Goal: Task Accomplishment & Management: Manage account settings

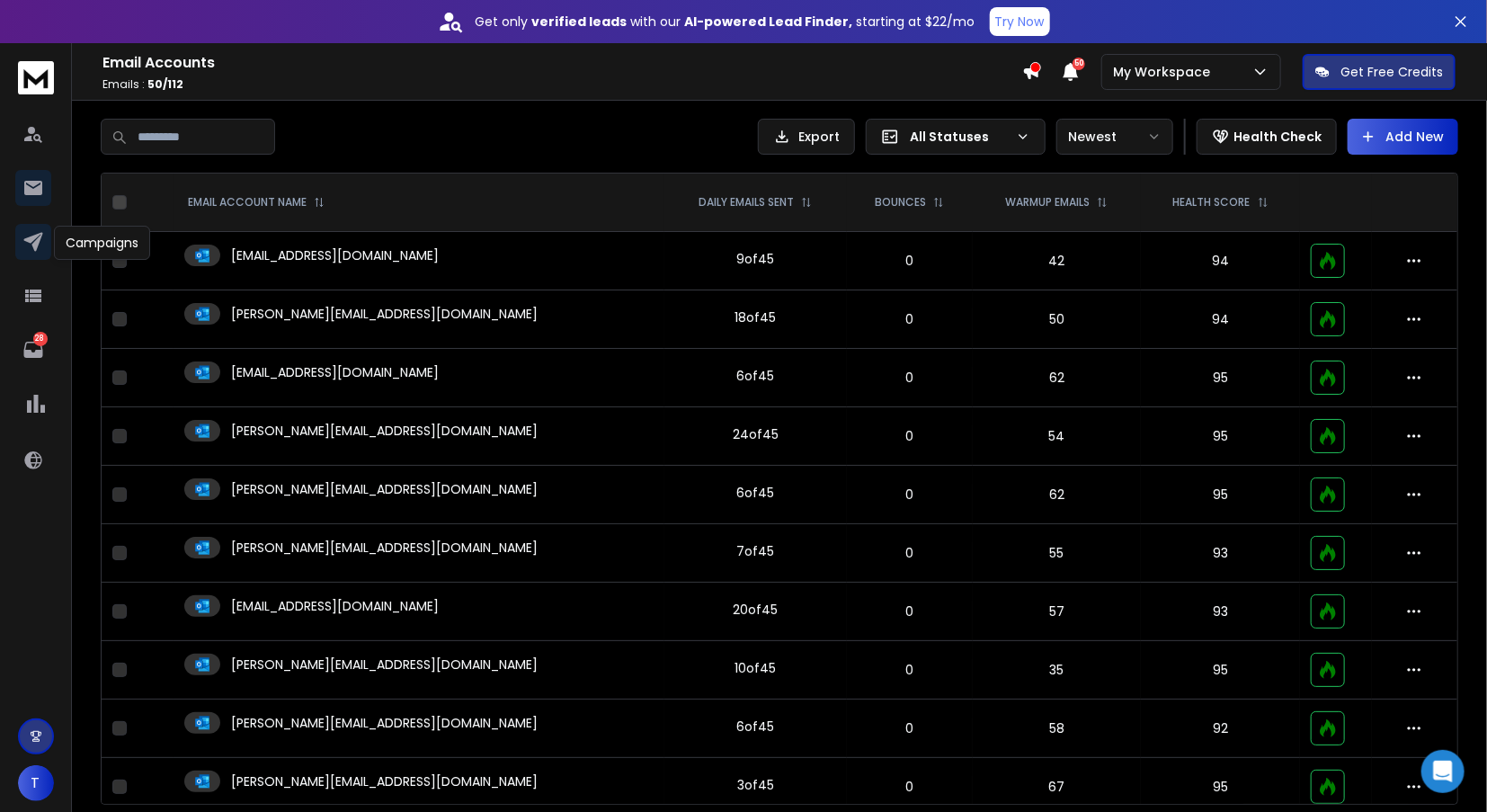
click at [37, 238] on icon at bounding box center [33, 241] width 19 height 19
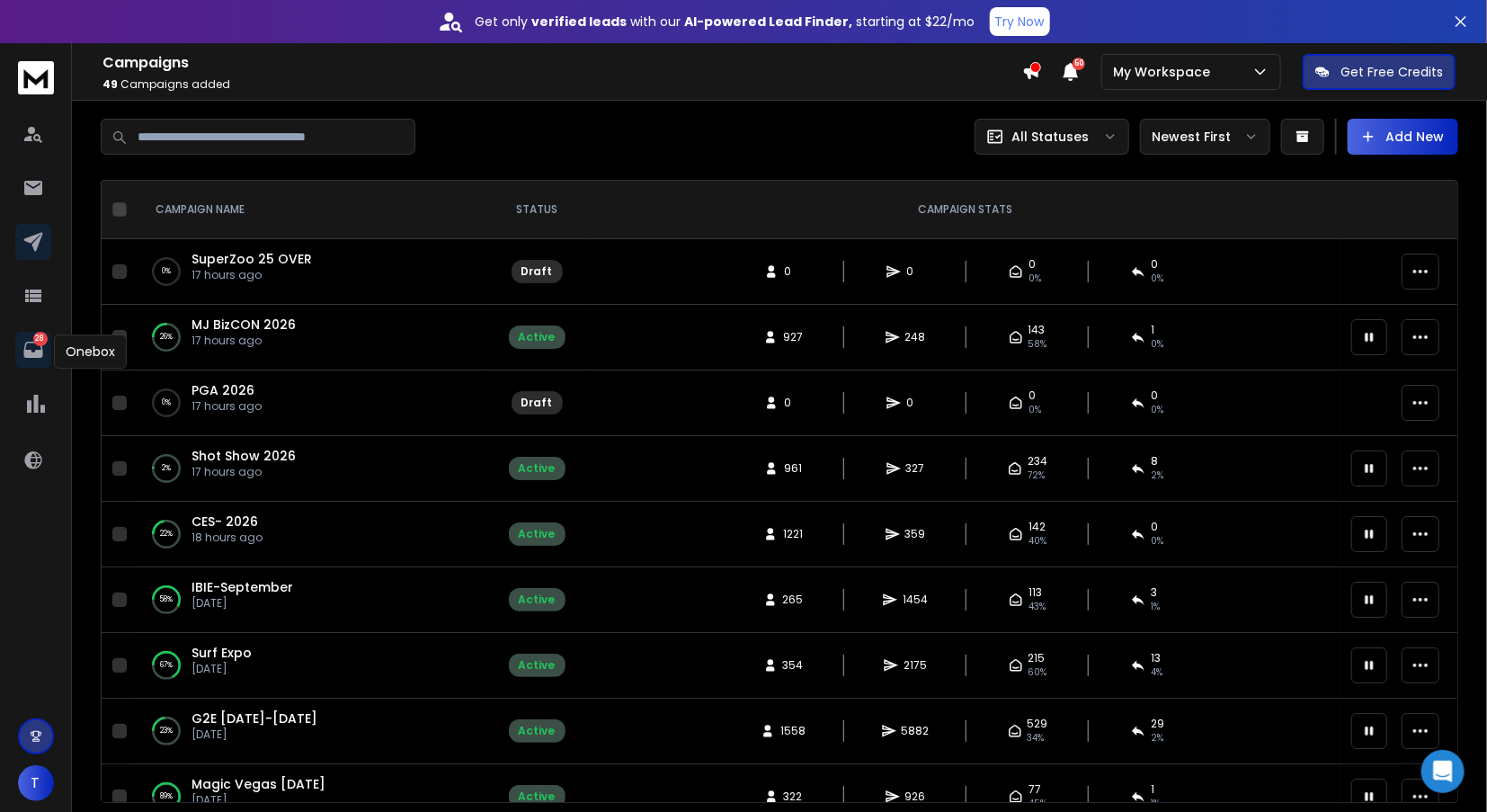
click at [32, 334] on link "28" at bounding box center [33, 349] width 36 height 36
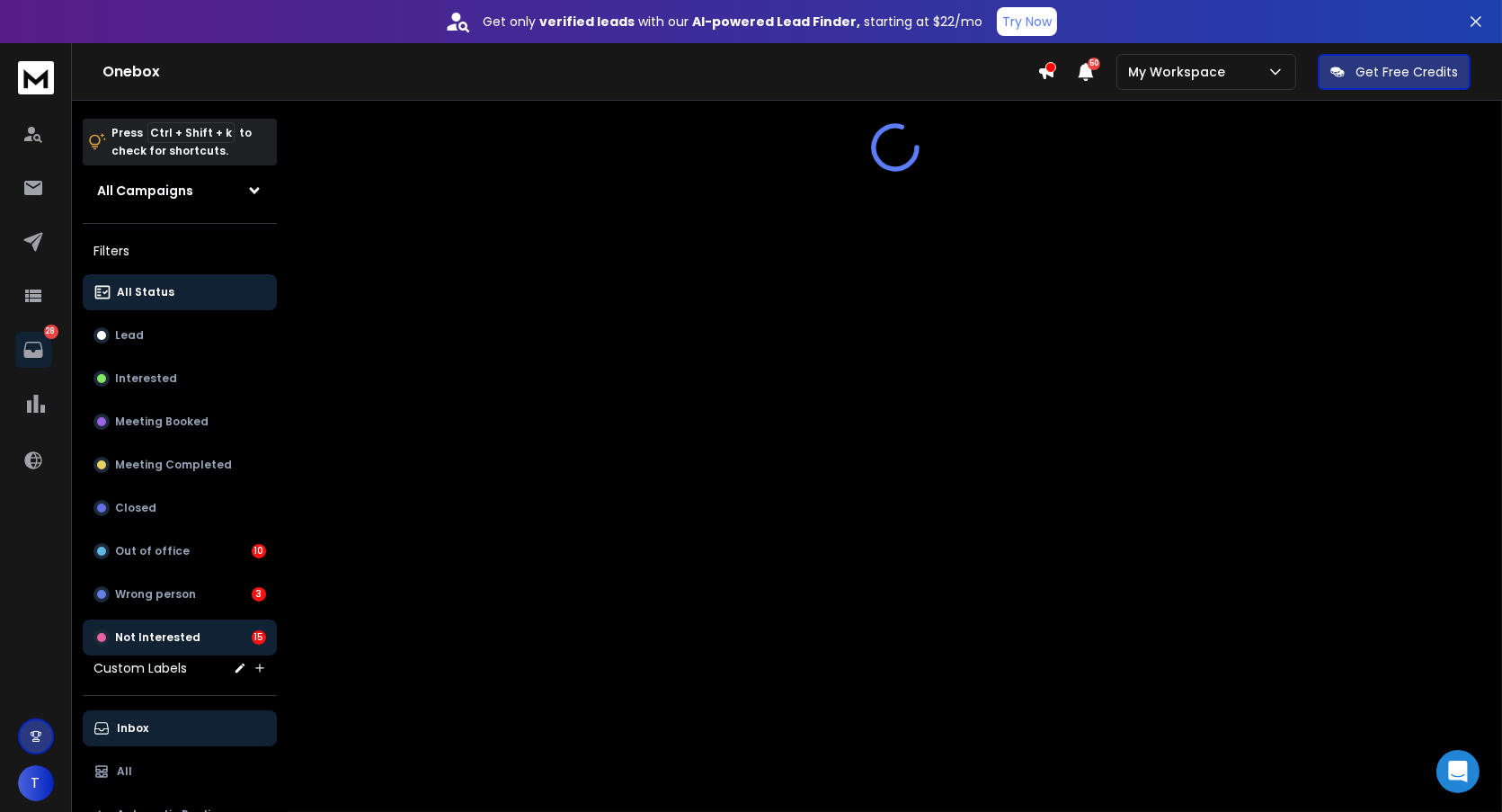
click at [190, 633] on p "Not Interested" at bounding box center [157, 637] width 85 height 14
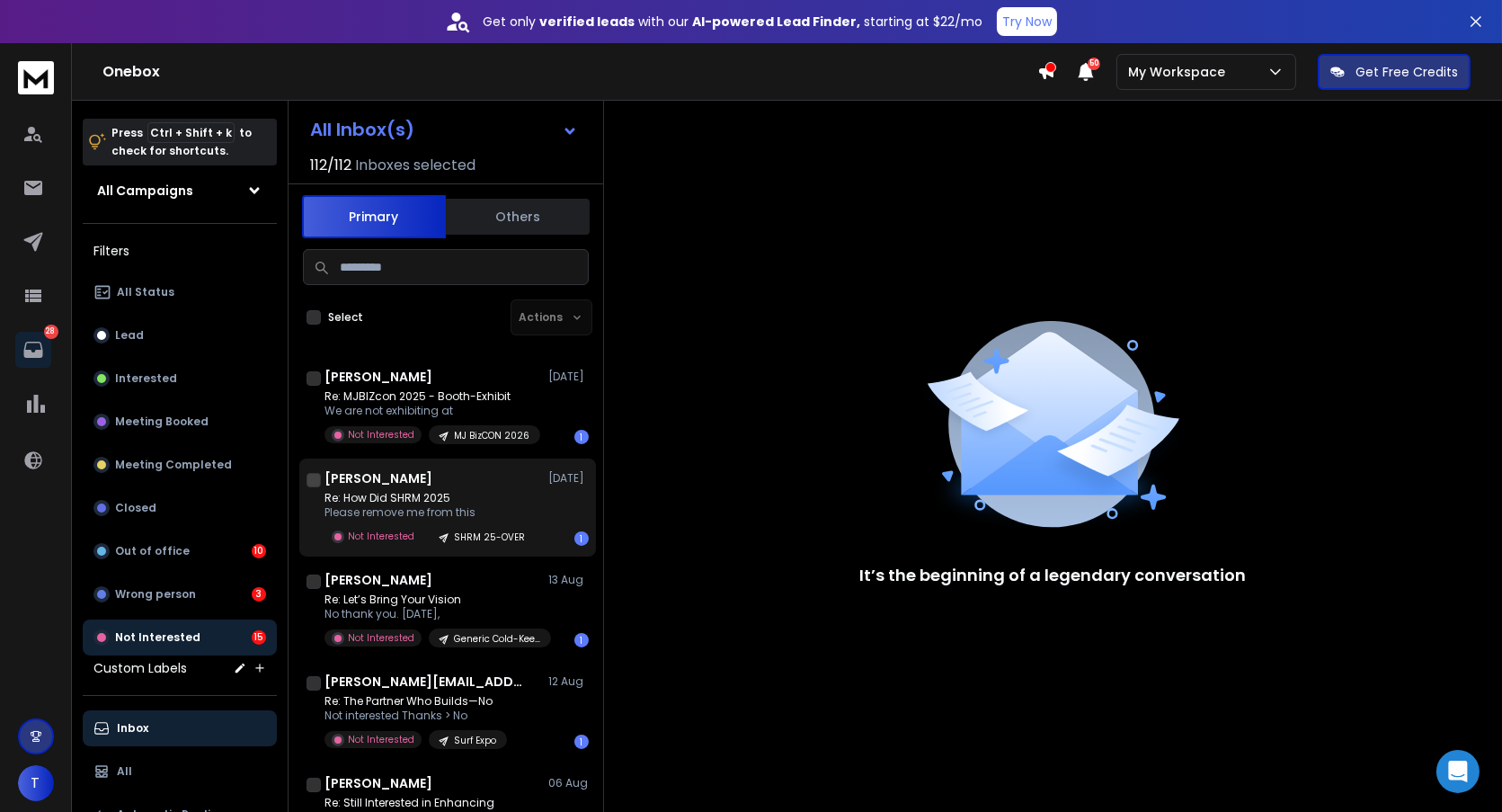
click at [427, 497] on p "Re: How Did SHRM 2025" at bounding box center [430, 497] width 211 height 14
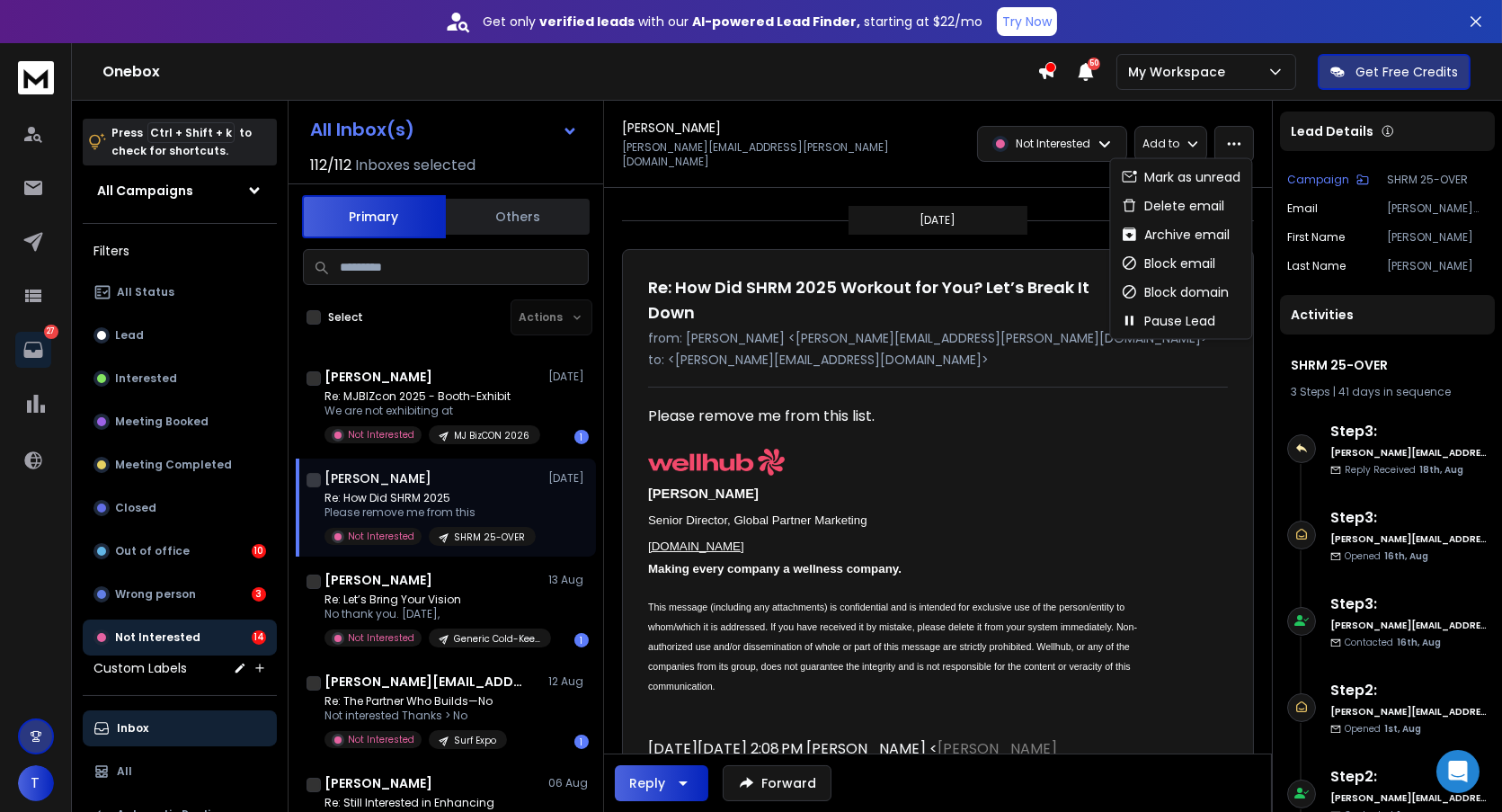
click at [1220, 136] on button "button" at bounding box center [1234, 144] width 39 height 36
click at [1200, 257] on div "Block email" at bounding box center [1168, 263] width 94 height 18
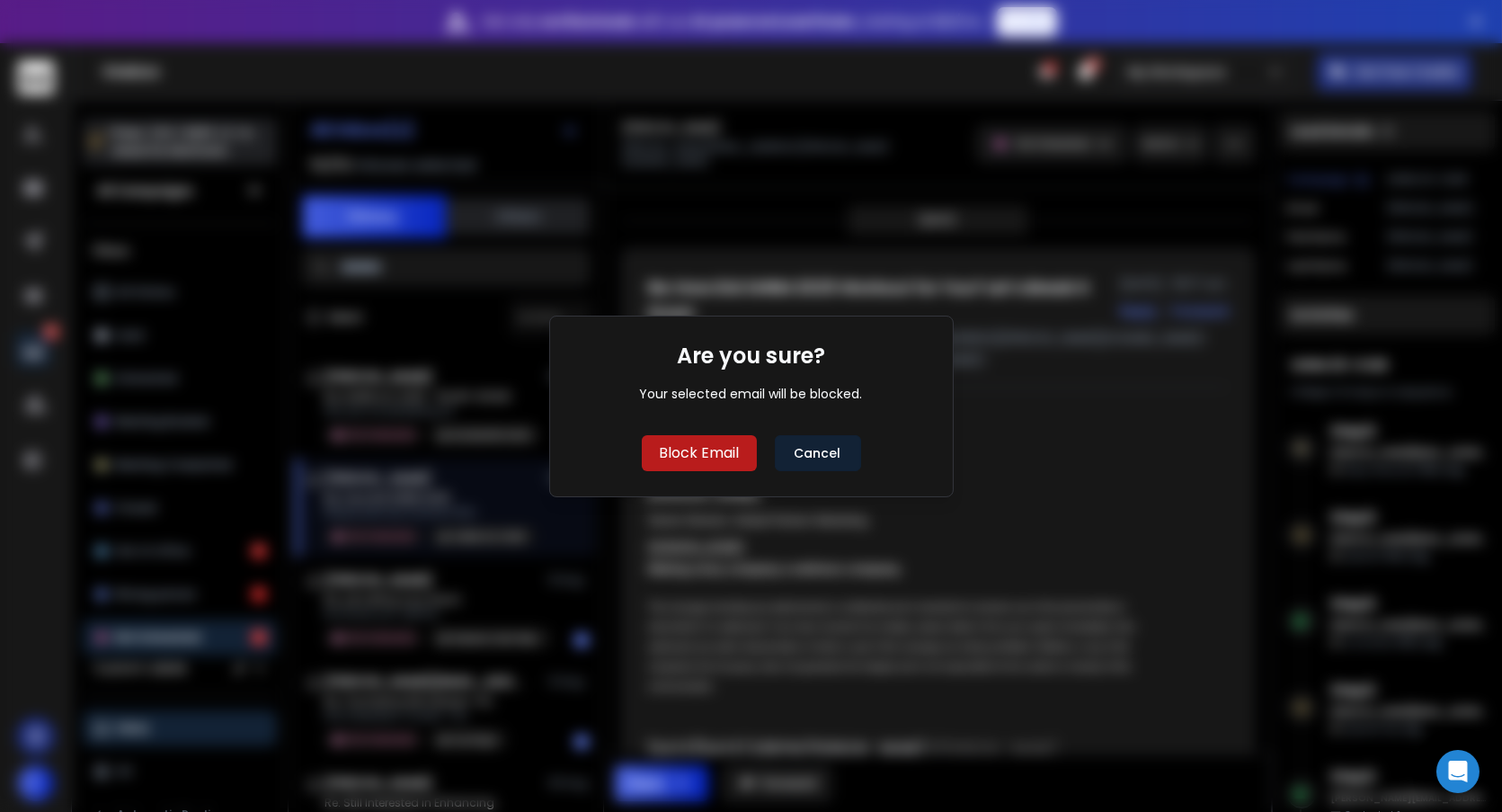
click at [667, 441] on button "Block Email" at bounding box center [699, 453] width 115 height 36
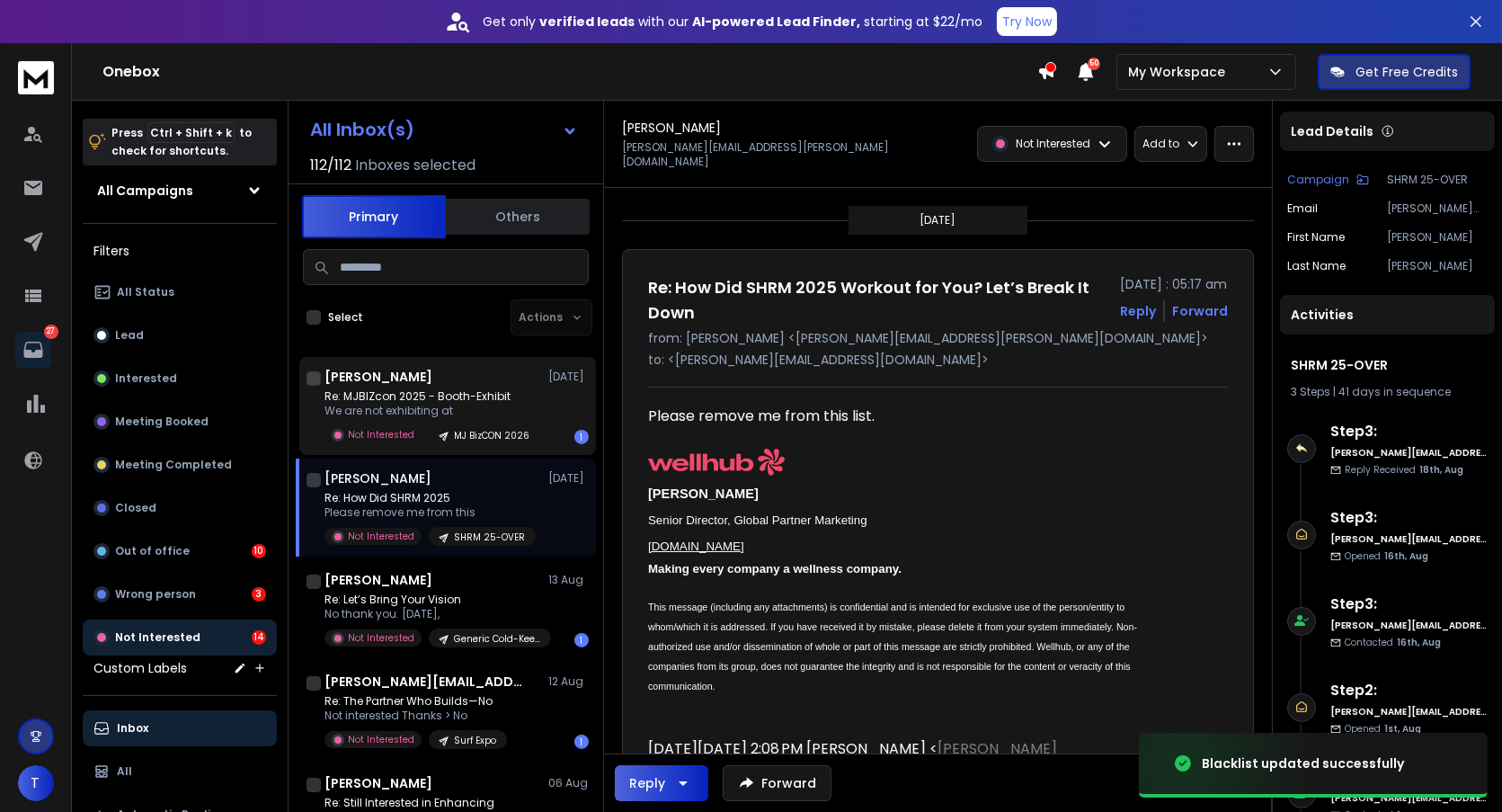
click at [420, 385] on div "Lance C. Lambert 18 Aug Re: MJBIZcon 2025 - Booth-Exhibit We are not exhibiting…" at bounding box center [456, 406] width 264 height 77
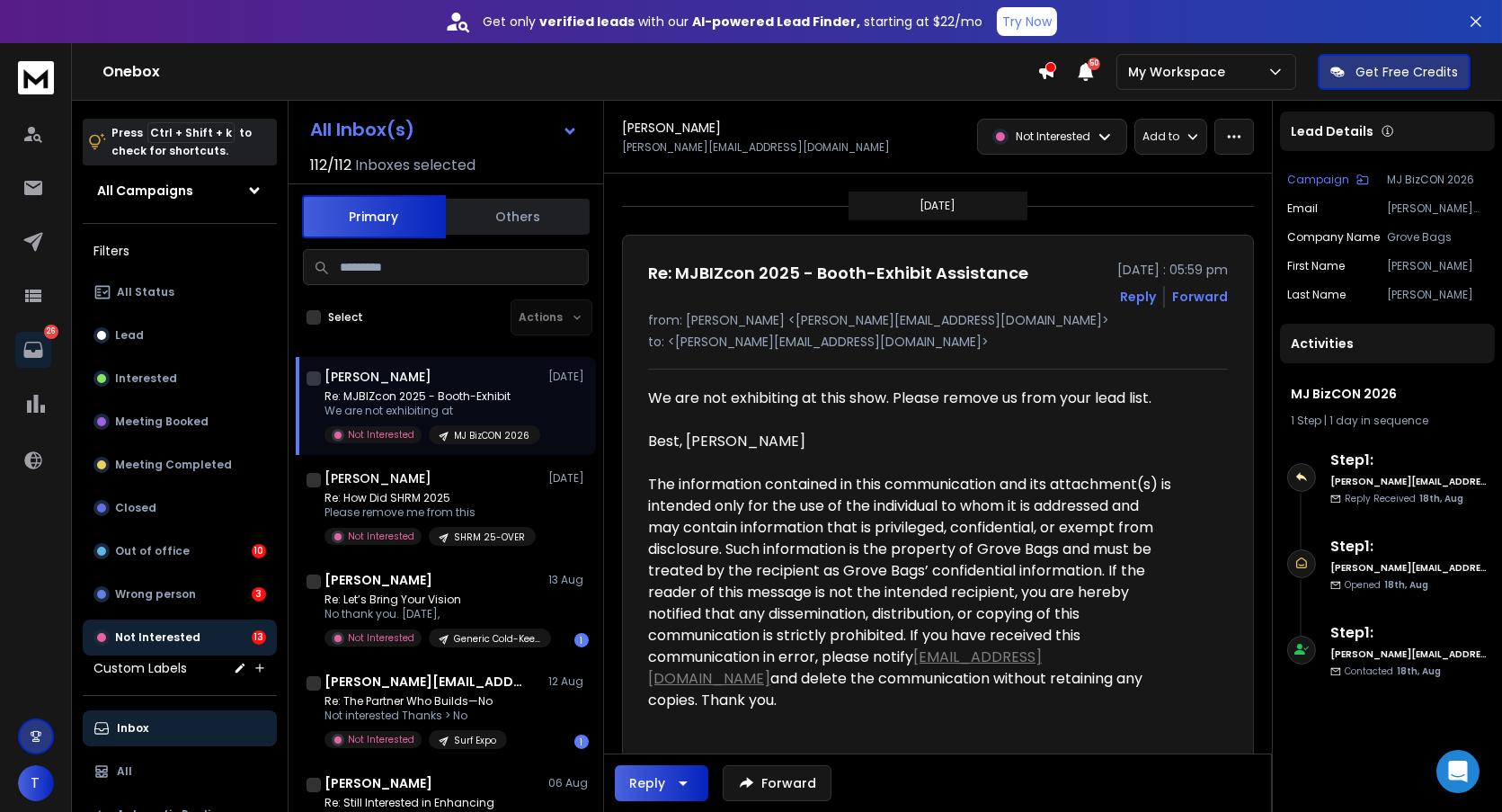
click at [1237, 129] on icon "button" at bounding box center [1233, 136] width 16 height 16
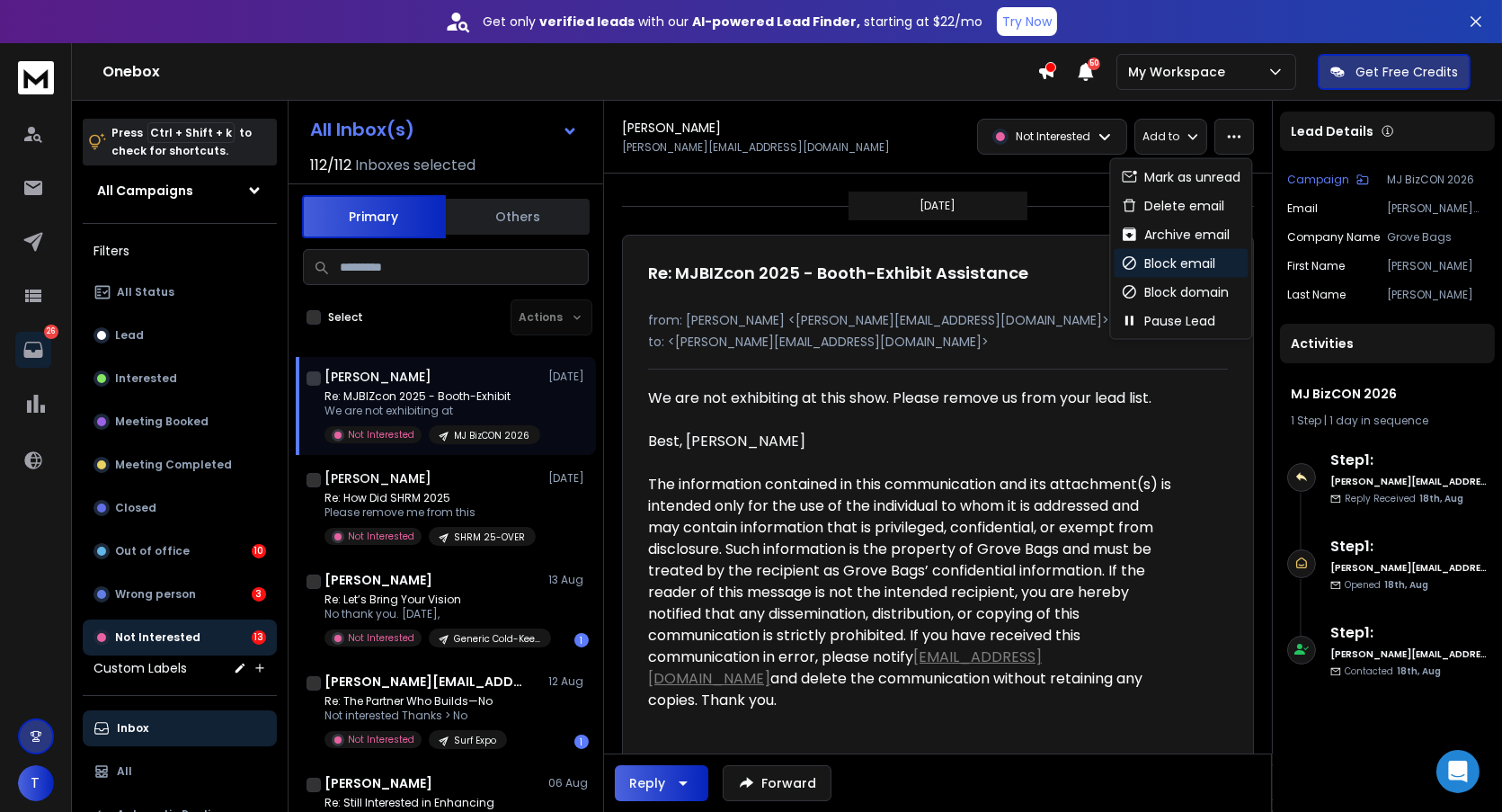
click at [1185, 260] on div "Block email" at bounding box center [1168, 263] width 94 height 18
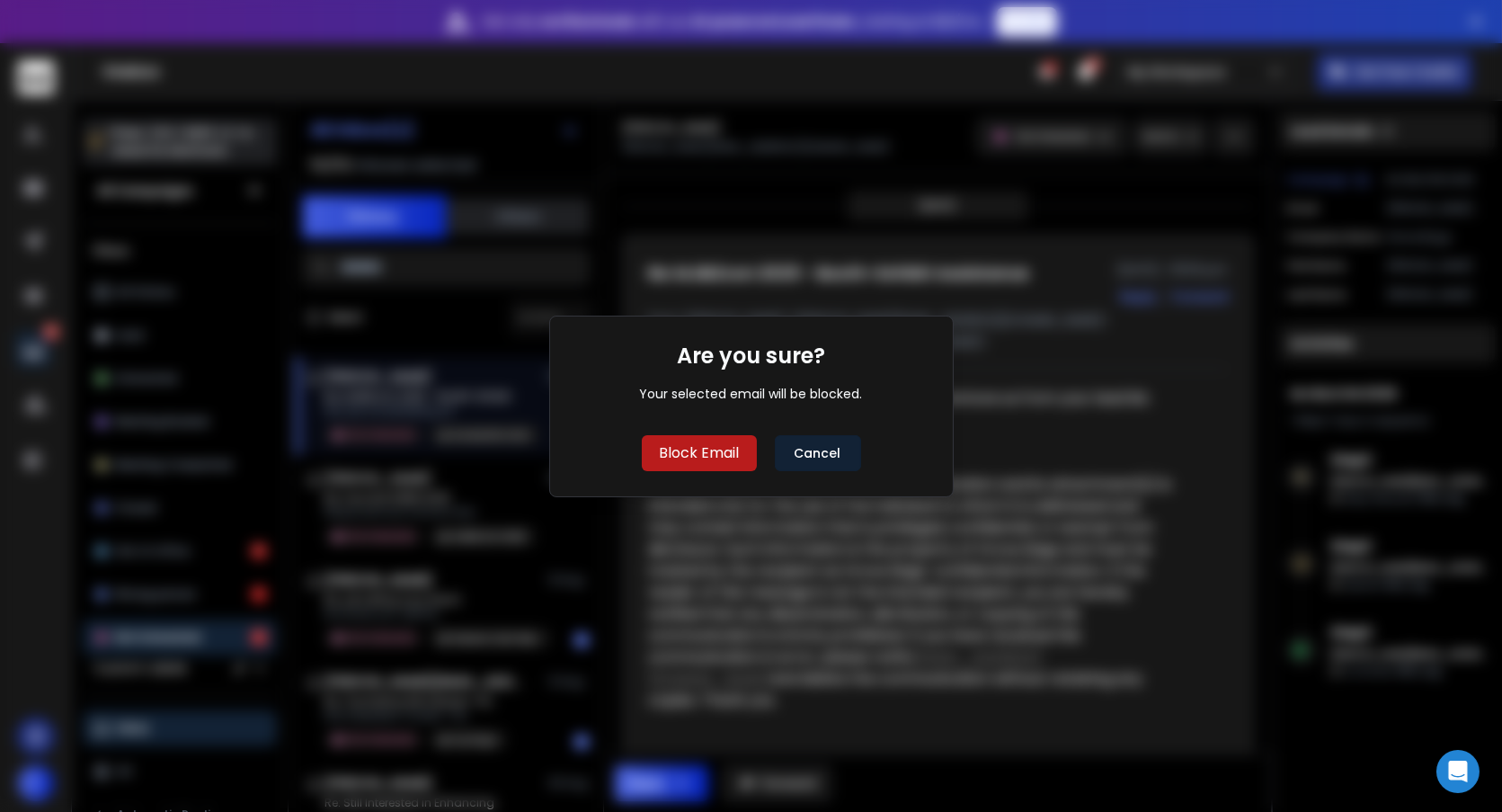
click at [661, 444] on button "Block Email" at bounding box center [699, 453] width 115 height 36
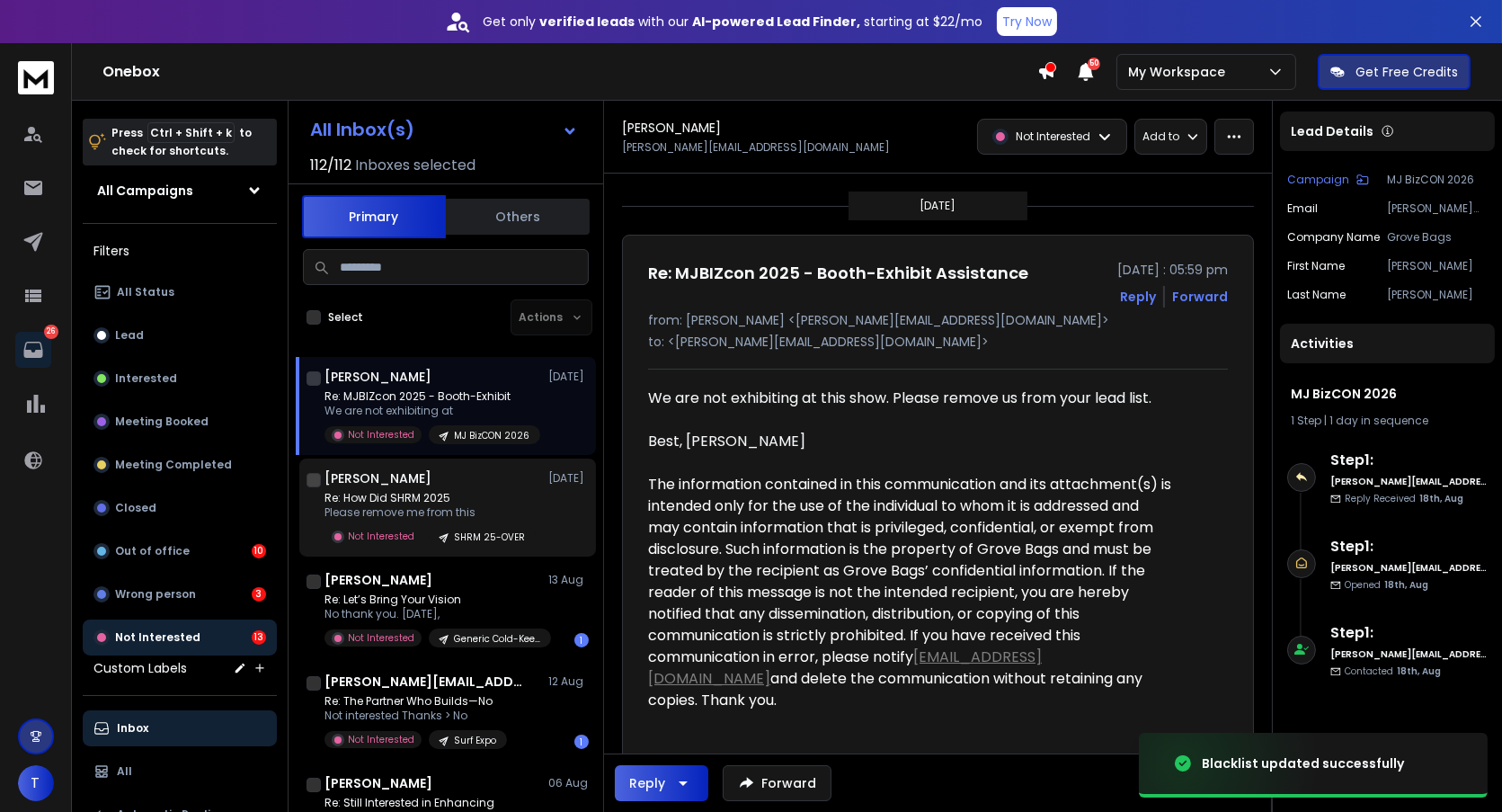
click at [478, 488] on div "Emily Smith 18 Aug Re: How Did SHRM 2025 Please remove me from this Not Interes…" at bounding box center [456, 508] width 264 height 77
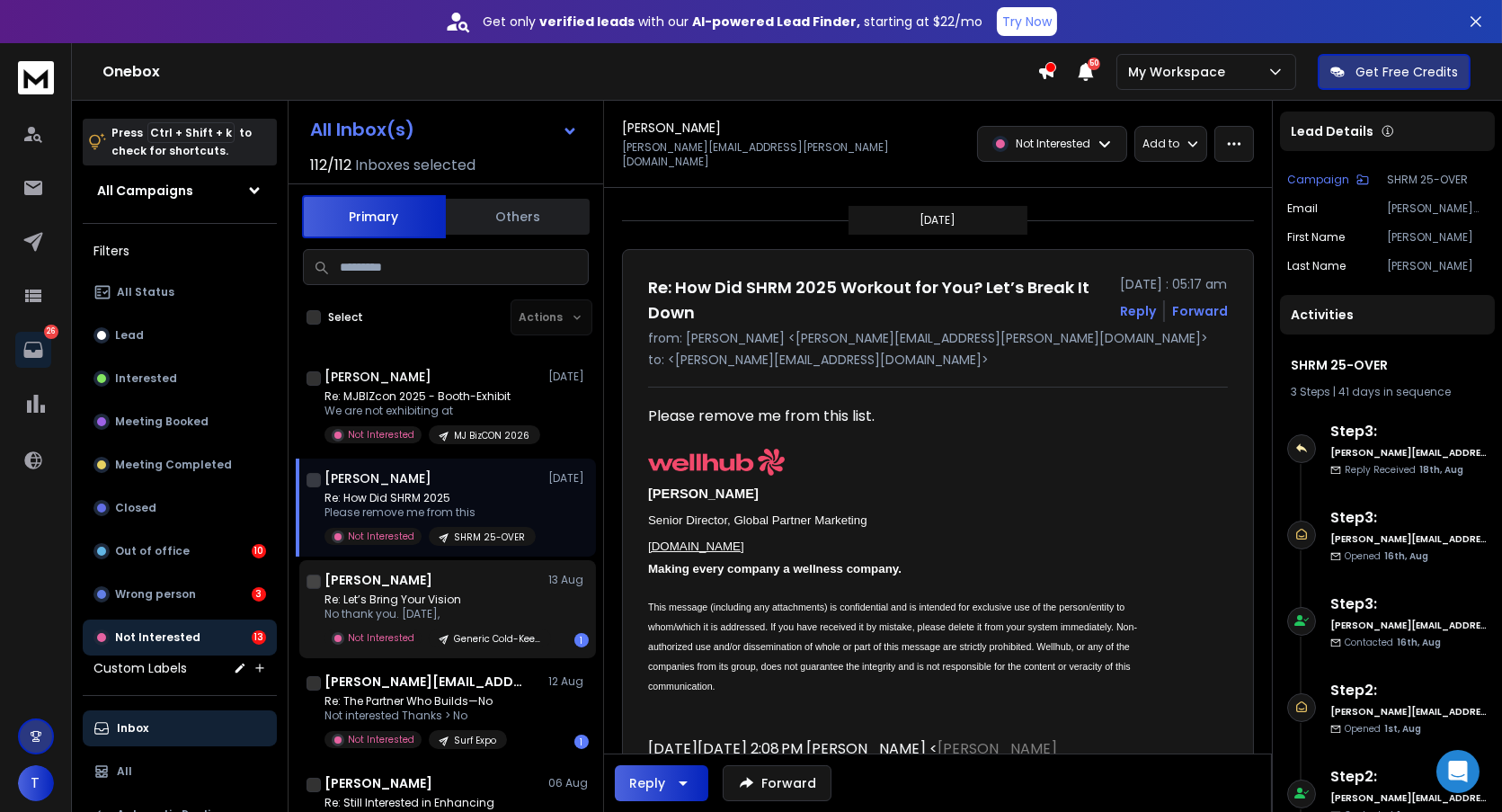
click at [428, 607] on p "No thank you. On Wed," at bounding box center [432, 613] width 216 height 14
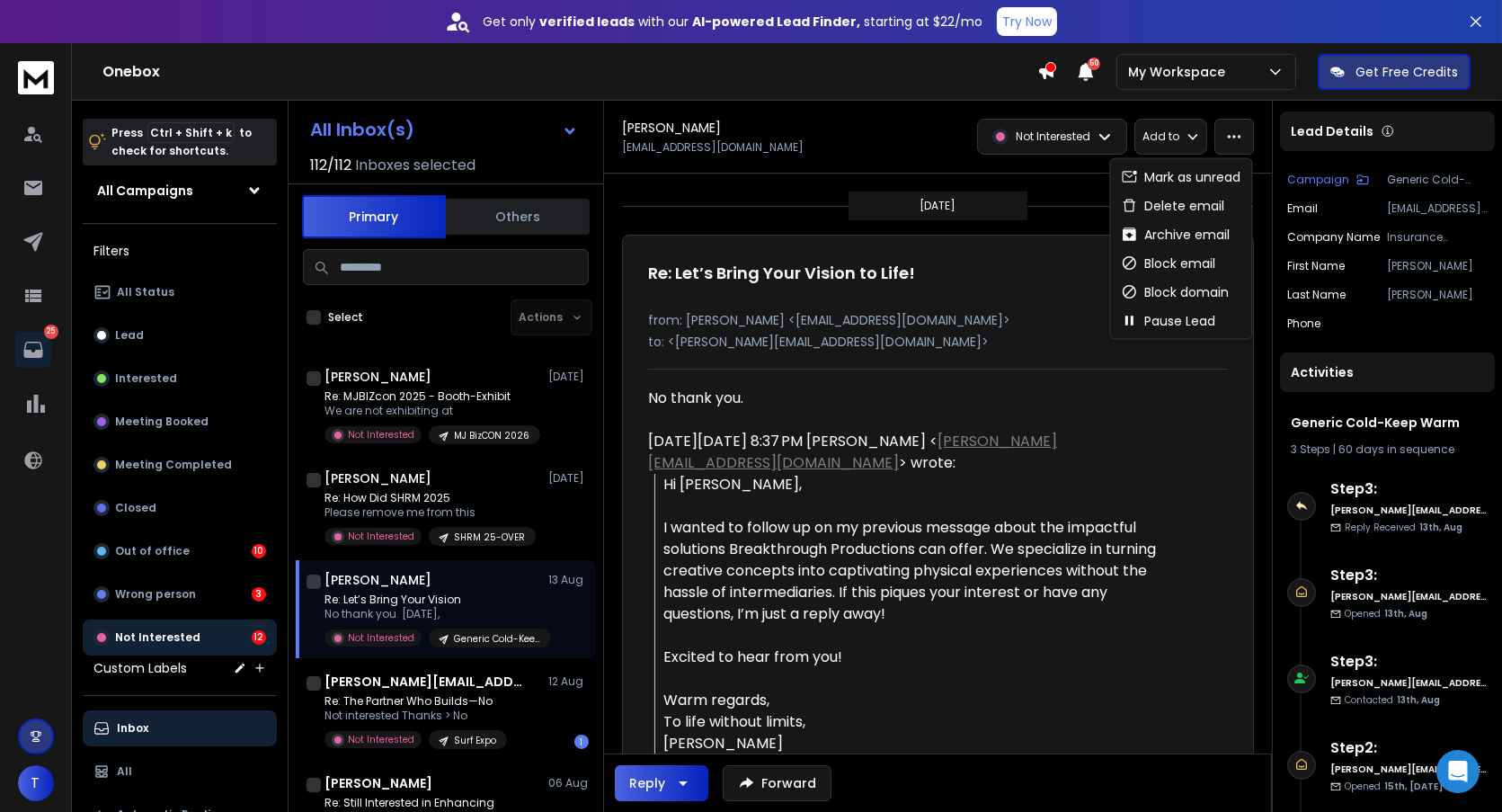
click at [1231, 137] on icon "button" at bounding box center [1233, 136] width 16 height 16
click at [1196, 267] on div "Block email" at bounding box center [1168, 263] width 94 height 18
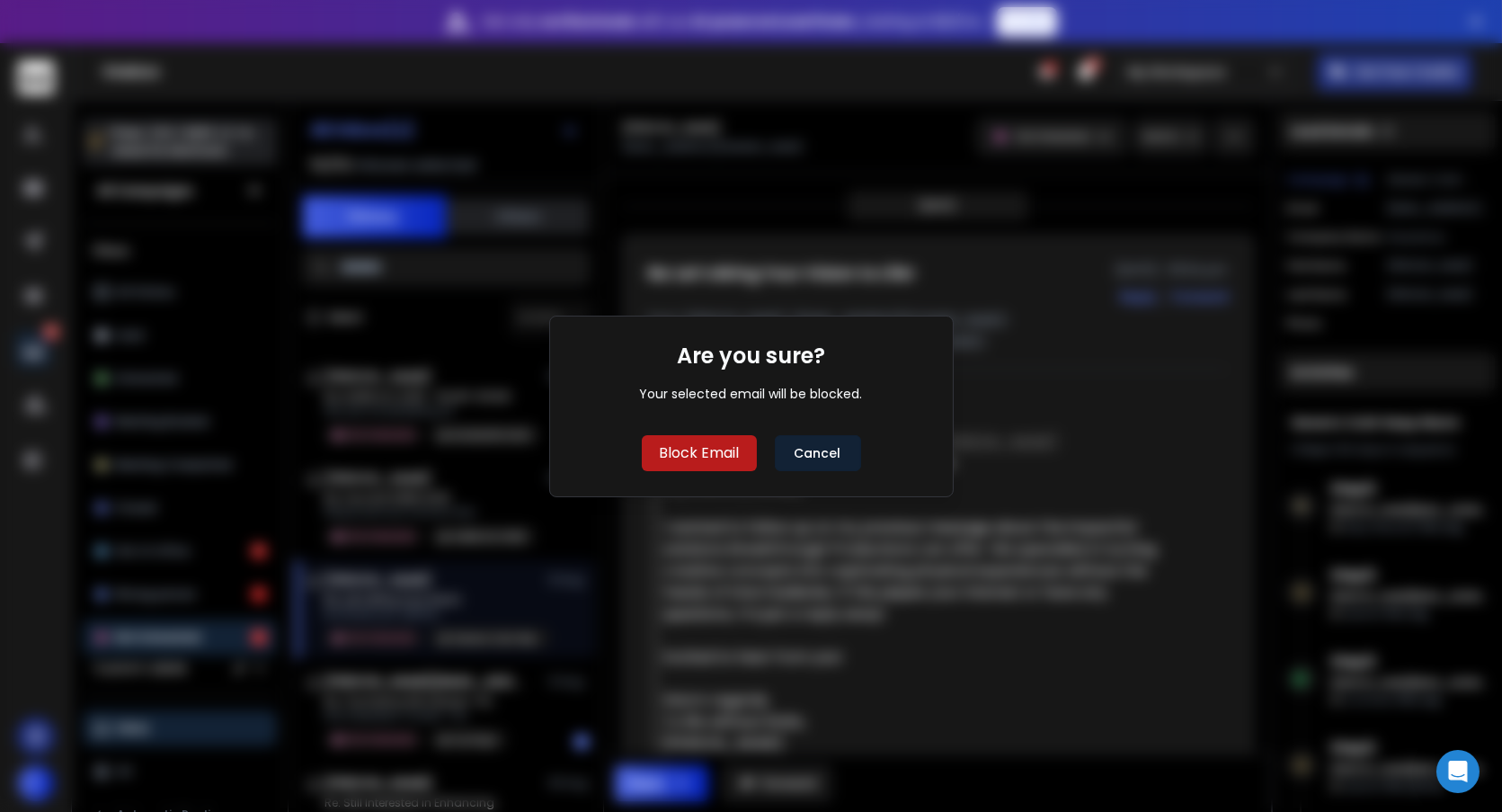
click at [736, 448] on button "Block Email" at bounding box center [699, 453] width 115 height 36
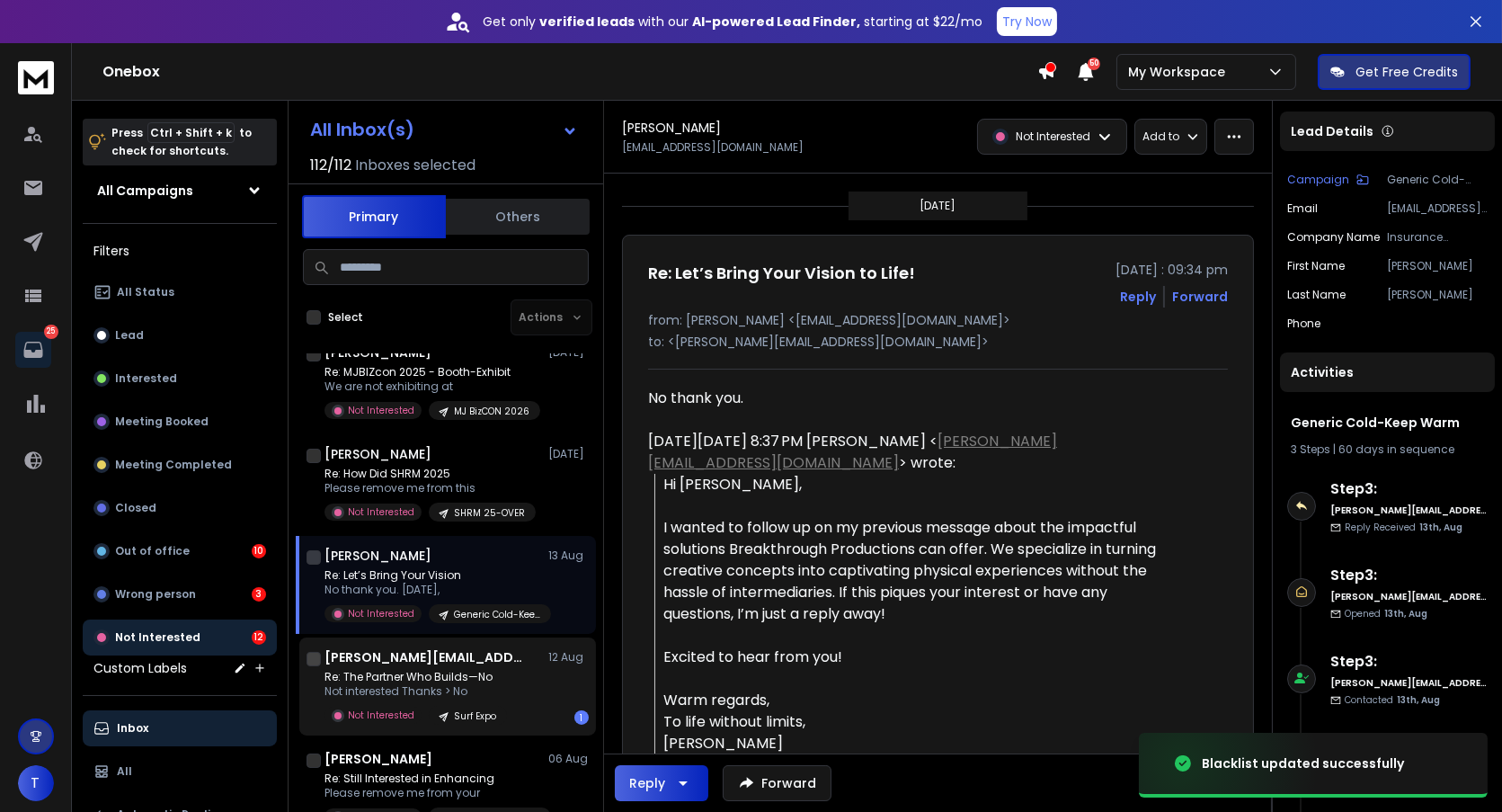
scroll to position [100, 0]
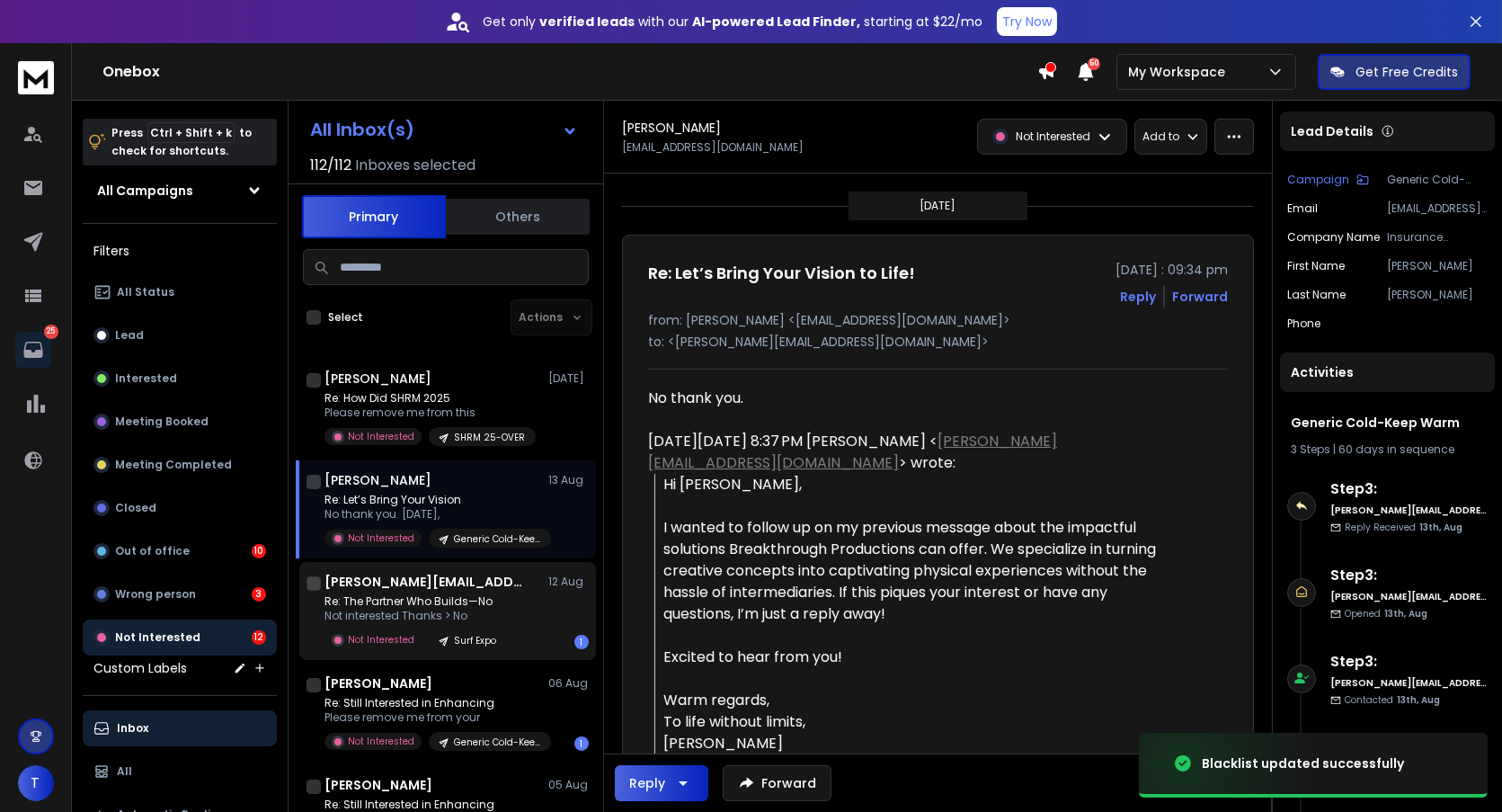
click at [489, 595] on p "Re: The Partner Who Builds—No" at bounding box center [415, 601] width 182 height 14
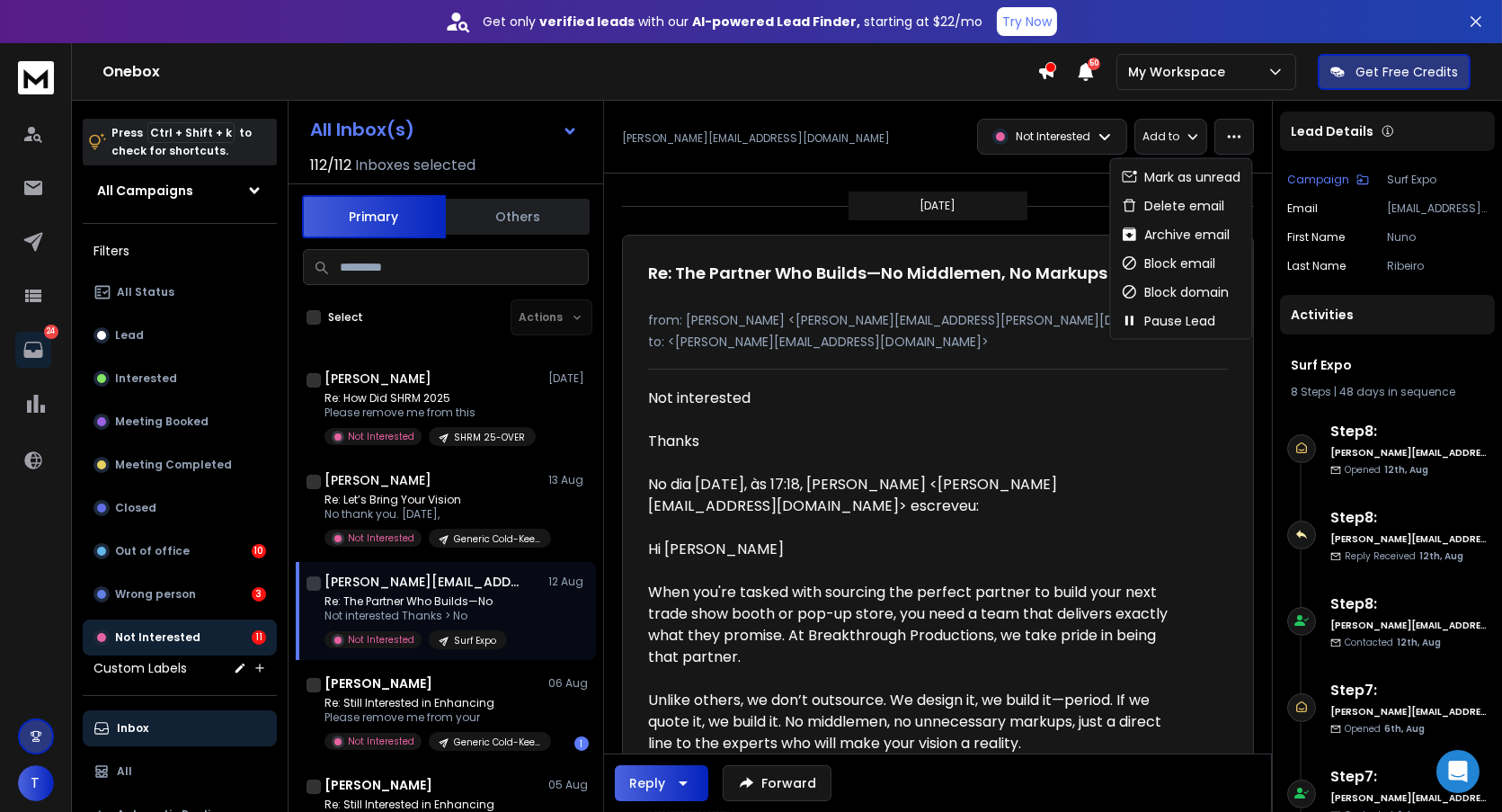
click at [1235, 138] on icon "button" at bounding box center [1233, 136] width 16 height 16
click at [1194, 266] on div "Block email" at bounding box center [1168, 263] width 94 height 18
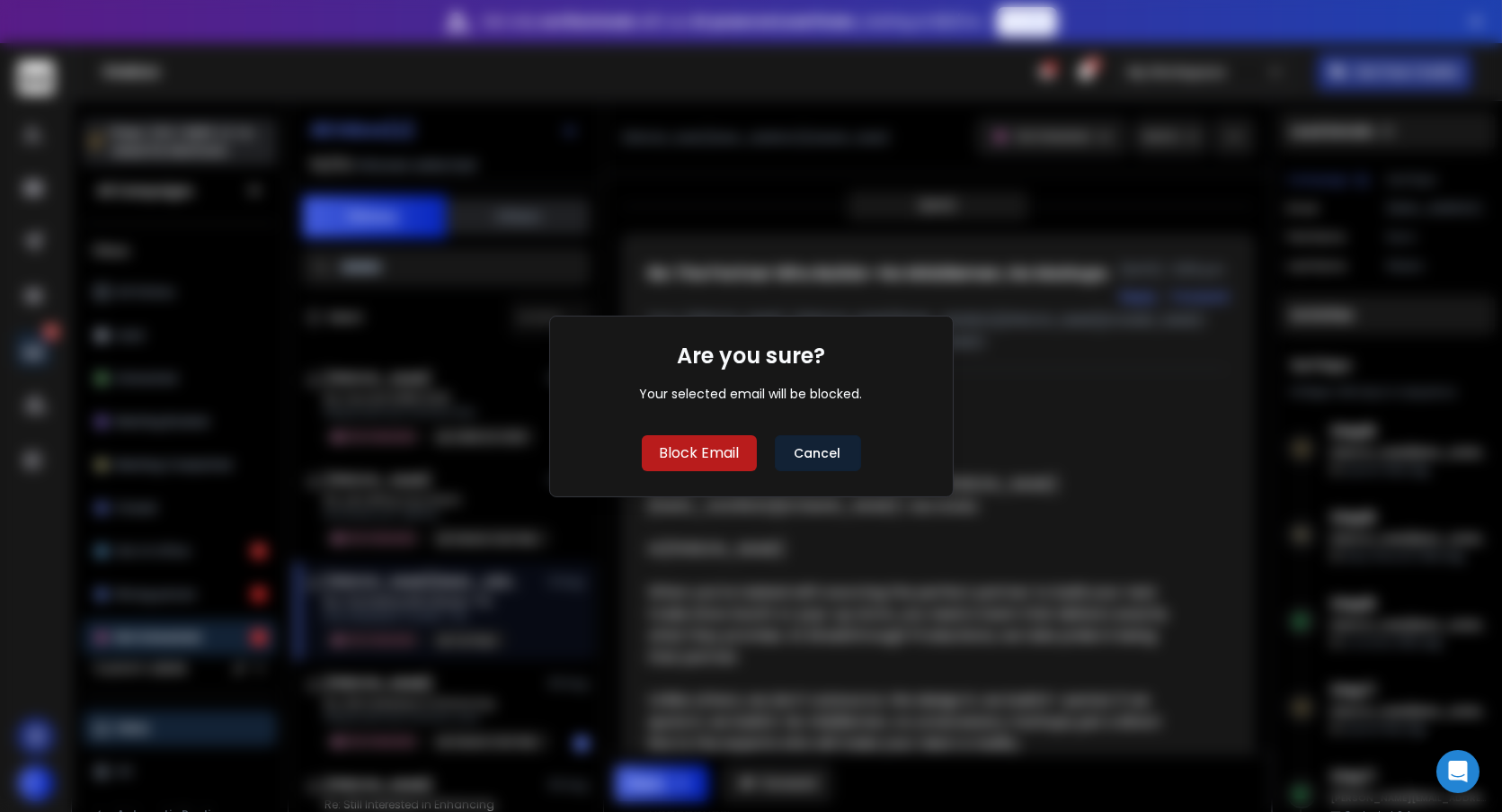
click at [720, 455] on button "Block Email" at bounding box center [699, 453] width 115 height 36
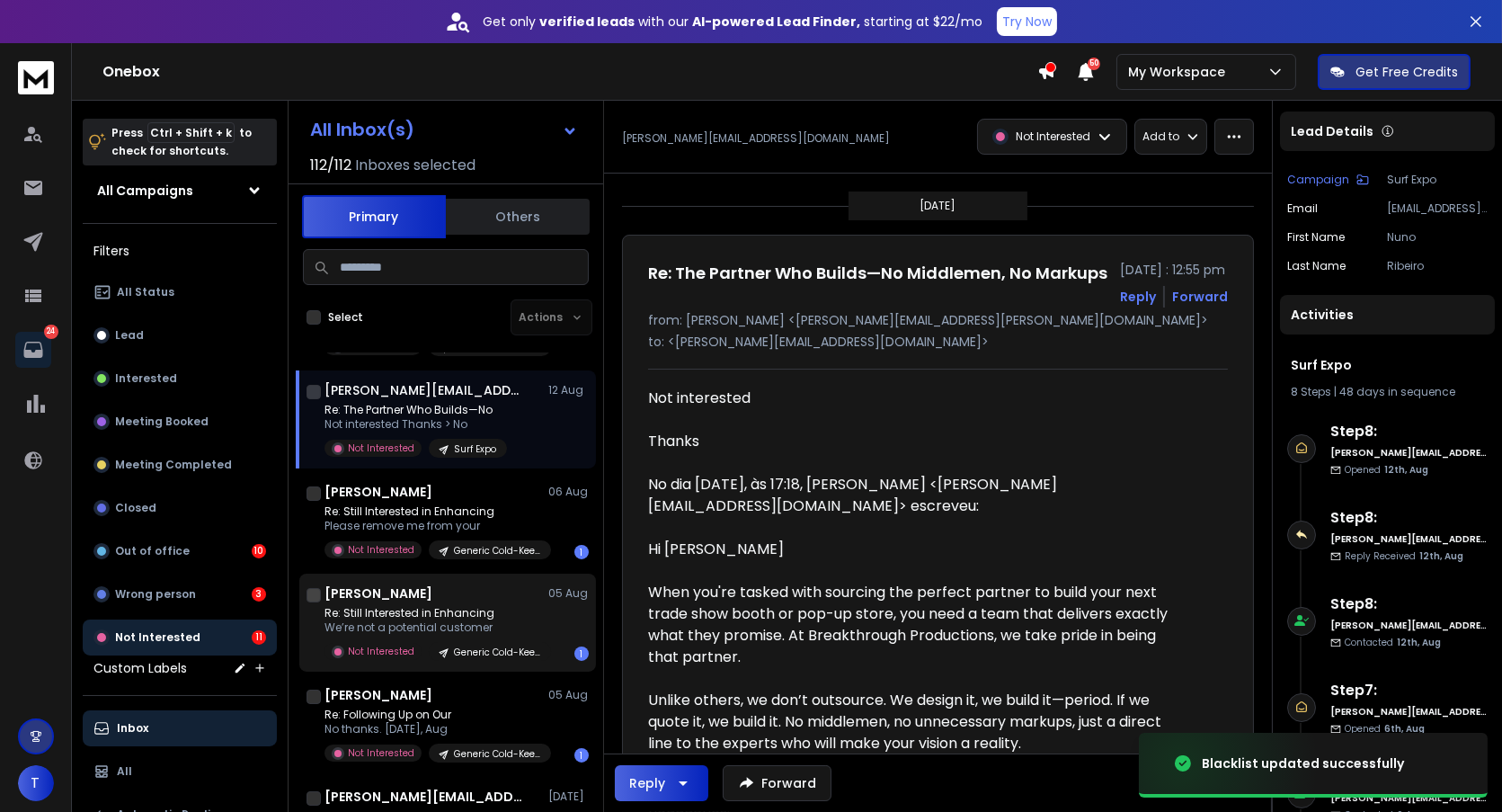
scroll to position [300, 0]
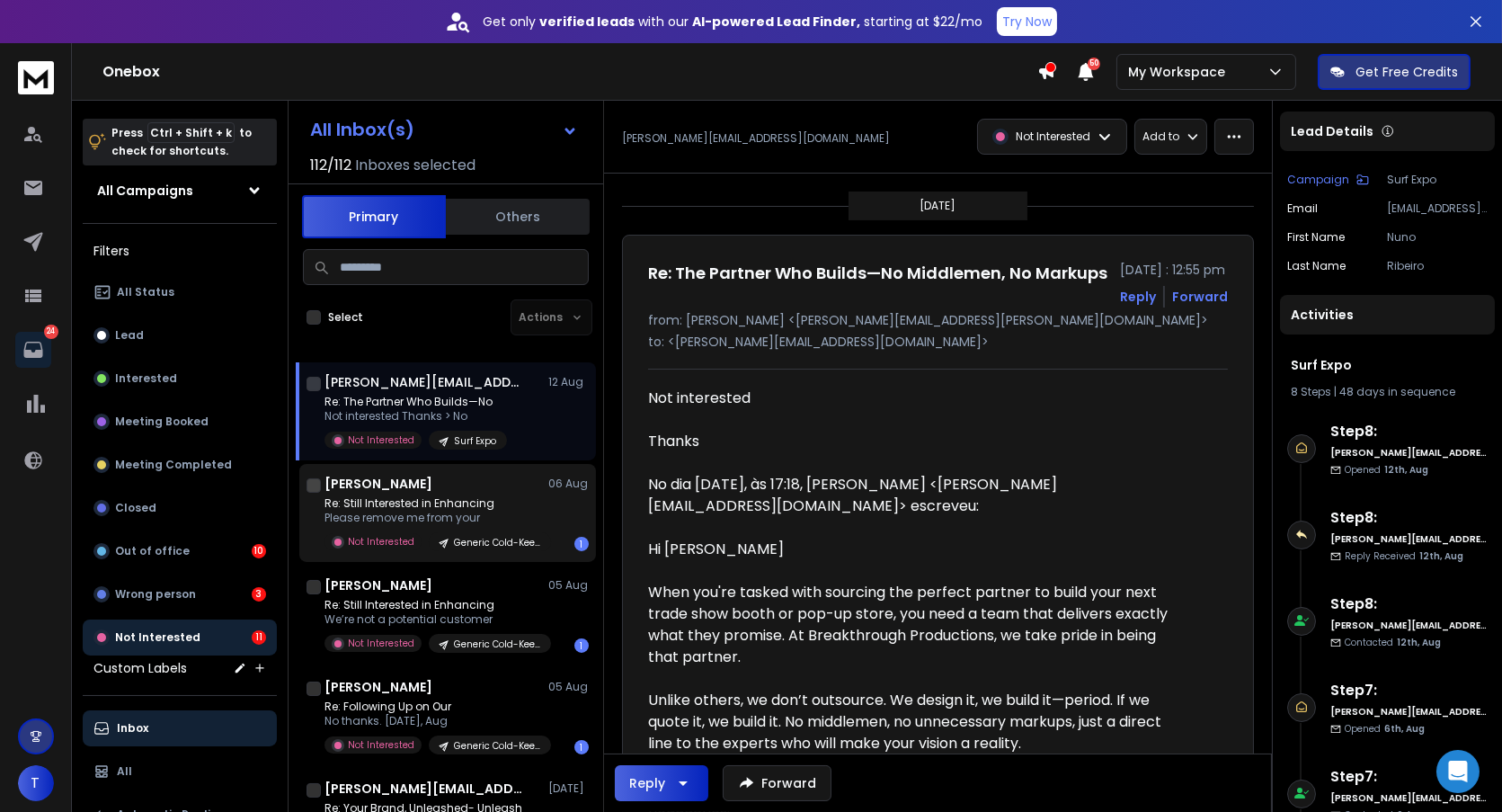
click at [468, 500] on p "Re: Still Interested in Enhancing" at bounding box center [432, 503] width 216 height 14
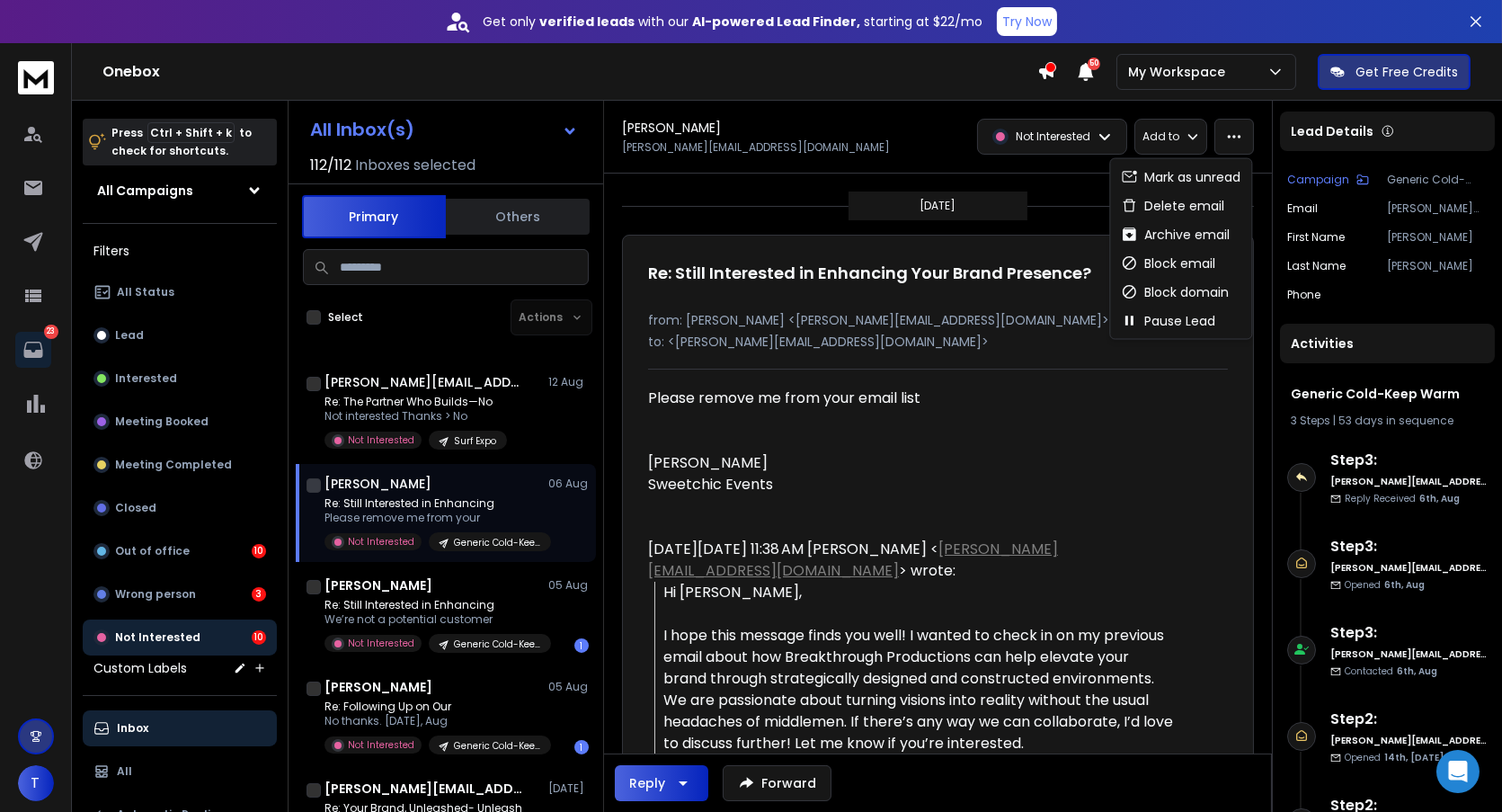
click at [1231, 137] on icon "button" at bounding box center [1233, 136] width 16 height 16
click at [1185, 260] on div "Block email" at bounding box center [1168, 263] width 94 height 18
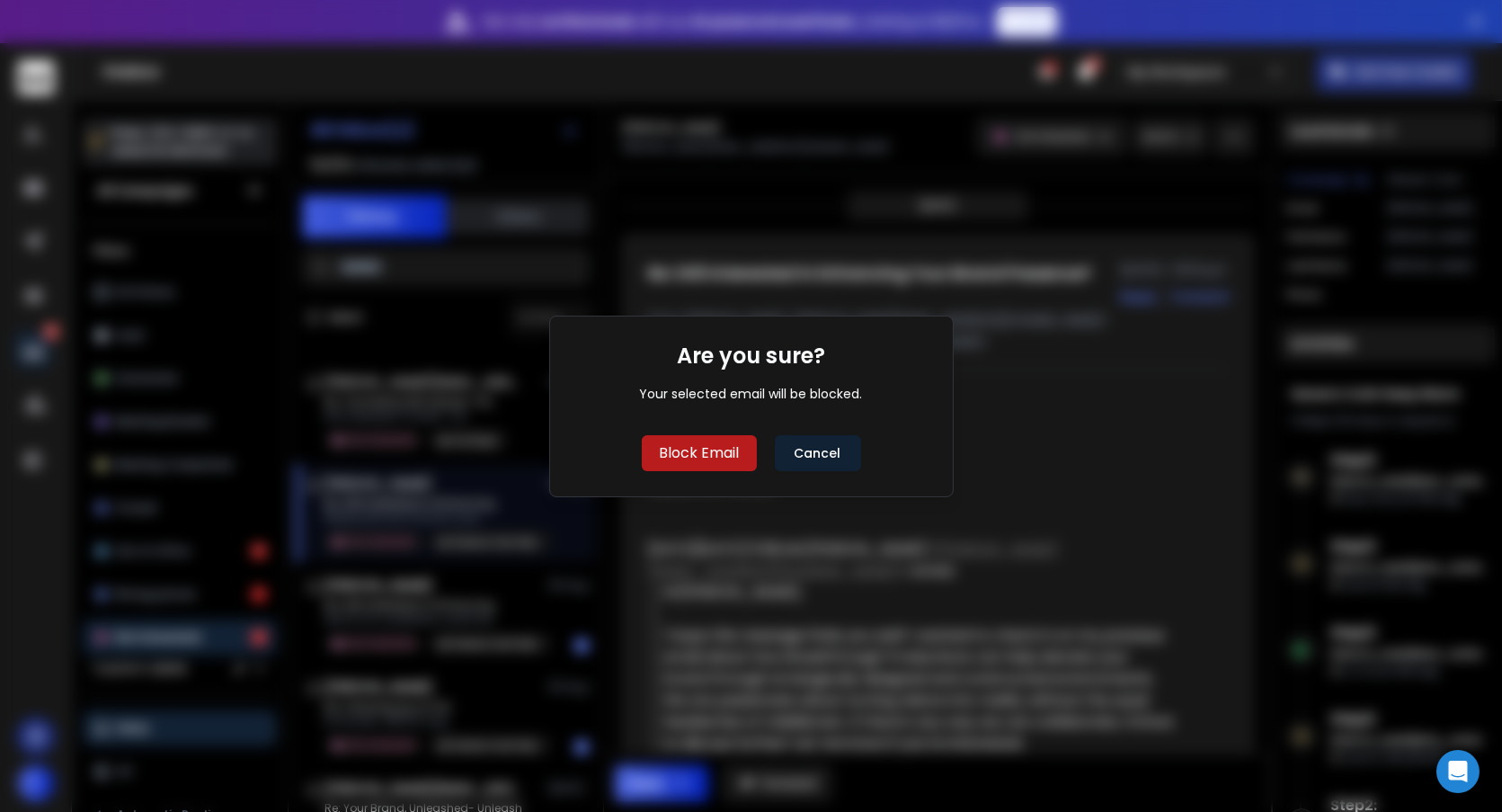
click at [716, 465] on button "Block Email" at bounding box center [699, 453] width 115 height 36
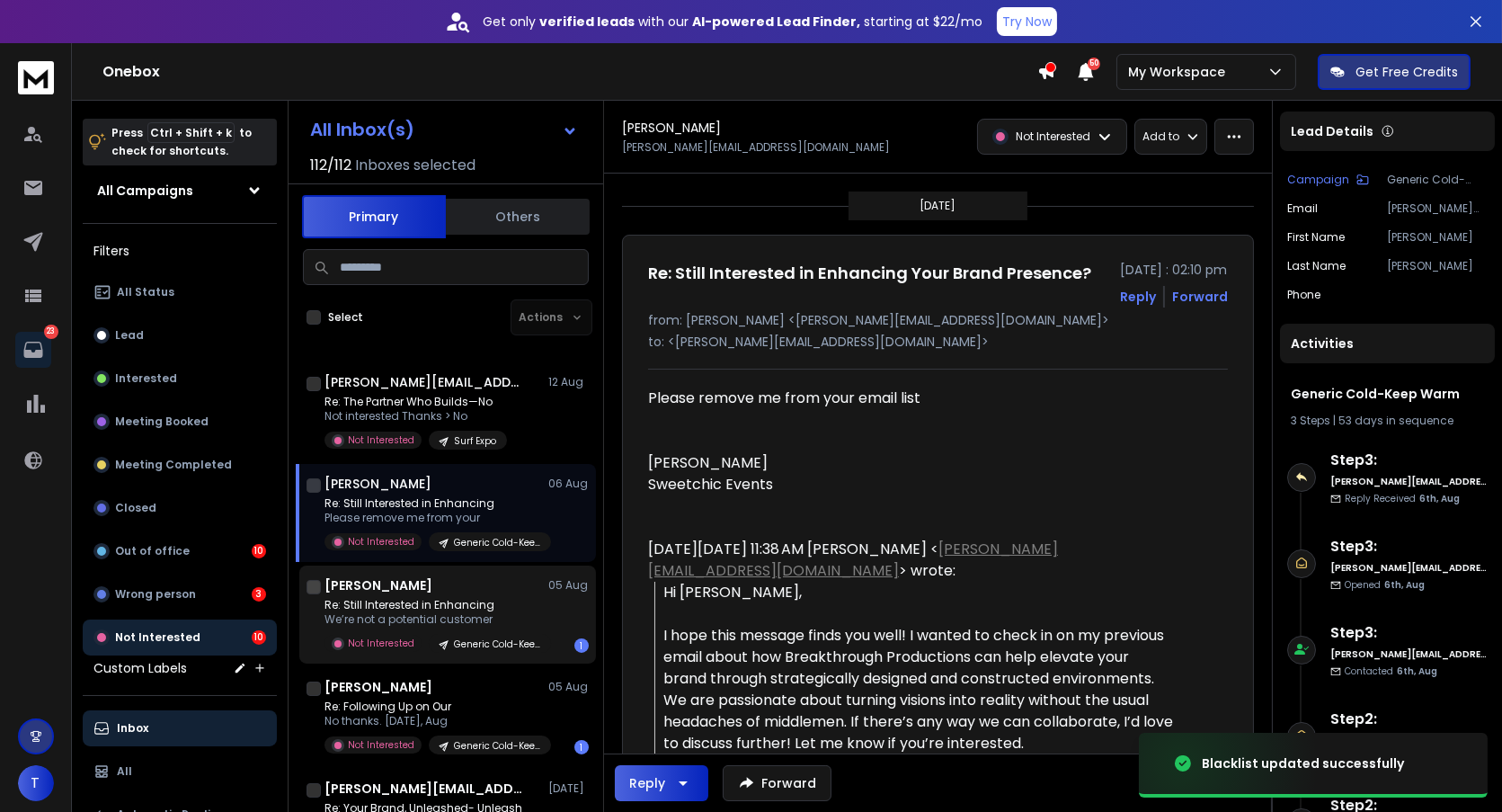
click at [456, 597] on p "Re: Still Interested in Enhancing" at bounding box center [432, 604] width 216 height 14
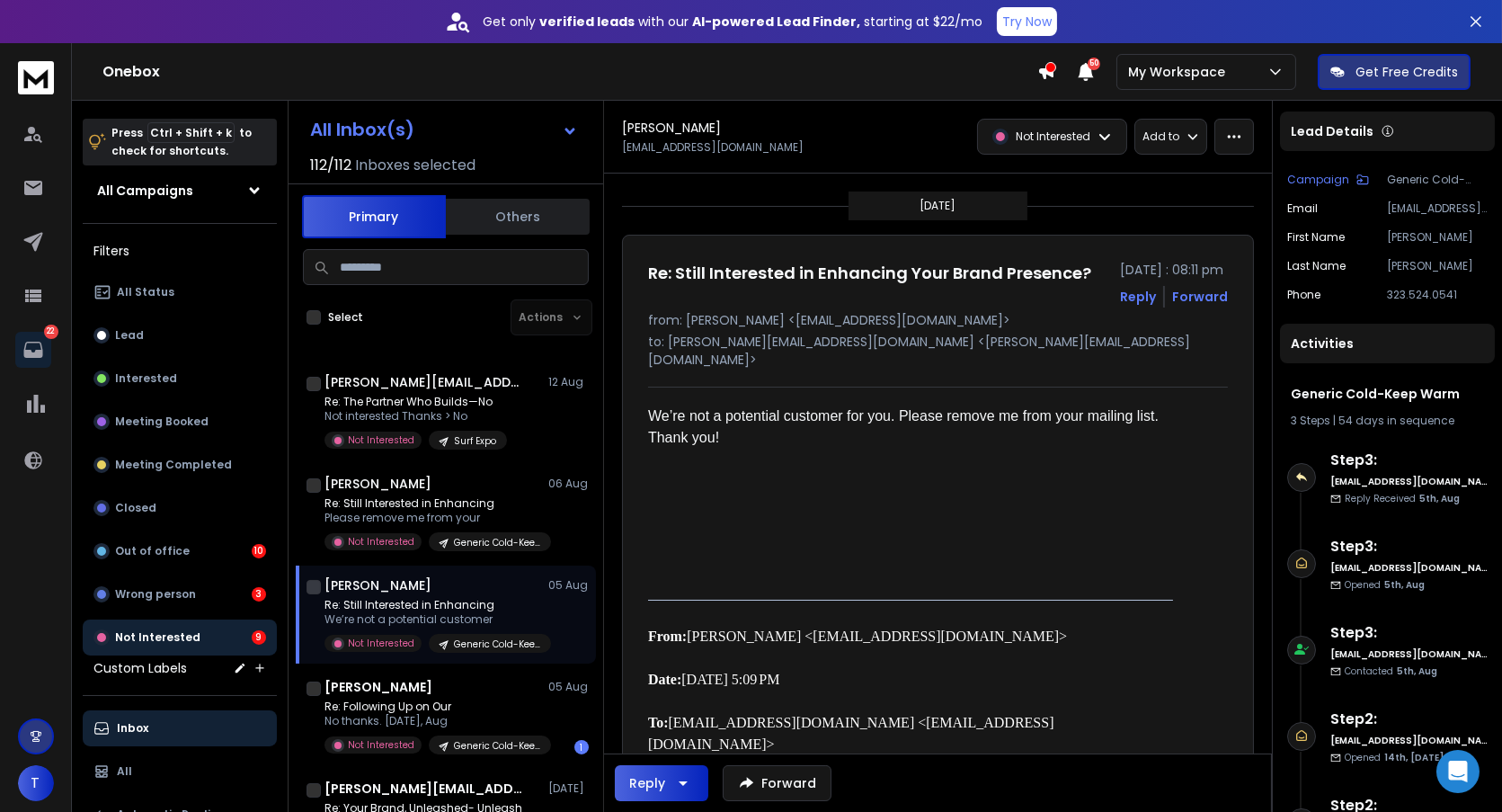
click at [1231, 147] on button "button" at bounding box center [1234, 136] width 39 height 36
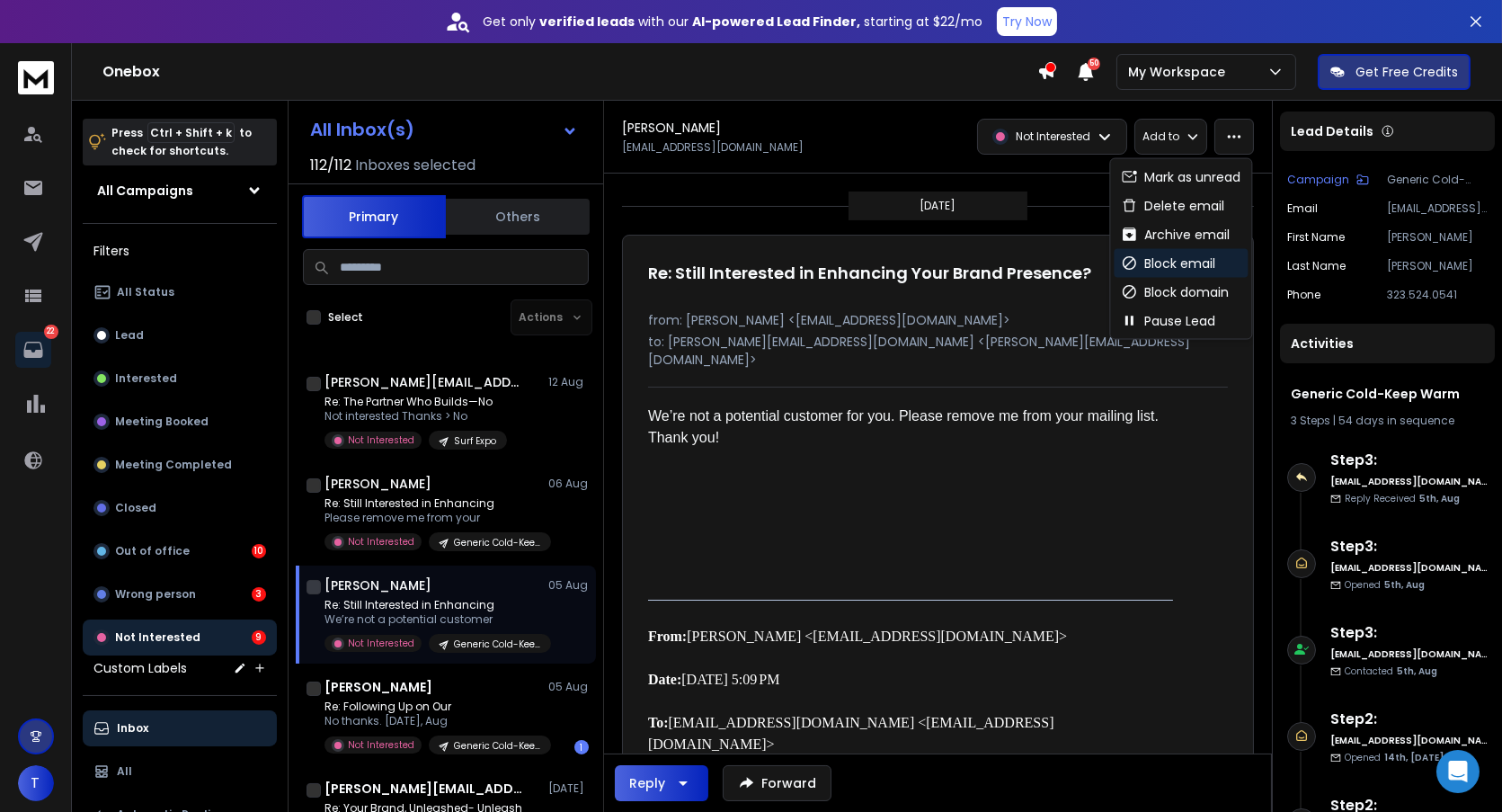
click at [1176, 267] on div "Block email" at bounding box center [1168, 263] width 94 height 18
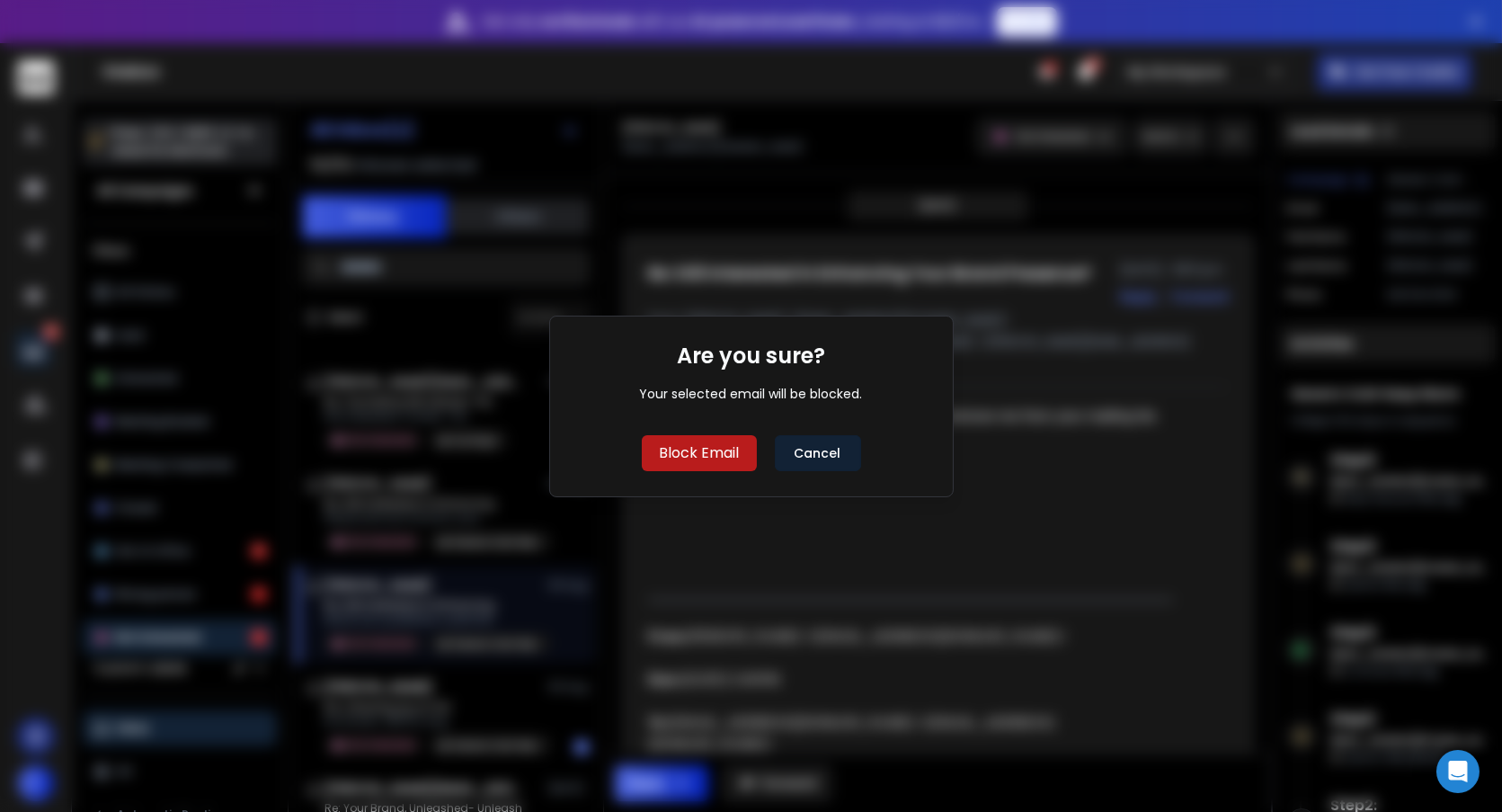
click at [691, 445] on button "Block Email" at bounding box center [699, 453] width 115 height 36
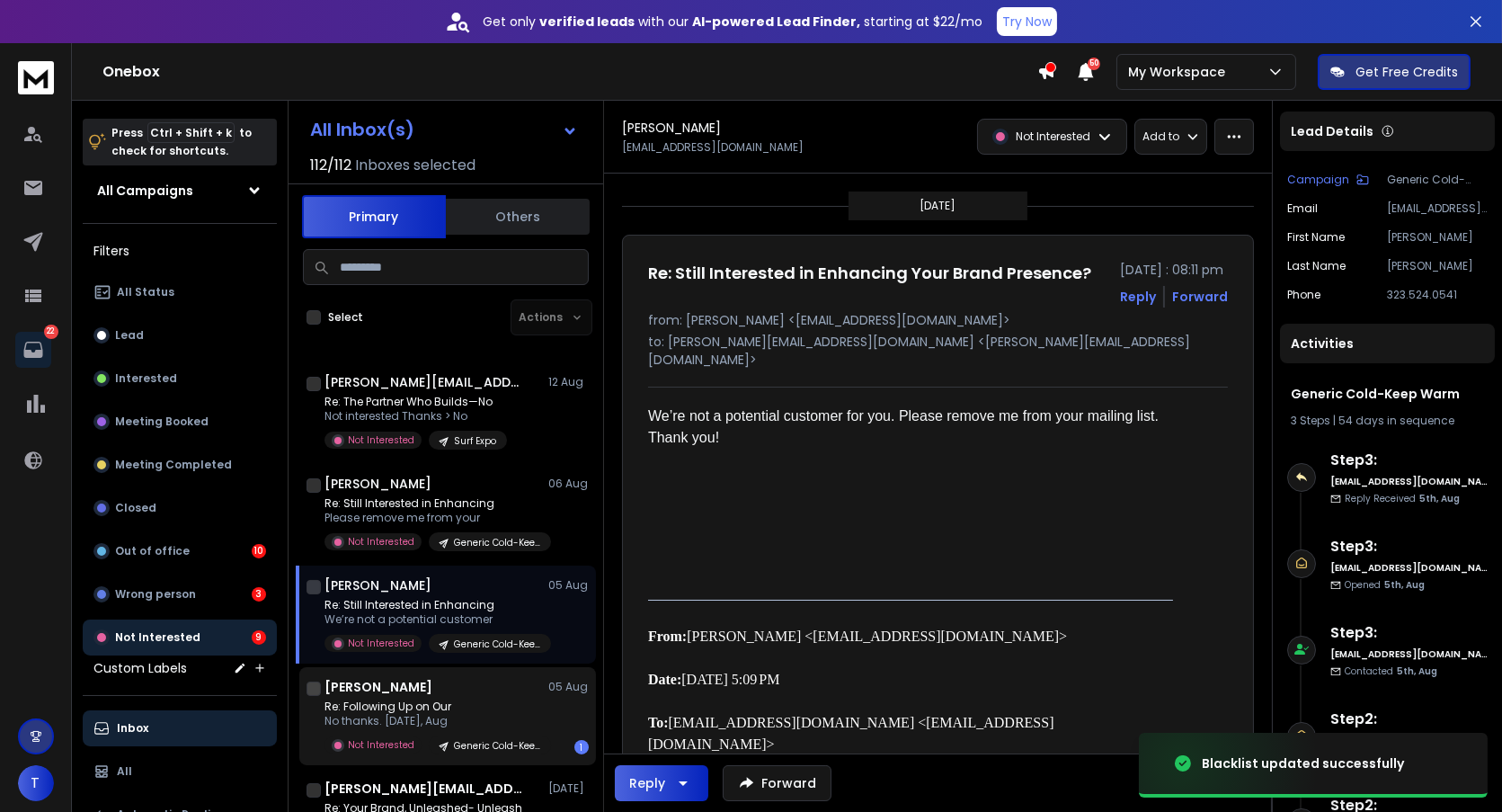
click at [437, 695] on div "Marc McClure 05 Aug Re: Following Up on Our No thanks. On Mon, Aug Not Interest…" at bounding box center [456, 716] width 264 height 77
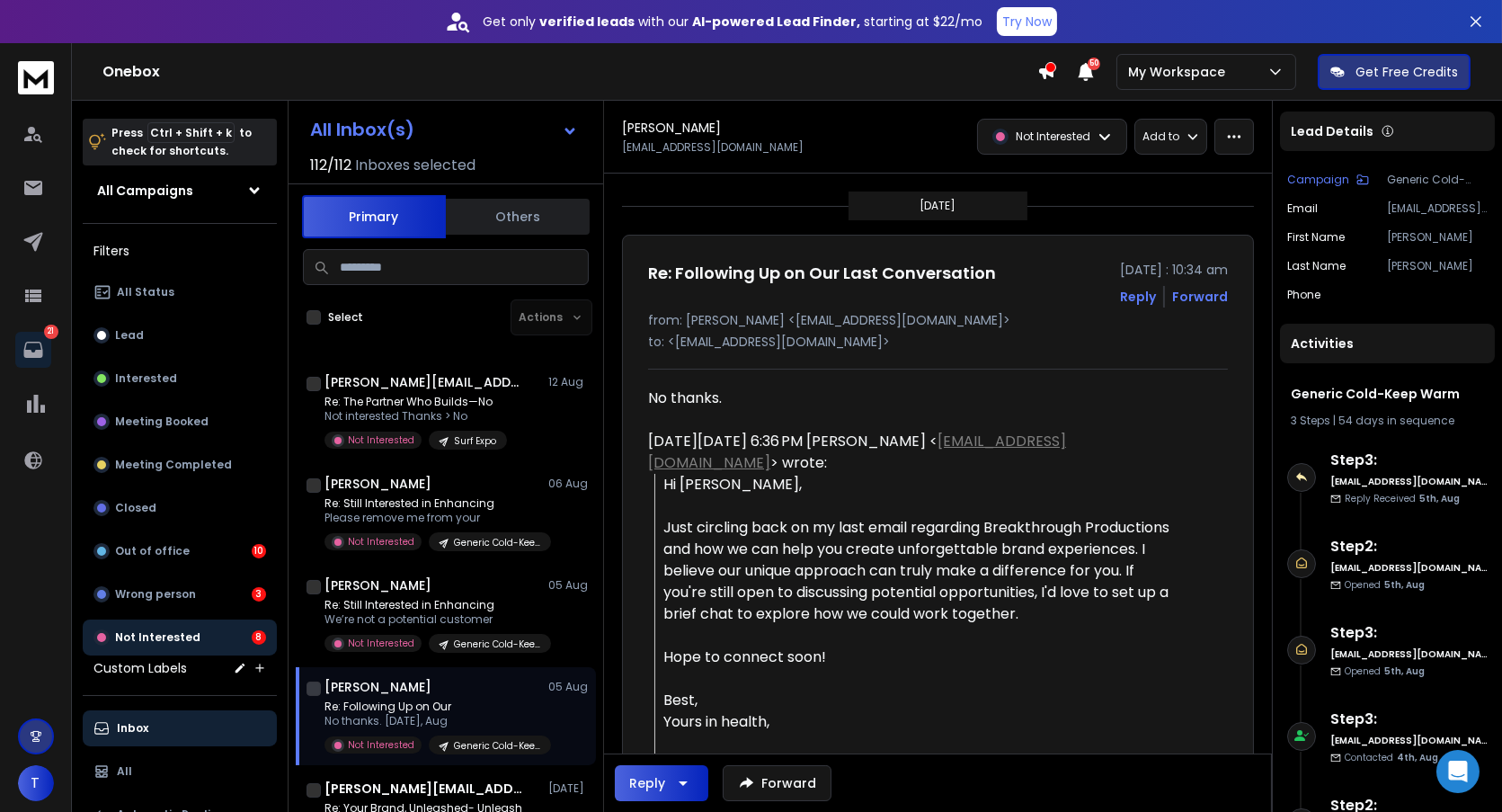
click at [1241, 137] on icon "button" at bounding box center [1233, 136] width 16 height 16
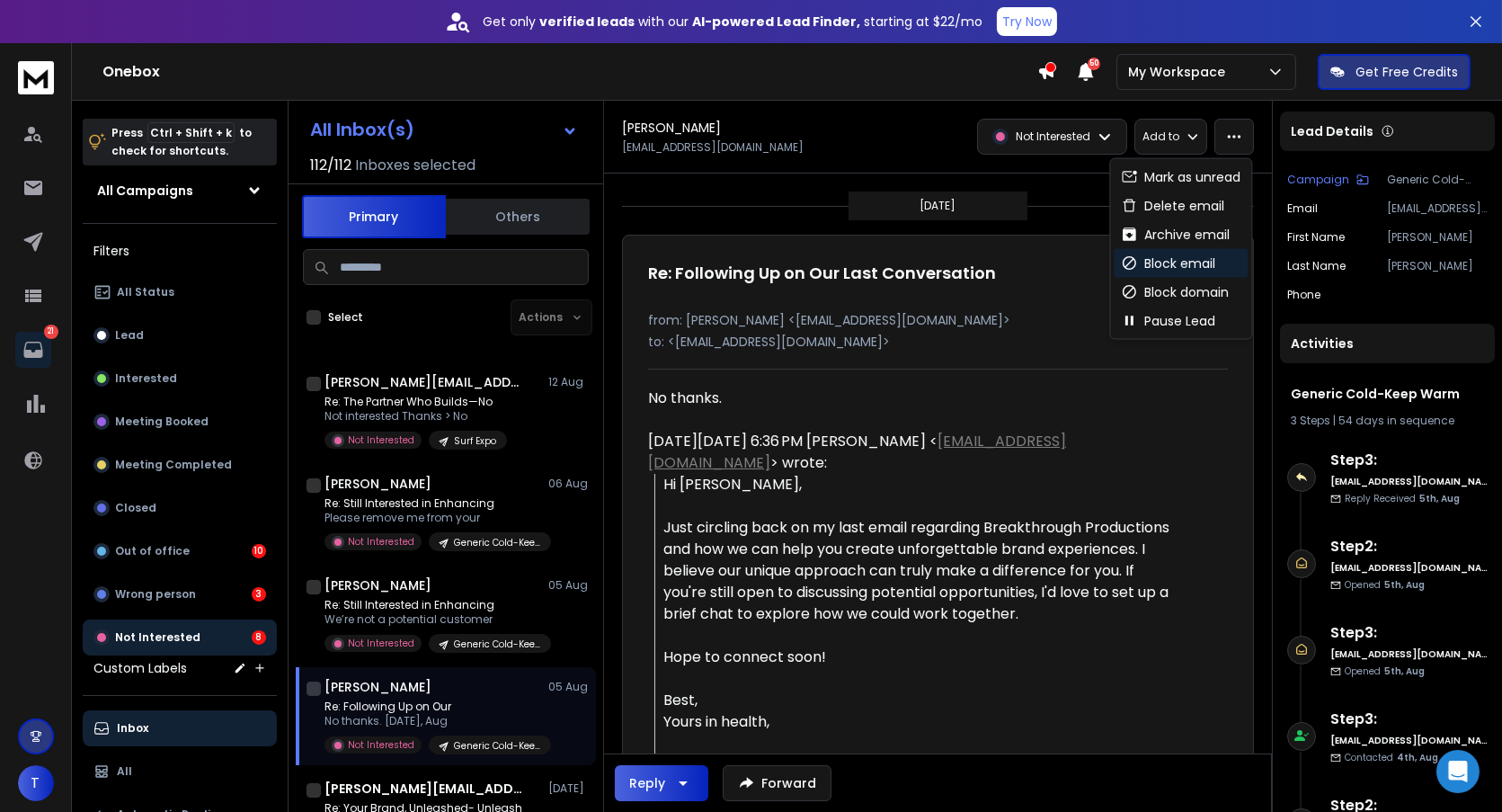
click at [1180, 255] on div "Block email" at bounding box center [1168, 263] width 94 height 18
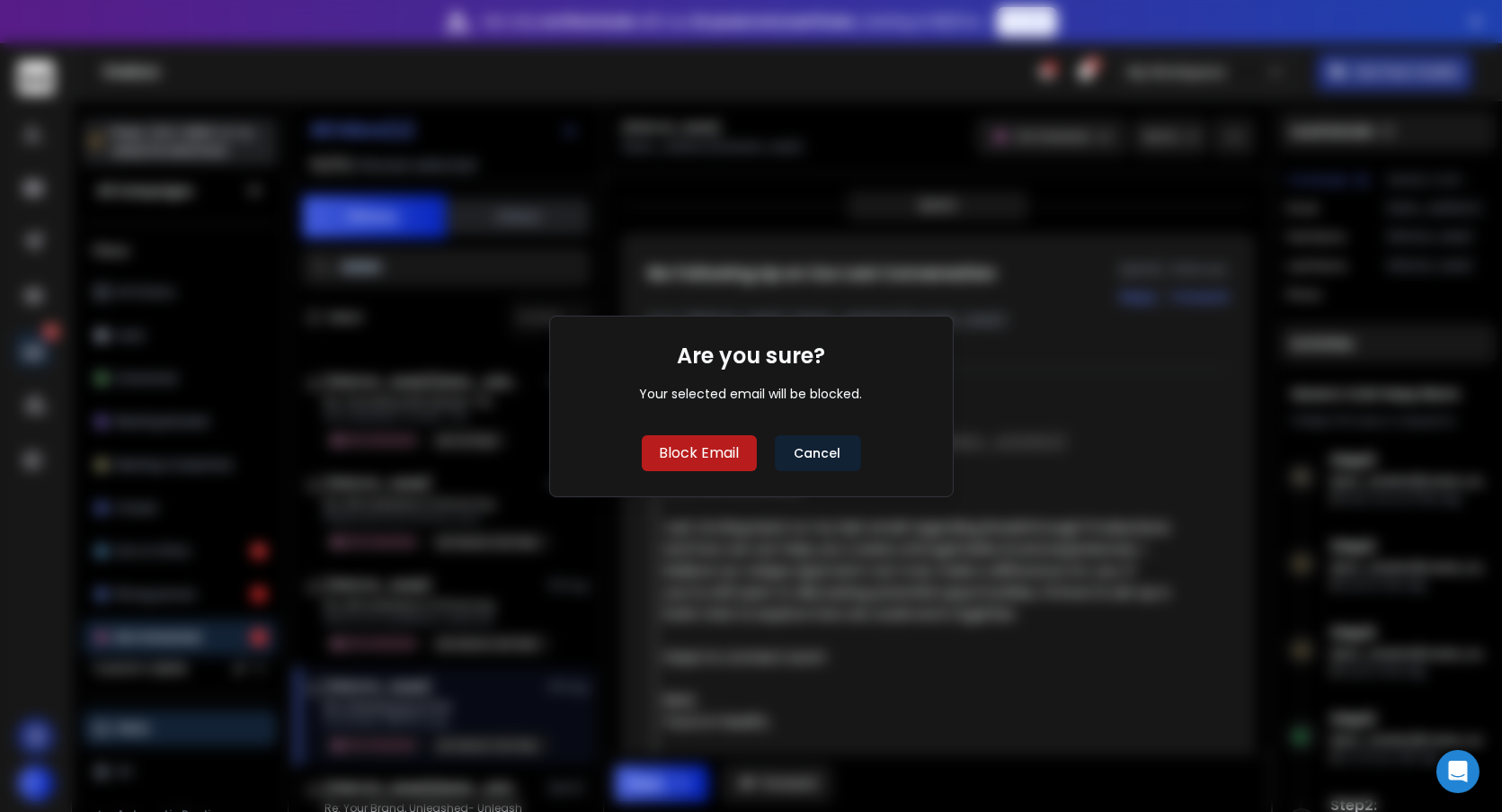
click at [690, 445] on button "Block Email" at bounding box center [699, 453] width 115 height 36
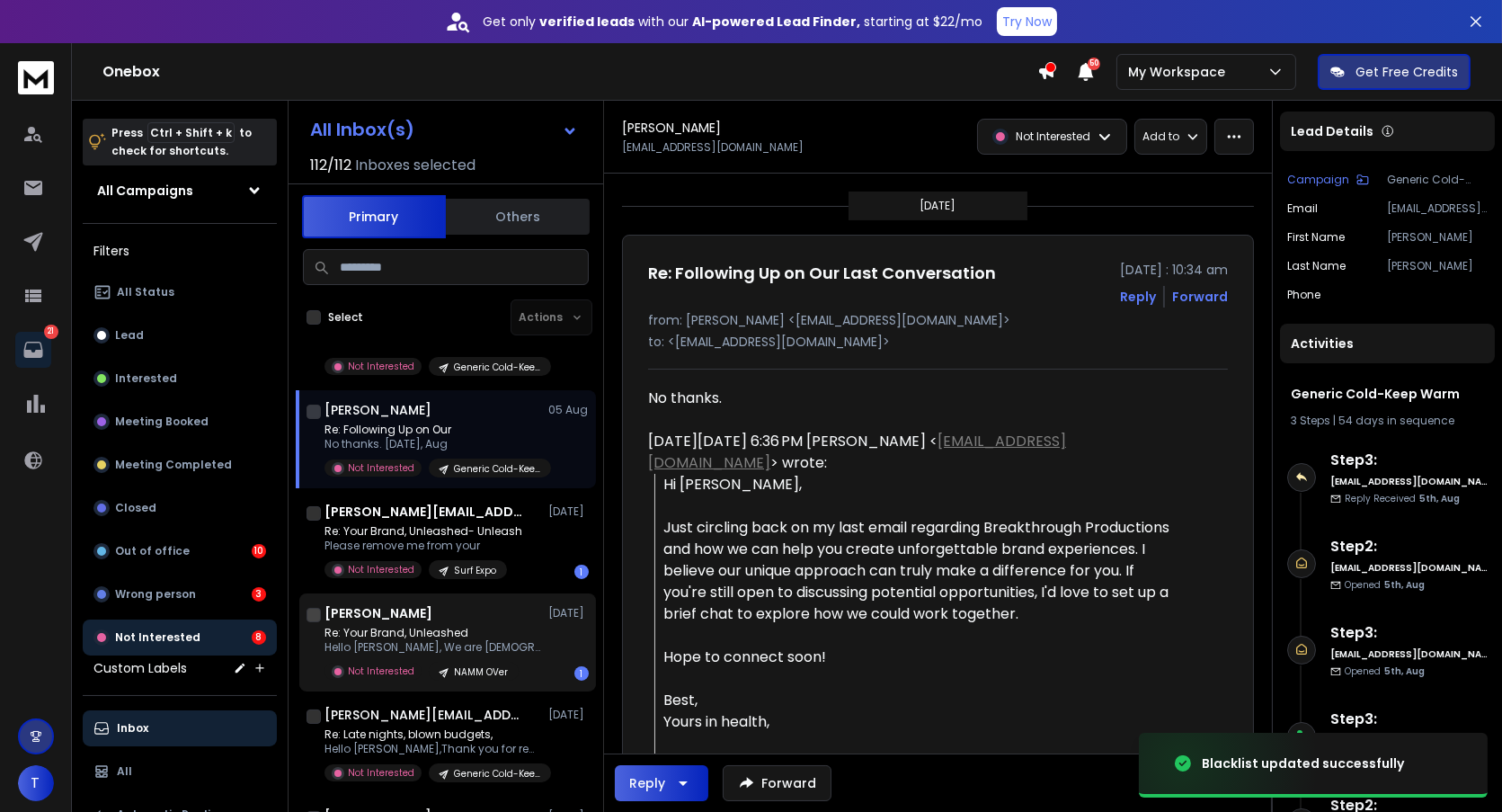
scroll to position [598, 0]
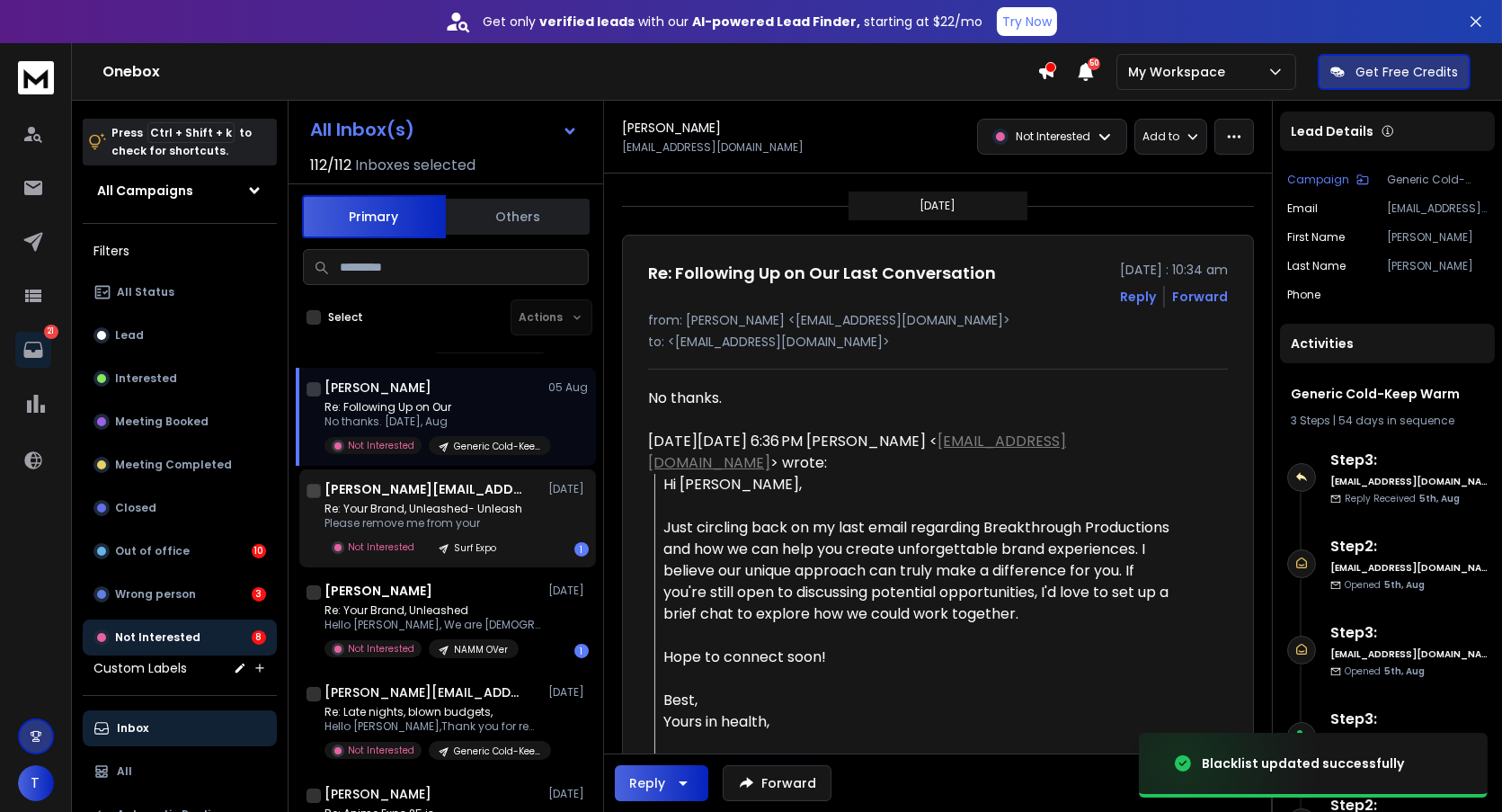
click at [452, 522] on p "Please remove me from your" at bounding box center [424, 523] width 198 height 14
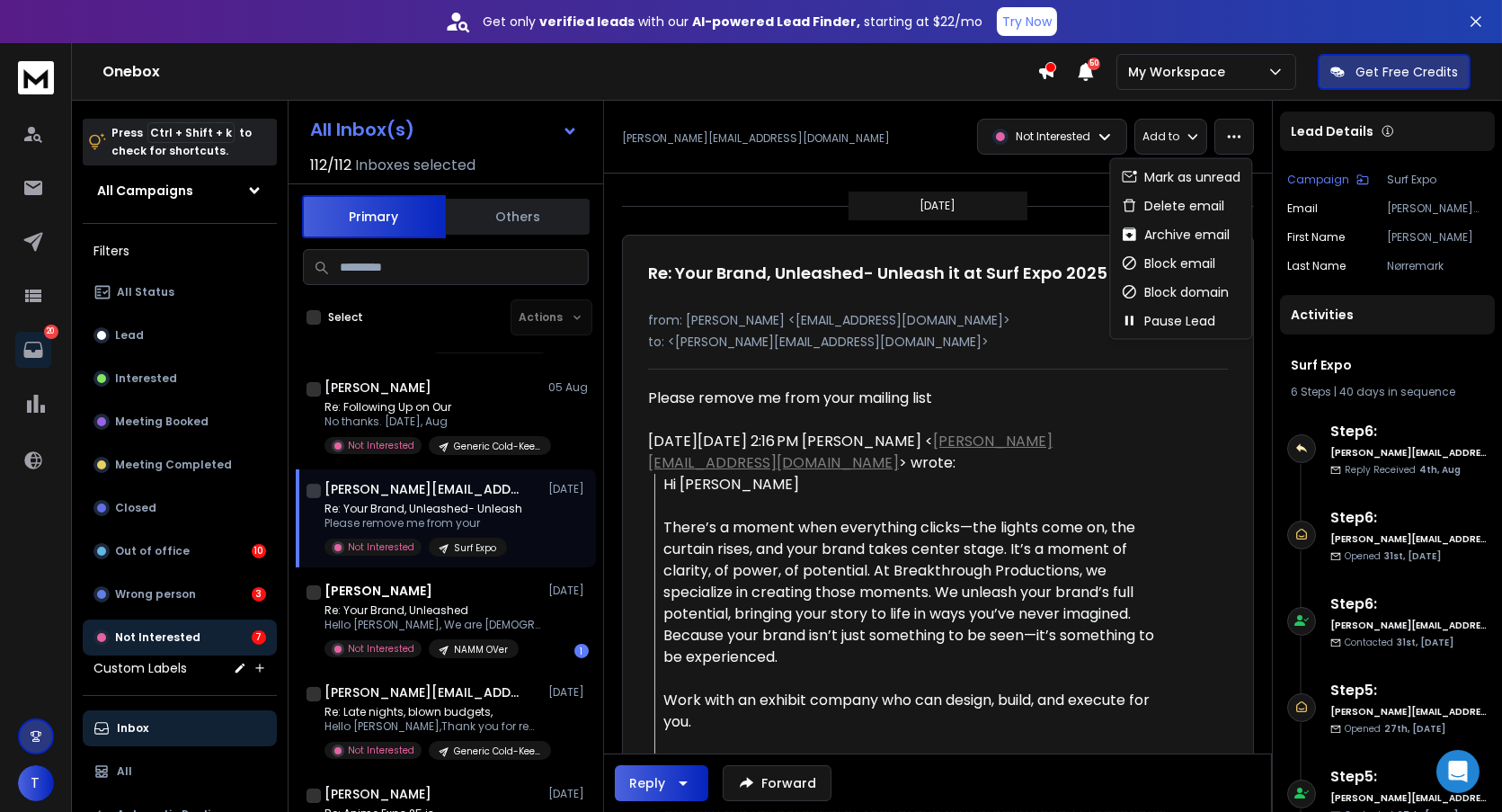
click at [1239, 133] on icon "button" at bounding box center [1233, 136] width 16 height 16
click at [1198, 264] on div "Block email" at bounding box center [1168, 263] width 94 height 18
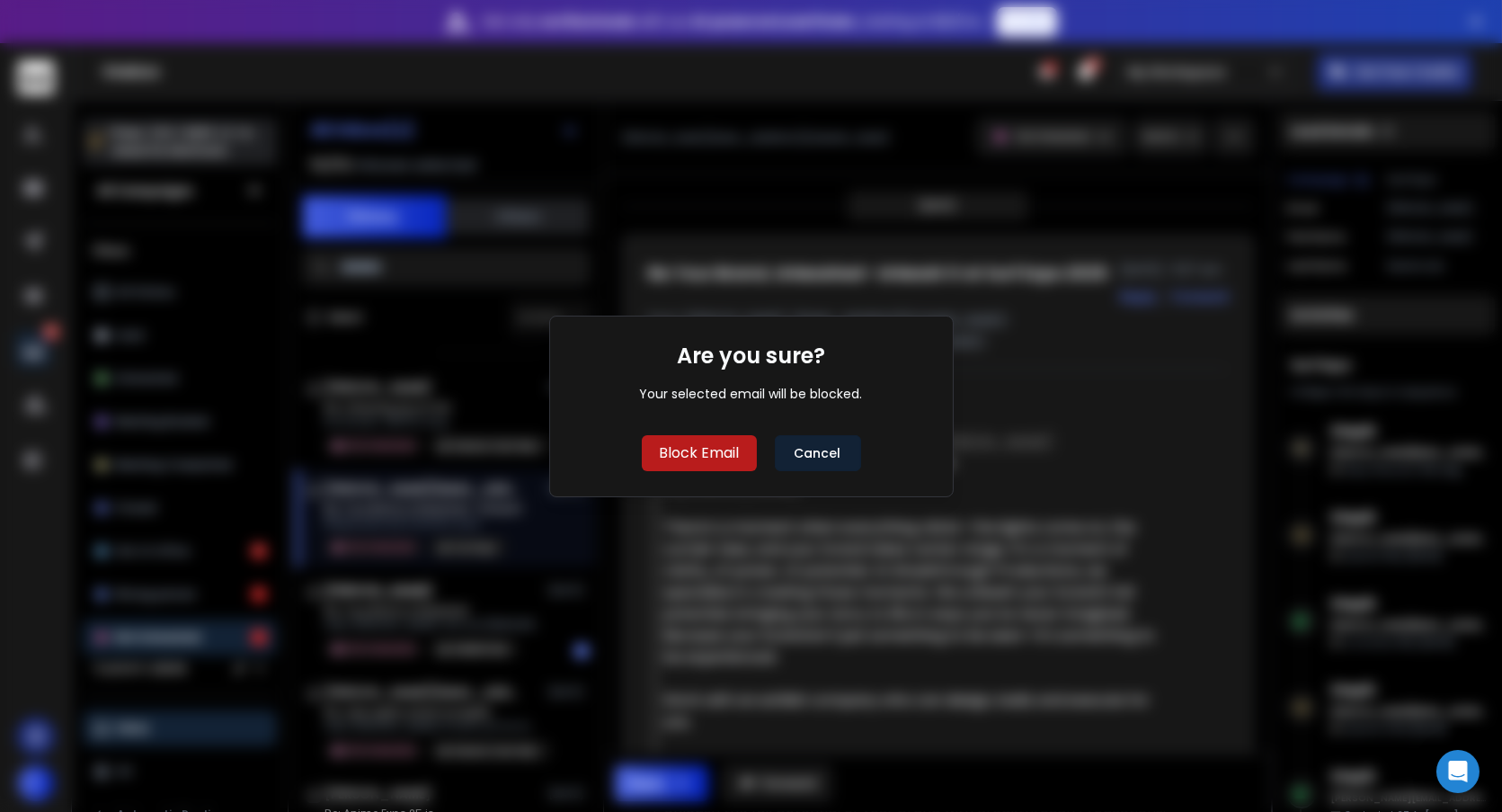
click at [706, 449] on button "Block Email" at bounding box center [699, 453] width 115 height 36
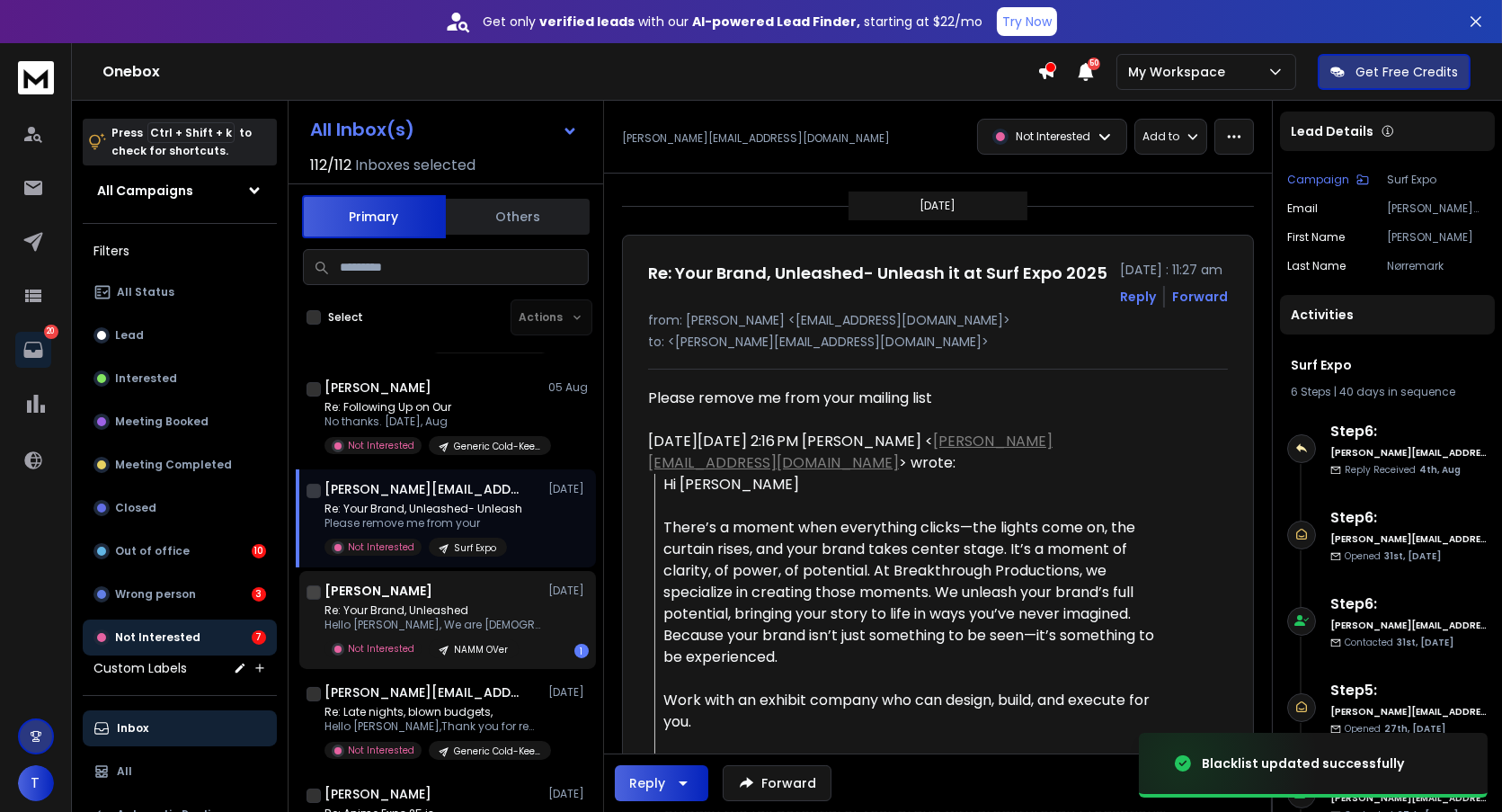
click at [458, 615] on p "Re: Your Brand, Unleashed" at bounding box center [432, 609] width 216 height 14
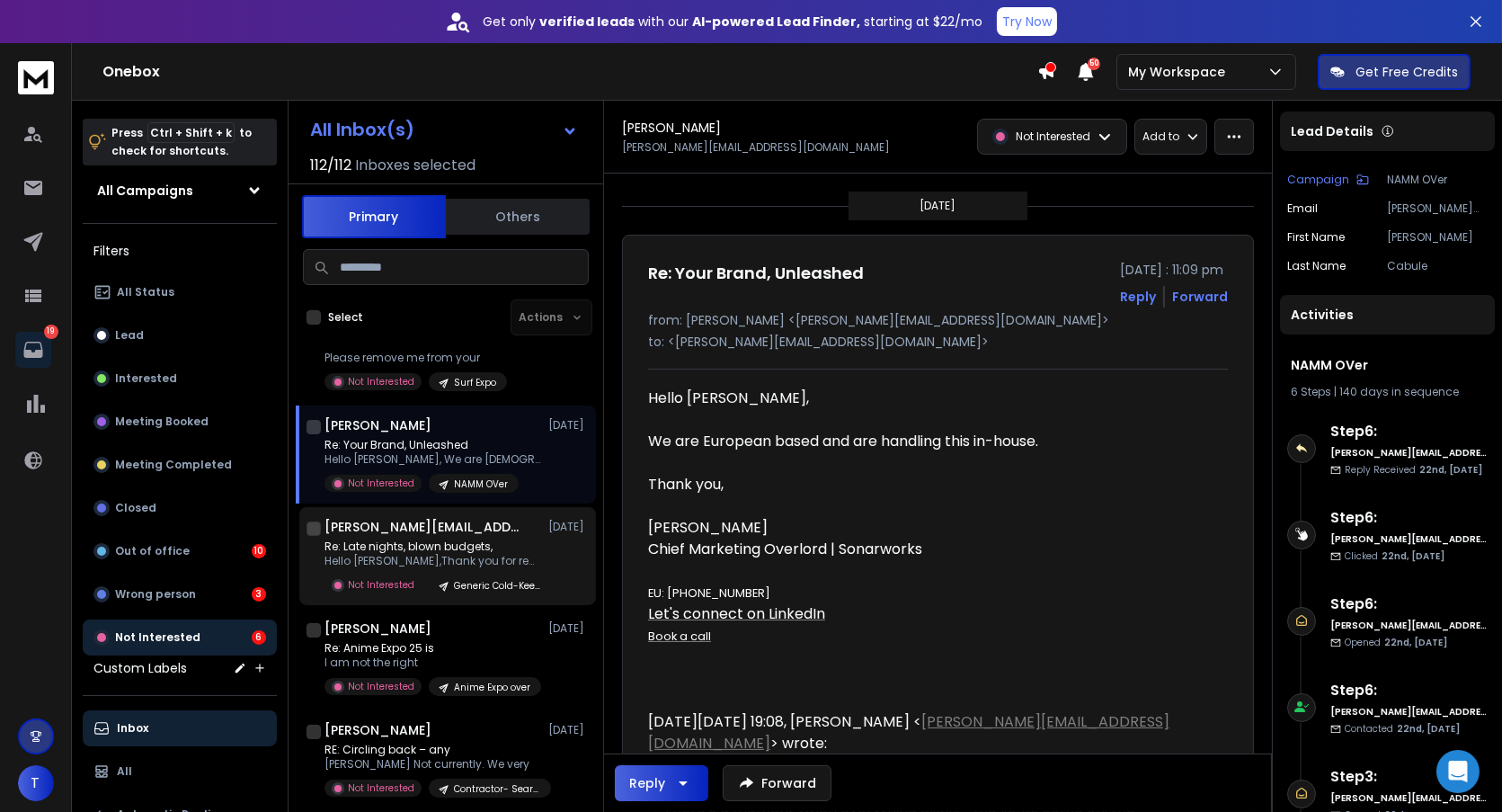
scroll to position [798, 0]
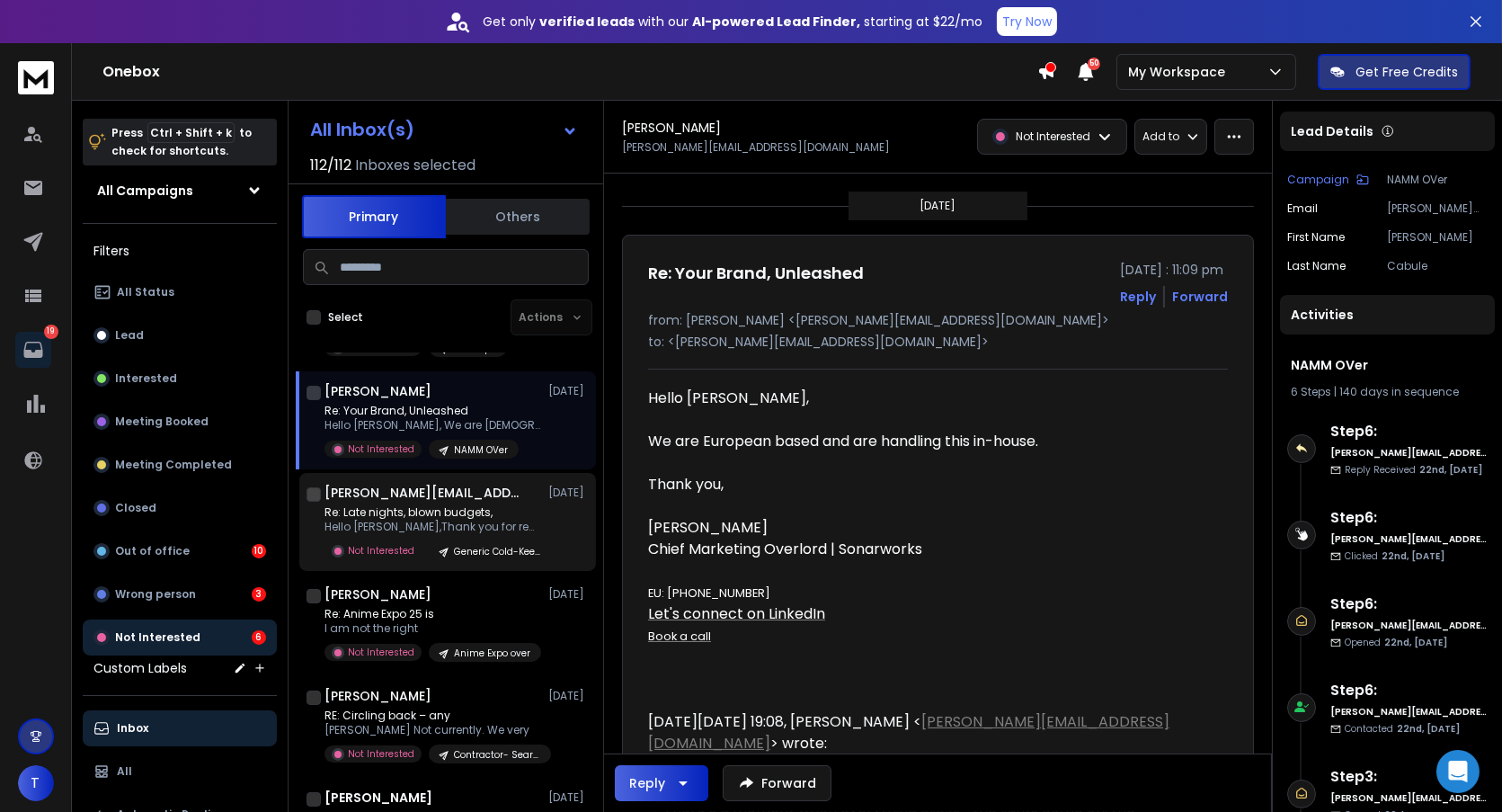
click at [484, 510] on p "Re: Late nights, blown budgets," at bounding box center [432, 511] width 216 height 14
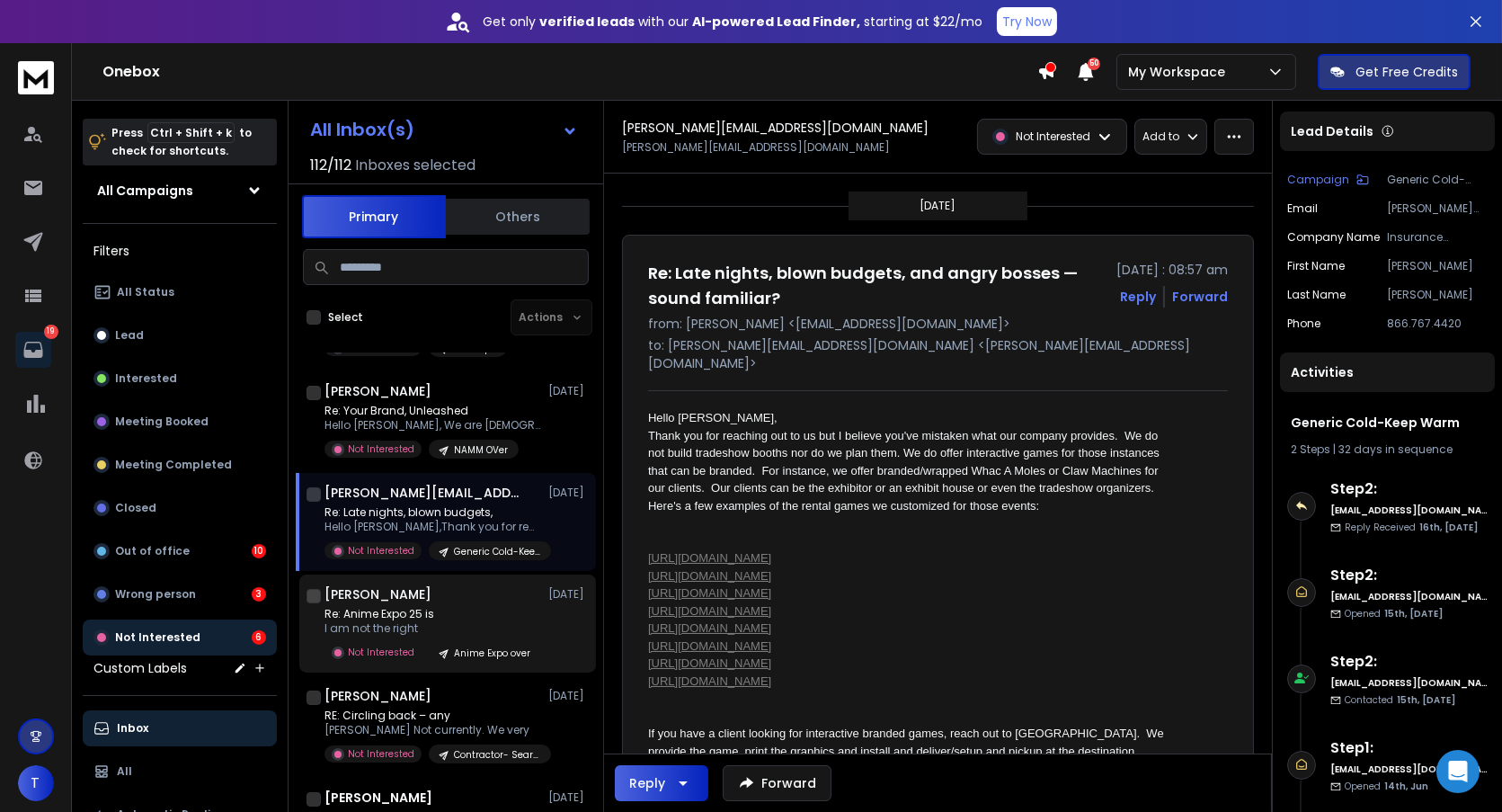
click at [483, 604] on div "Heidi Pancake 09 Jul Re: Anime Expo 25 is I am not the right Not Interested Ani…" at bounding box center [456, 623] width 264 height 77
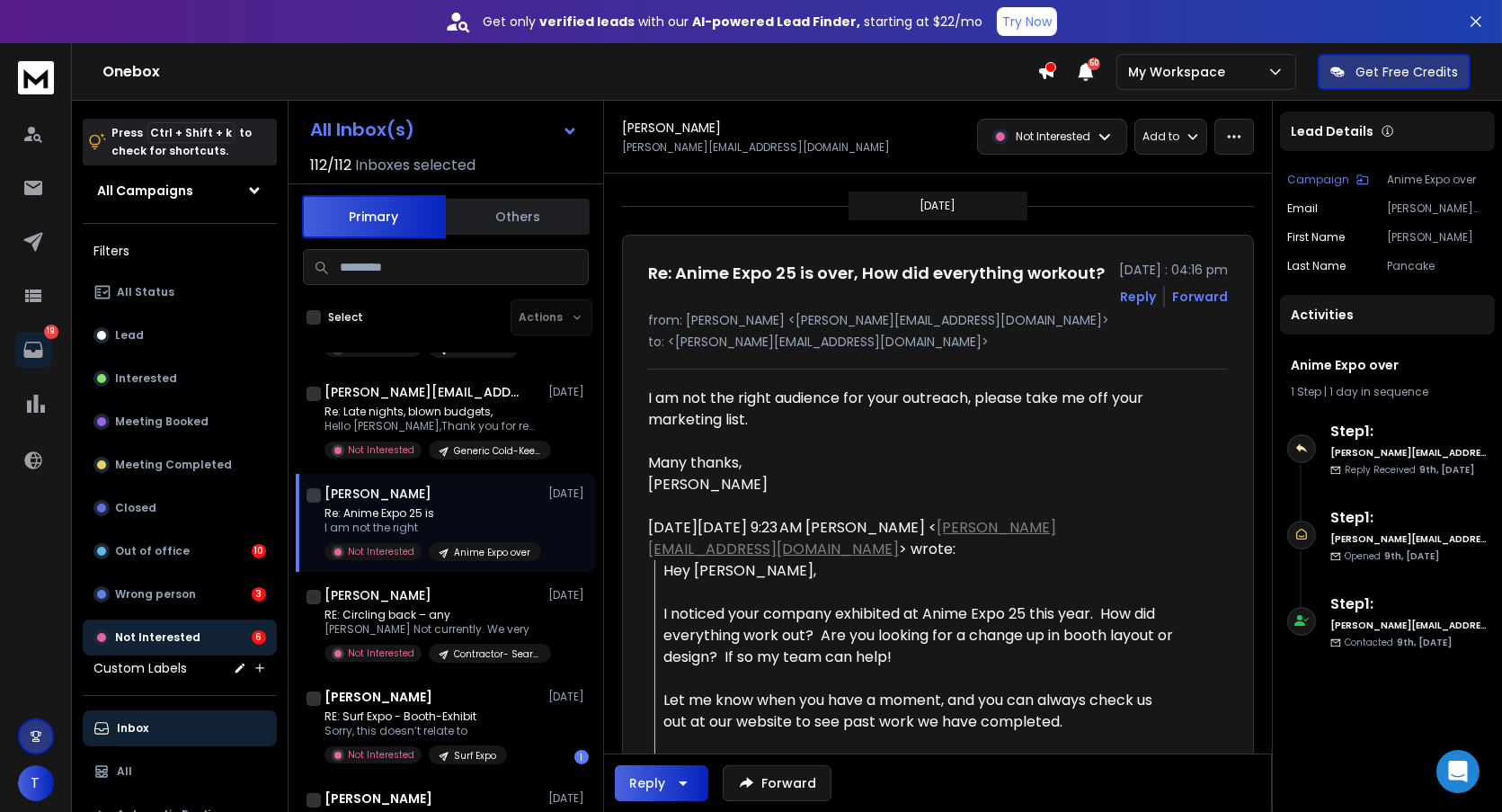
scroll to position [999, 0]
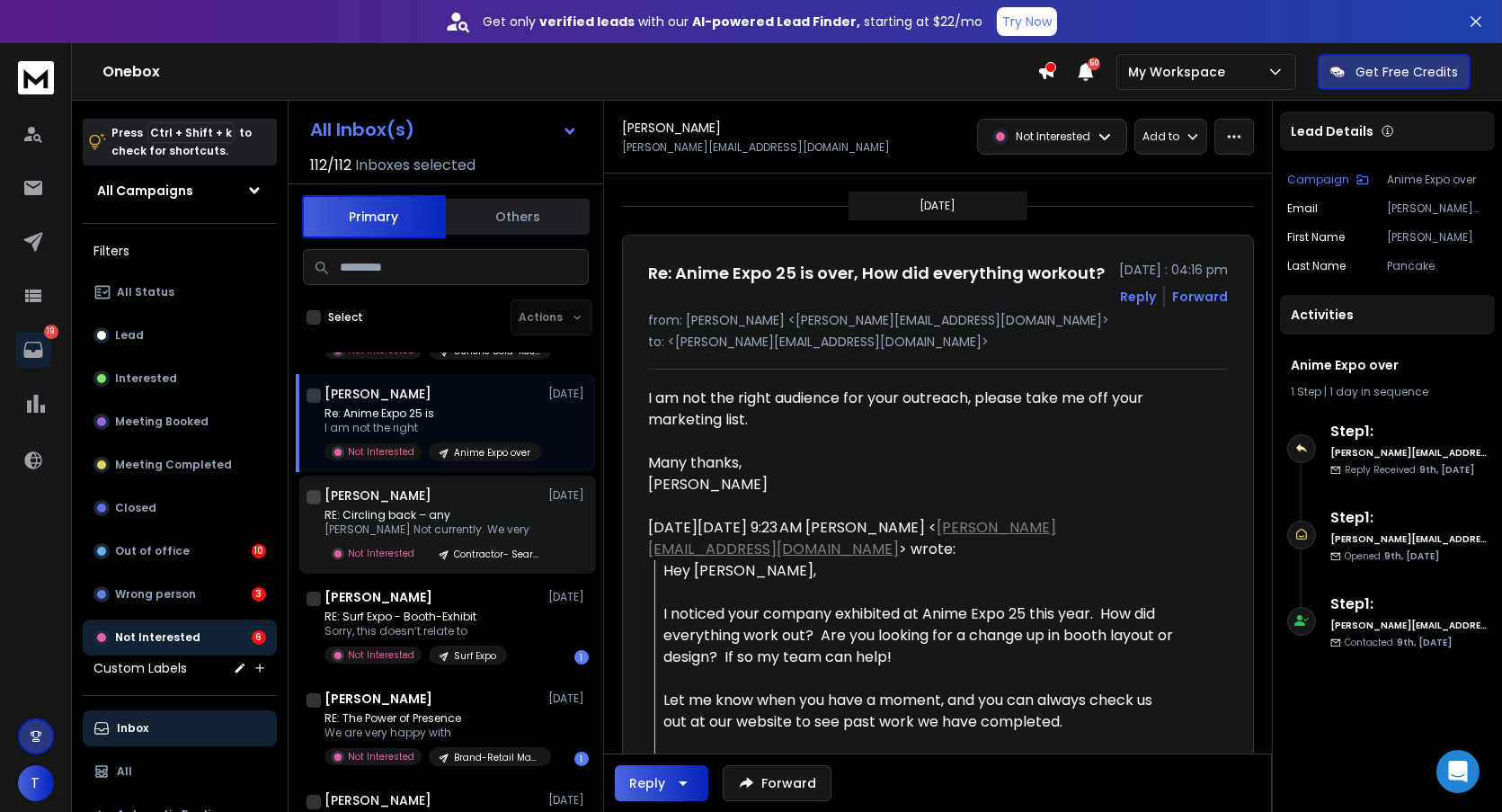
click at [479, 526] on p "Tim Not currently. We very" at bounding box center [432, 528] width 216 height 14
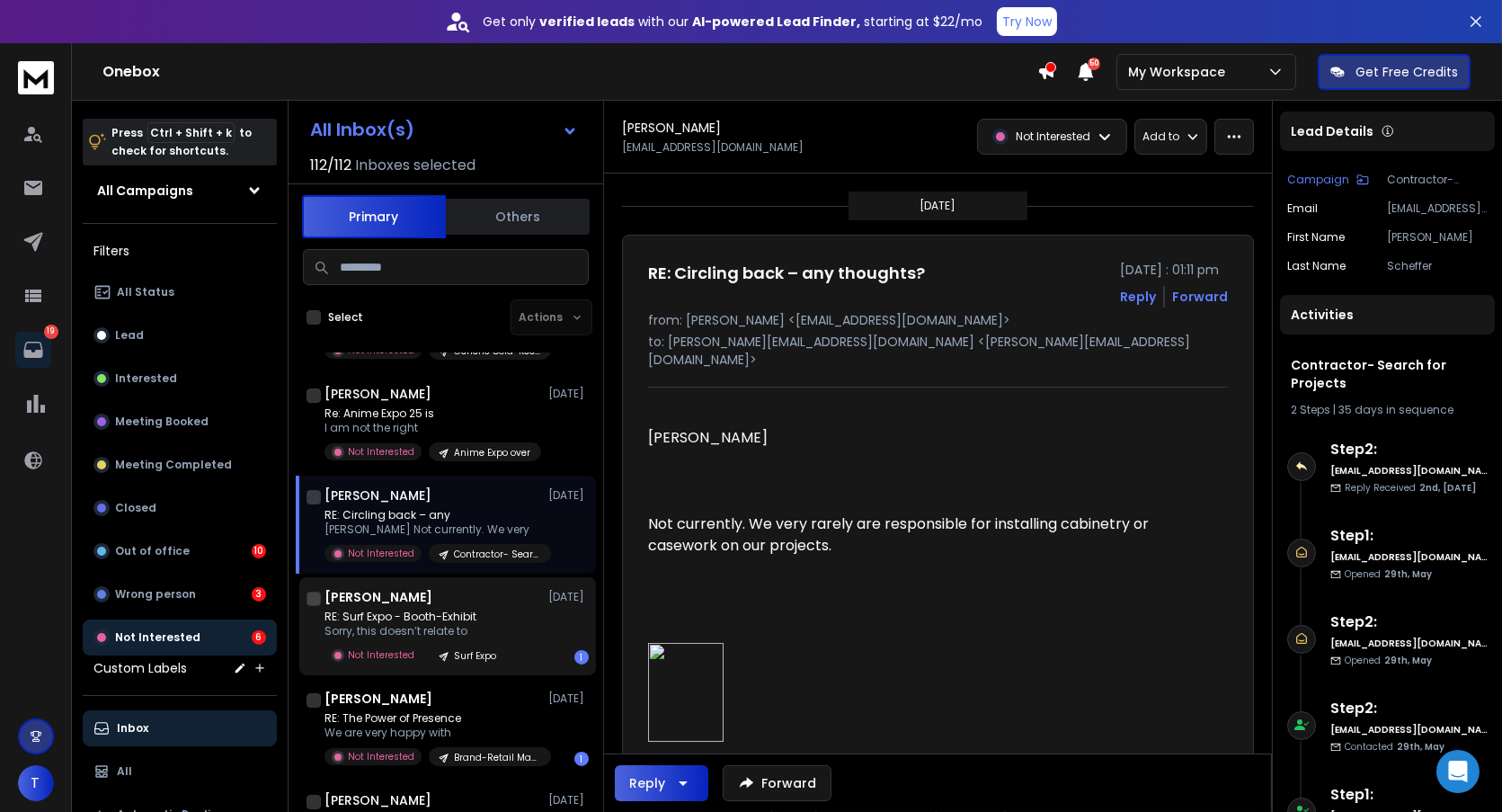
click at [479, 595] on div "Amy Guy 25 Jun" at bounding box center [456, 596] width 264 height 18
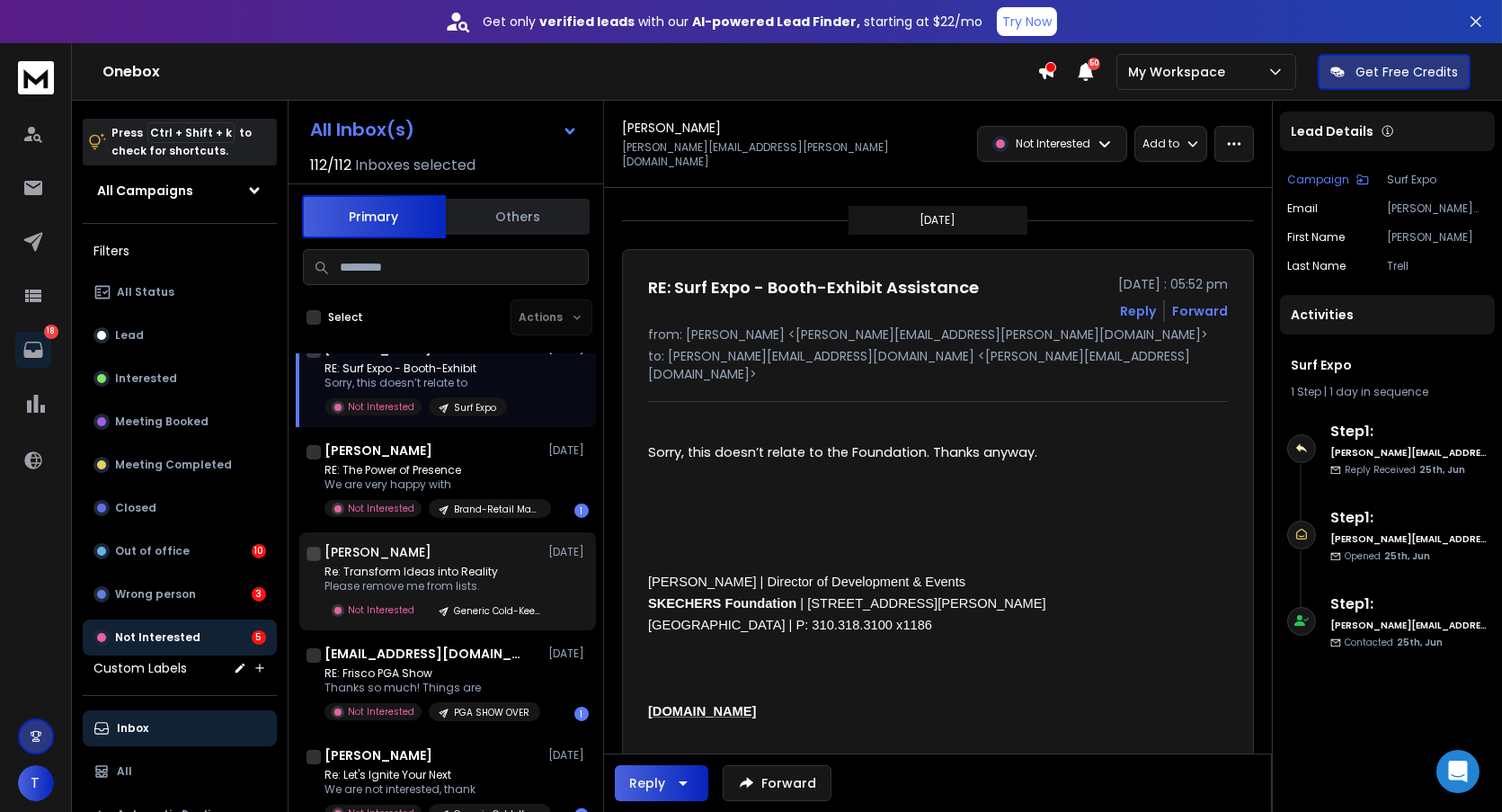
scroll to position [1297, 0]
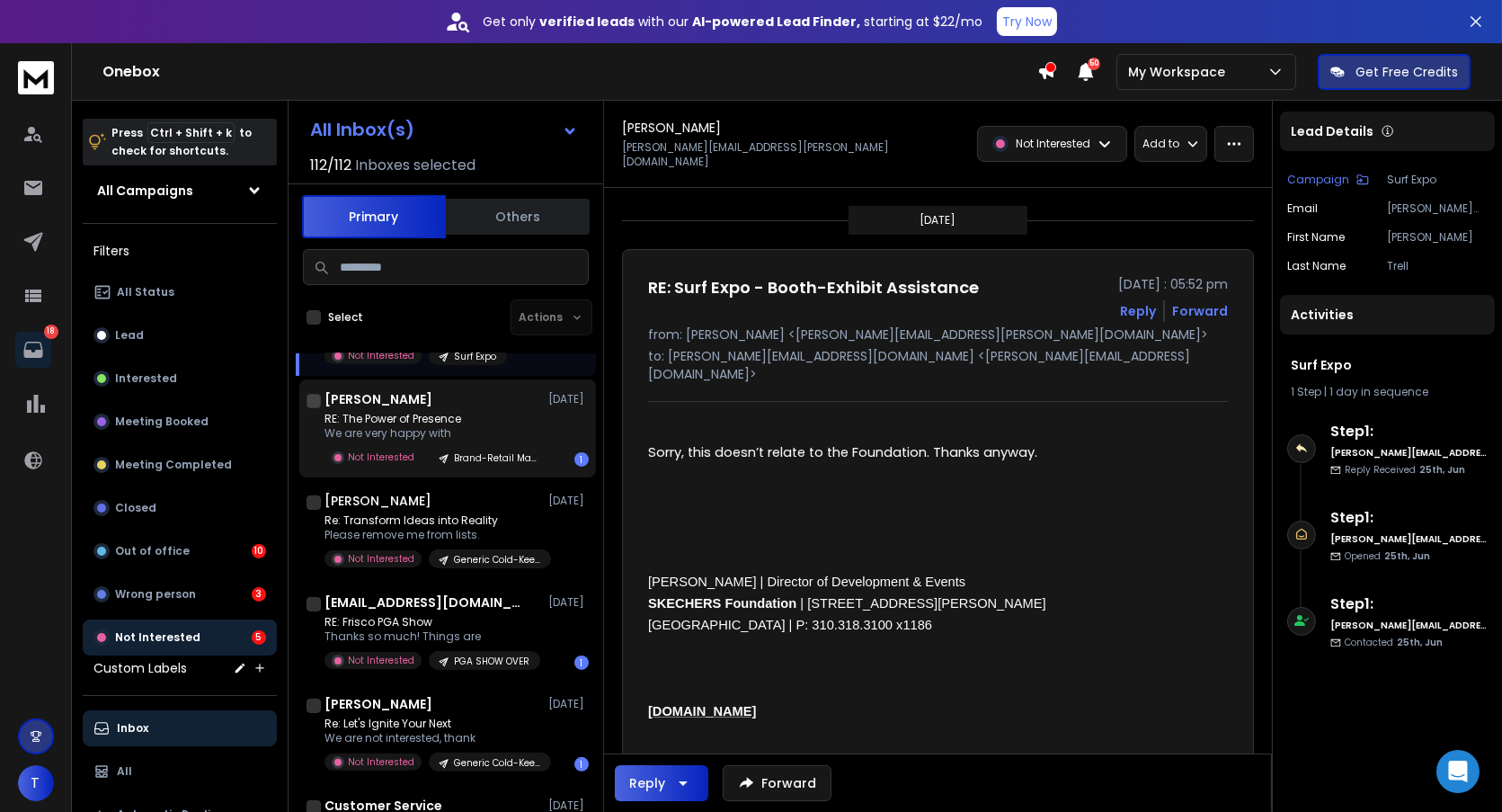
click at [484, 413] on p "RE: The Power of Presence" at bounding box center [432, 418] width 216 height 14
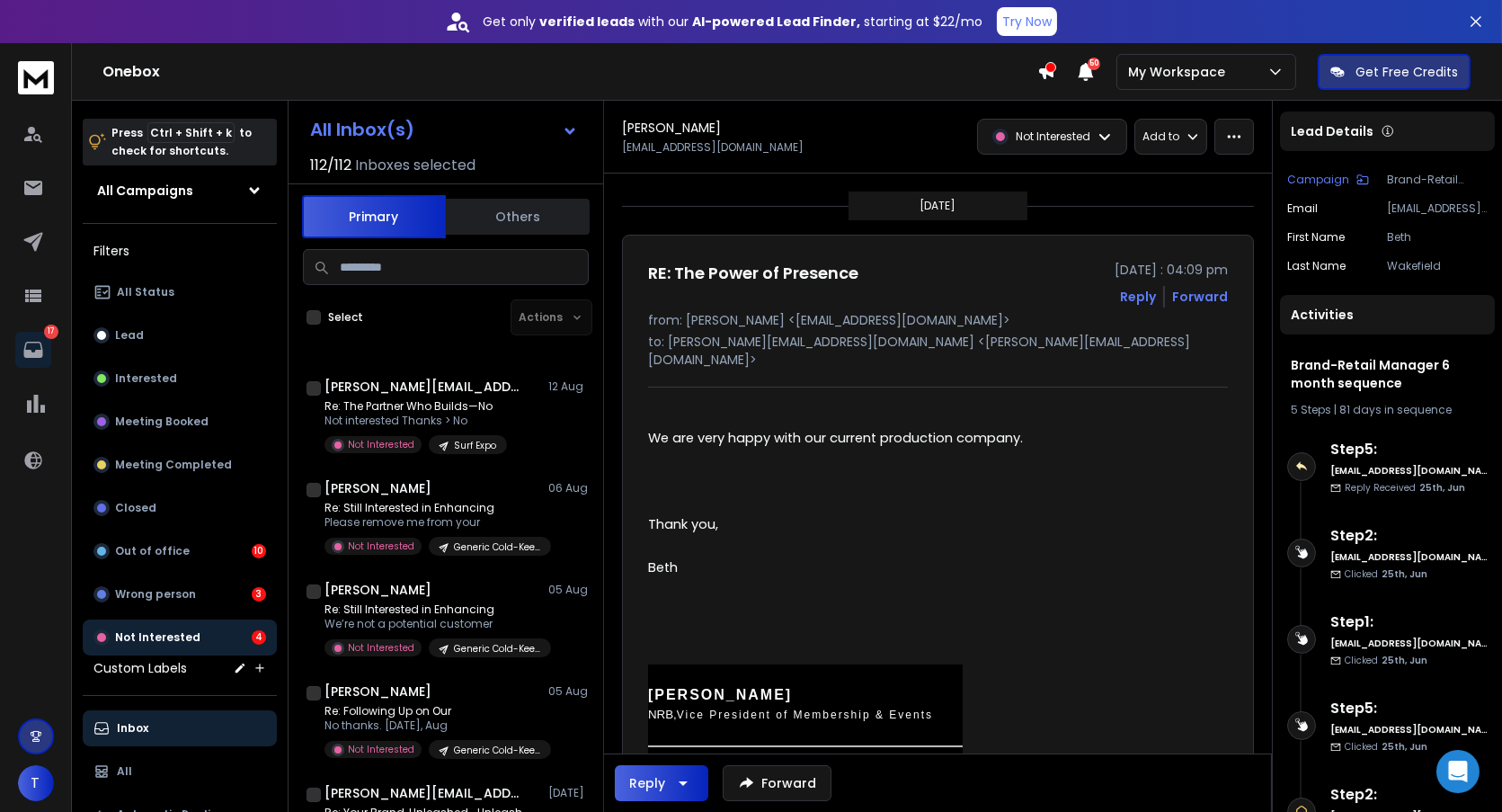
scroll to position [0, 0]
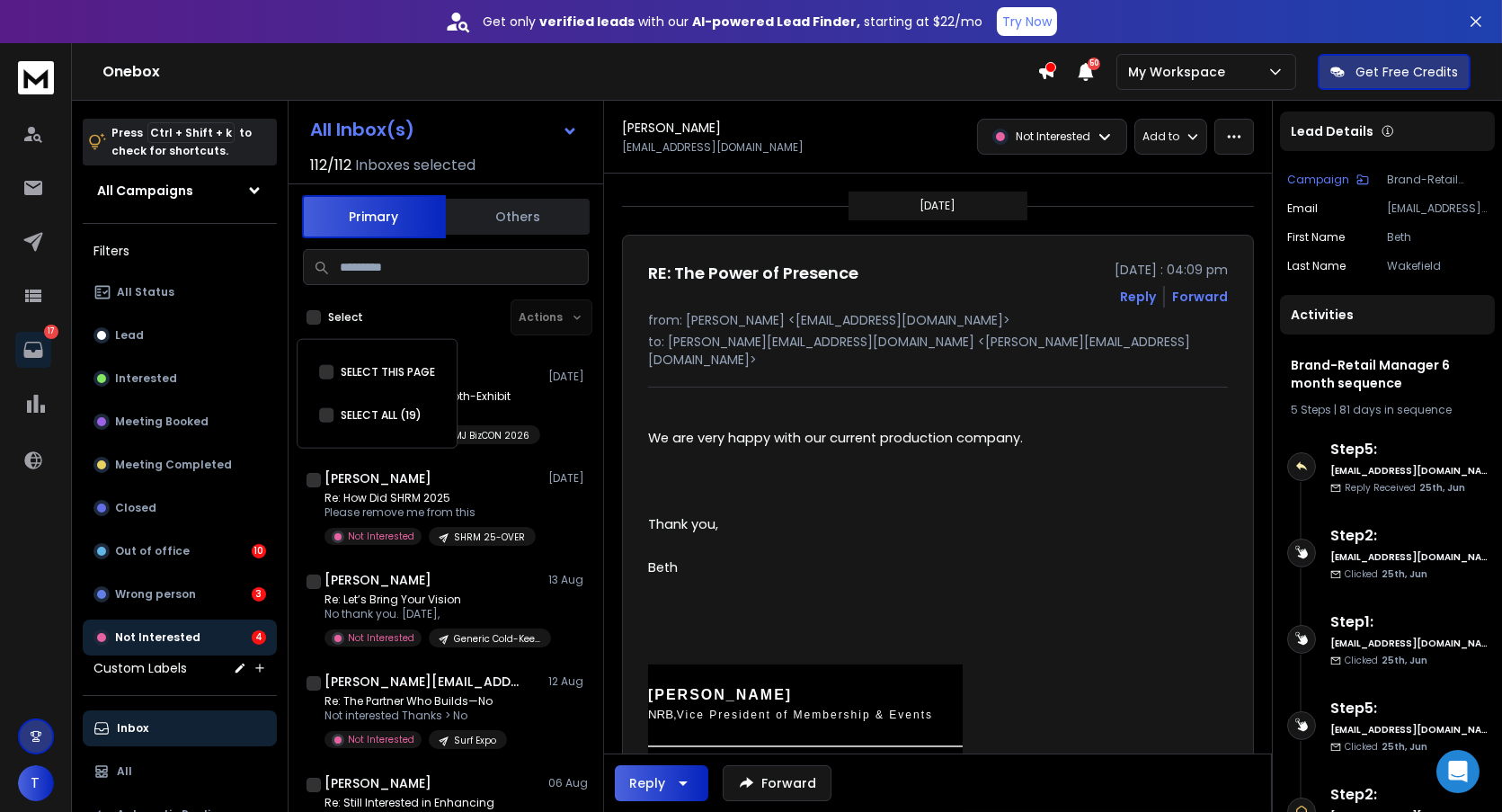
click at [316, 317] on button "SELECT THIS PAGE" at bounding box center [313, 316] width 14 height 14
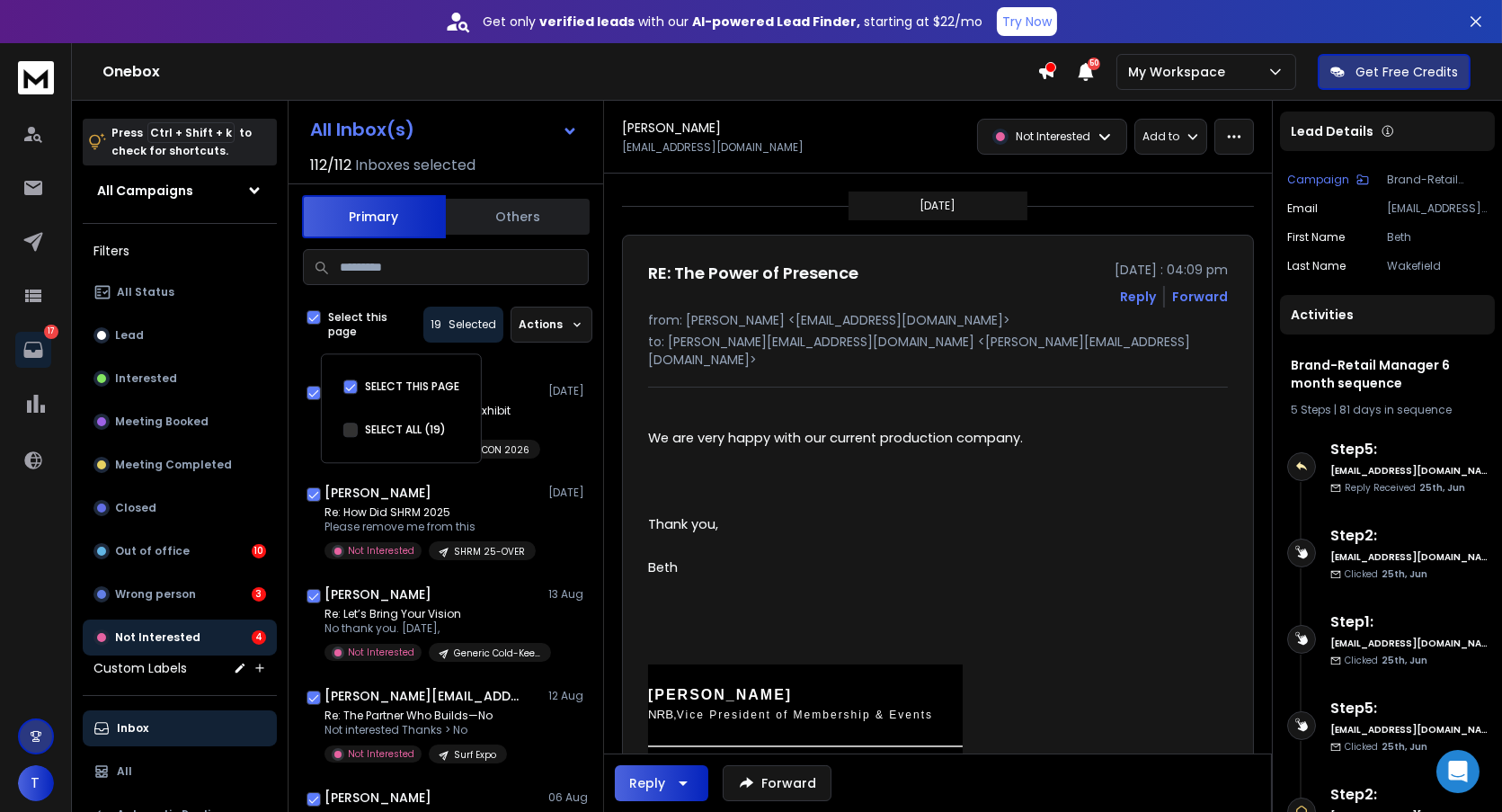
click at [352, 431] on button "SELECT THIS PAGE" at bounding box center [350, 429] width 14 height 14
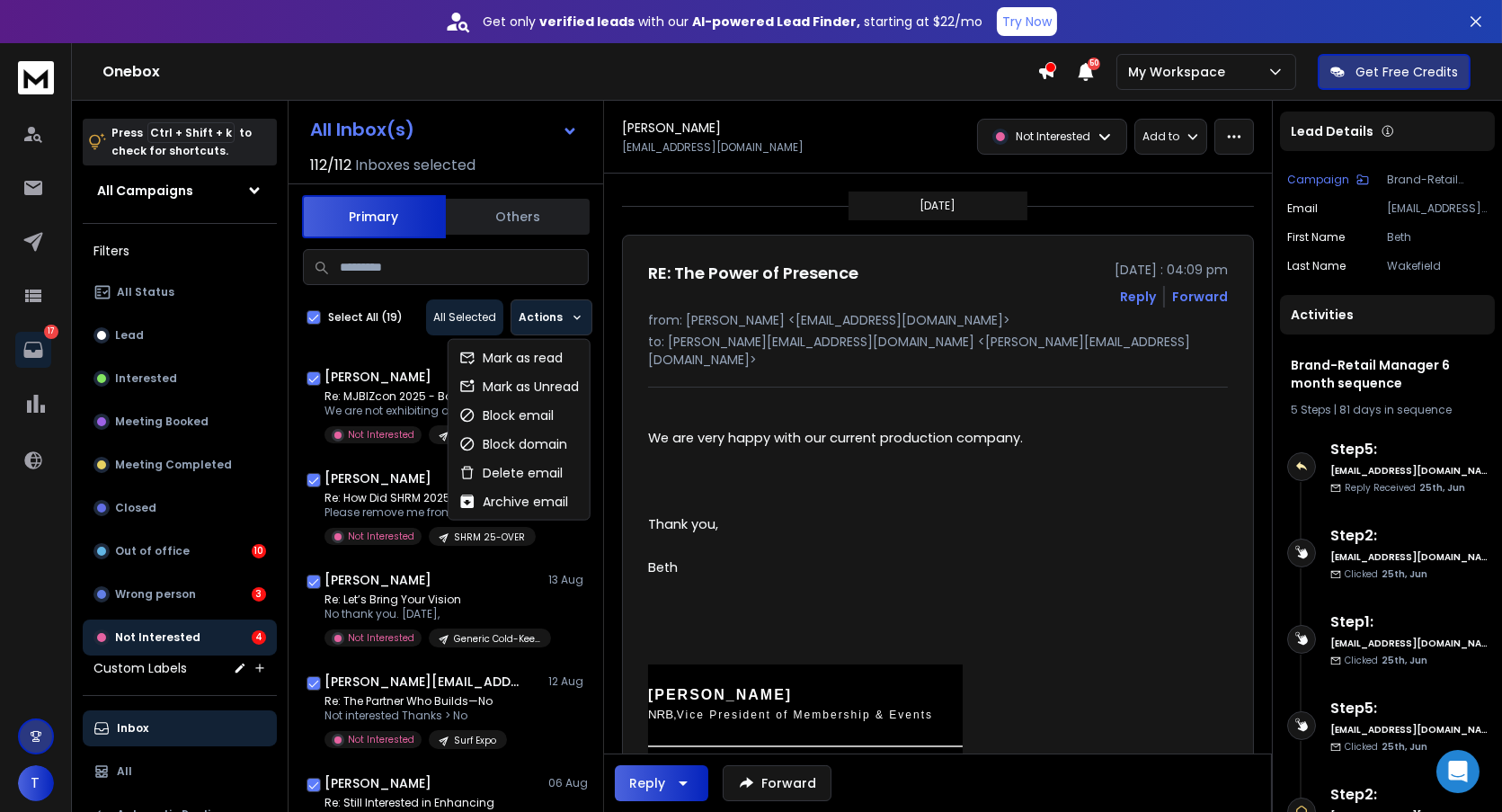
click at [560, 315] on p "Actions" at bounding box center [540, 316] width 44 height 14
click at [540, 413] on div "Block email" at bounding box center [506, 414] width 94 height 18
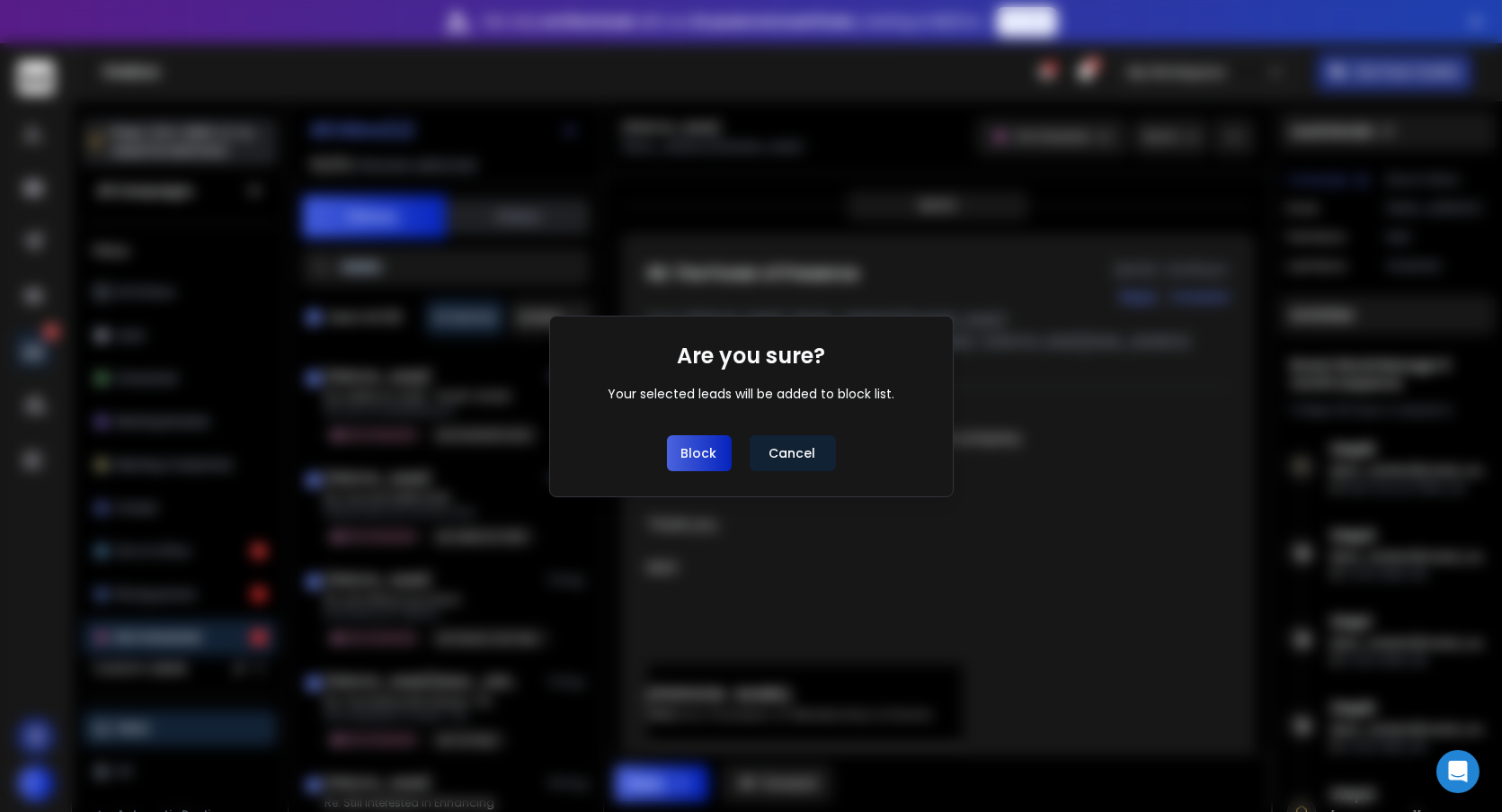
click at [693, 448] on p "Block" at bounding box center [699, 453] width 36 height 18
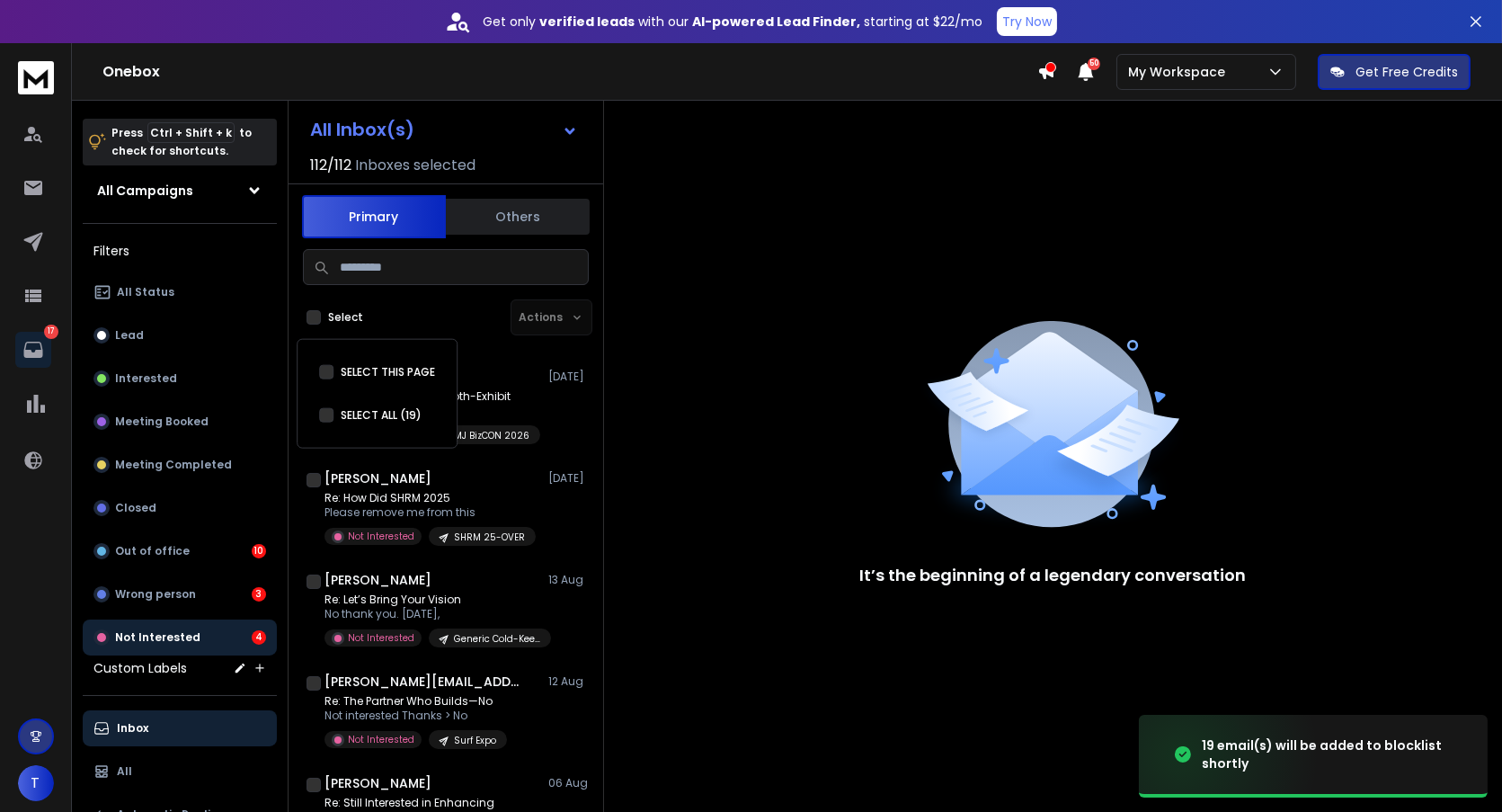
click at [330, 414] on button "SELECT THIS PAGE" at bounding box center [326, 414] width 14 height 14
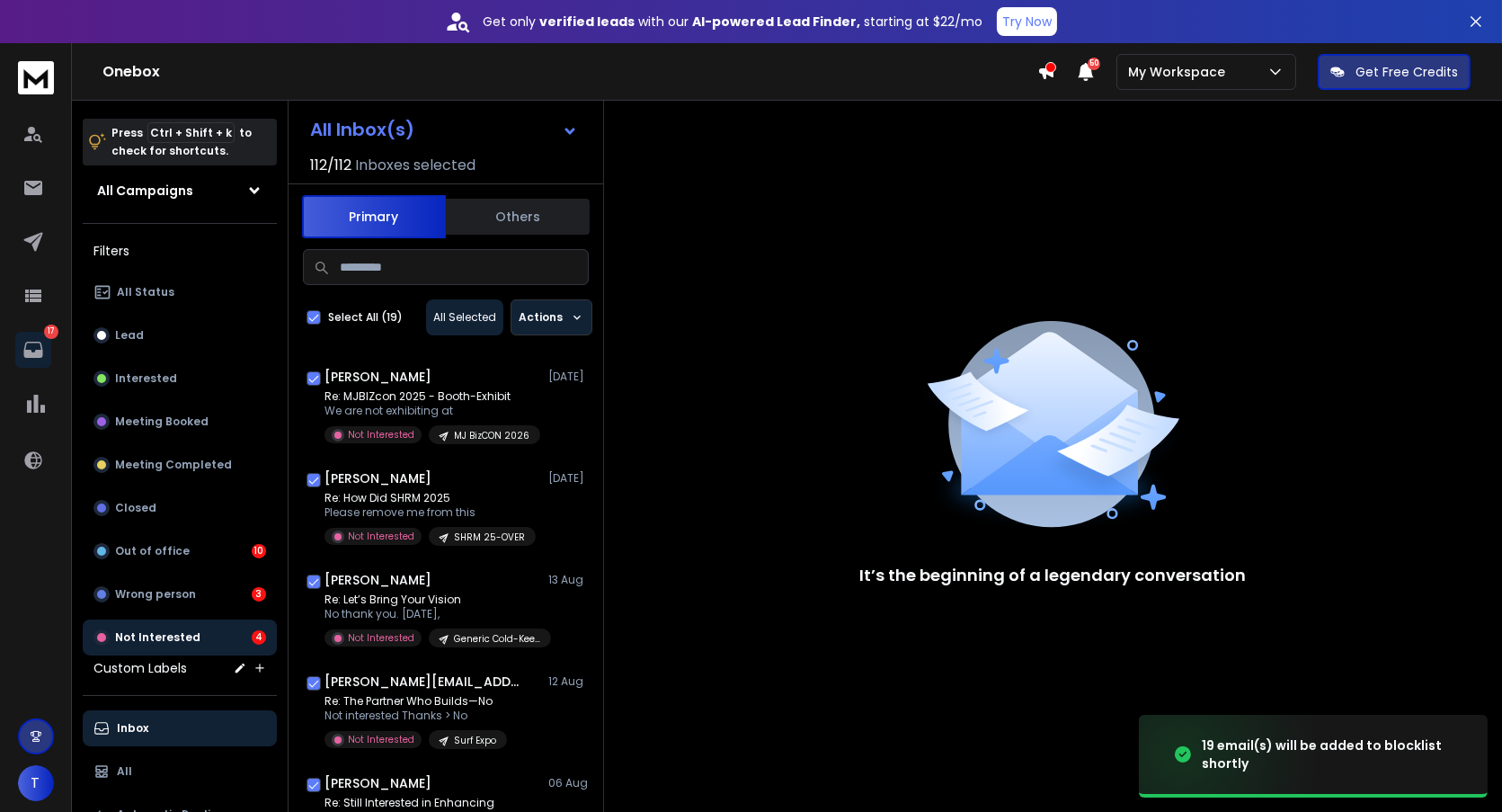
click at [536, 313] on p "Actions" at bounding box center [540, 316] width 44 height 14
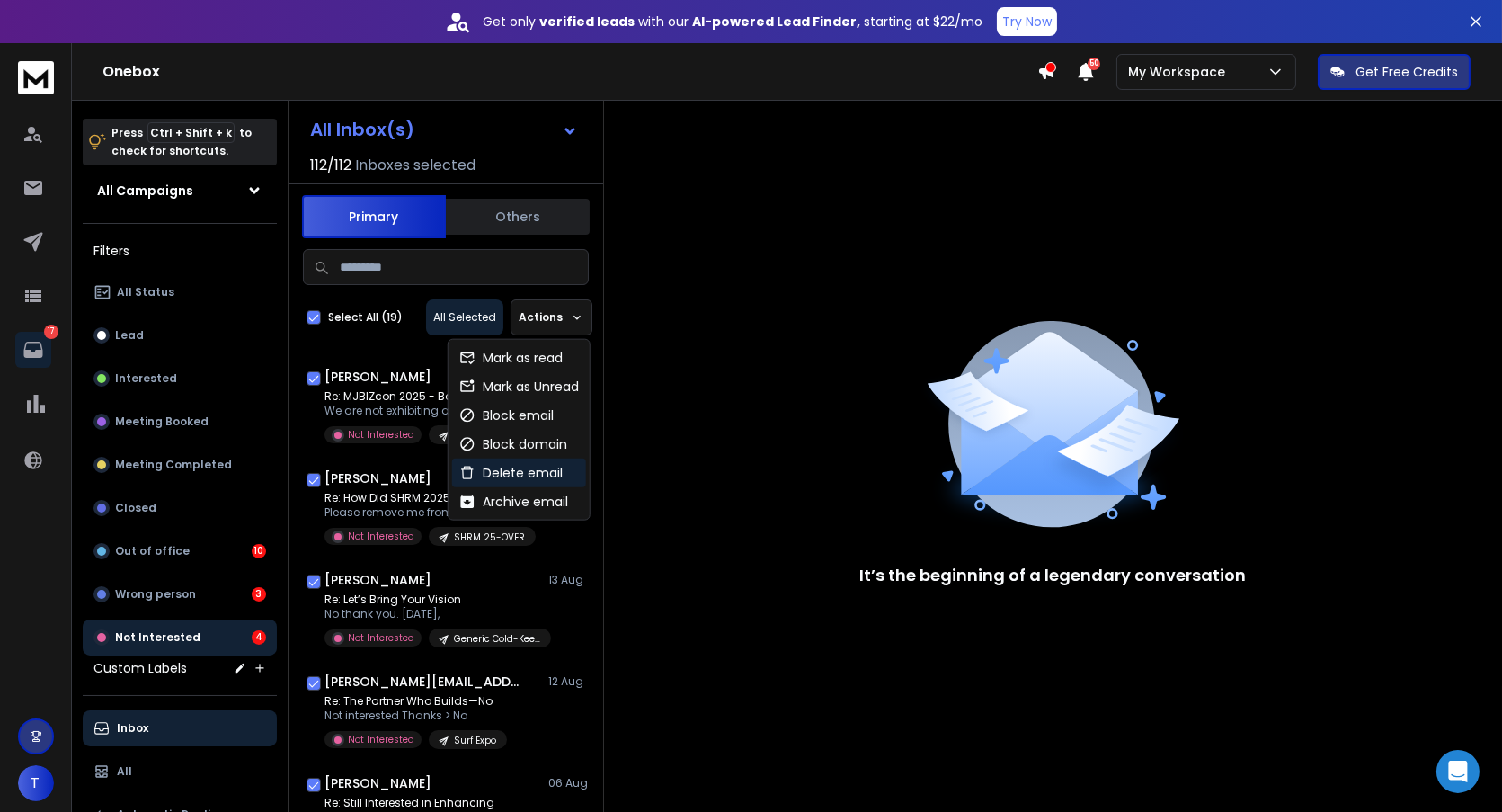
click at [520, 470] on div "Delete email" at bounding box center [511, 472] width 104 height 18
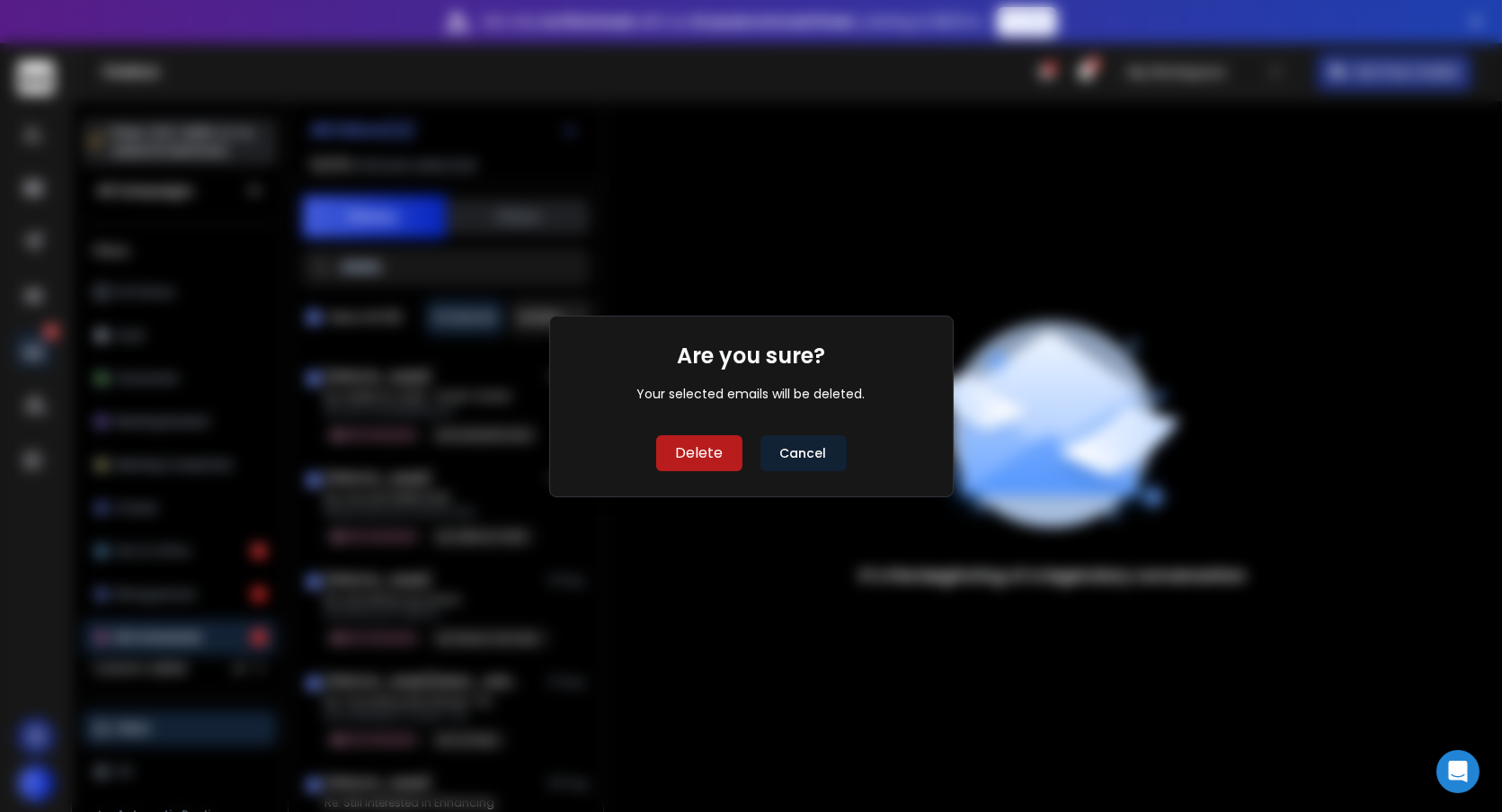
click at [689, 453] on button "Delete" at bounding box center [699, 453] width 86 height 36
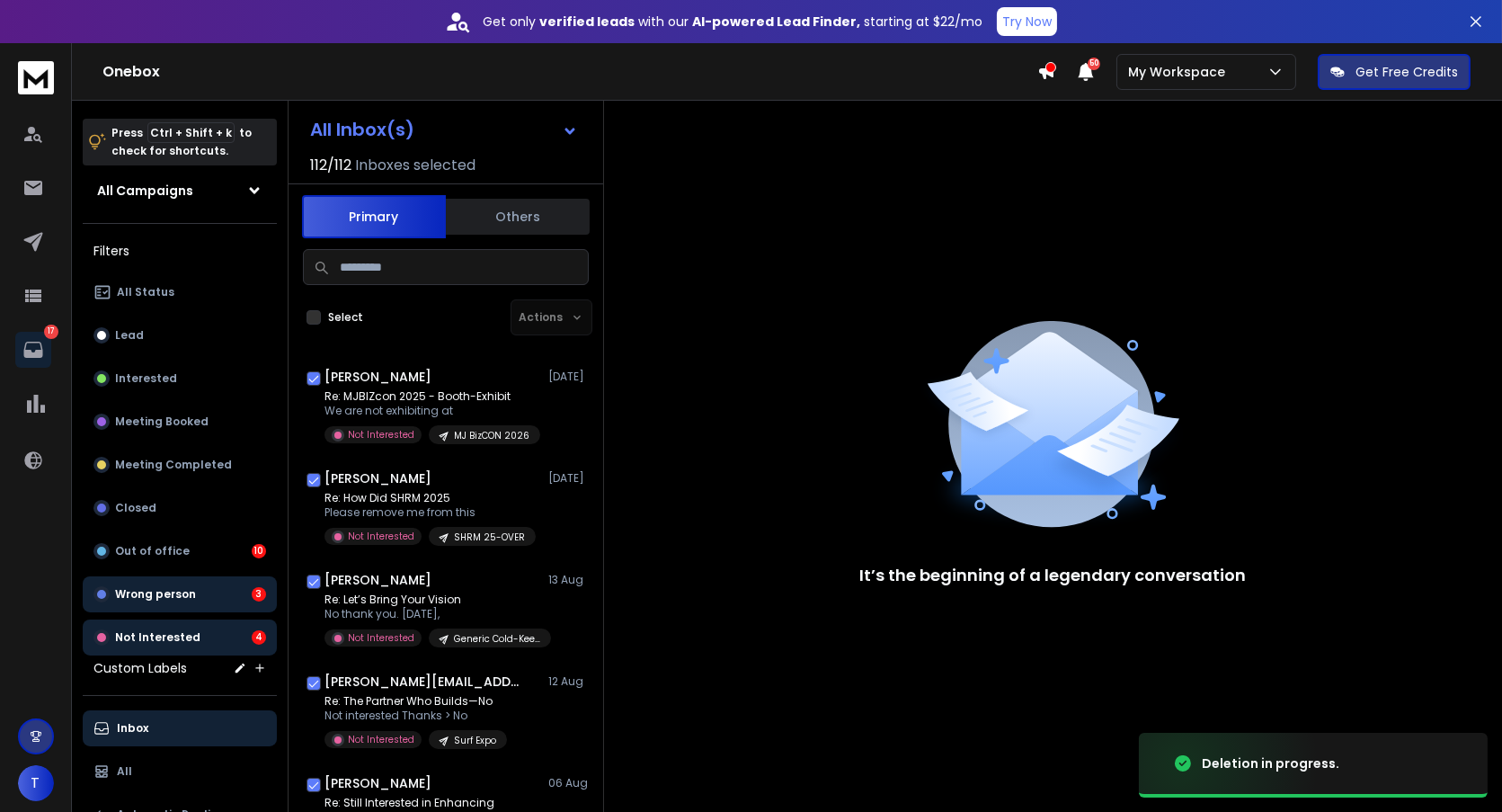
click at [201, 587] on button "Wrong person 3" at bounding box center [180, 594] width 194 height 36
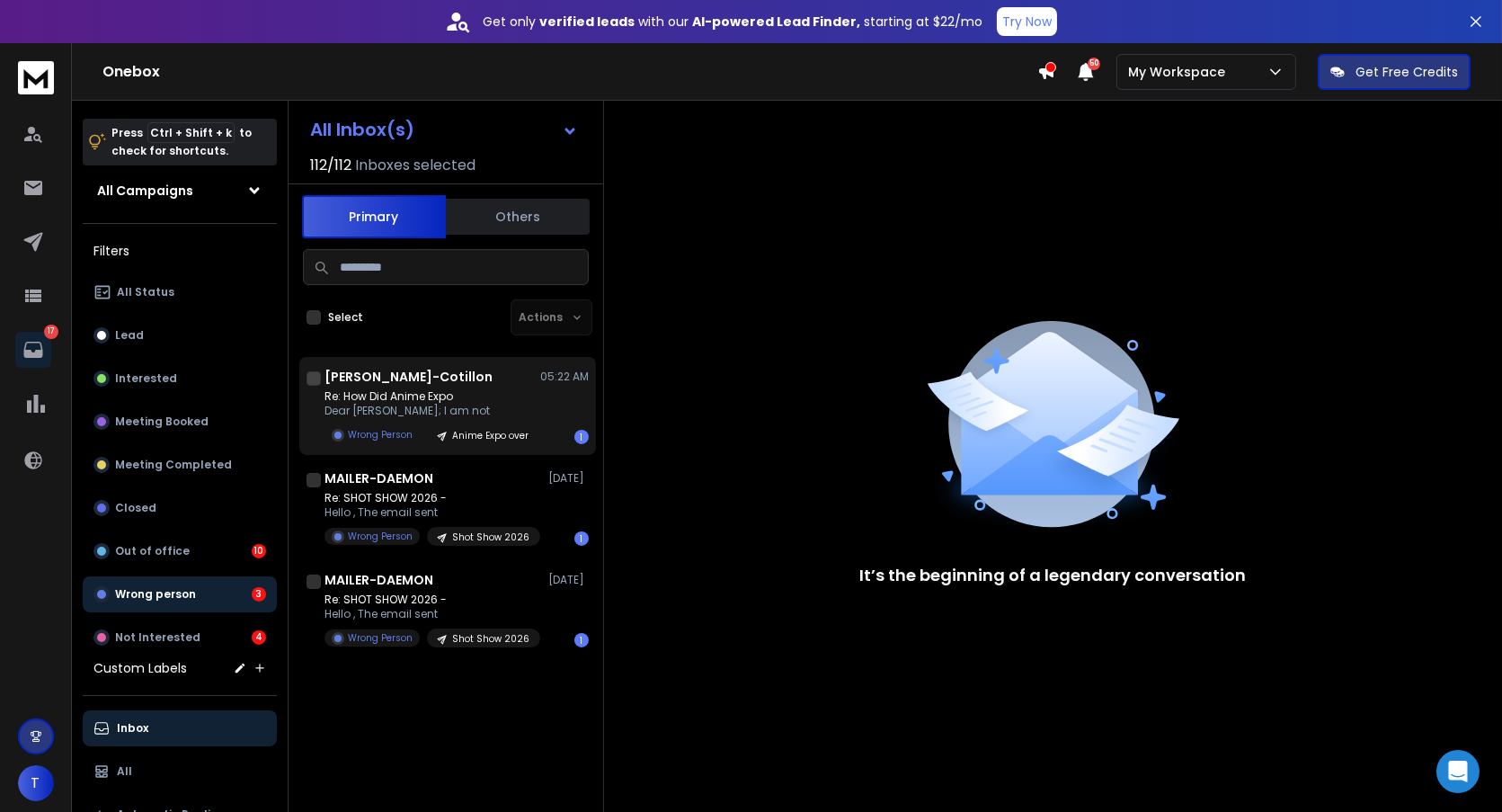
click at [456, 383] on h1 "Katrin Mathe-Cotillon" at bounding box center [409, 376] width 168 height 18
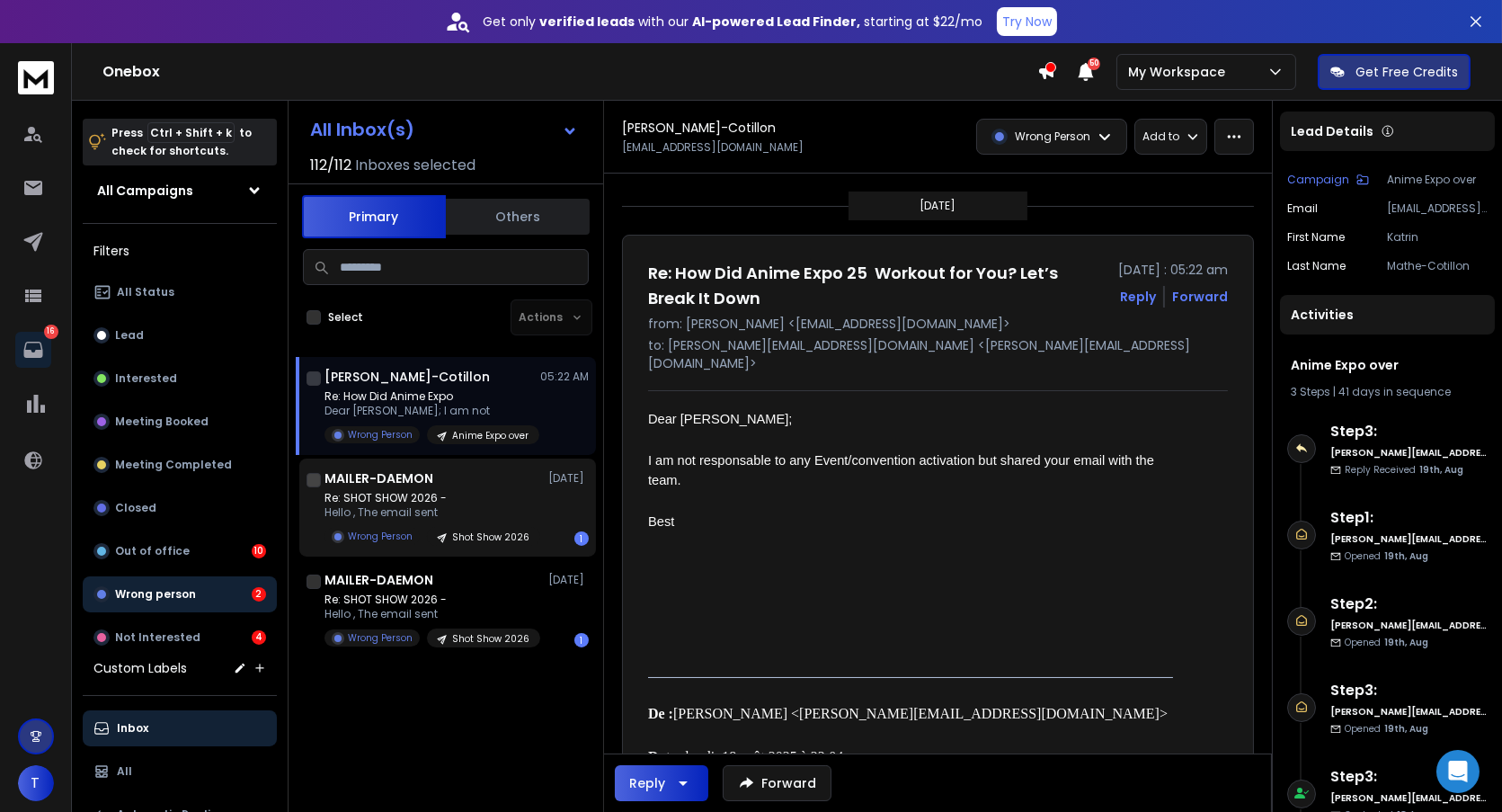
click at [432, 496] on p "Re: SHOT SHOW 2026 -" at bounding box center [432, 497] width 216 height 14
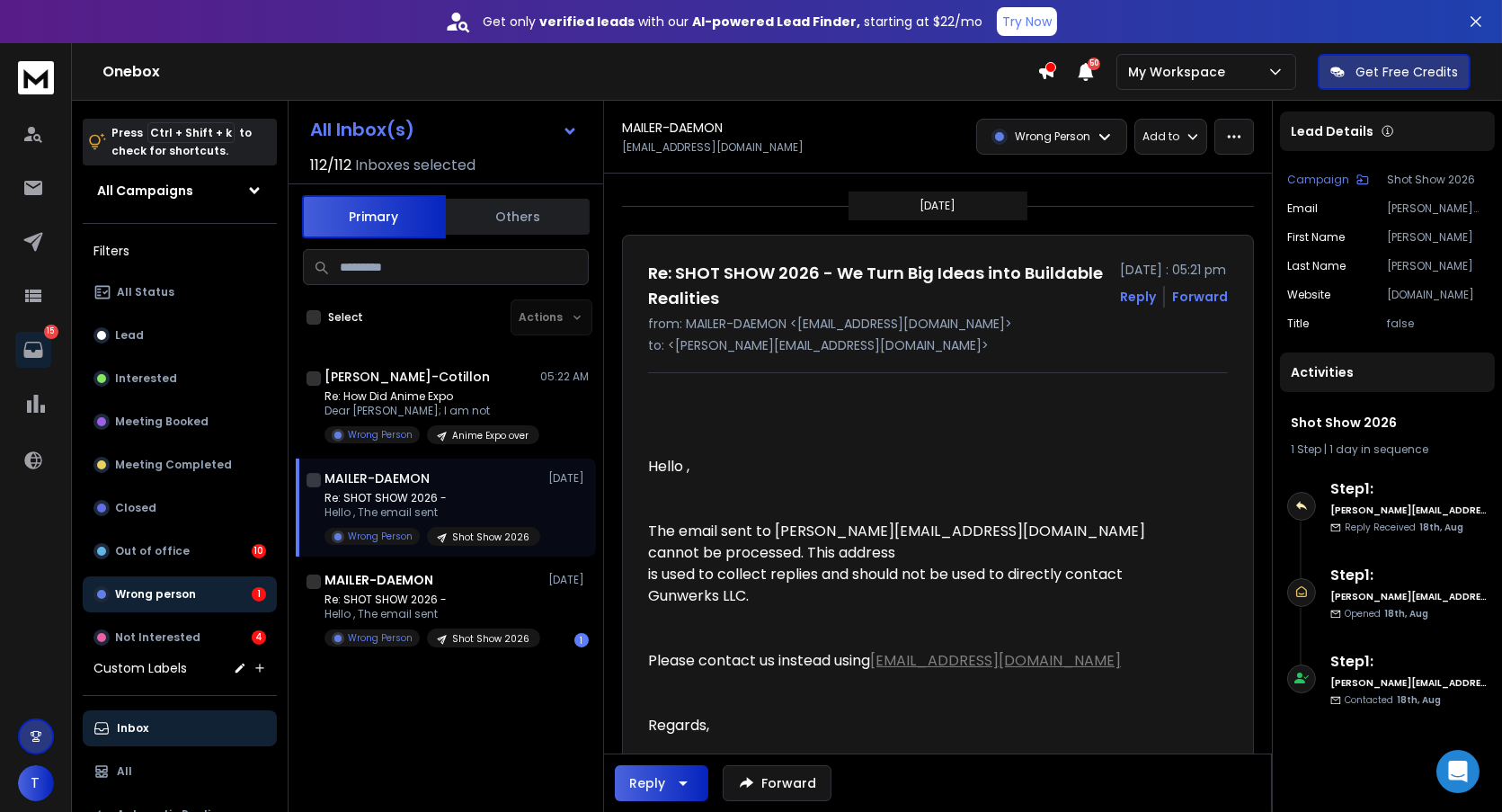
click at [554, 316] on div "Actions" at bounding box center [552, 317] width 82 height 36
click at [320, 478] on div "MAILER-DAEMON 18 Aug Re: SHOT SHOW 2026 - Hello , The email sent Wrong Person S…" at bounding box center [448, 507] width 297 height 98
click at [316, 479] on button "button" at bounding box center [313, 480] width 14 height 14
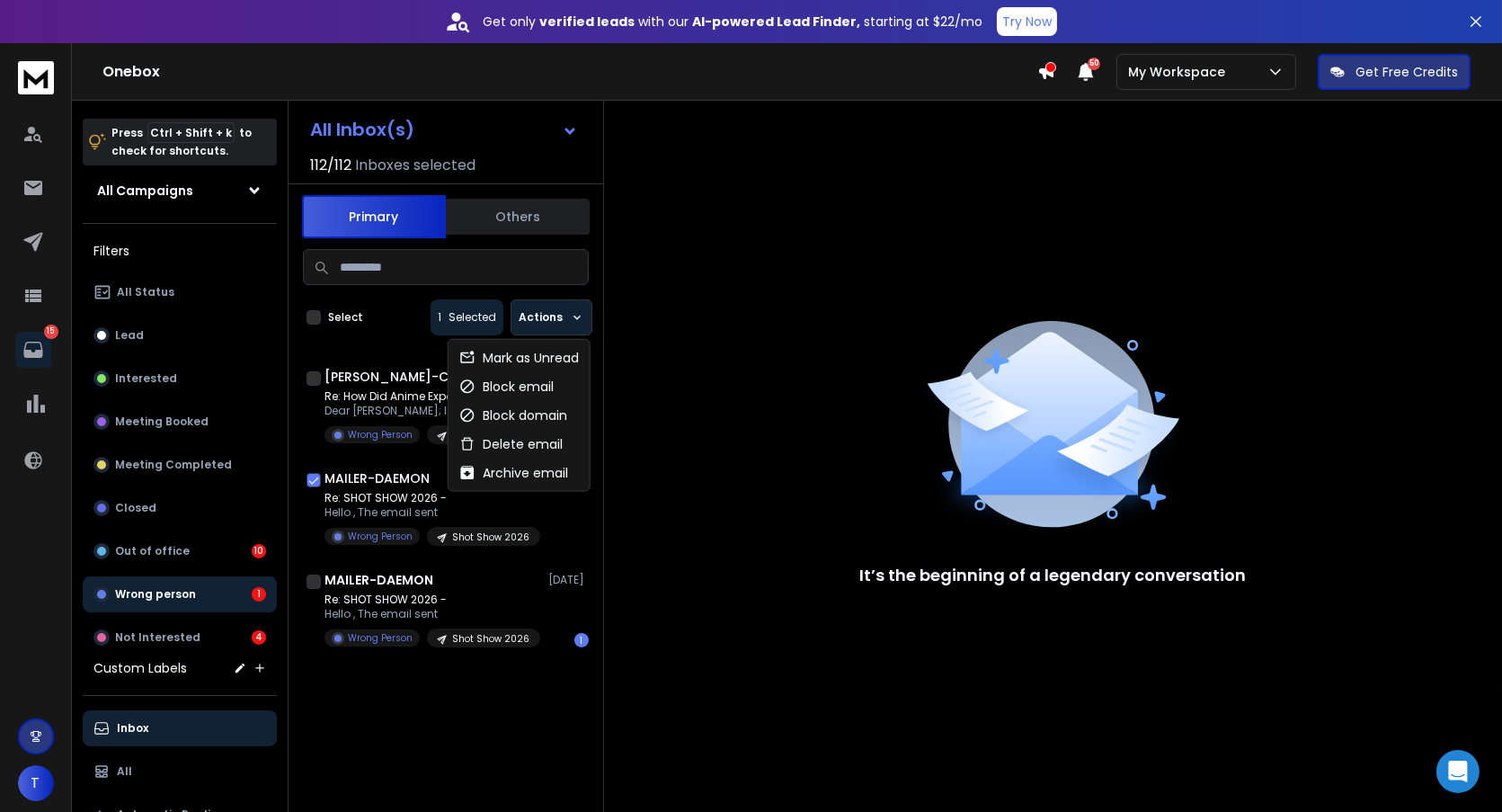
click at [548, 316] on p "Actions" at bounding box center [540, 316] width 44 height 14
click at [527, 449] on div "Delete email" at bounding box center [511, 443] width 104 height 18
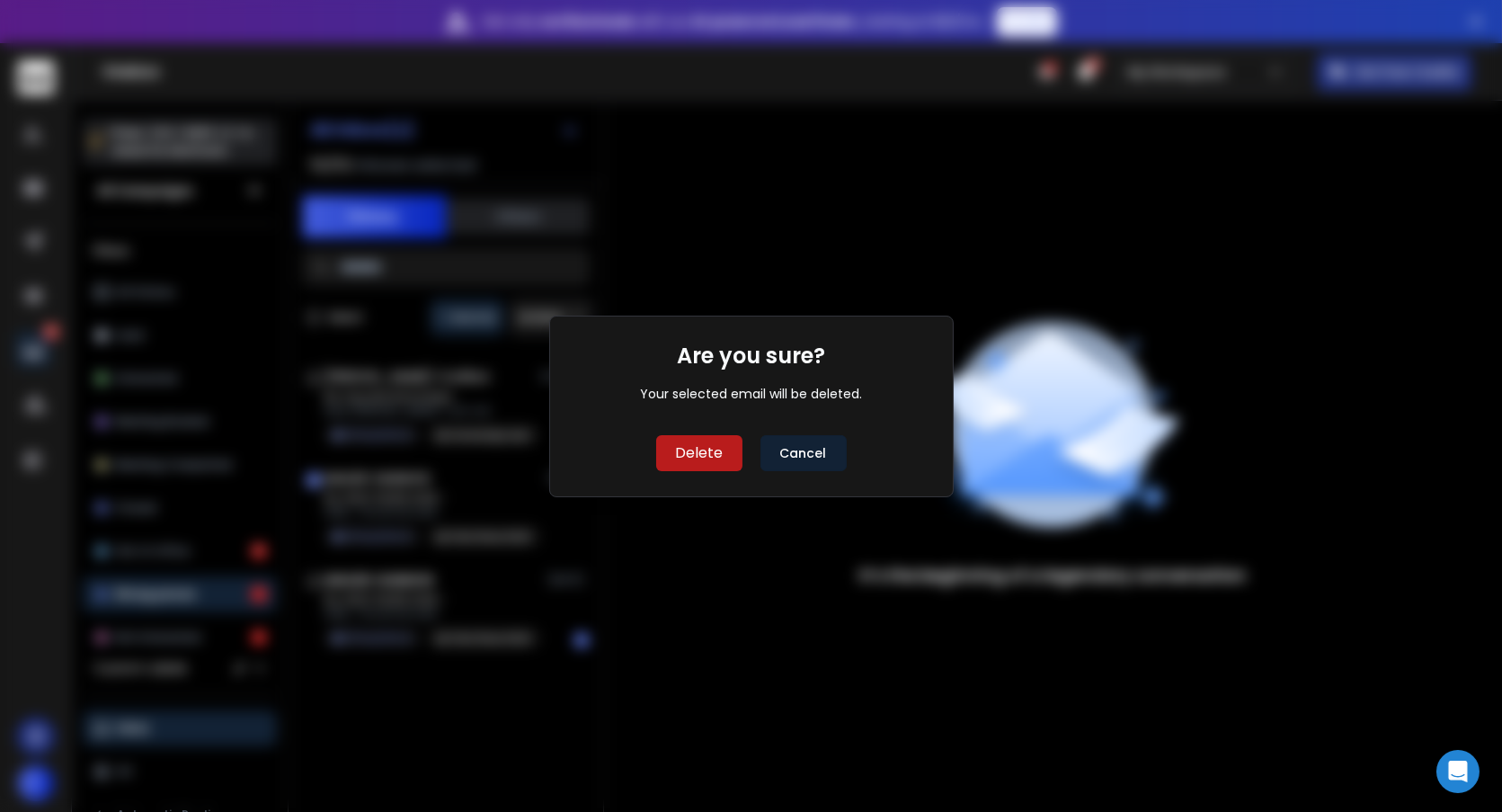
click at [703, 454] on button "Delete" at bounding box center [699, 453] width 86 height 36
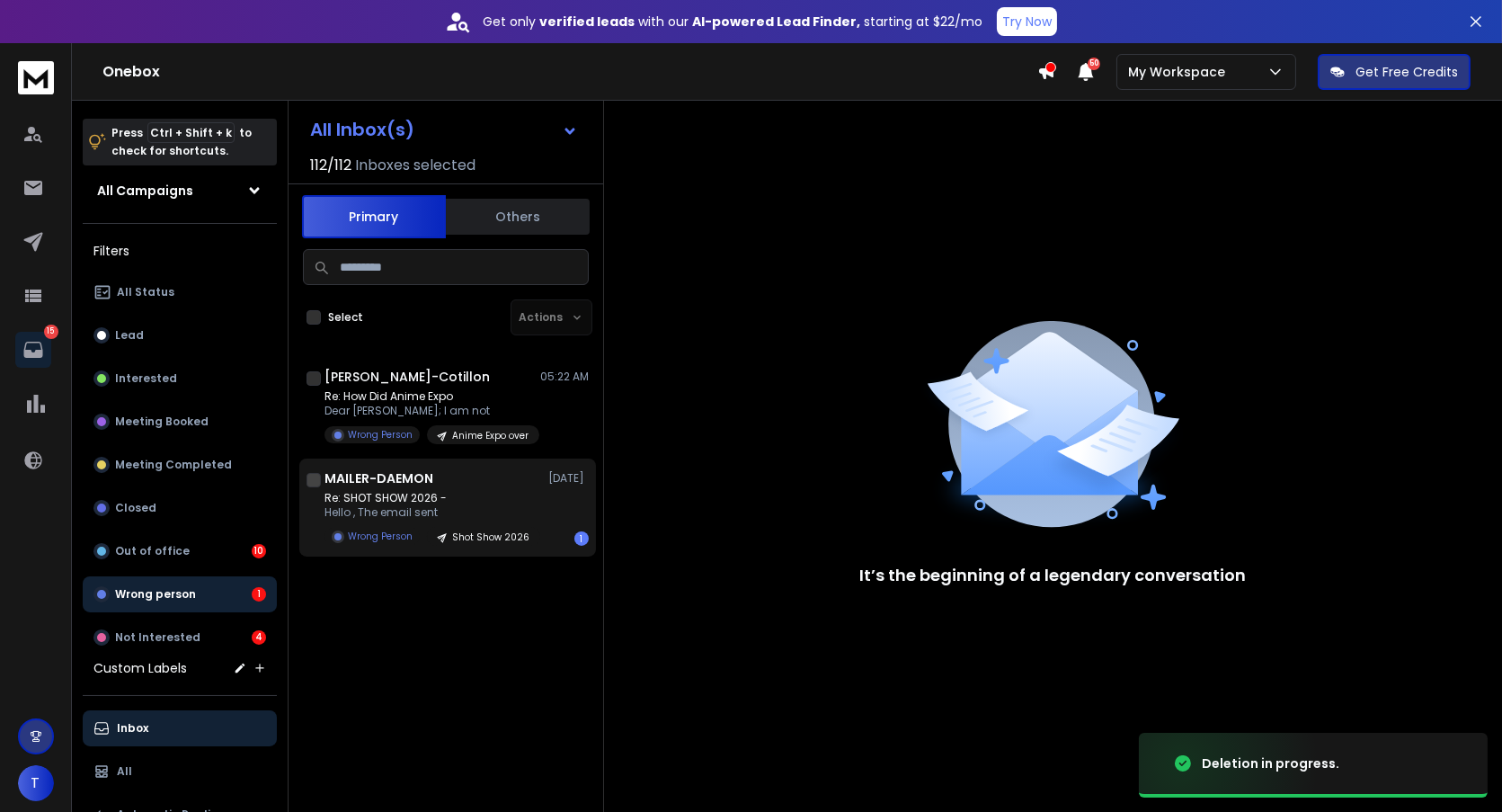
click at [460, 493] on p "Re: SHOT SHOW 2026 -" at bounding box center [432, 497] width 216 height 14
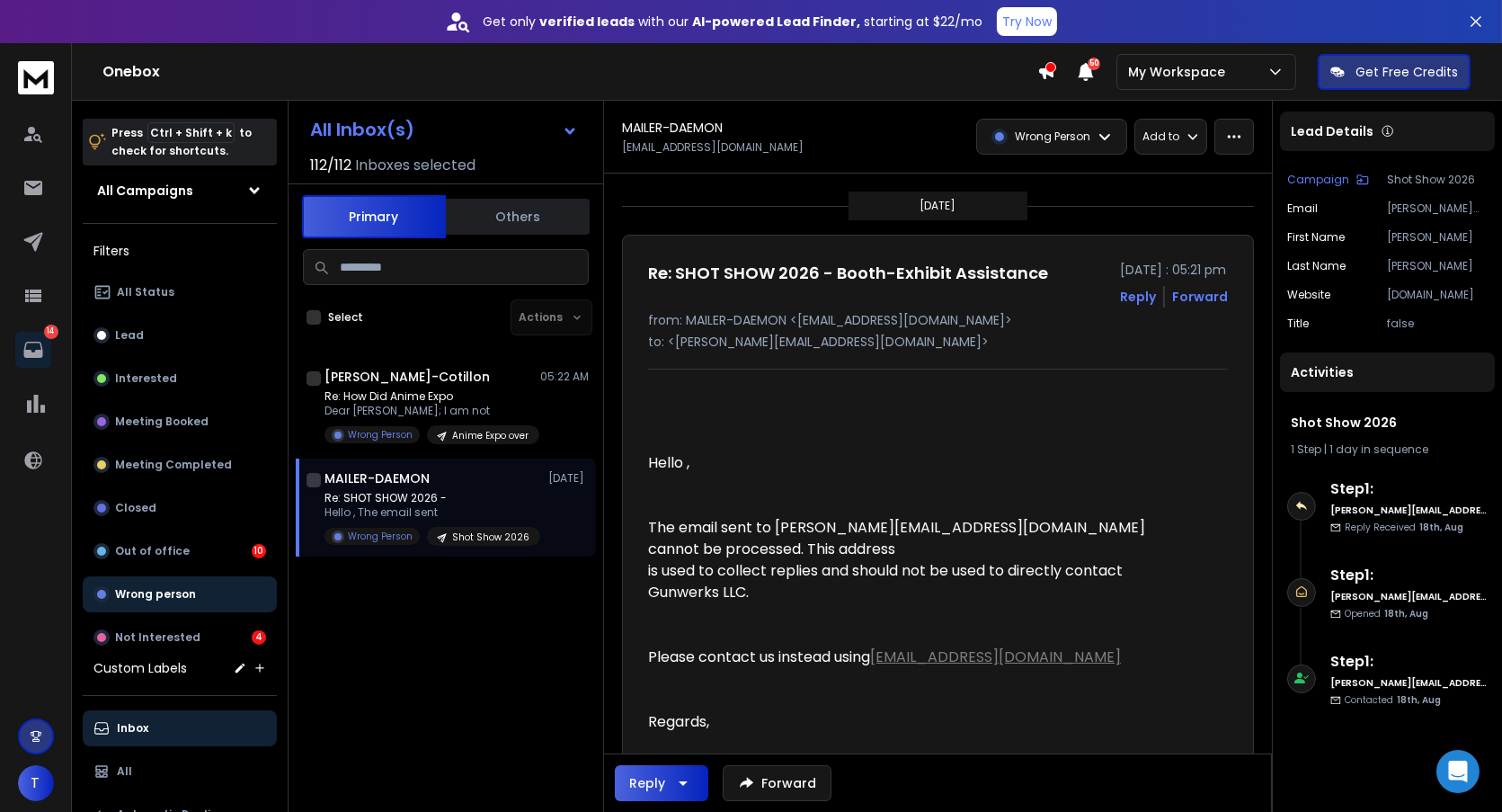
click at [317, 485] on button "button" at bounding box center [313, 480] width 14 height 14
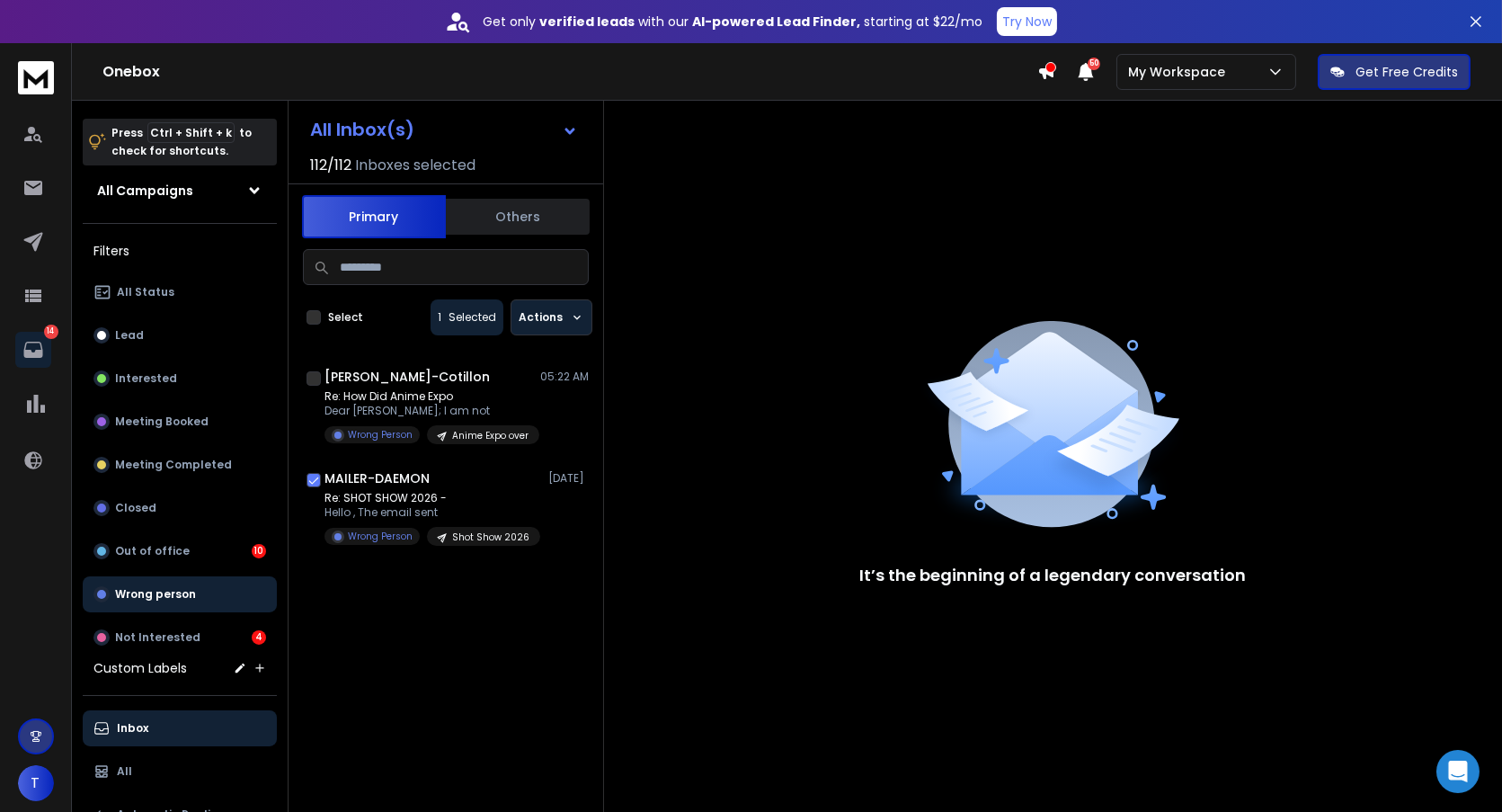
click at [580, 315] on icon "button" at bounding box center [577, 316] width 14 height 14
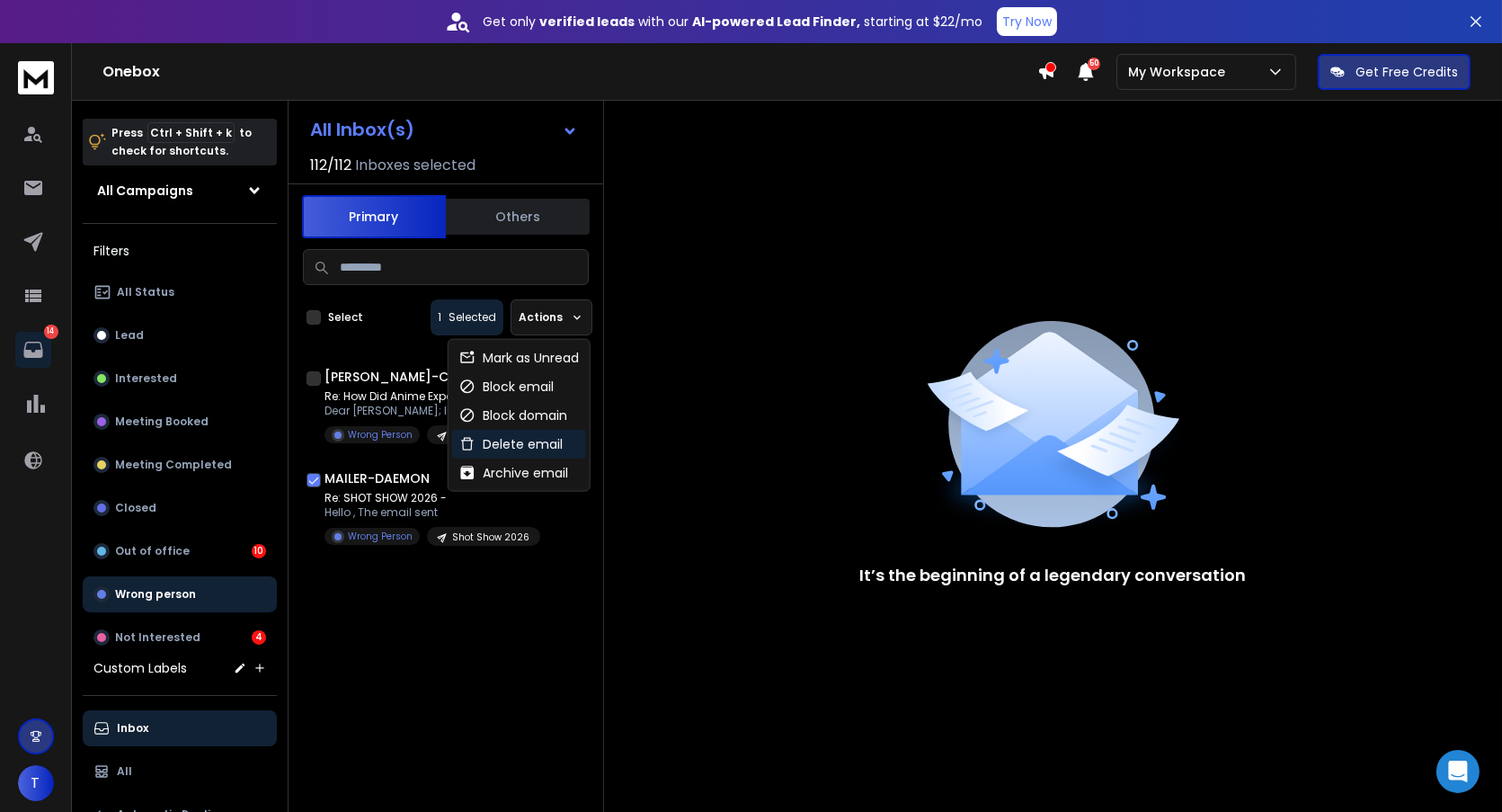
click at [538, 444] on div "Delete email" at bounding box center [511, 443] width 104 height 18
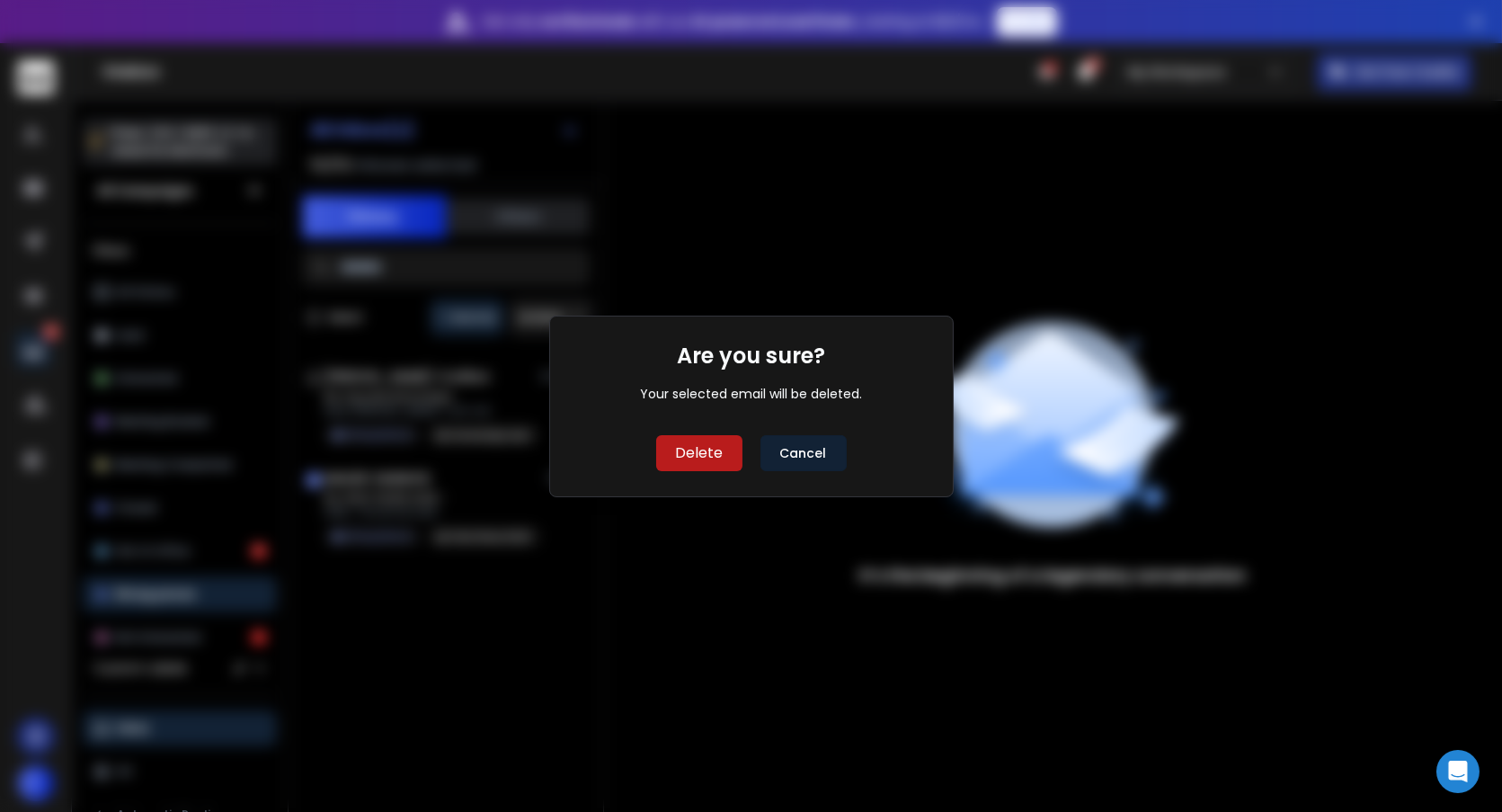
click at [698, 458] on button "Delete" at bounding box center [699, 453] width 86 height 36
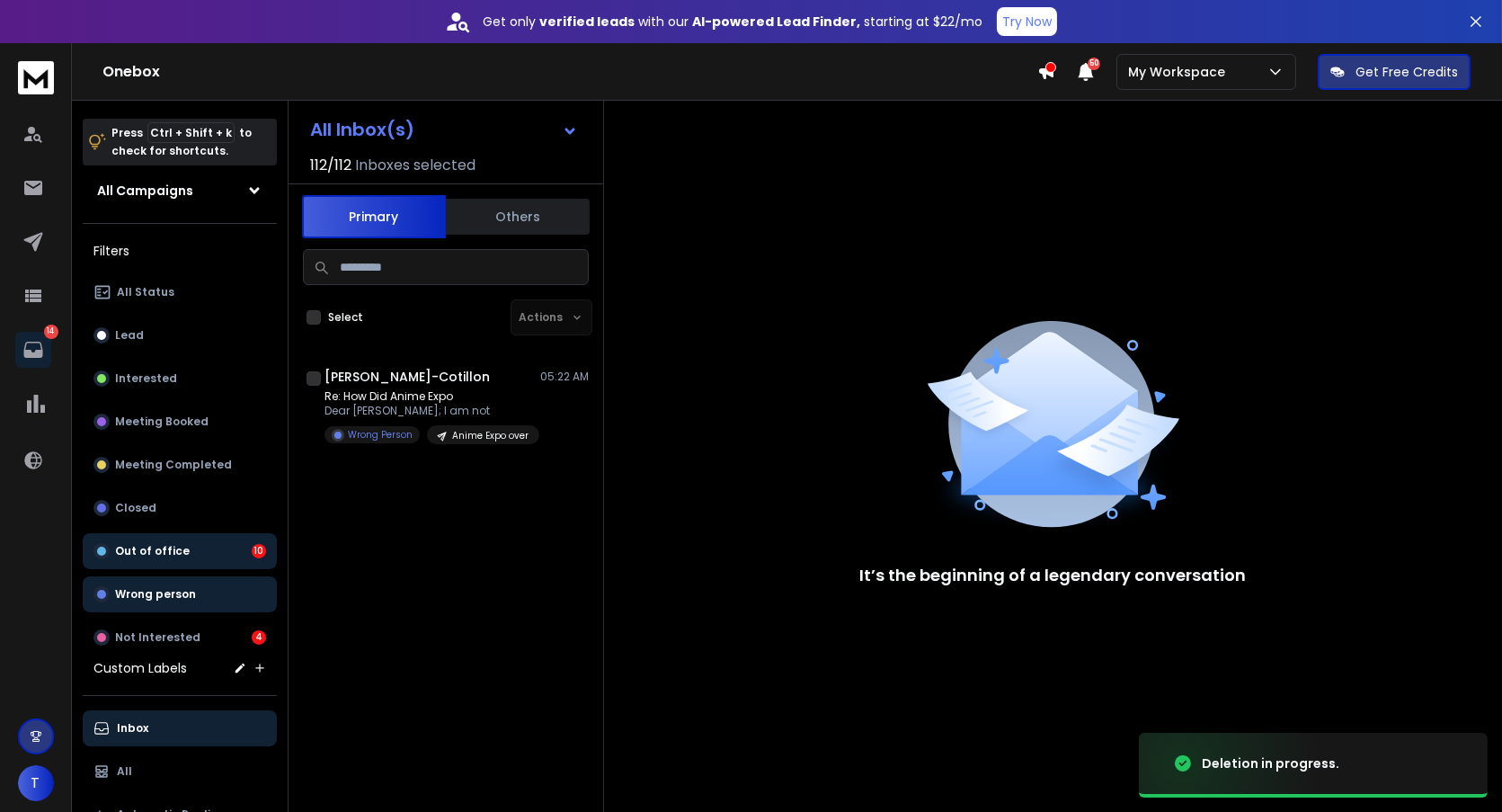
click at [202, 553] on button "Out of office 10" at bounding box center [180, 551] width 194 height 36
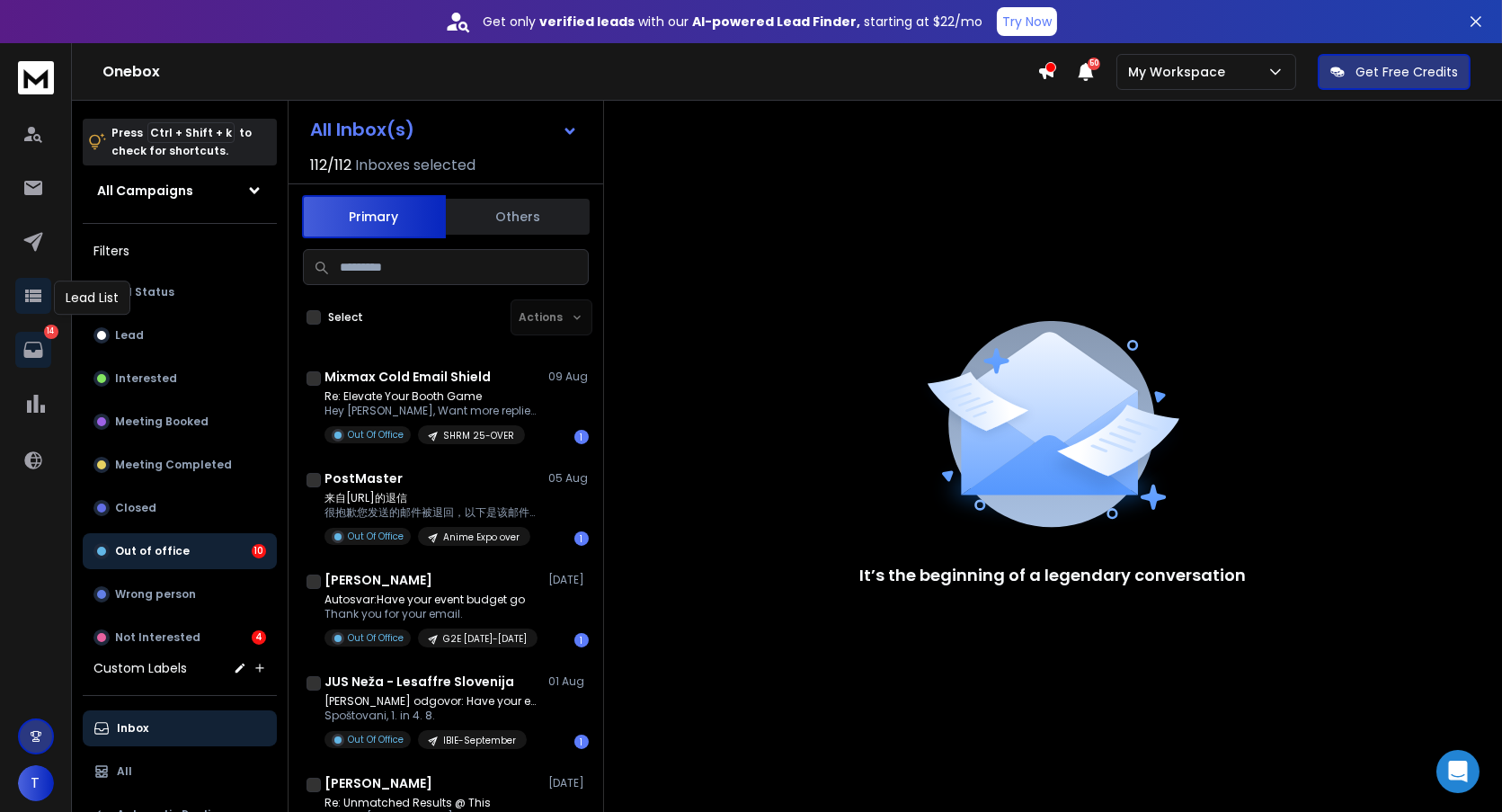
click at [34, 302] on icon at bounding box center [33, 295] width 16 height 12
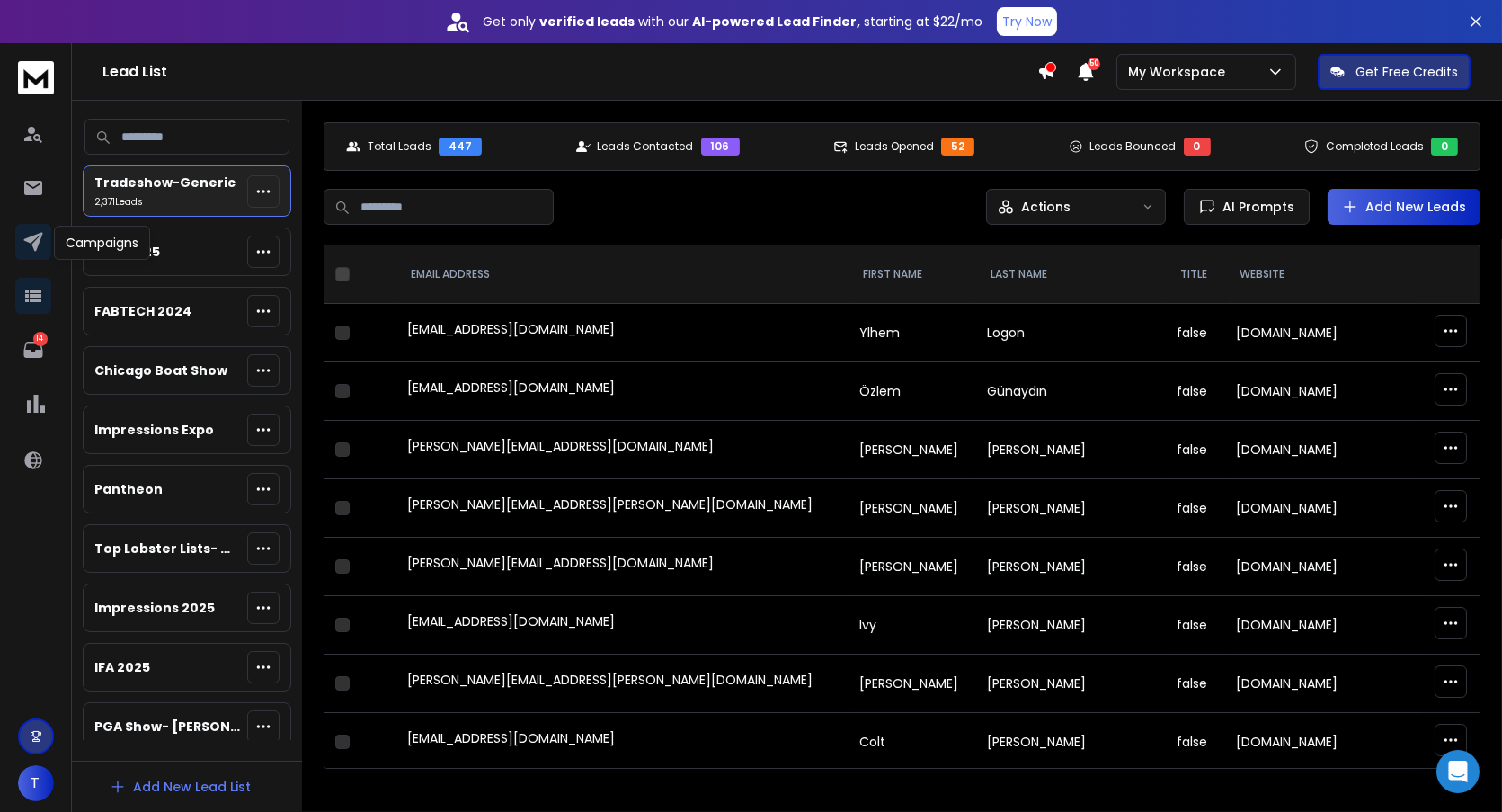
click at [41, 241] on icon at bounding box center [33, 241] width 21 height 21
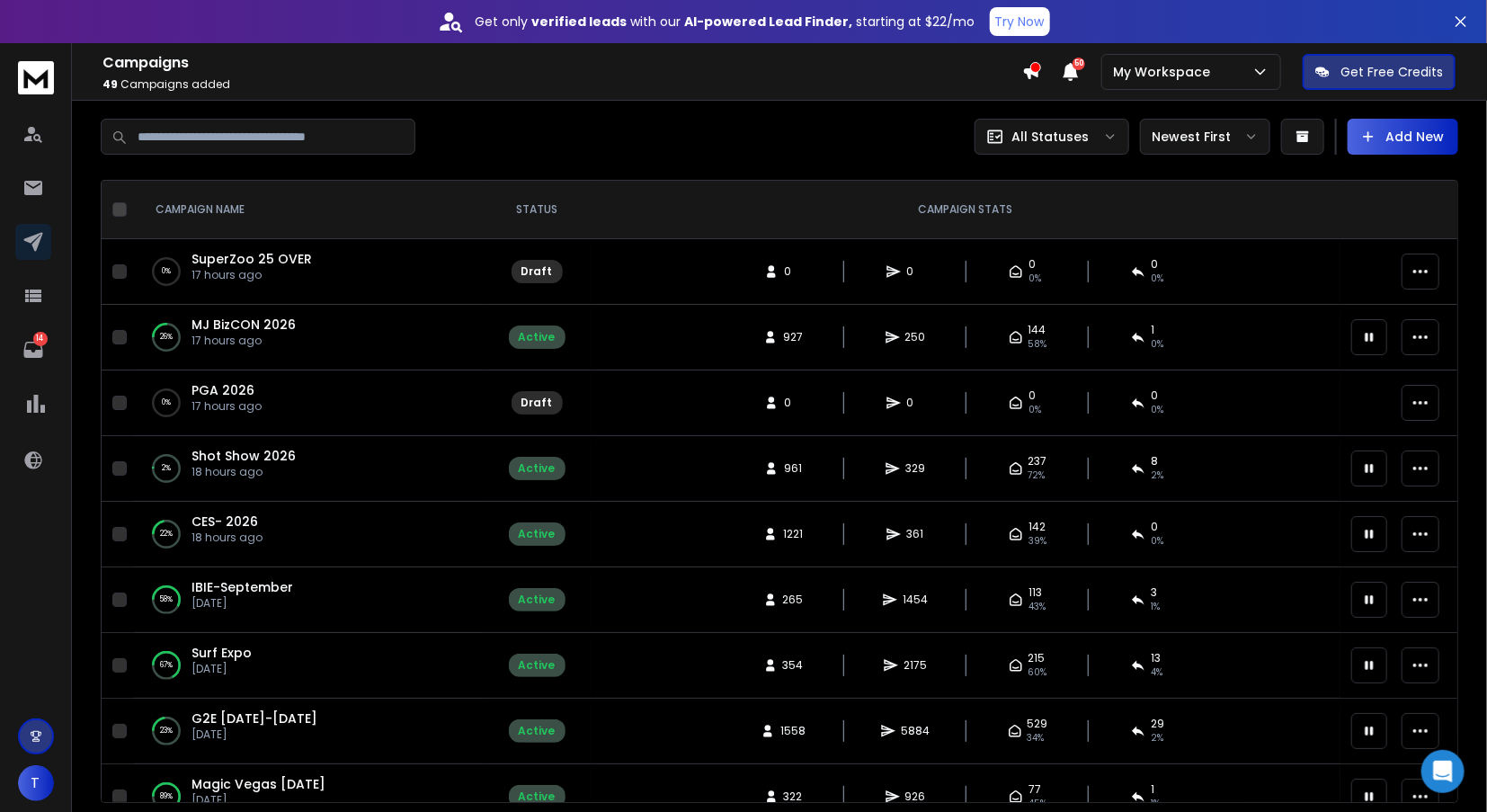
click at [245, 328] on span "MJ BizCON 2026" at bounding box center [244, 324] width 105 height 18
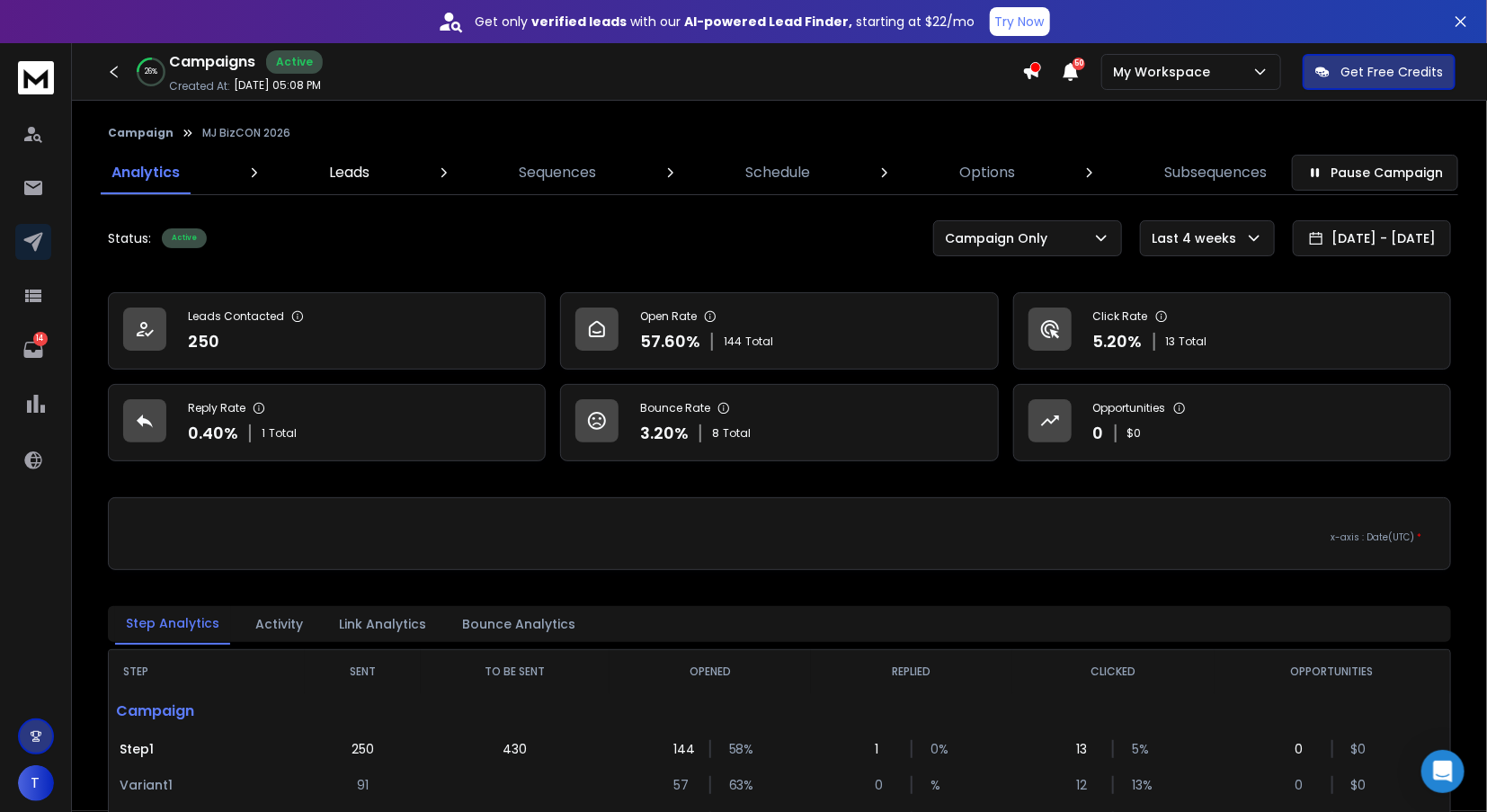
click at [358, 167] on p "Leads" at bounding box center [348, 172] width 40 height 21
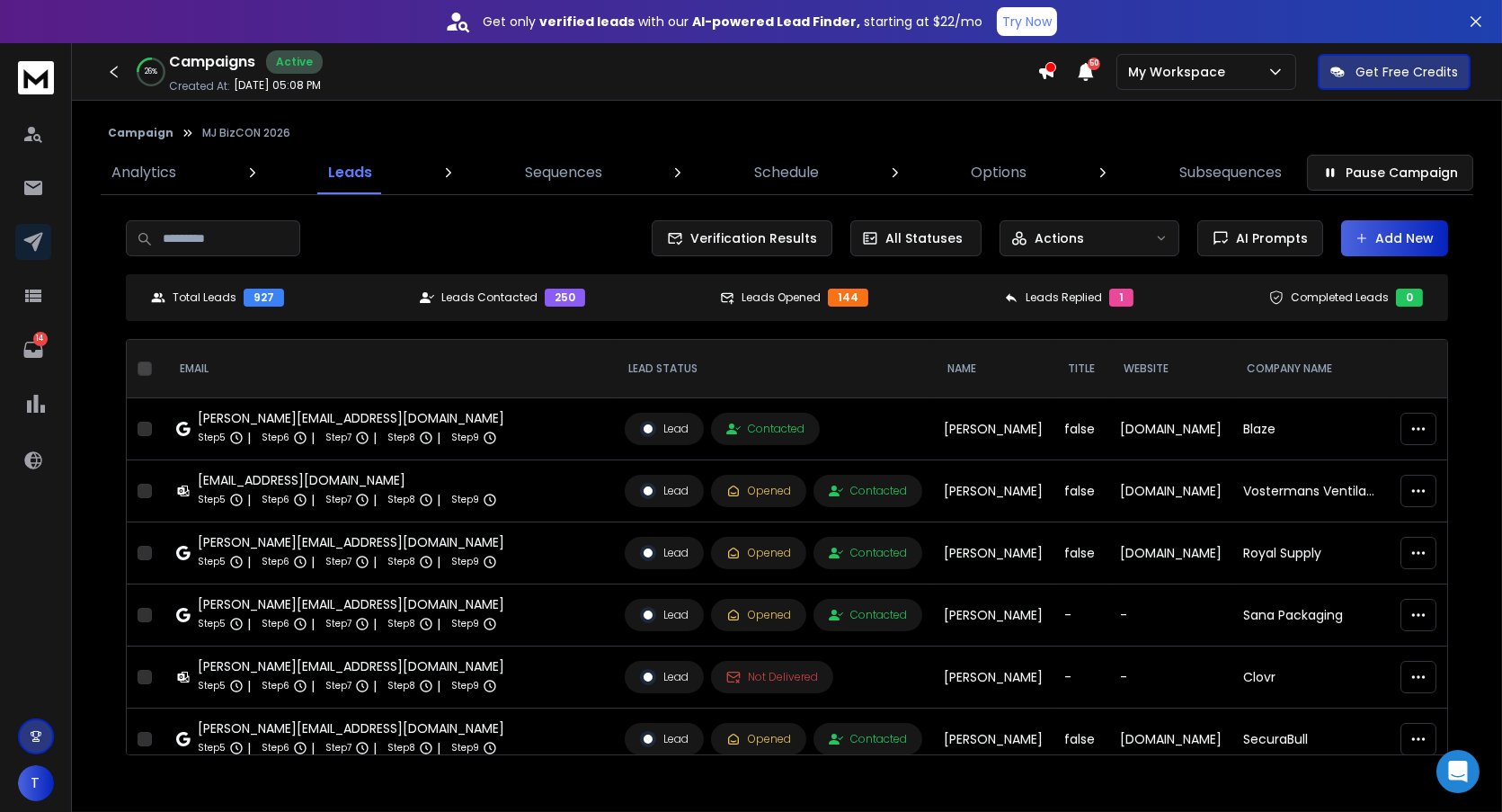
click at [253, 237] on input at bounding box center [213, 238] width 175 height 36
type input "********"
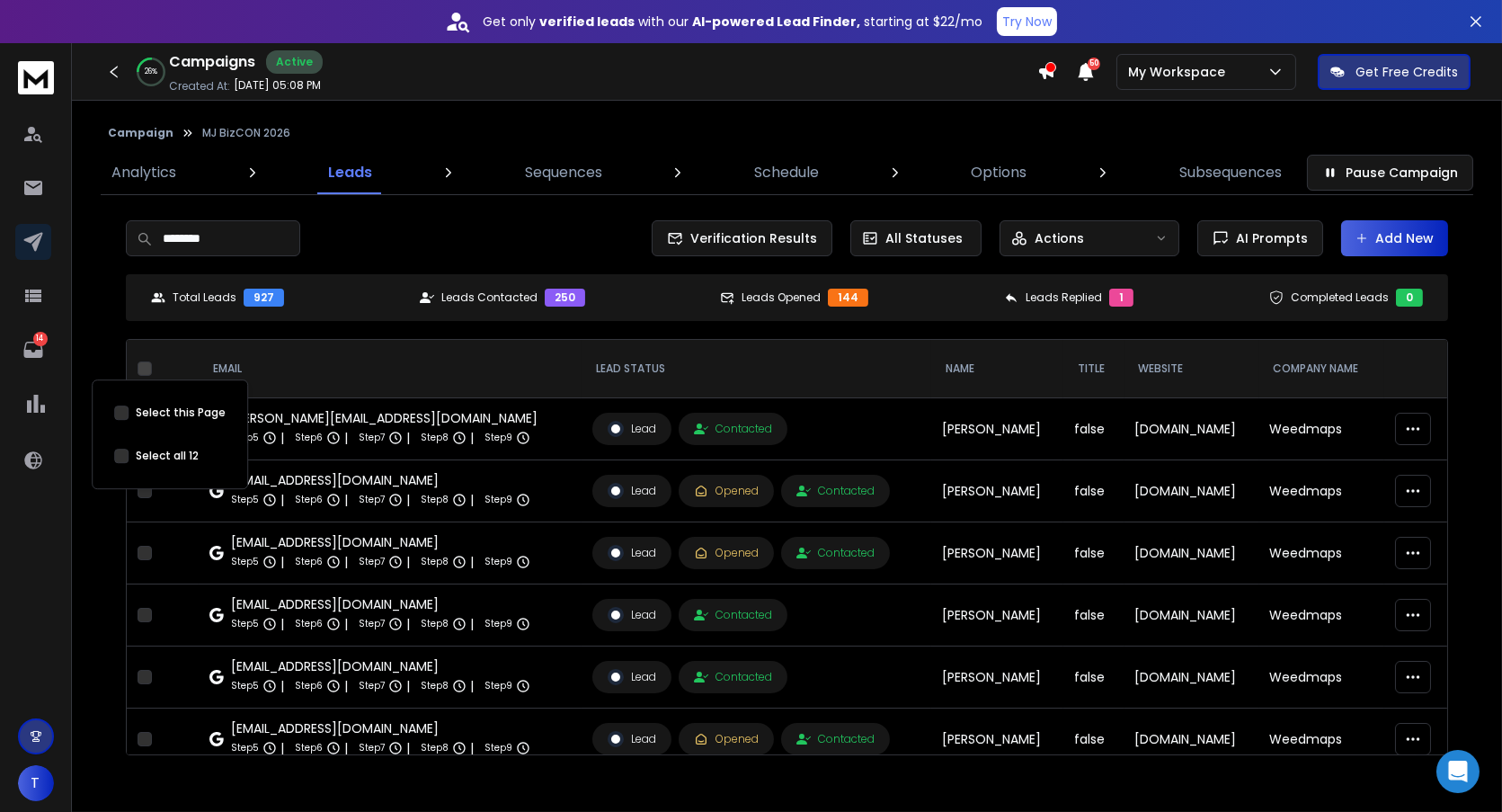
click at [145, 367] on button "Select this Page" at bounding box center [144, 368] width 14 height 14
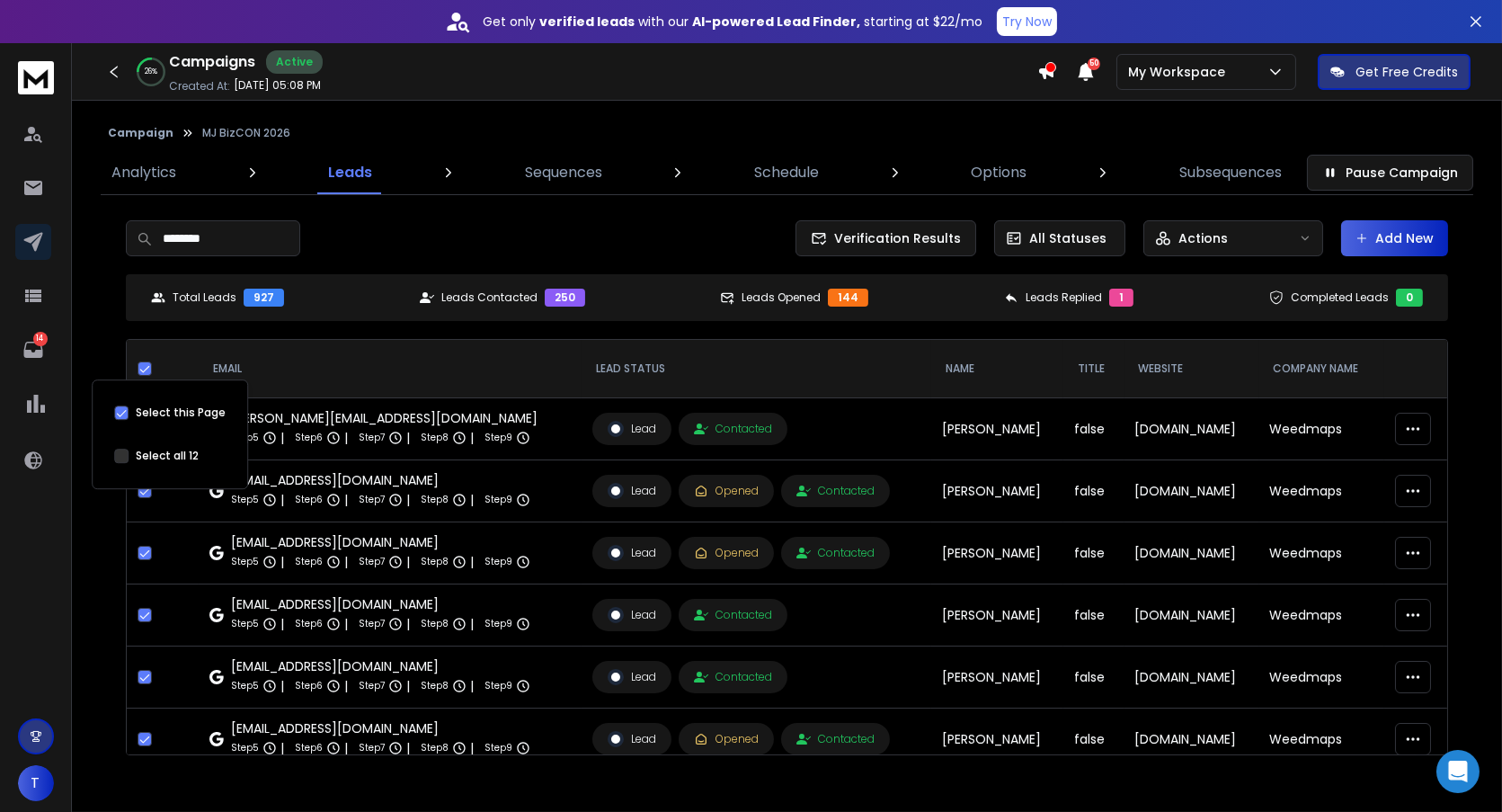
click at [124, 455] on button "Select this Page" at bounding box center [120, 455] width 14 height 14
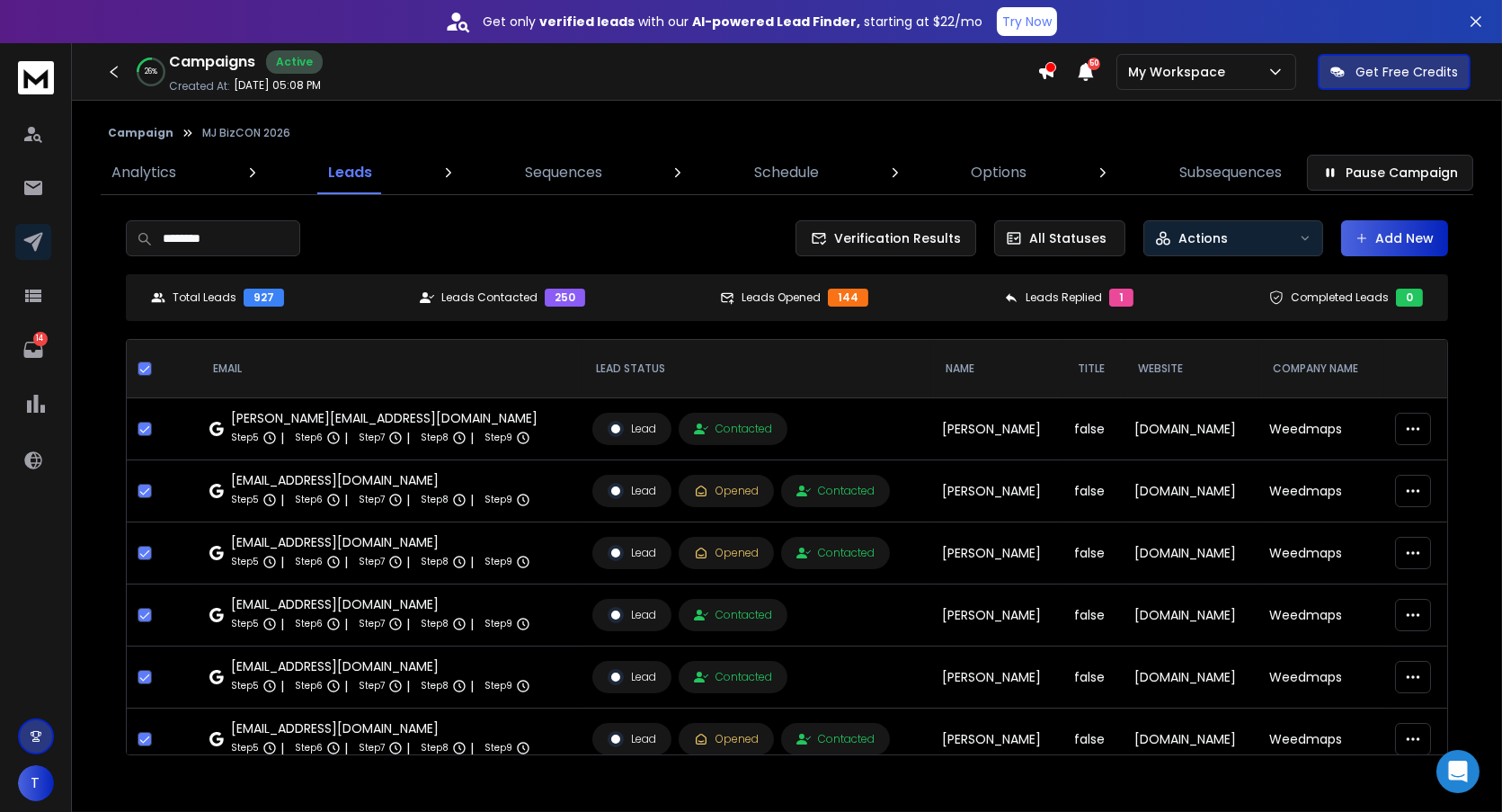
click at [1256, 244] on div "Actions" at bounding box center [1223, 238] width 136 height 18
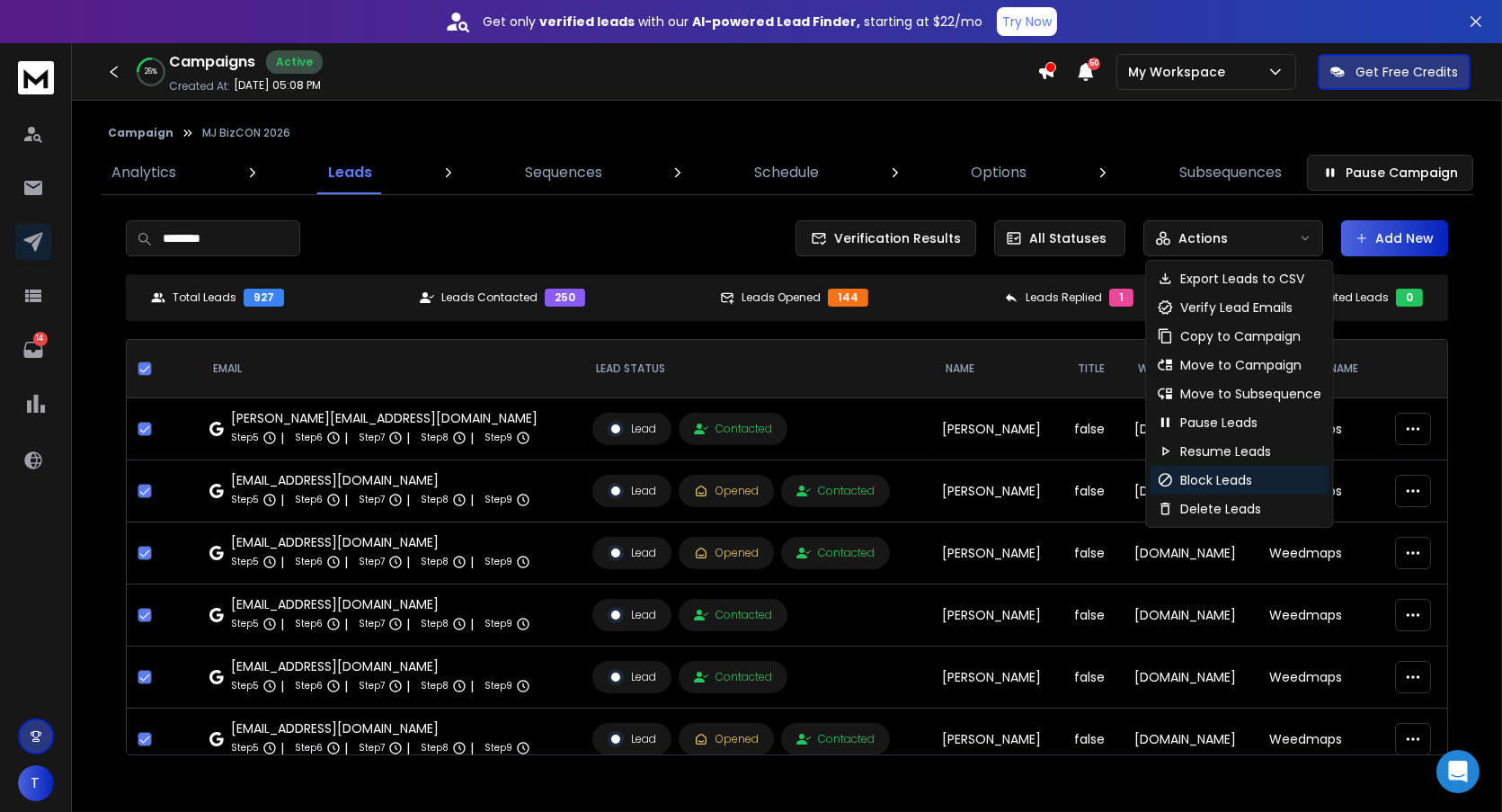
click at [1247, 485] on p "Block Leads" at bounding box center [1215, 480] width 72 height 18
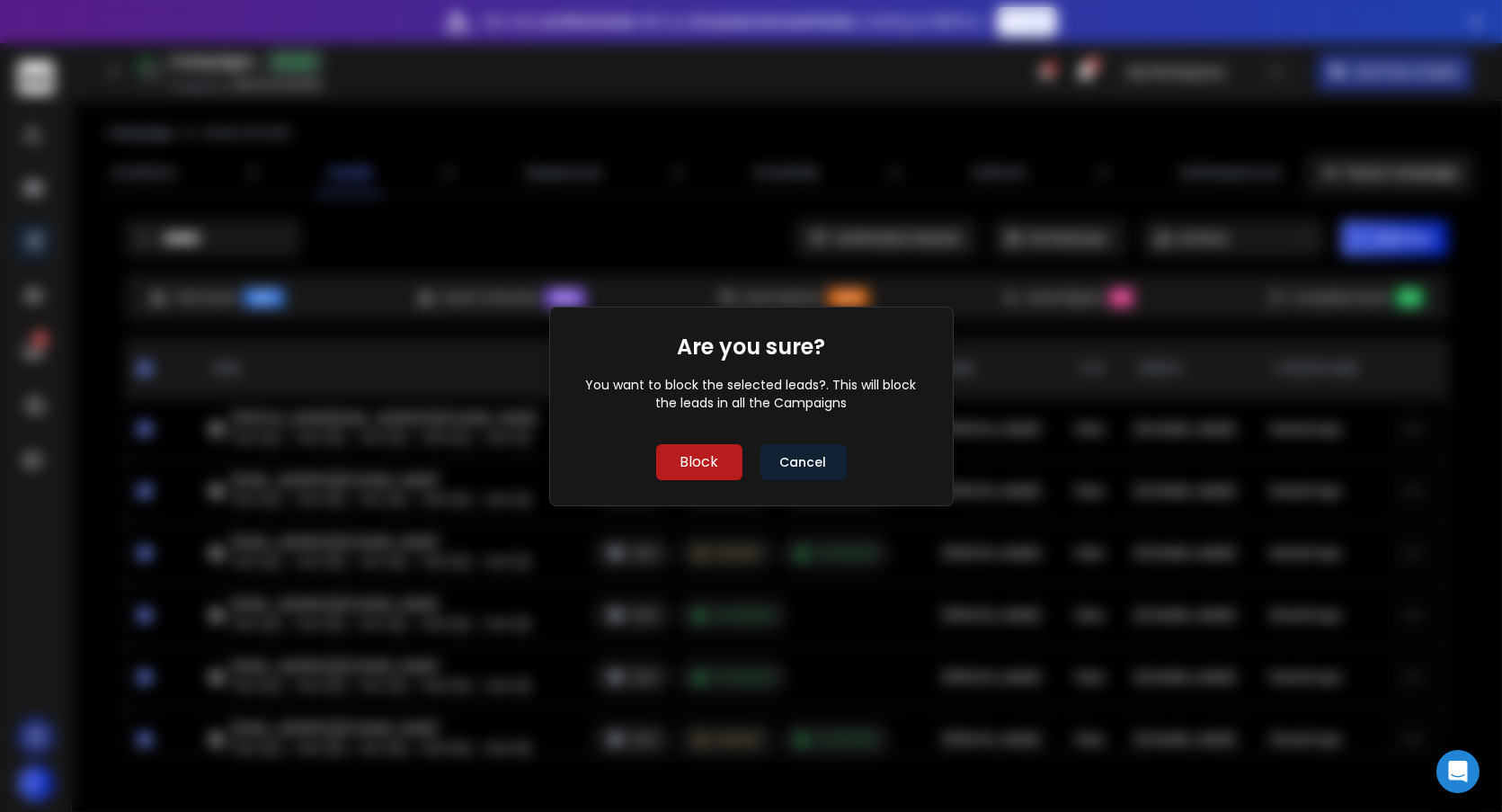
click at [690, 463] on button "Block" at bounding box center [699, 462] width 86 height 36
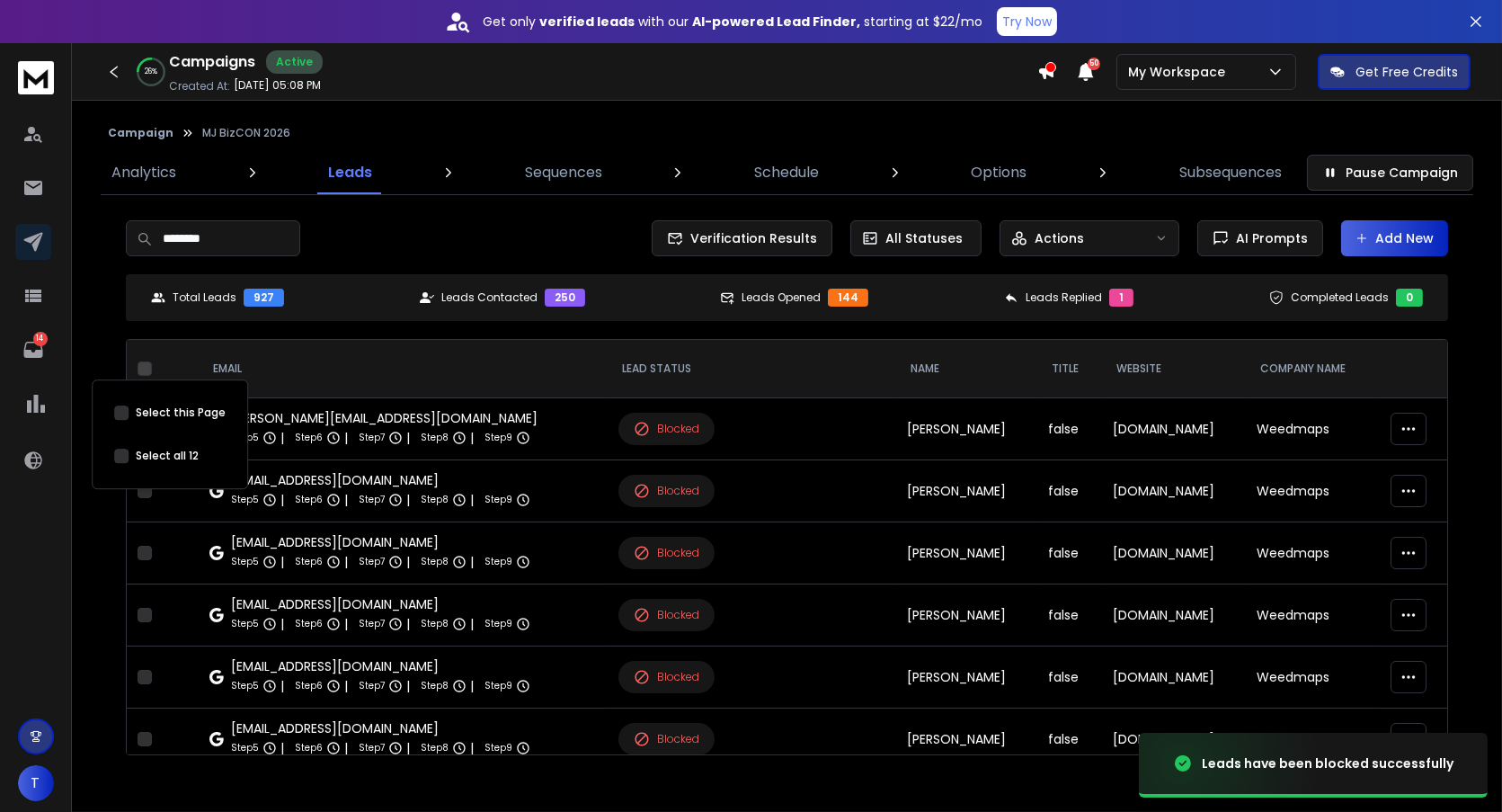
click at [124, 451] on button "Select this Page" at bounding box center [120, 455] width 14 height 14
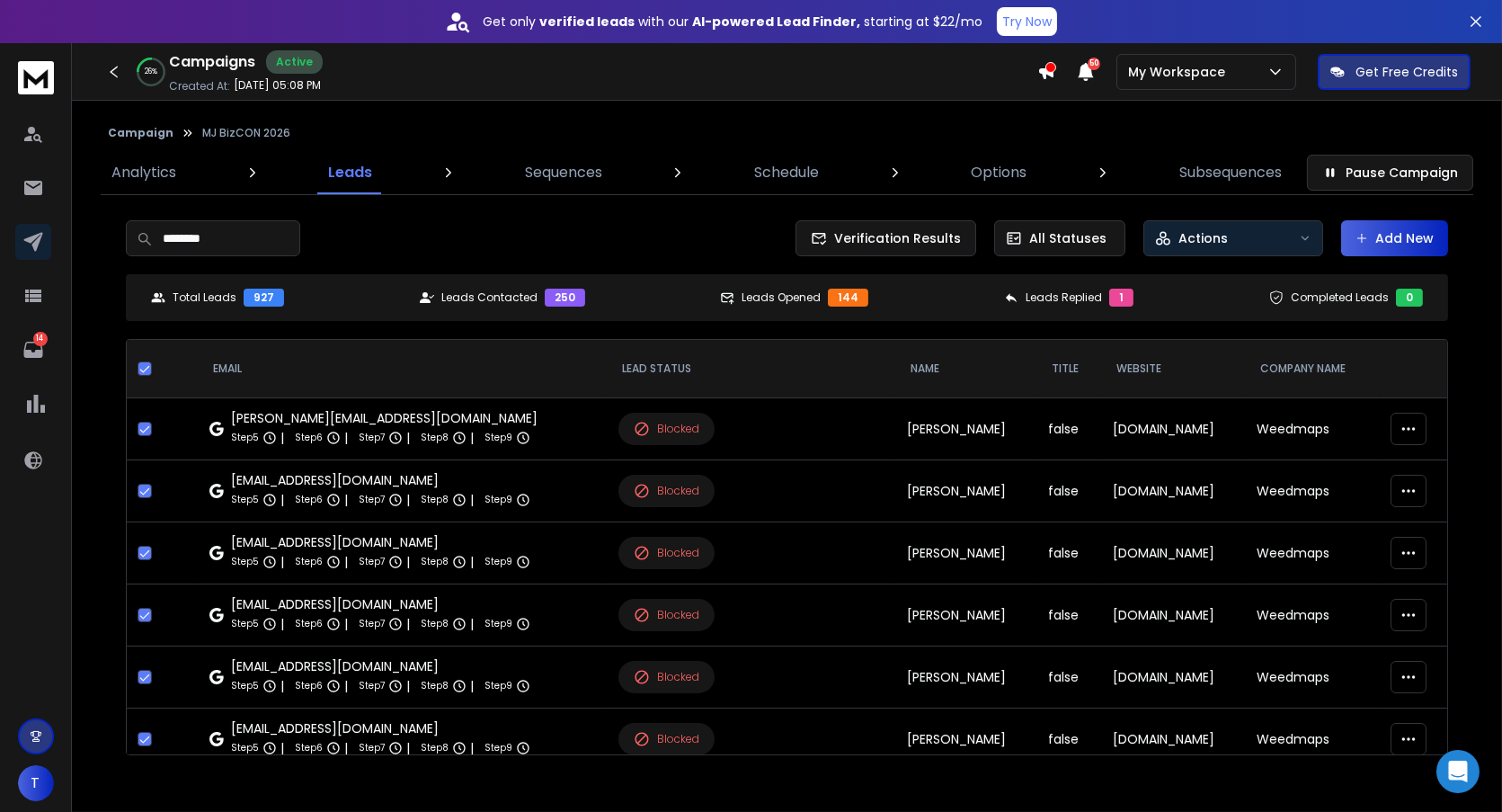
click at [1225, 233] on p "Actions" at bounding box center [1202, 238] width 49 height 18
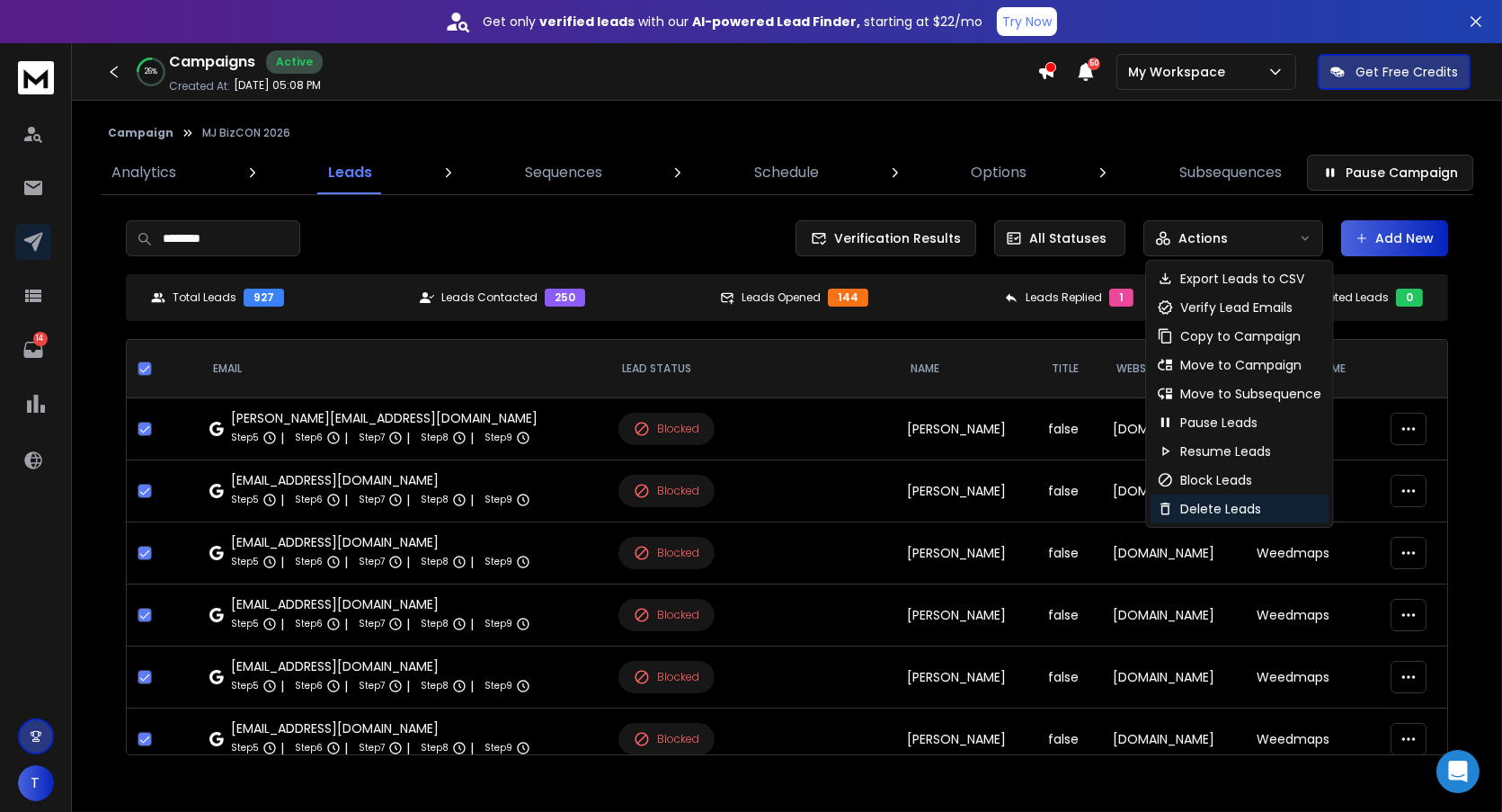
click at [1212, 508] on p "Delete Leads" at bounding box center [1220, 508] width 81 height 18
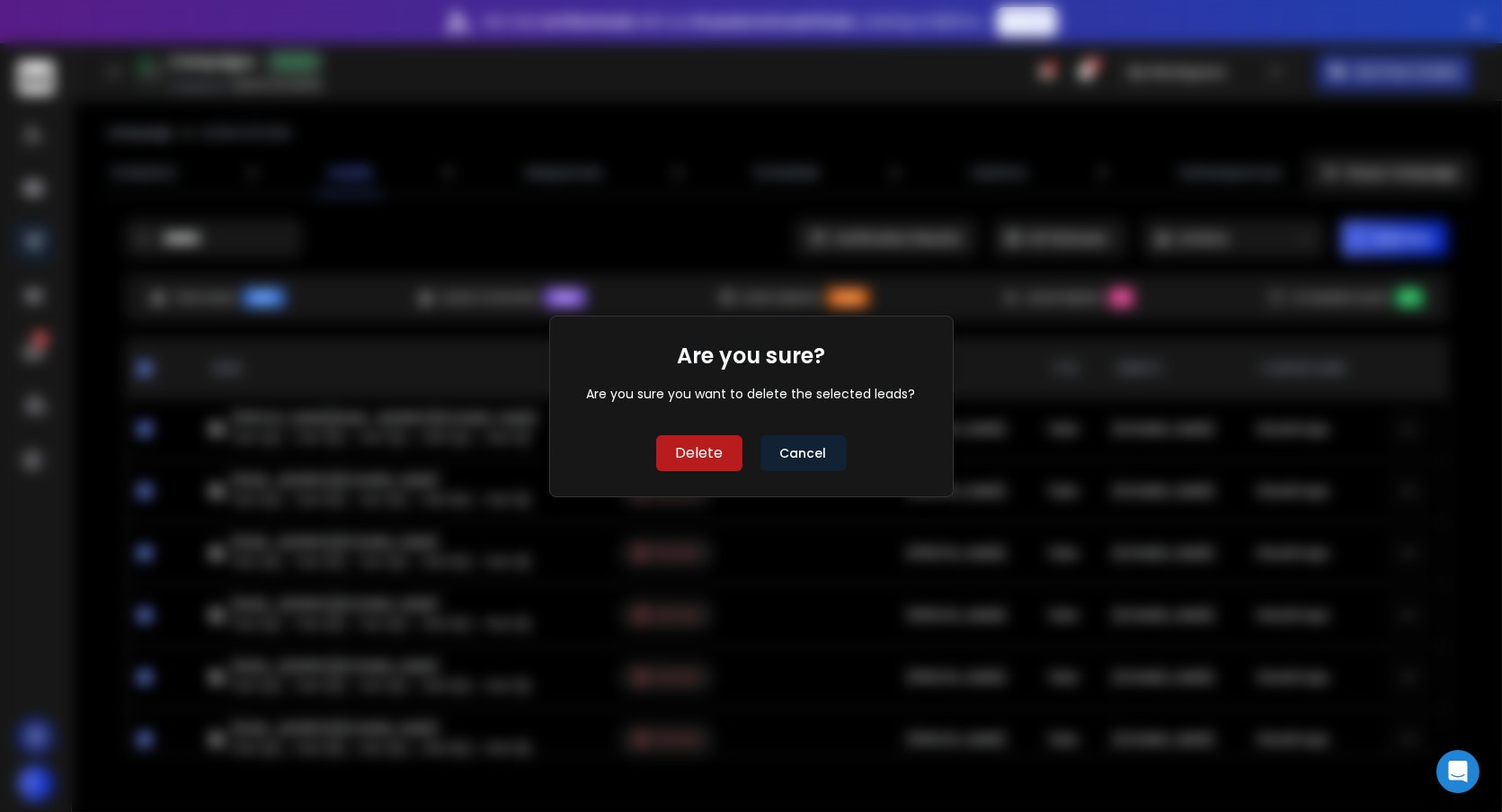
click at [702, 455] on button "Delete" at bounding box center [699, 453] width 86 height 36
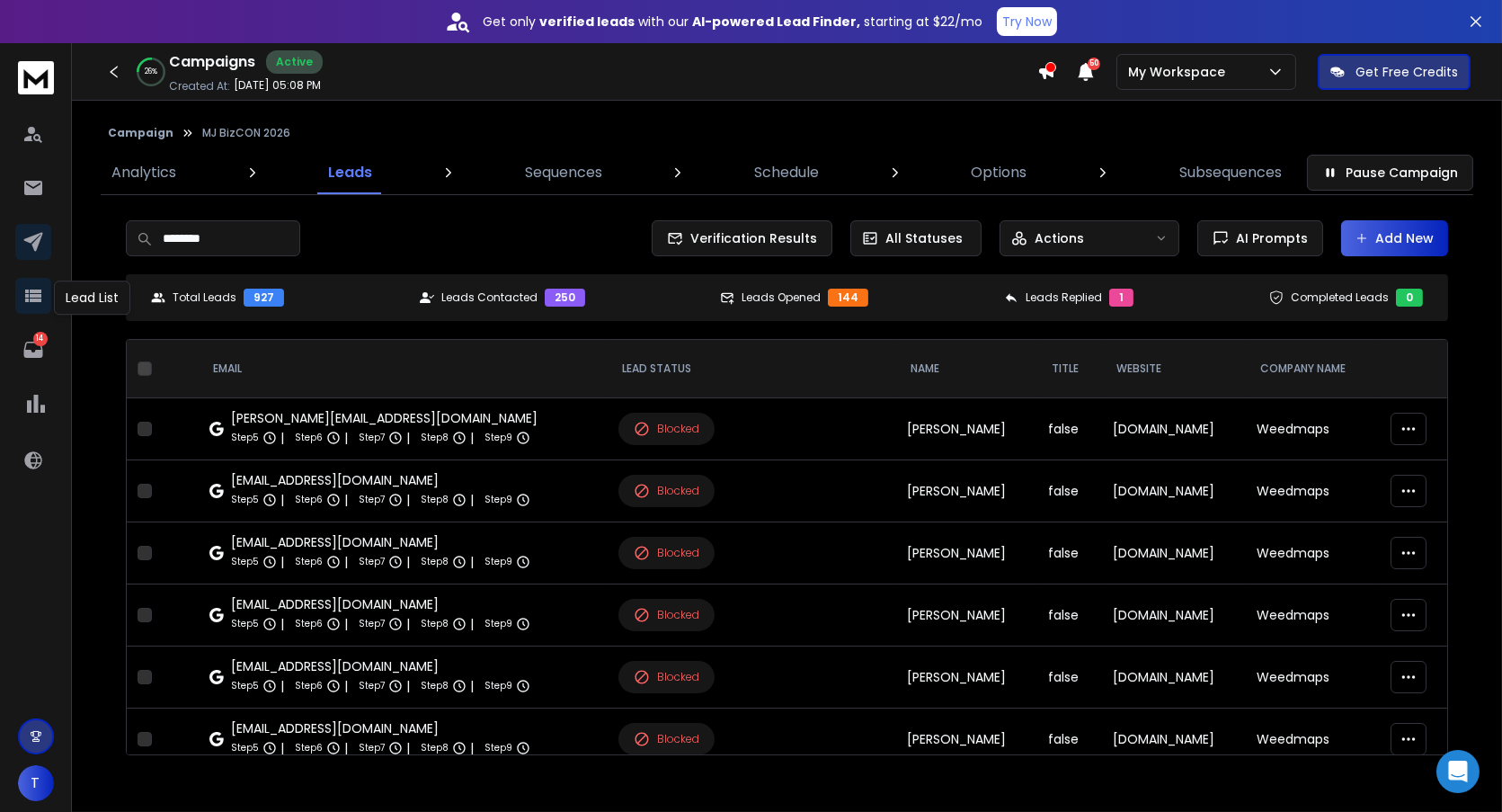
click at [40, 292] on icon at bounding box center [33, 295] width 21 height 21
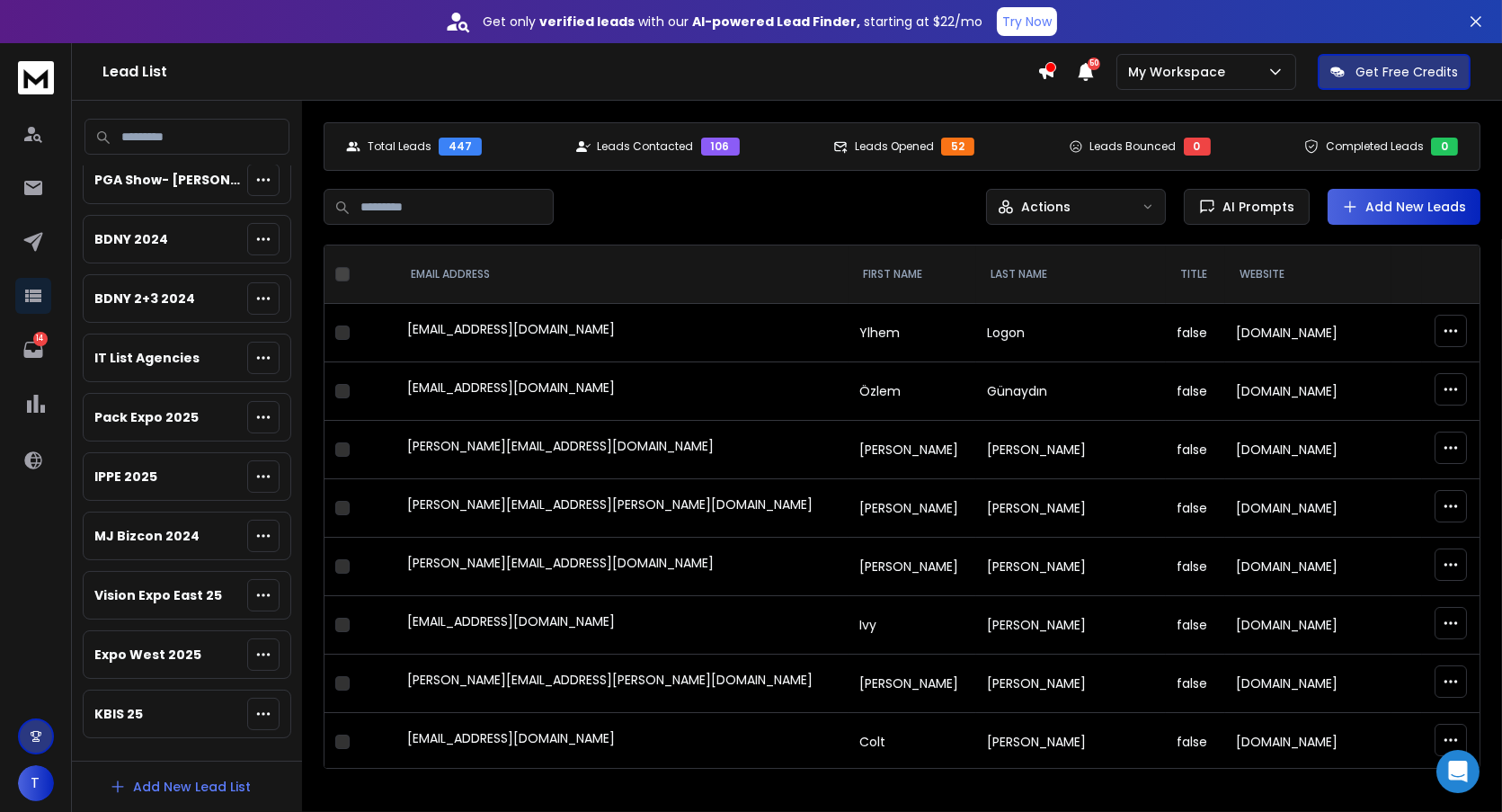
scroll to position [598, 0]
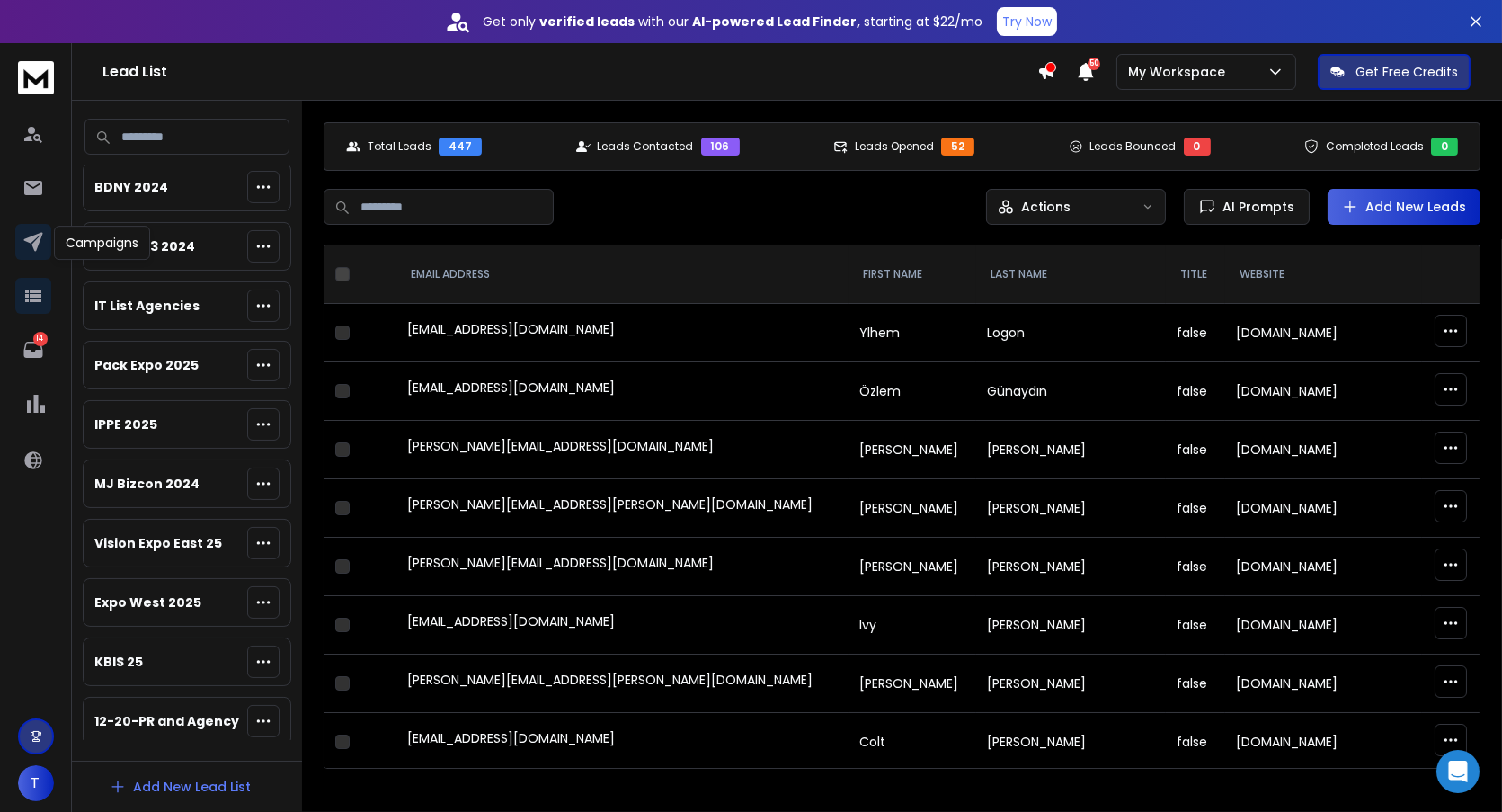
click at [42, 228] on link at bounding box center [33, 242] width 36 height 36
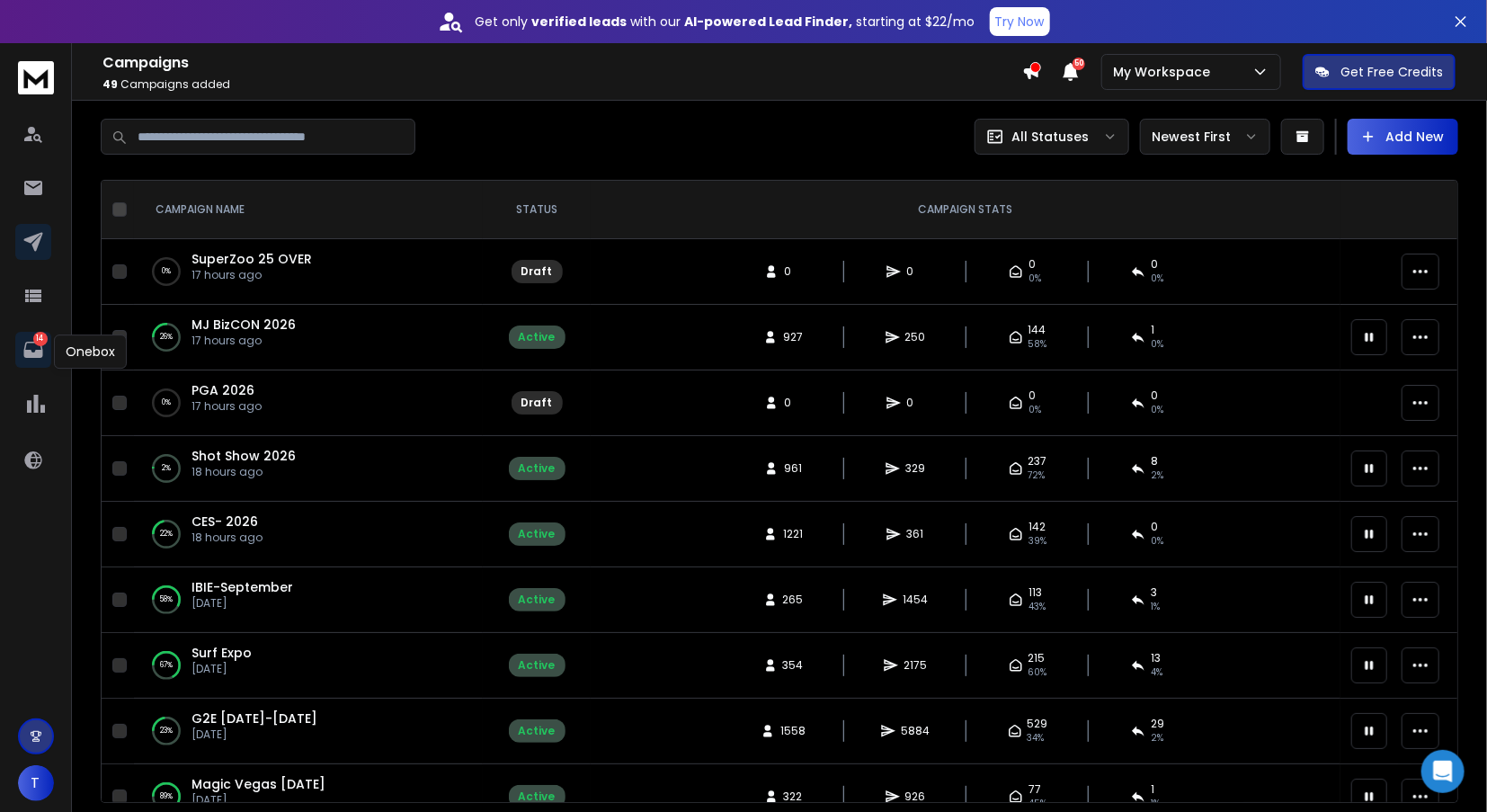
click at [38, 346] on p "14" at bounding box center [40, 338] width 14 height 14
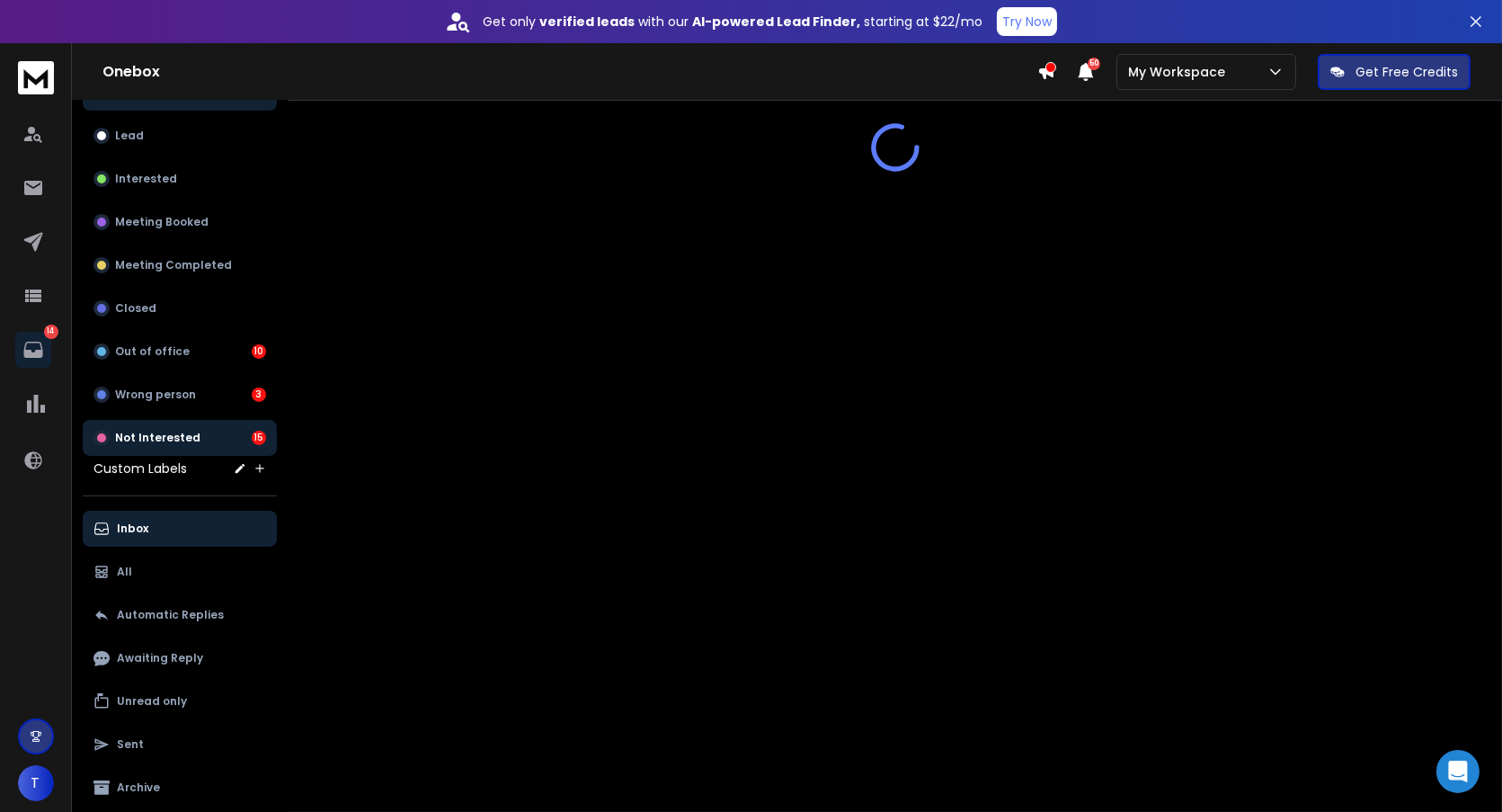
click at [182, 433] on p "Not Interested" at bounding box center [157, 437] width 85 height 14
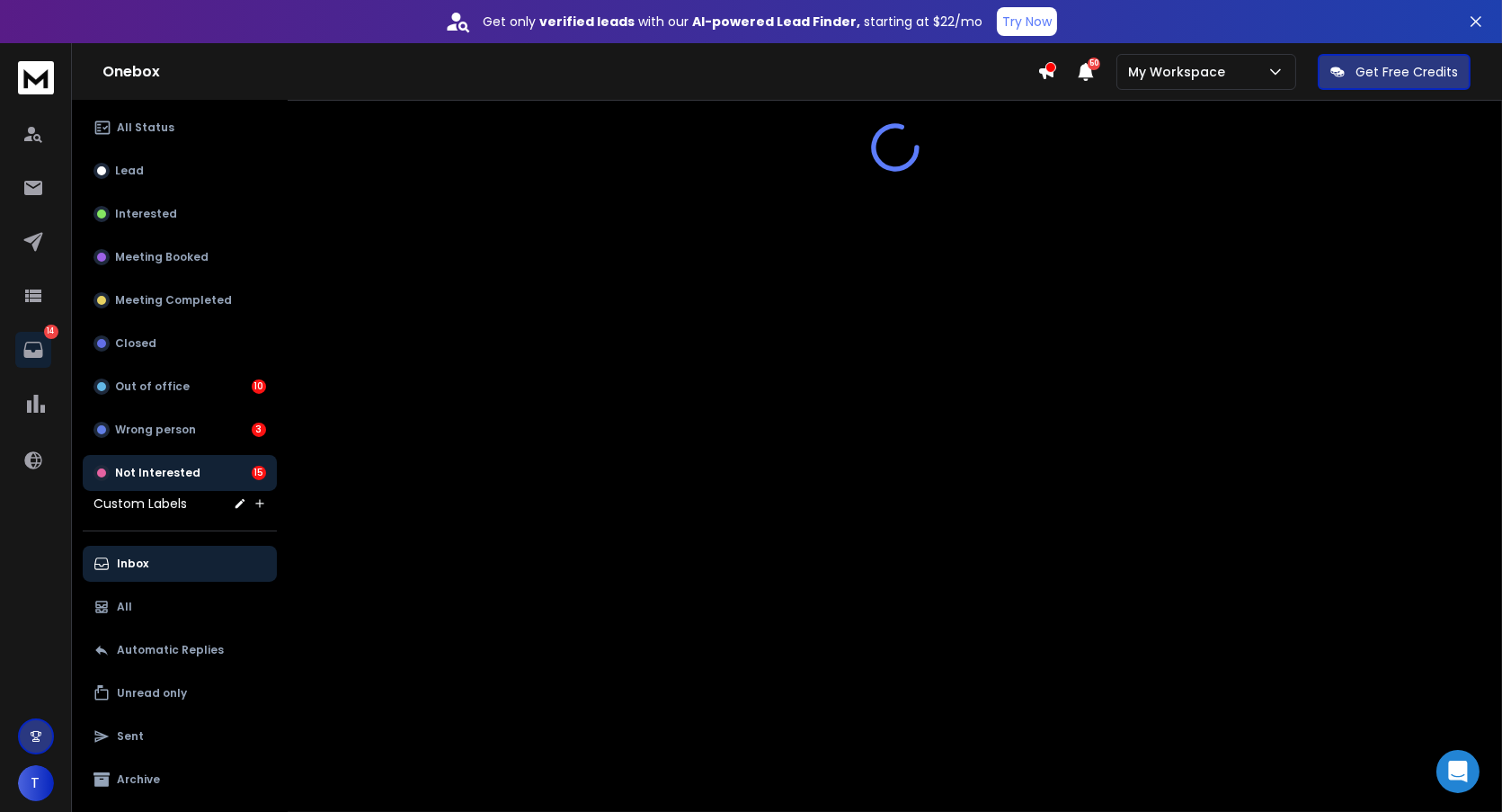
scroll to position [178, 0]
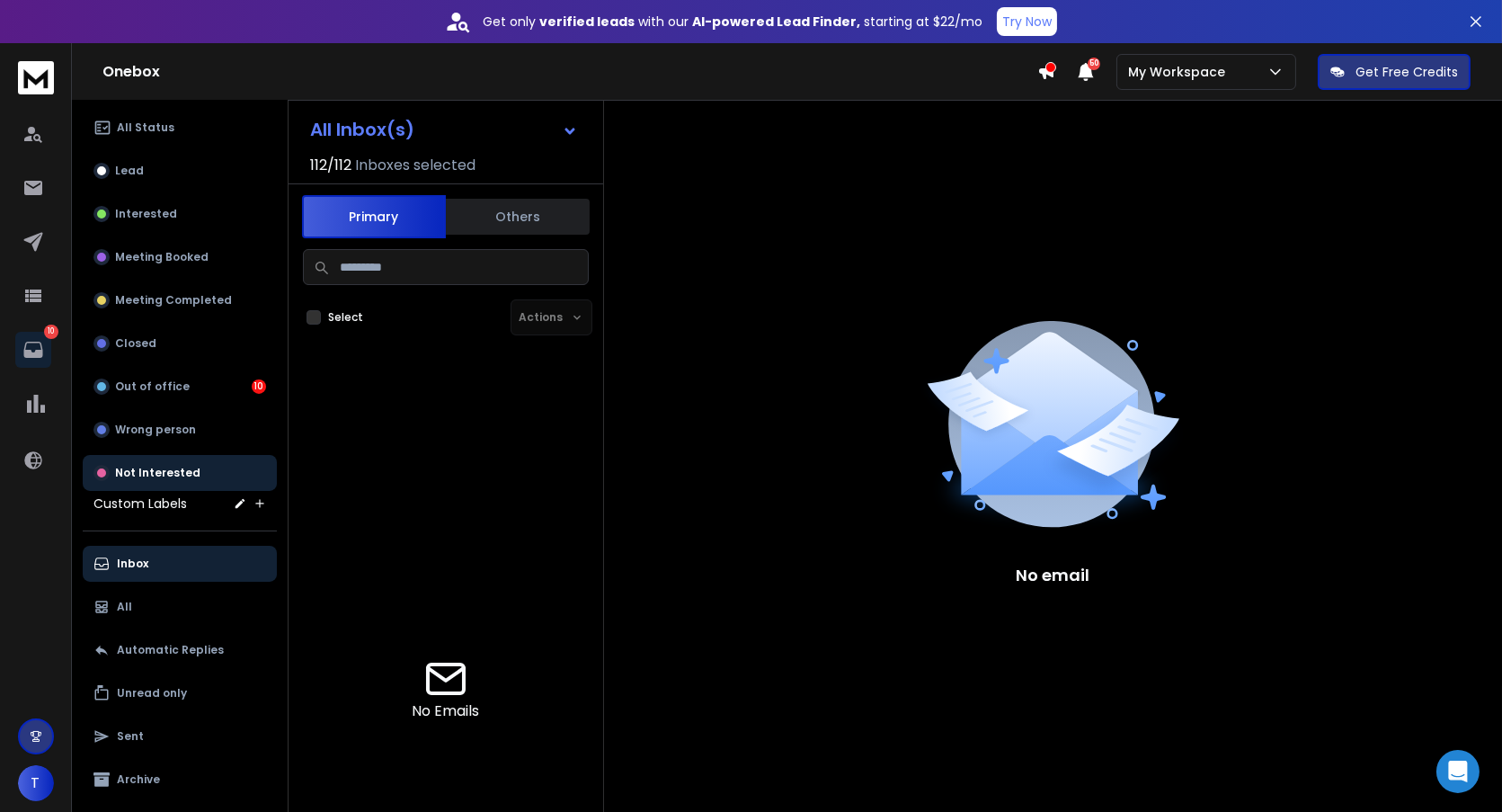
click at [513, 213] on button "Others" at bounding box center [518, 217] width 144 height 39
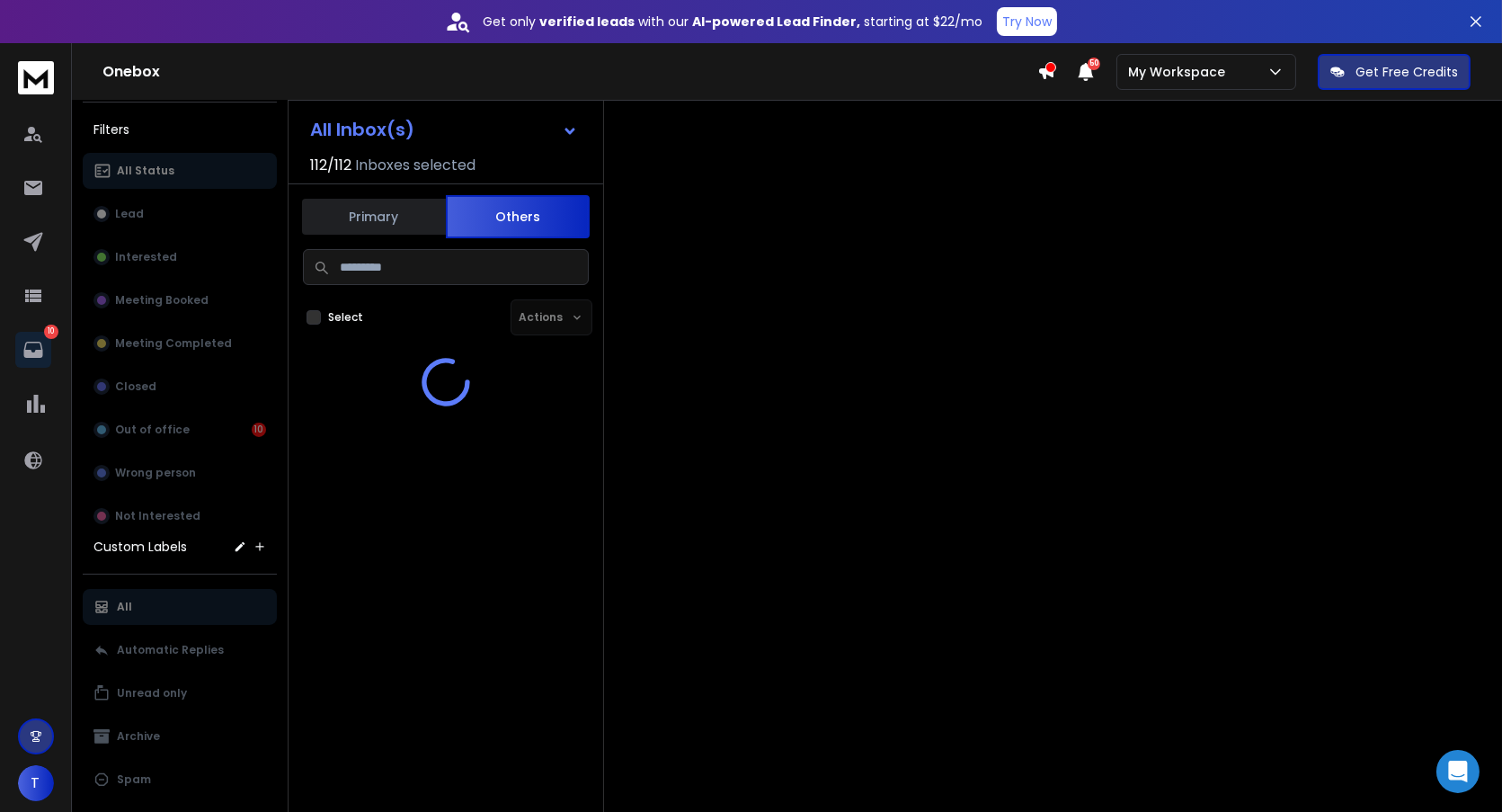
scroll to position [135, 0]
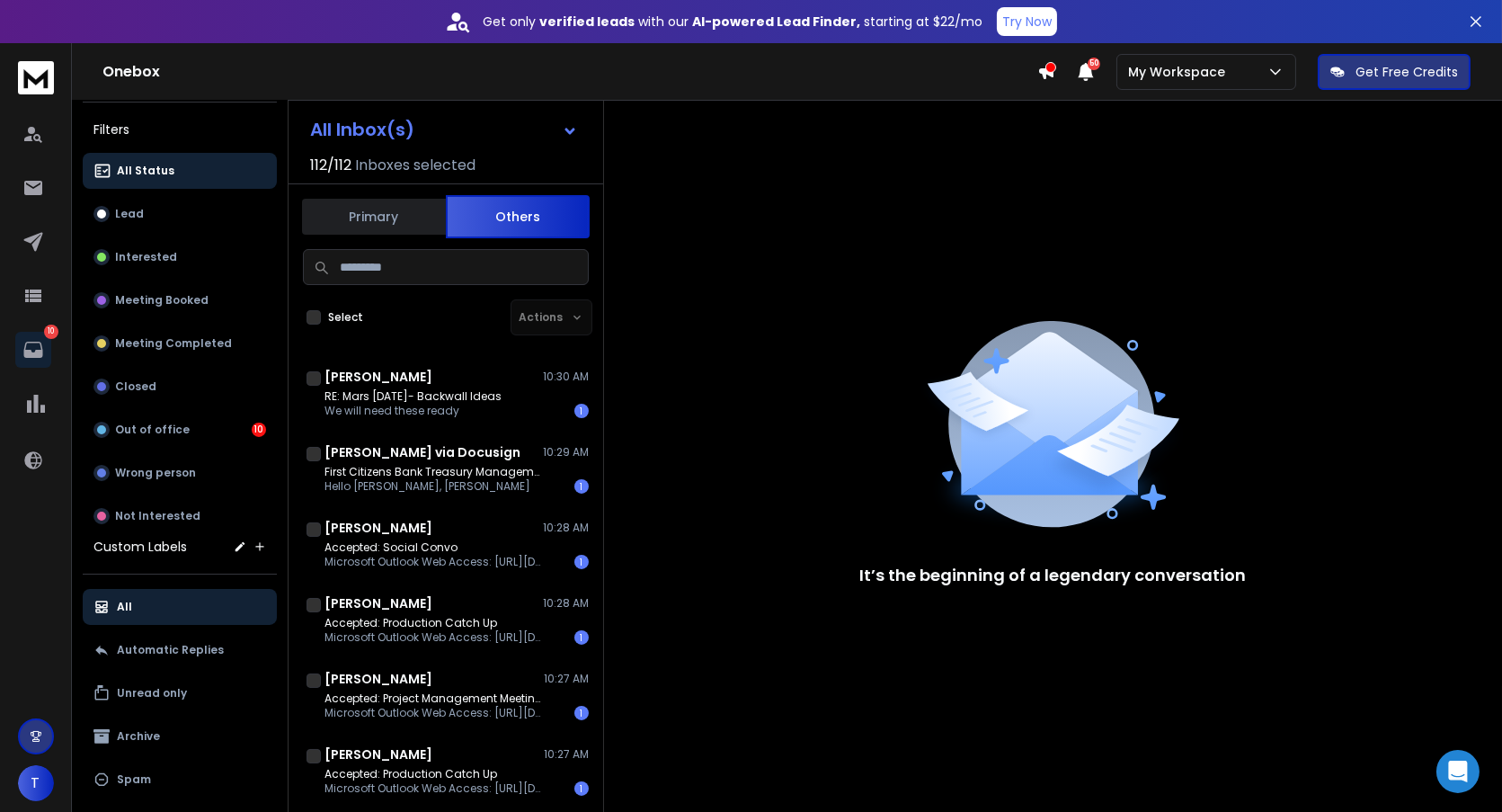
click at [398, 207] on button "Primary" at bounding box center [374, 217] width 144 height 39
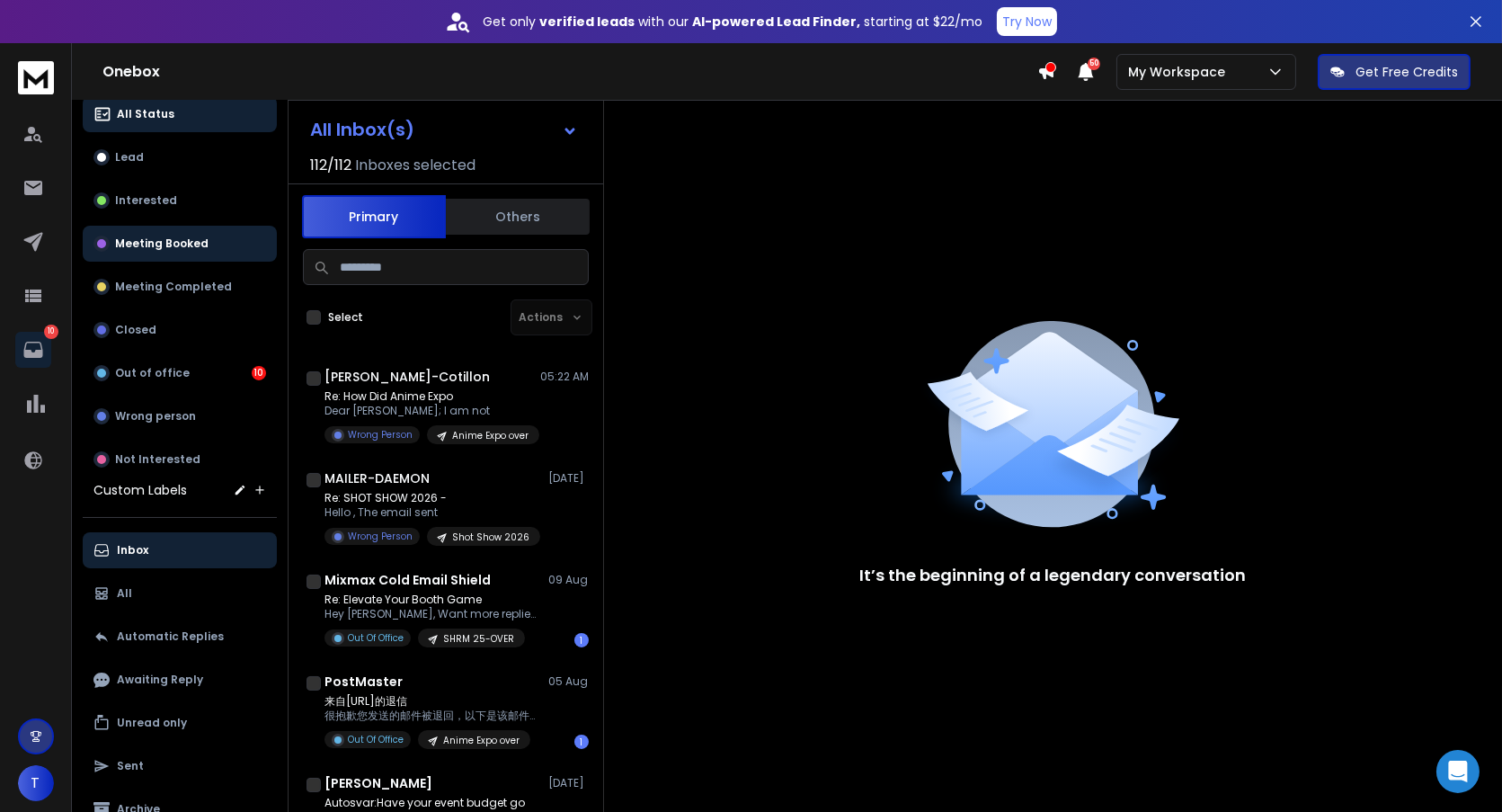
scroll to position [0, 0]
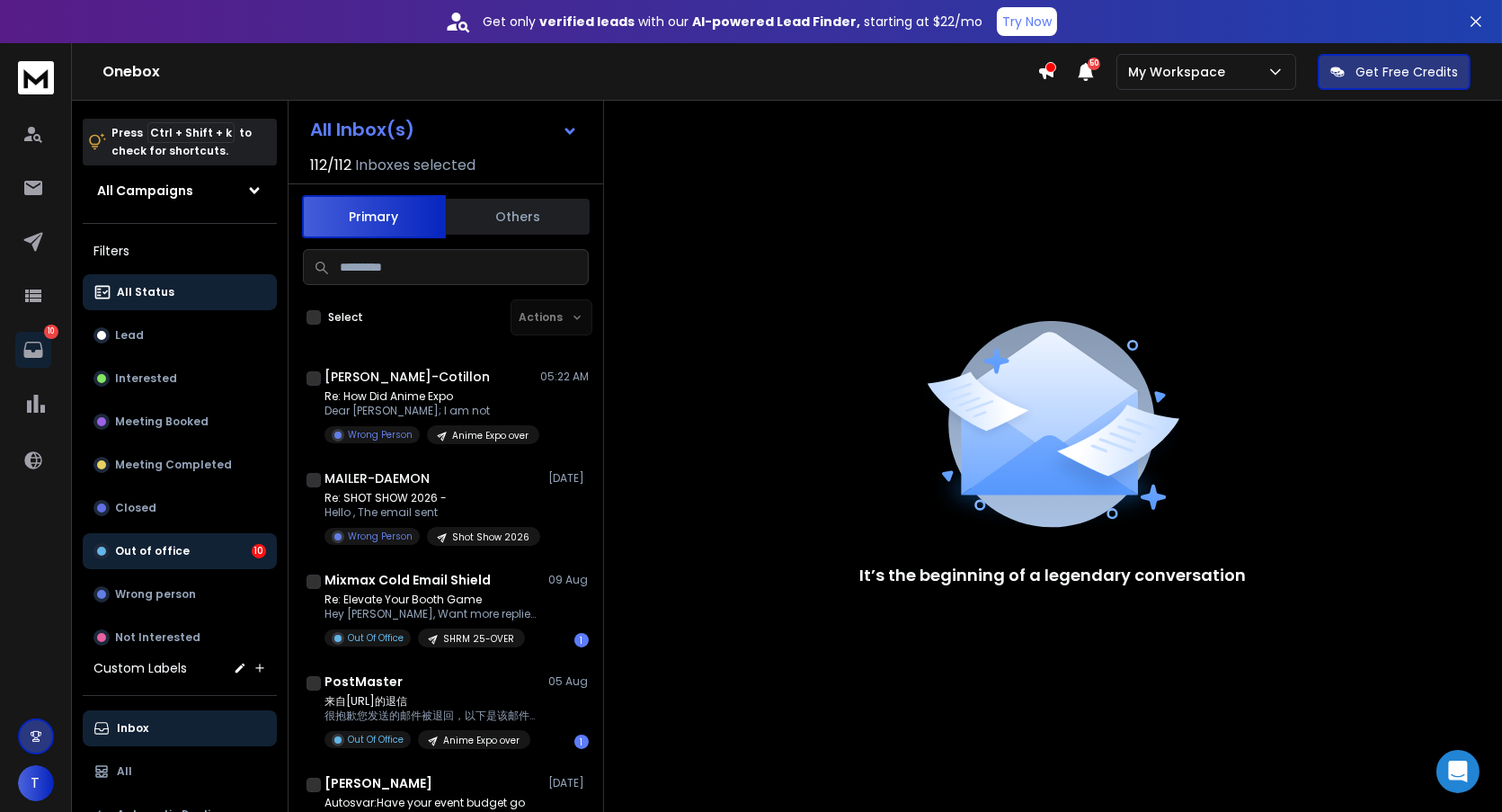
click at [186, 554] on button "Out of office 10" at bounding box center [180, 551] width 194 height 36
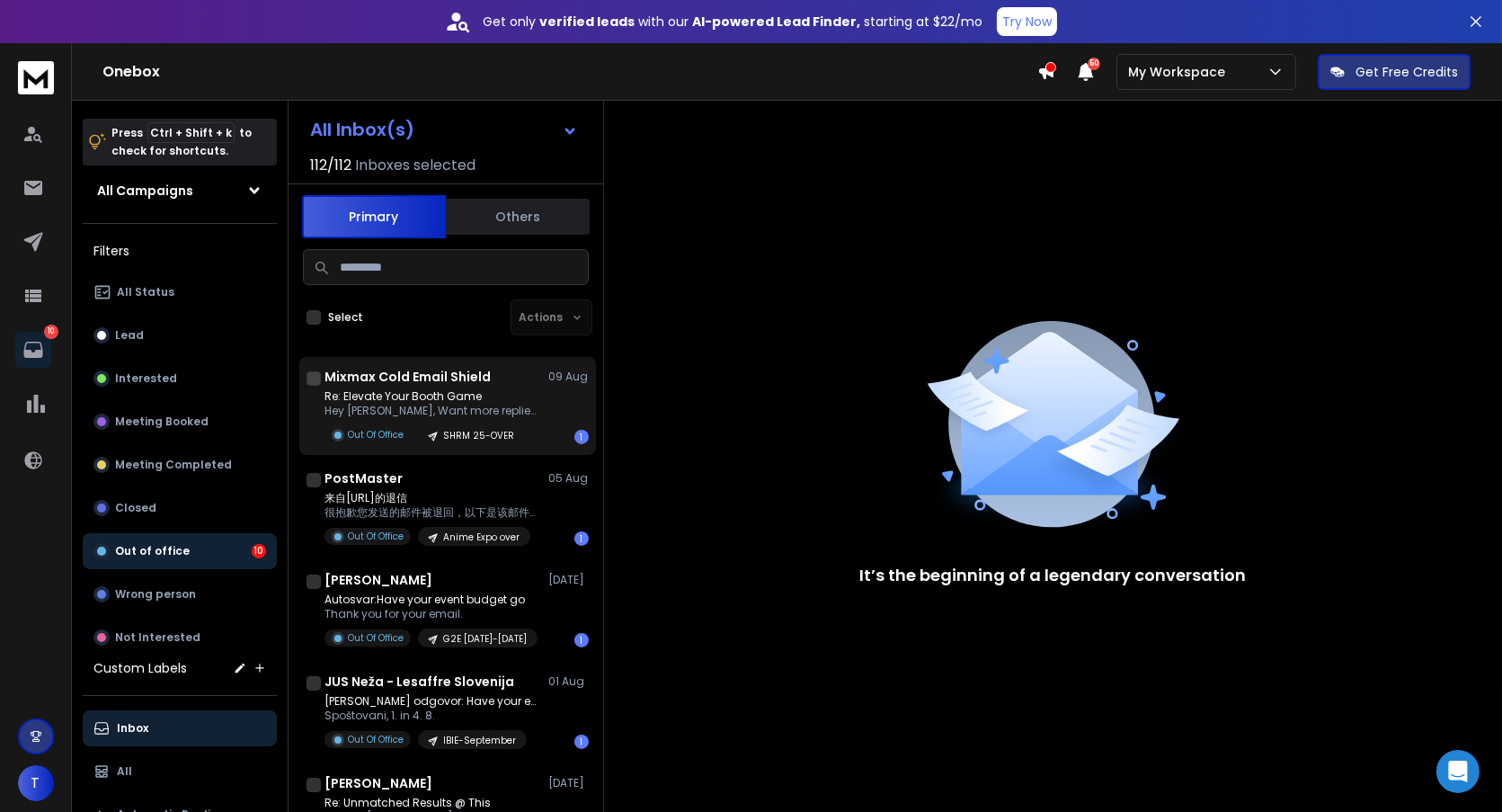
click at [411, 386] on div "Mixmax Cold Email Shield 09 Aug Re: Elevate Your Booth Game Hey Tim, Want more …" at bounding box center [456, 406] width 264 height 77
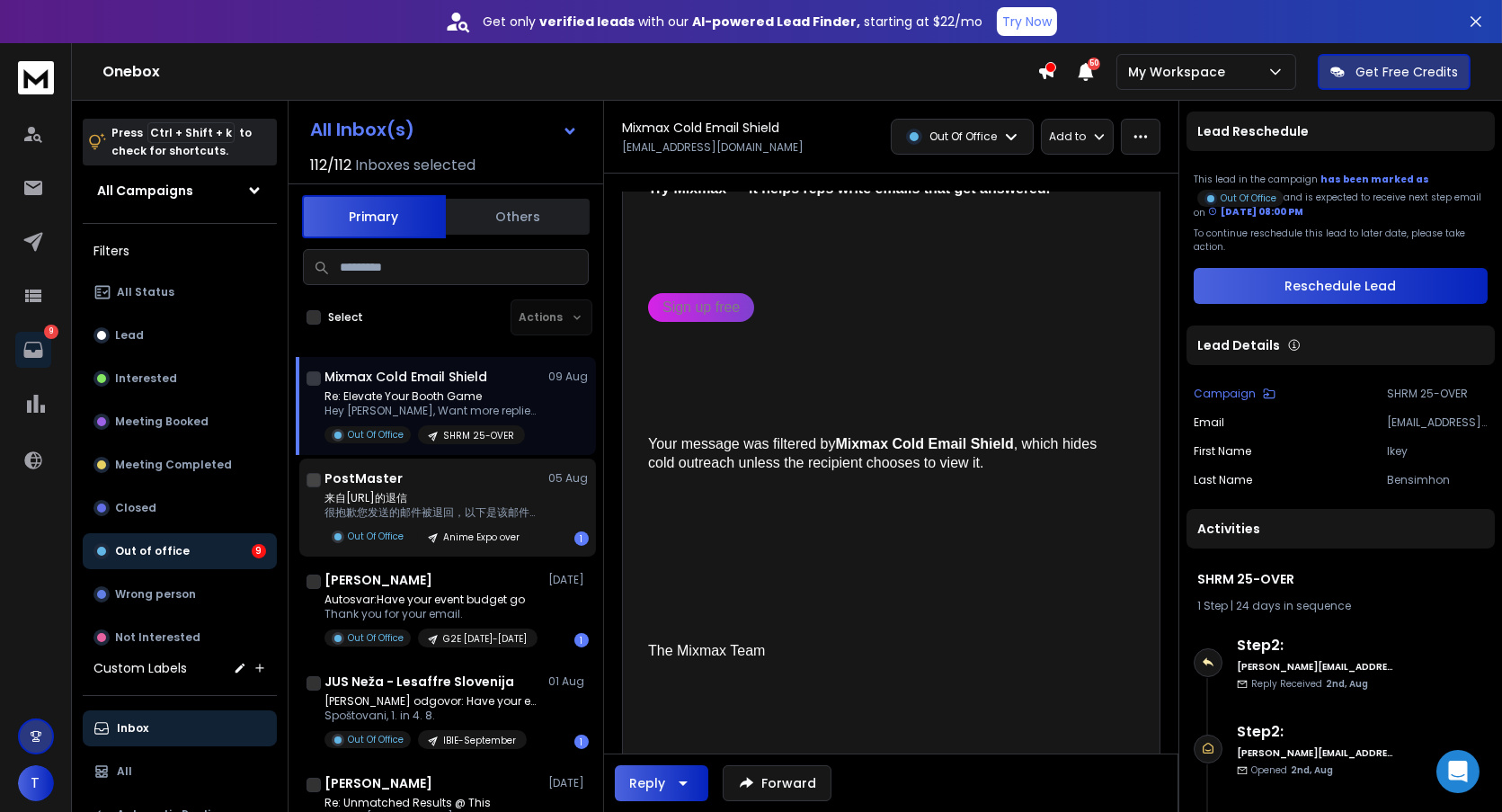
scroll to position [100, 0]
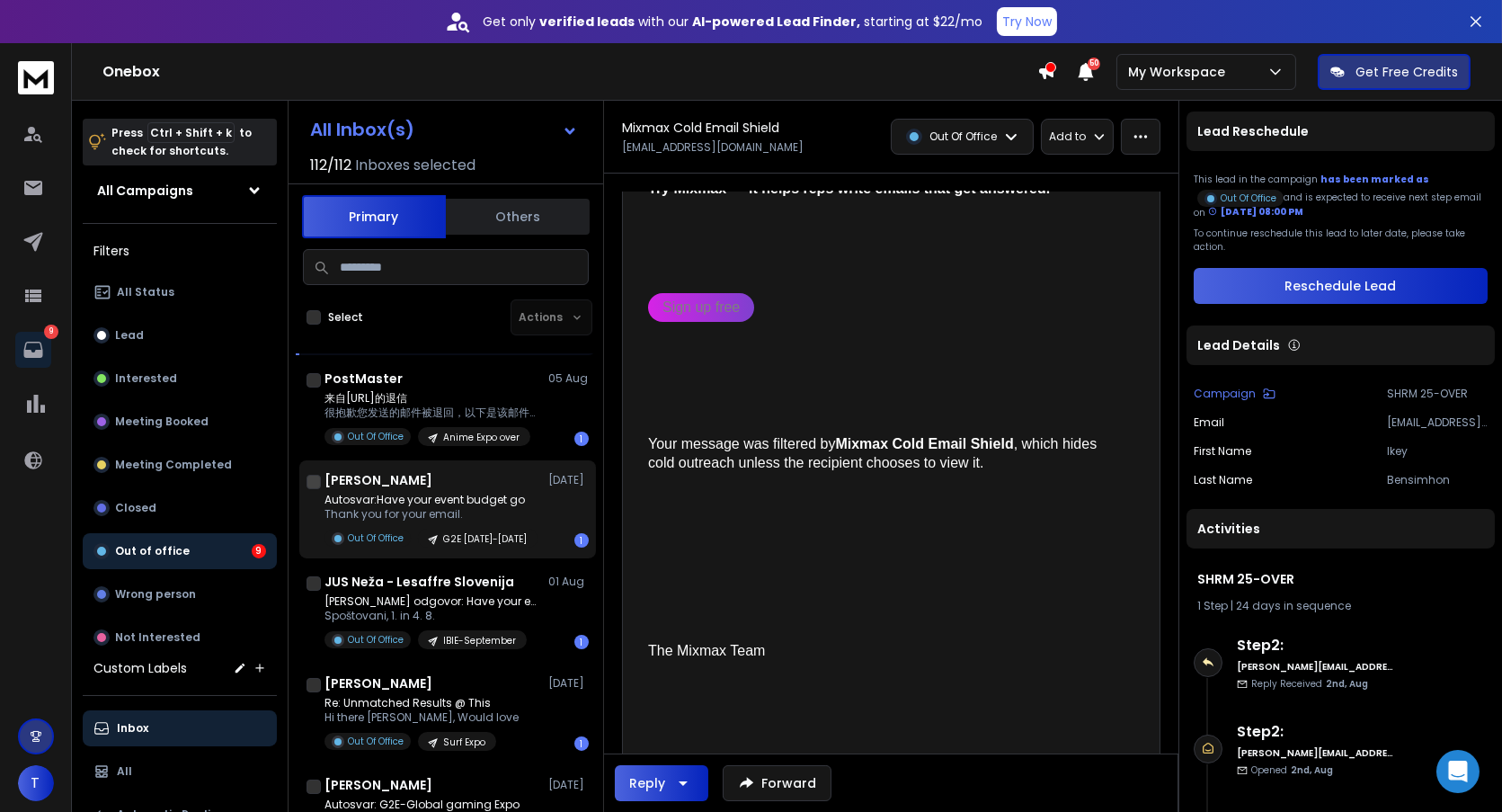
click at [522, 473] on div "Matilde Thorsoe 04 Aug" at bounding box center [456, 480] width 264 height 18
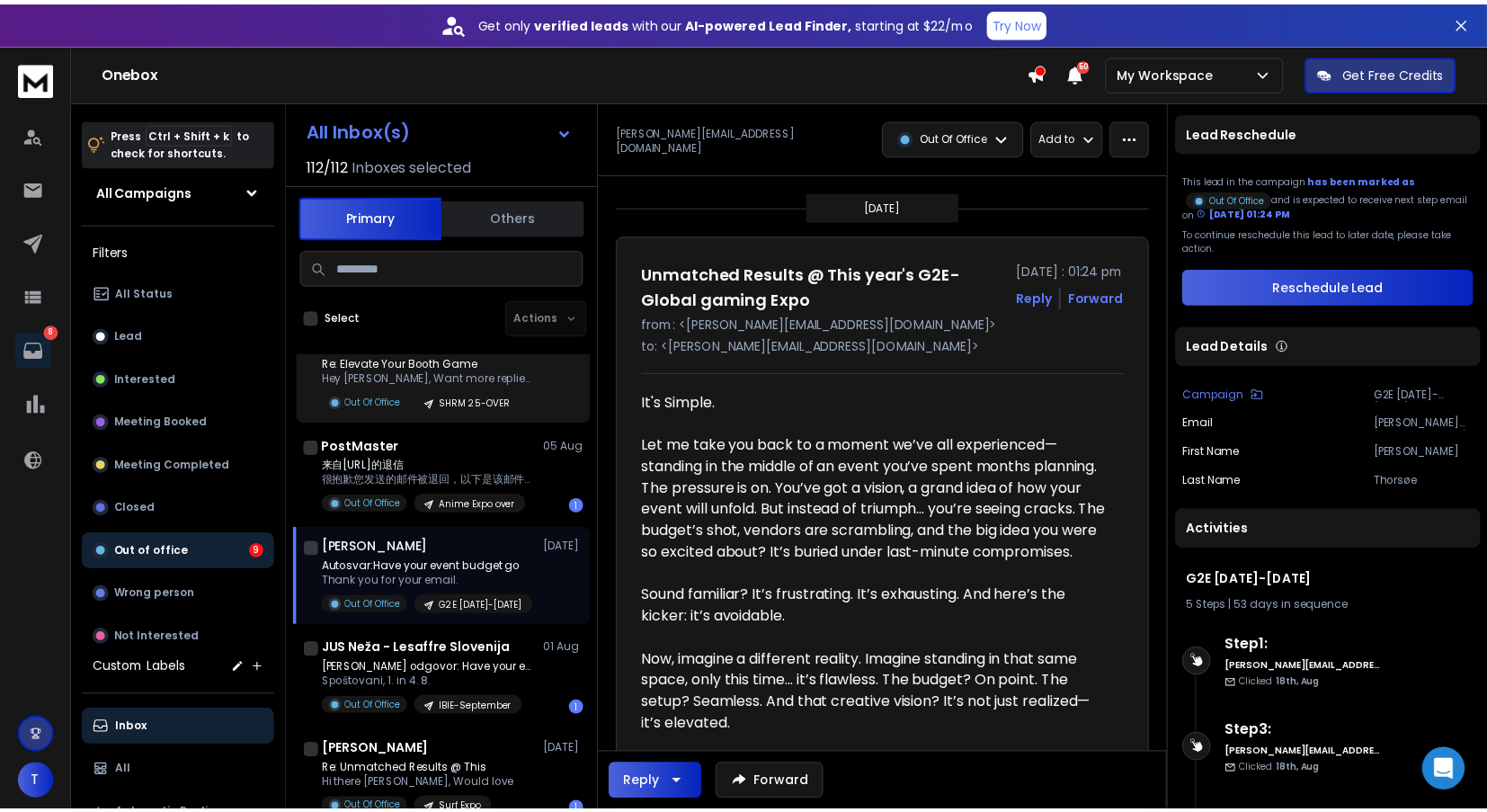
scroll to position [0, 0]
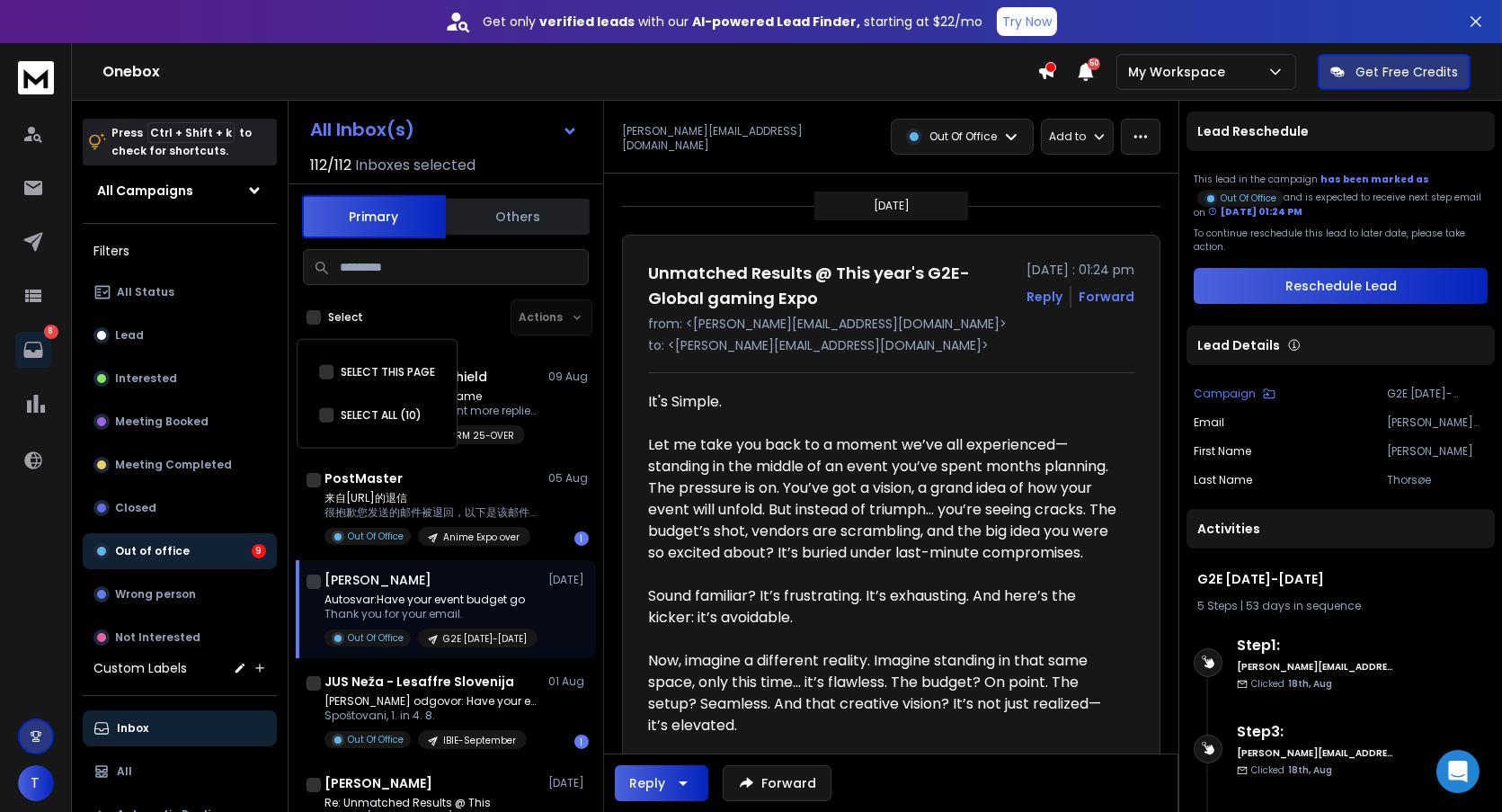
click at [320, 411] on button "SELECT THIS PAGE" at bounding box center [326, 414] width 14 height 14
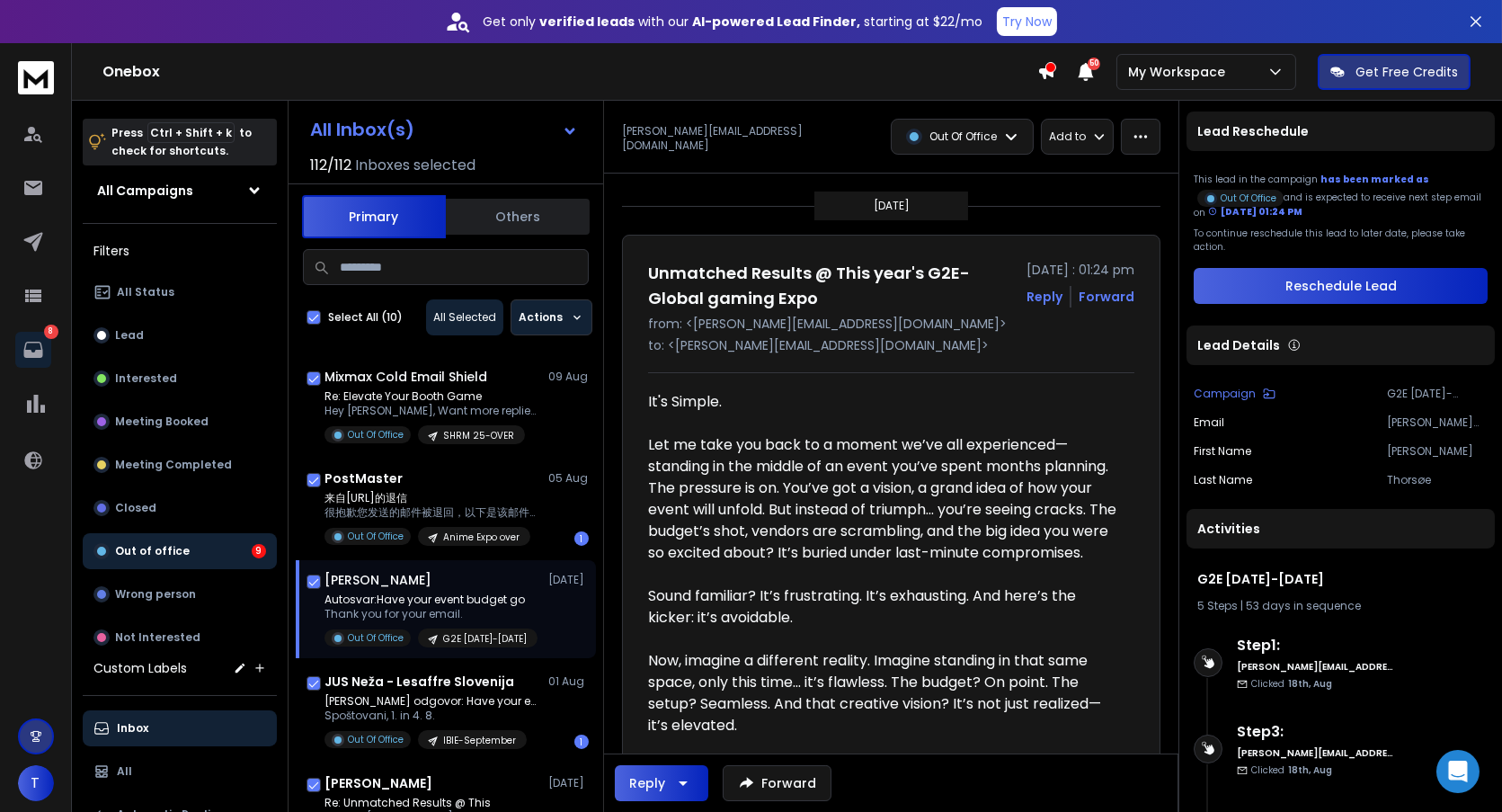
click at [554, 318] on p "Actions" at bounding box center [540, 316] width 44 height 14
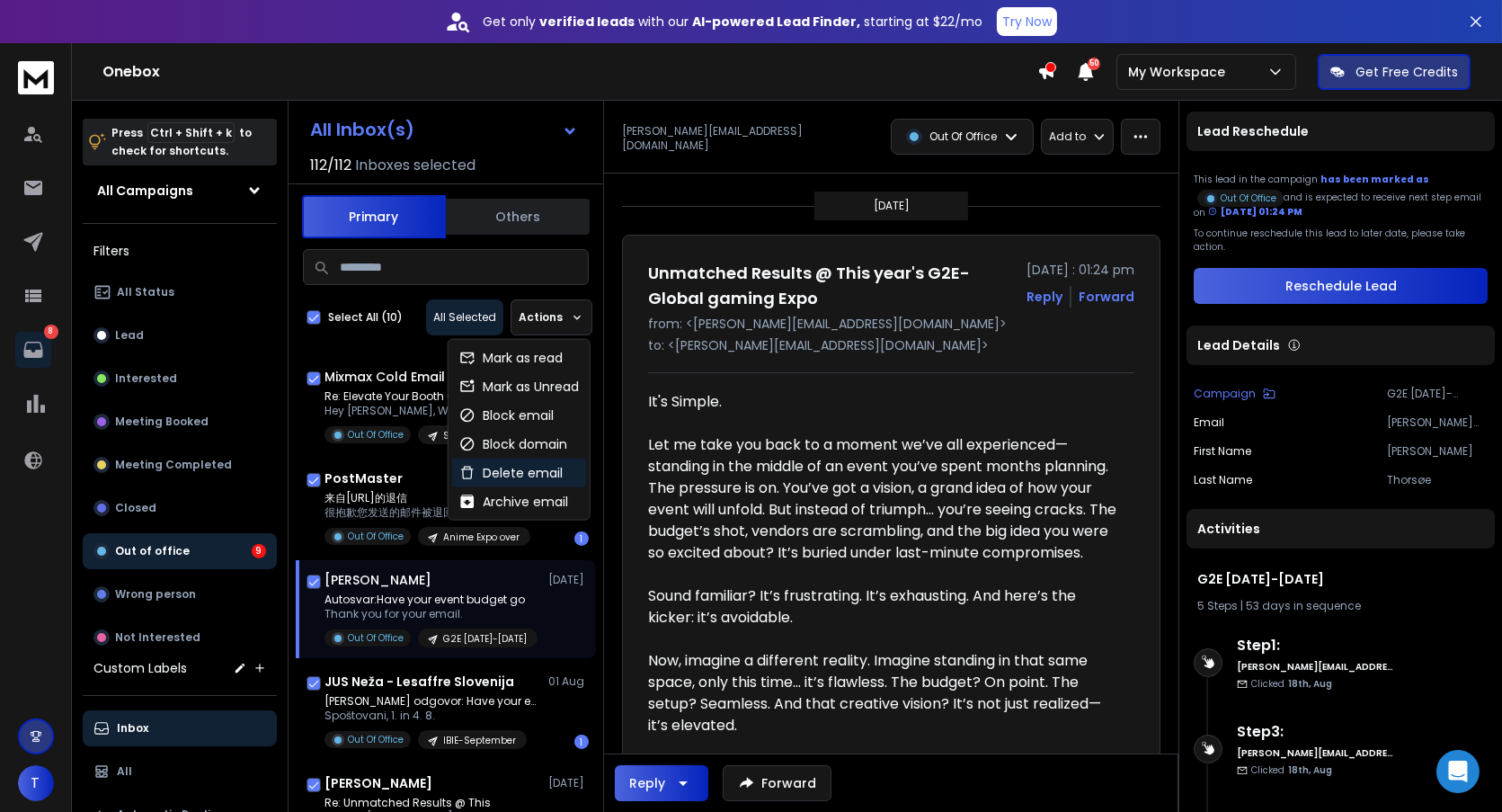
click at [538, 473] on div "Delete email" at bounding box center [511, 472] width 104 height 18
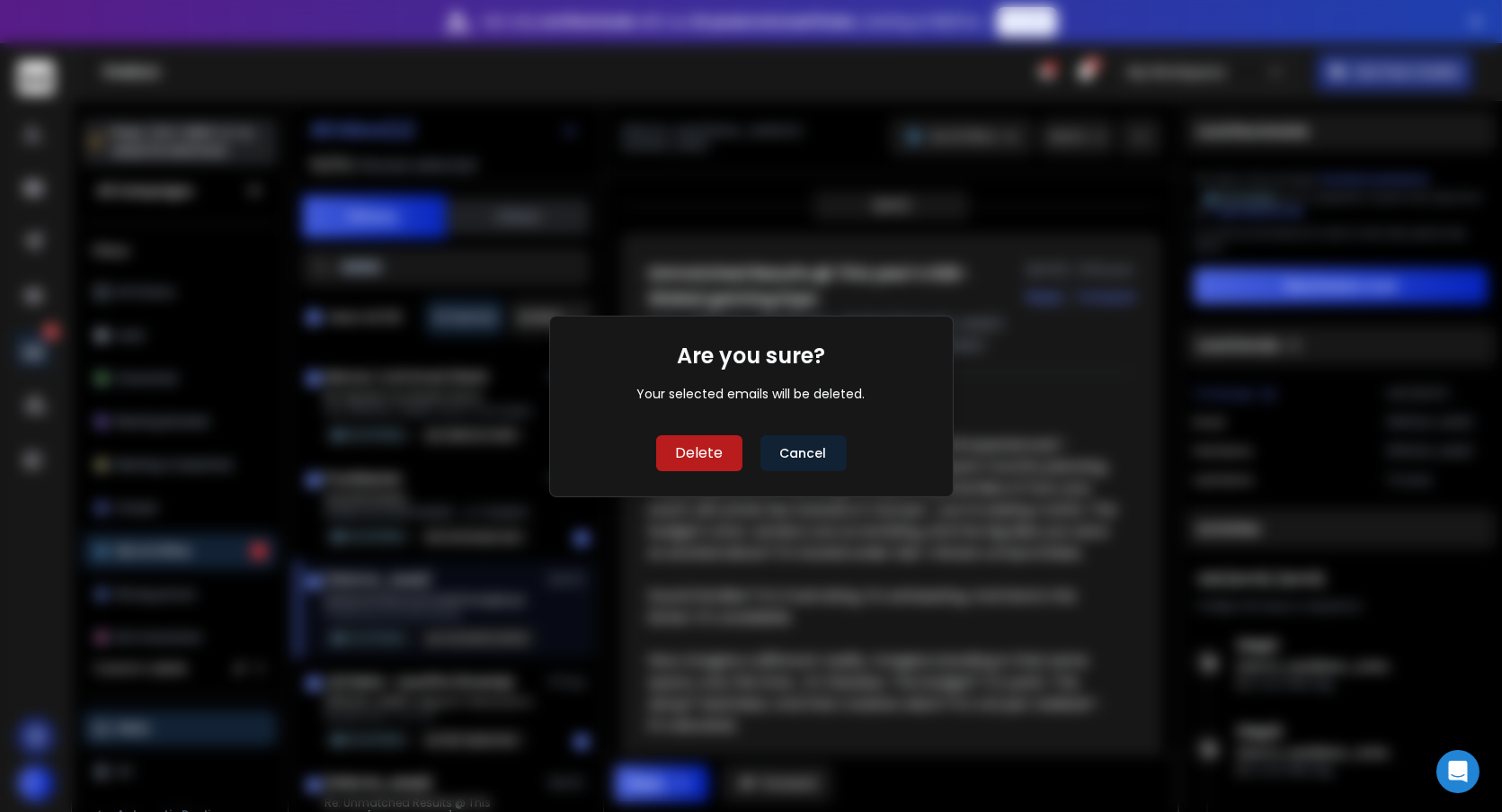
click at [710, 455] on button "Delete" at bounding box center [699, 453] width 86 height 36
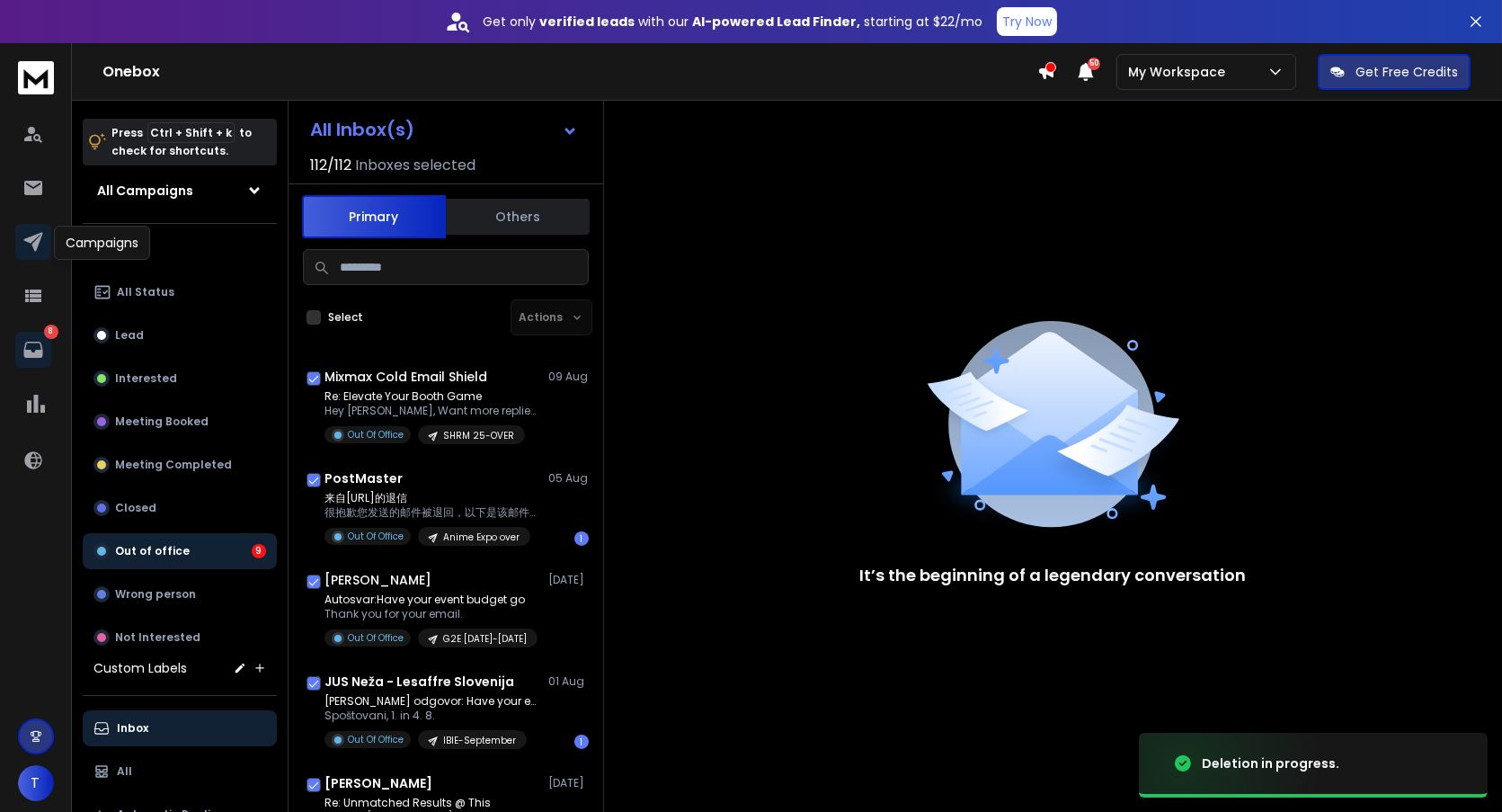
click at [30, 245] on icon at bounding box center [33, 241] width 21 height 21
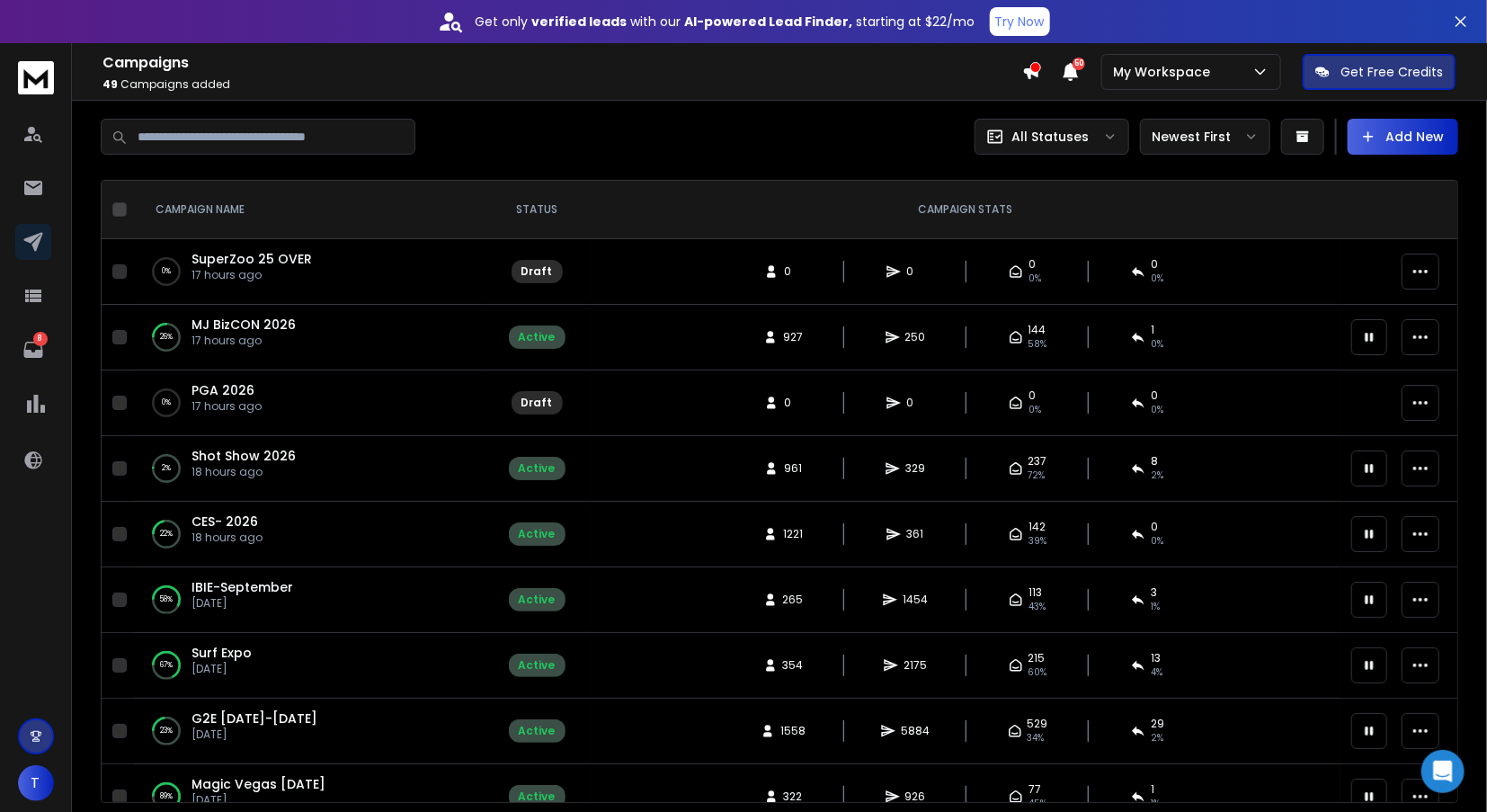
click at [225, 384] on span "PGA 2026" at bounding box center [222, 389] width 63 height 18
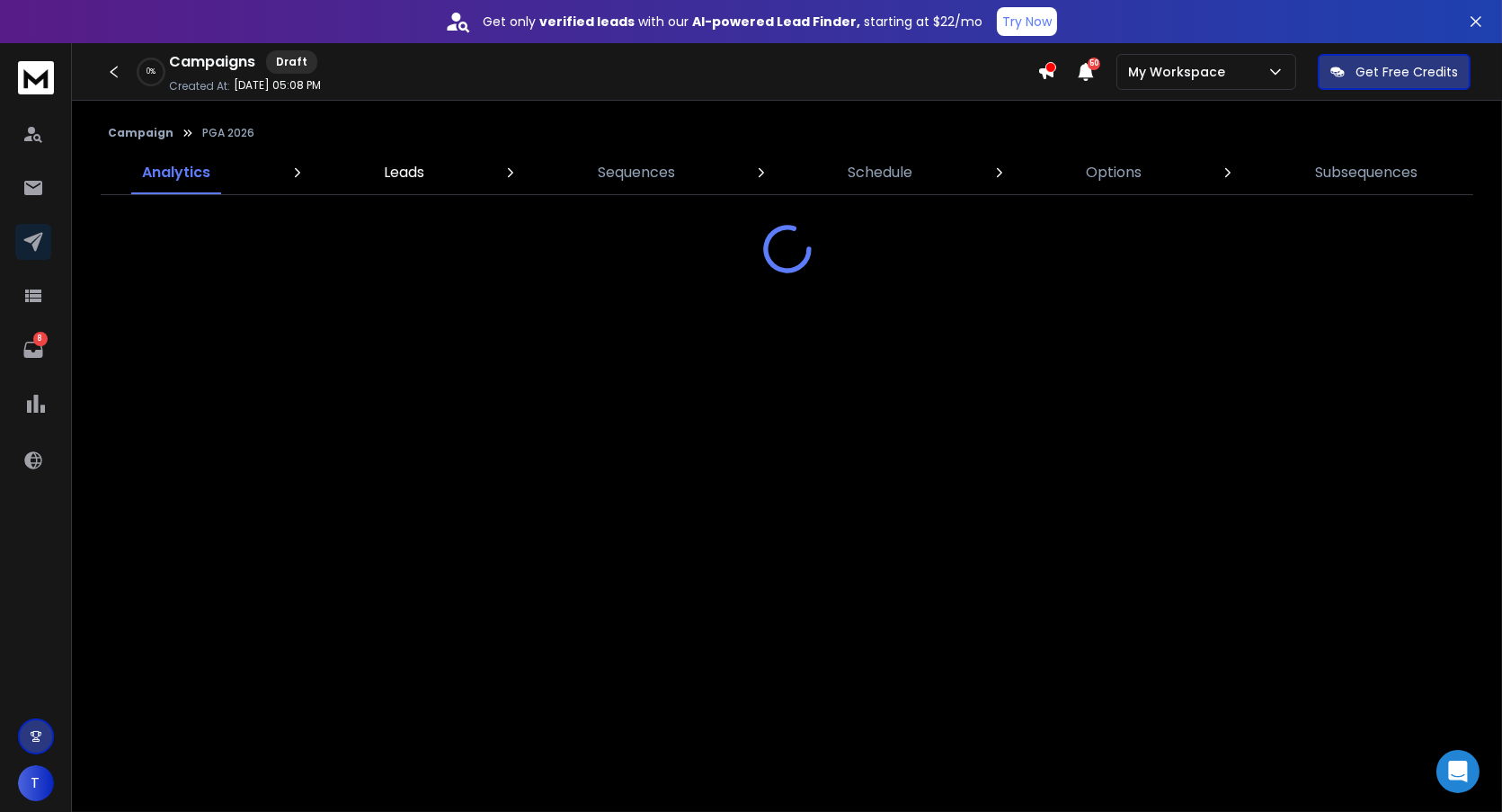
click at [408, 167] on p "Leads" at bounding box center [403, 172] width 40 height 21
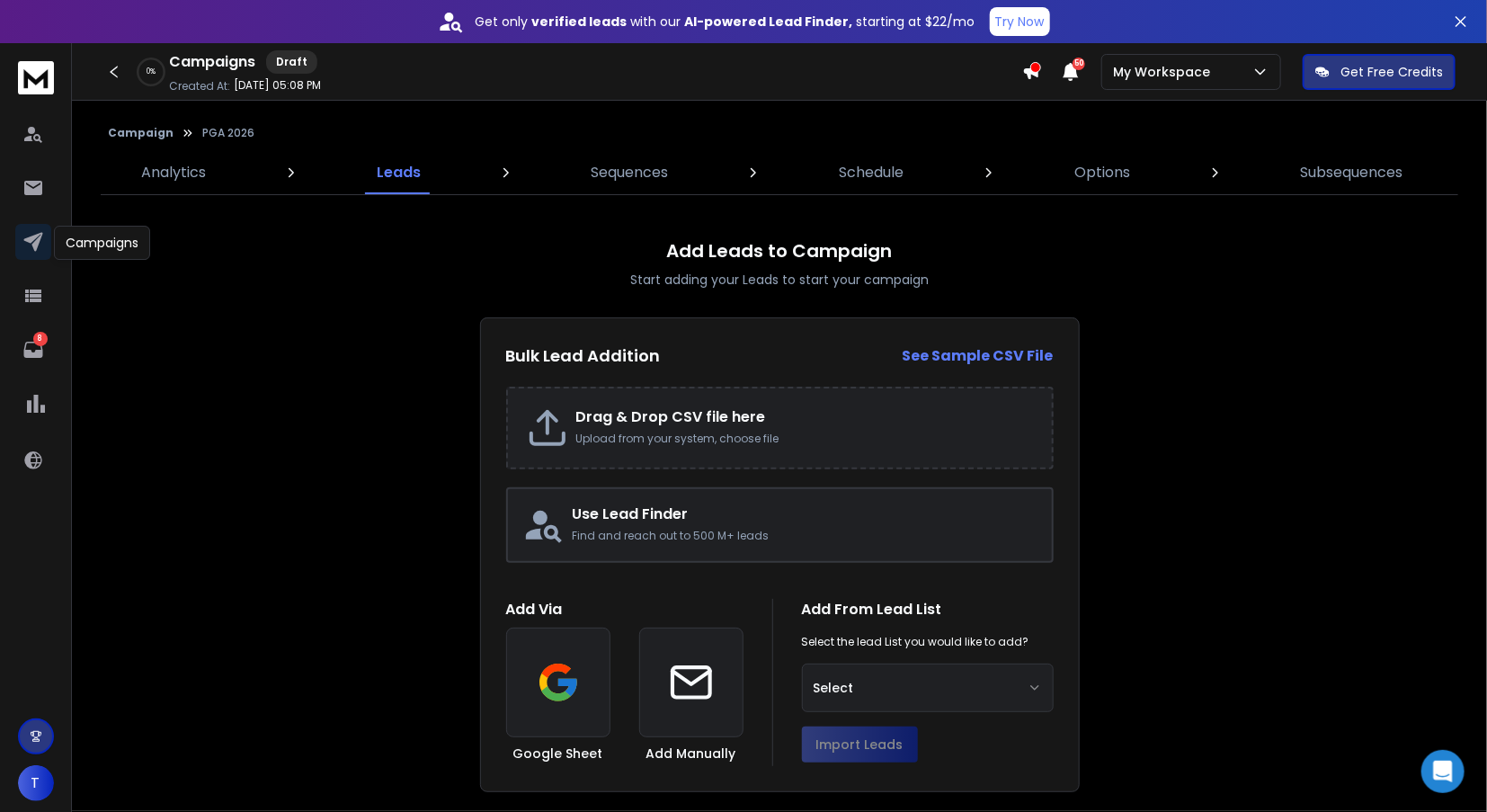
click at [45, 243] on link at bounding box center [33, 242] width 36 height 36
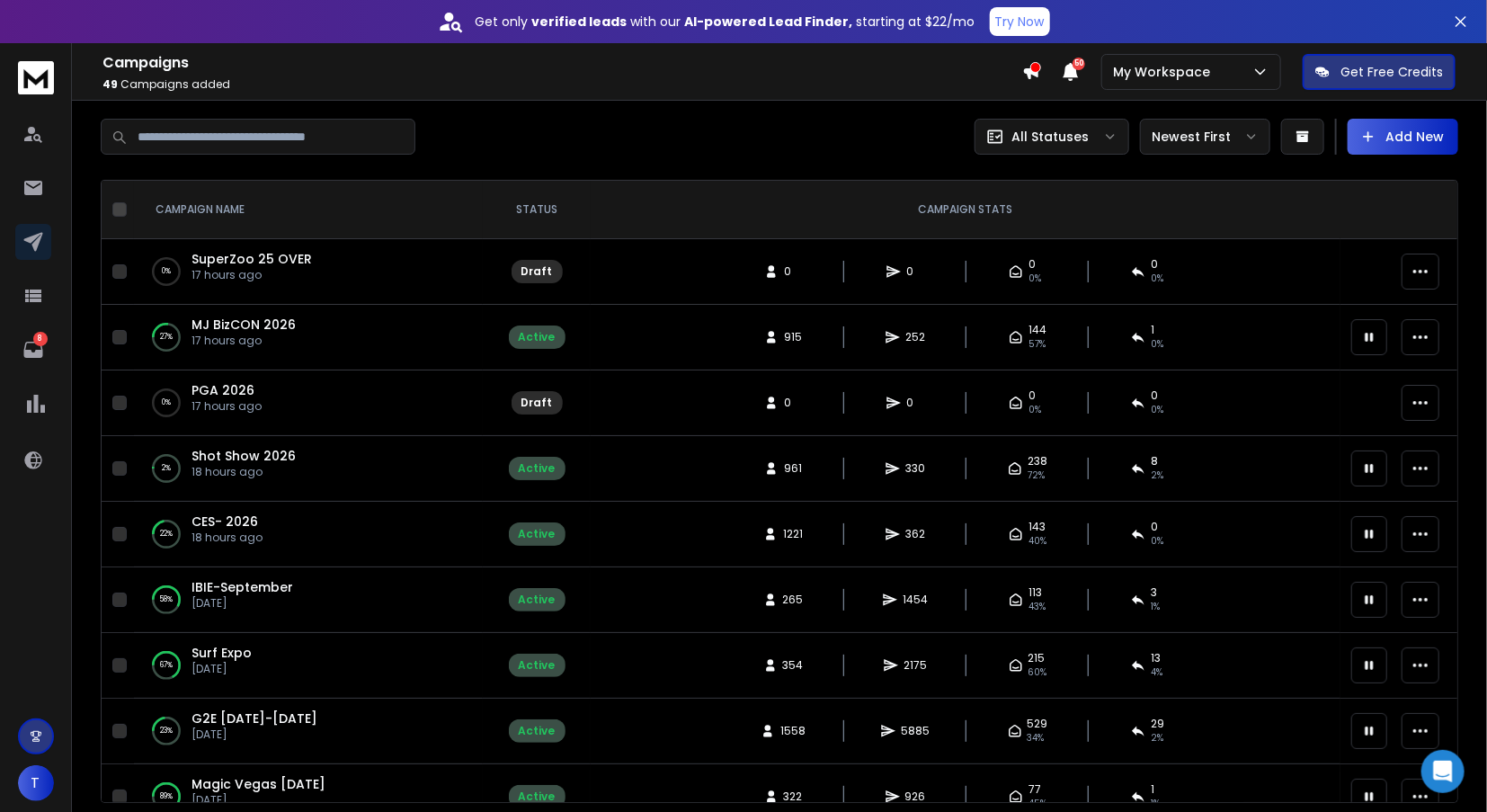
click at [225, 275] on p "17 hours ago" at bounding box center [251, 274] width 120 height 14
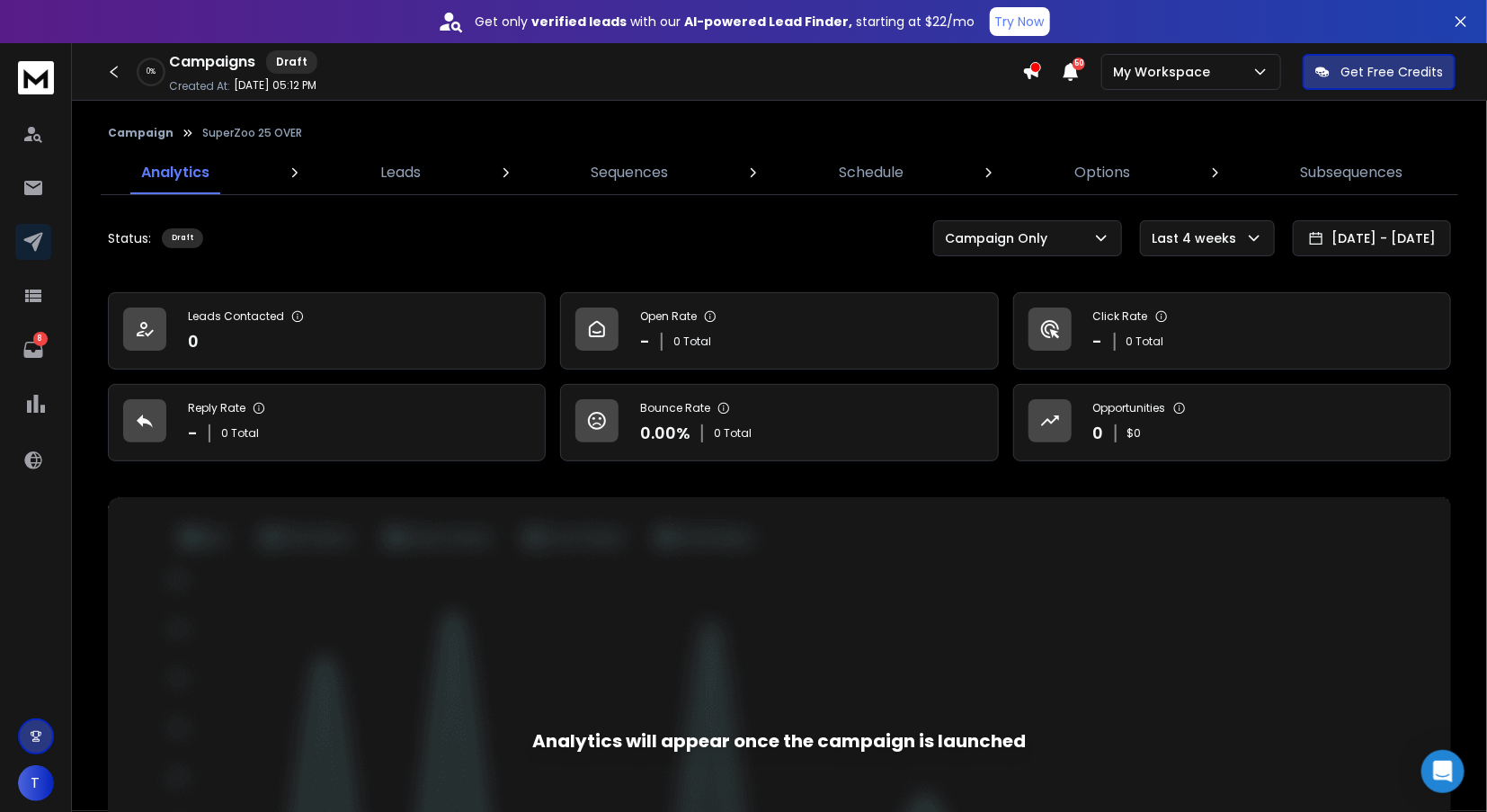
click at [343, 161] on div "Analytics Leads Sequences Schedule Options Subsequences" at bounding box center [772, 173] width 1343 height 43
click at [414, 169] on p "Leads" at bounding box center [400, 172] width 40 height 21
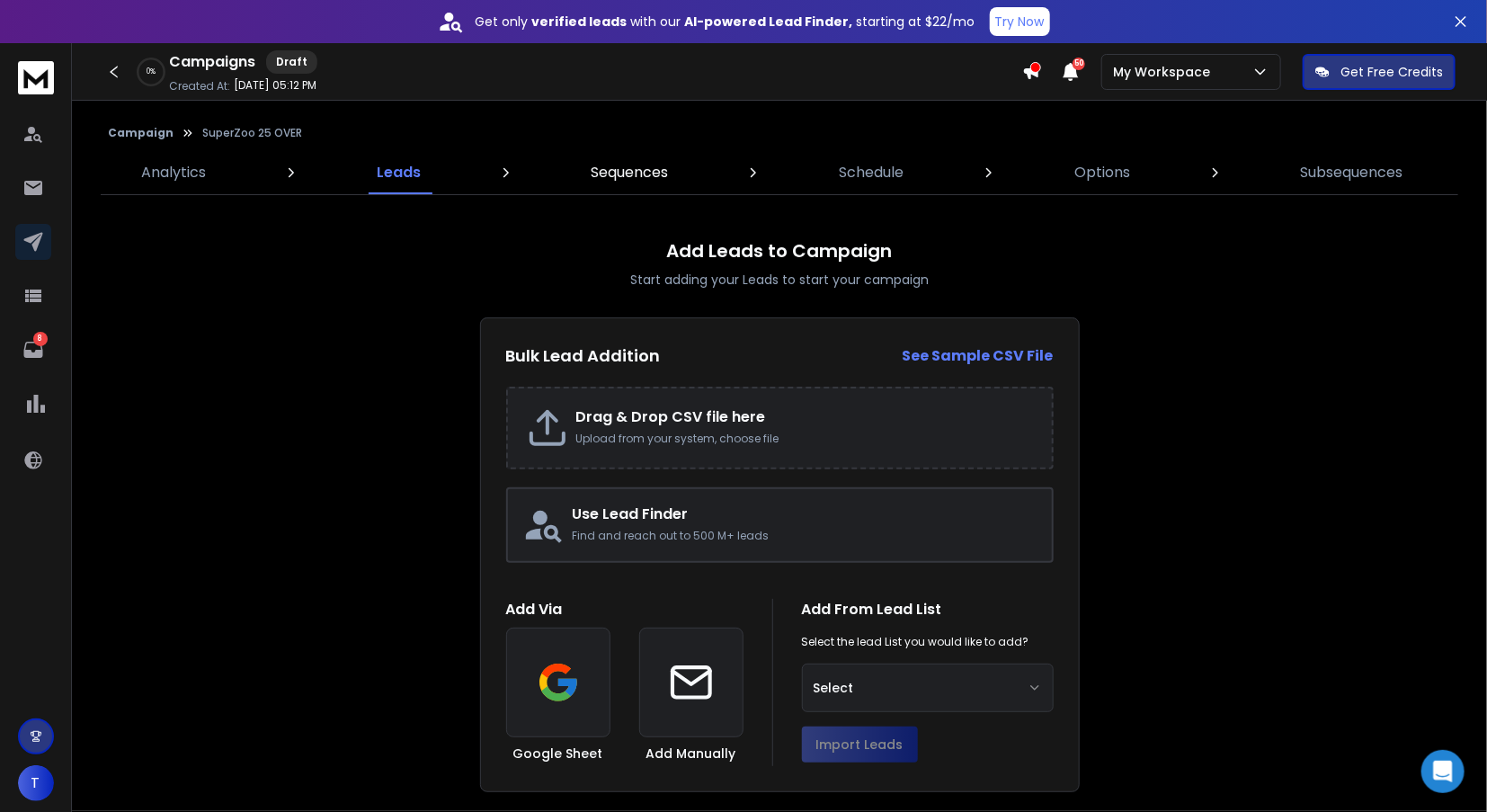
click at [614, 169] on p "Sequences" at bounding box center [630, 172] width 77 height 21
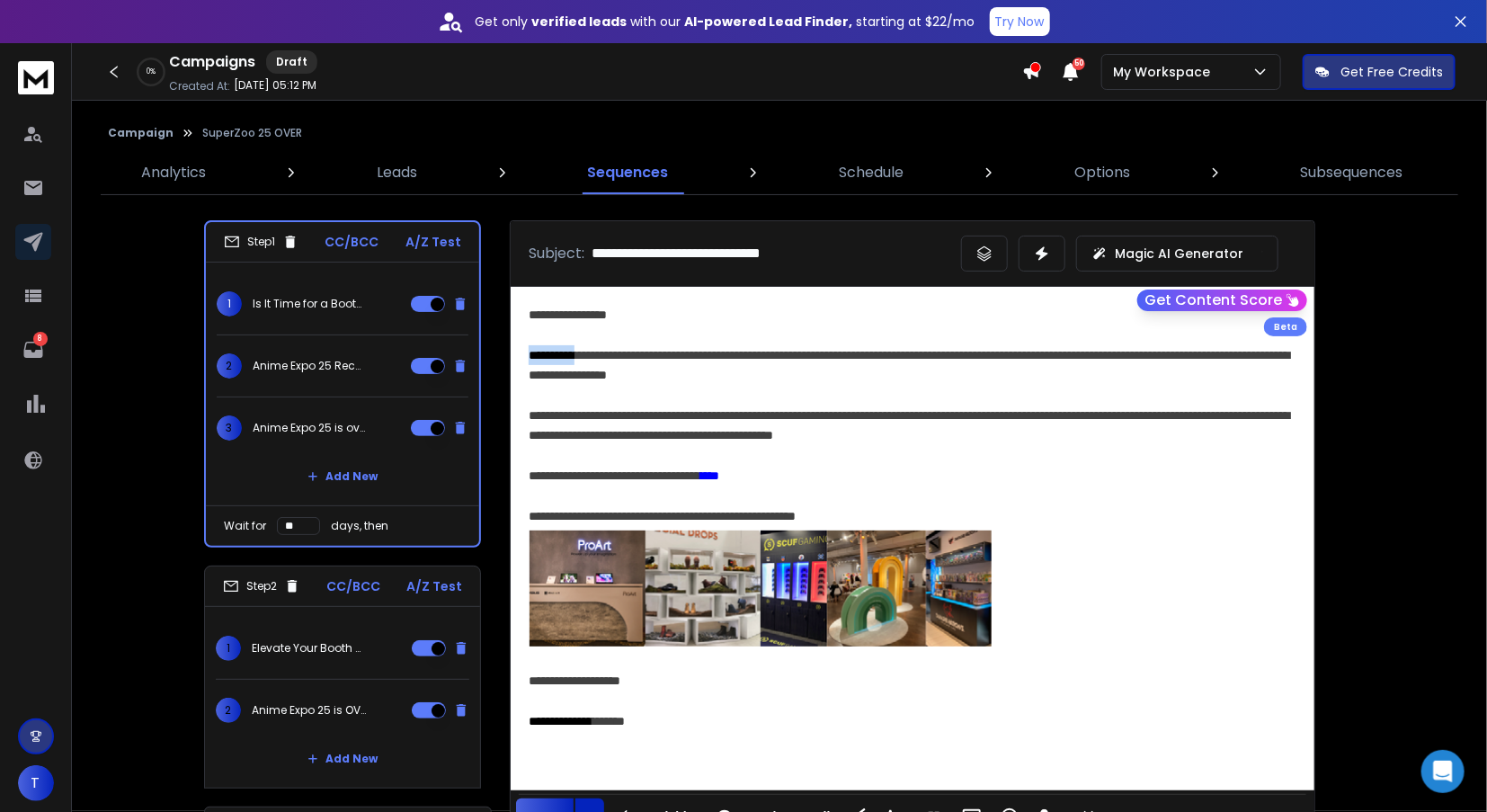
drag, startPoint x: 530, startPoint y: 352, endPoint x: 595, endPoint y: 354, distance: 65.0
click at [595, 354] on div "**********" at bounding box center [912, 365] width 767 height 40
drag, startPoint x: 582, startPoint y: 352, endPoint x: 531, endPoint y: 362, distance: 52.0
click at [531, 362] on div "**********" at bounding box center [912, 365] width 767 height 40
copy div "********"
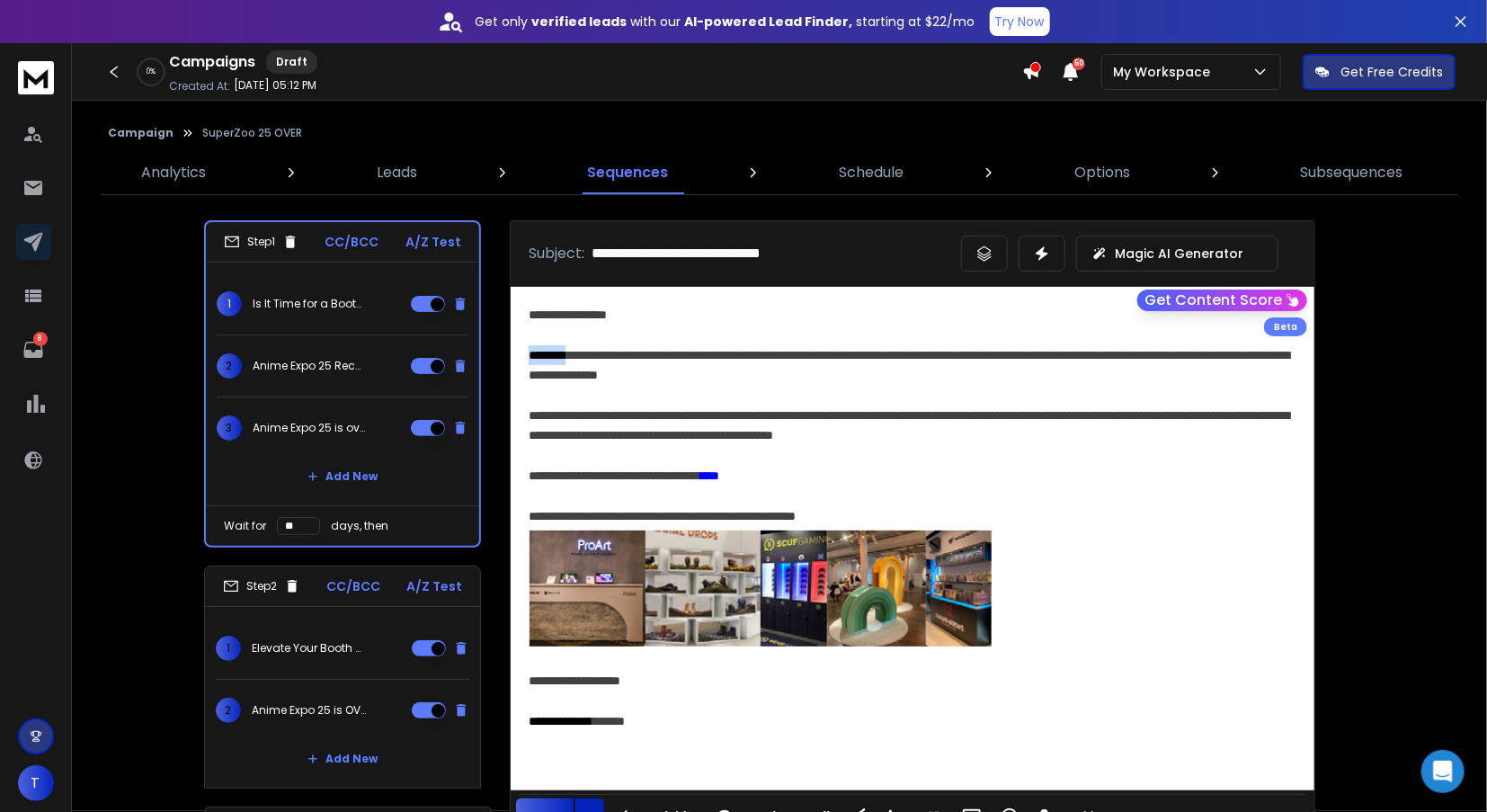
click at [325, 370] on p "Anime Expo 25 Recap: We Turn Big Ideas into Buildable Realities" at bounding box center [310, 365] width 115 height 14
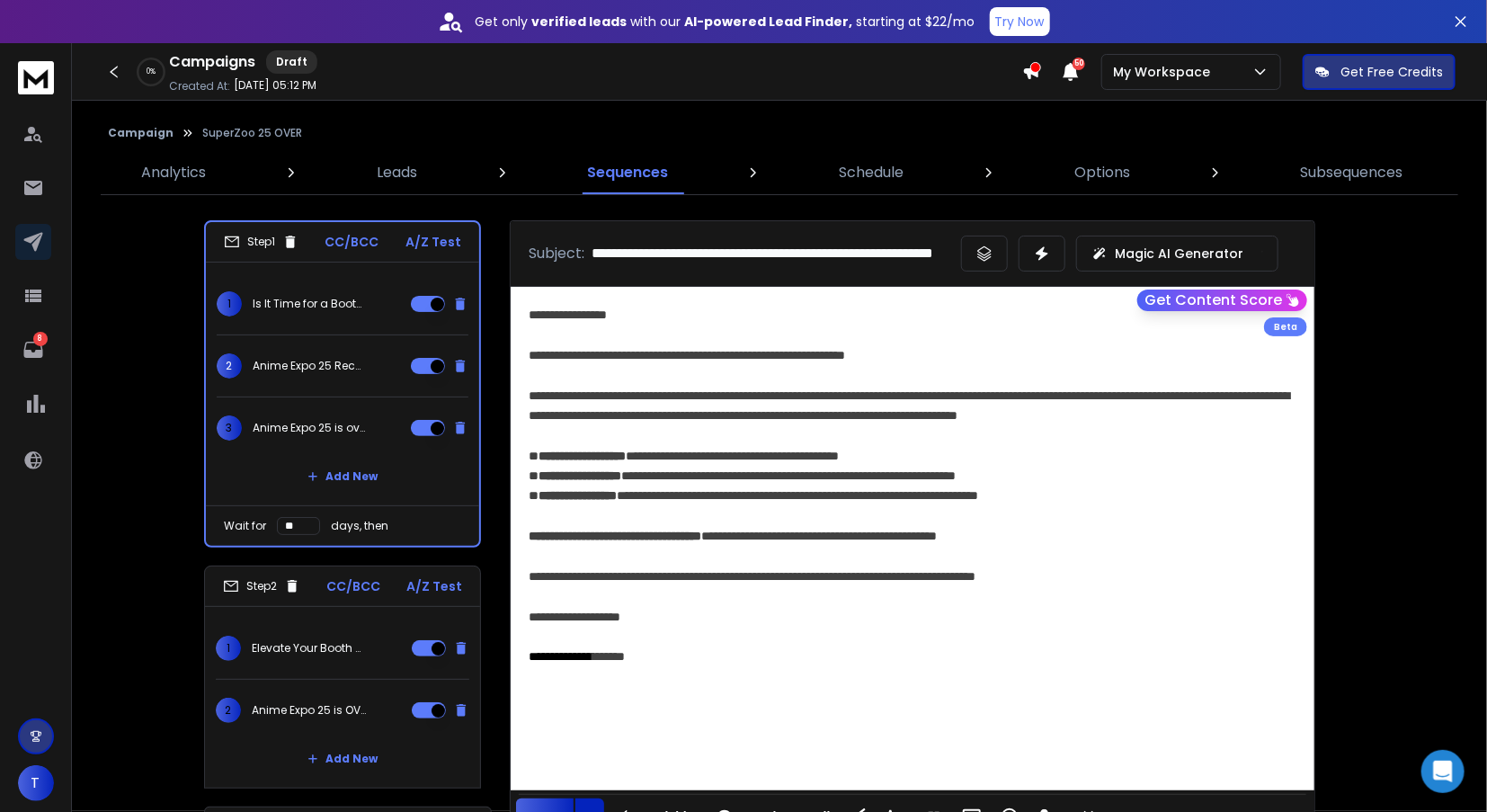
drag, startPoint x: 595, startPoint y: 248, endPoint x: 674, endPoint y: 253, distance: 79.2
click at [674, 253] on input "**********" at bounding box center [767, 253] width 352 height 21
paste input
type input "**********"
drag, startPoint x: 530, startPoint y: 355, endPoint x: 596, endPoint y: 352, distance: 66.1
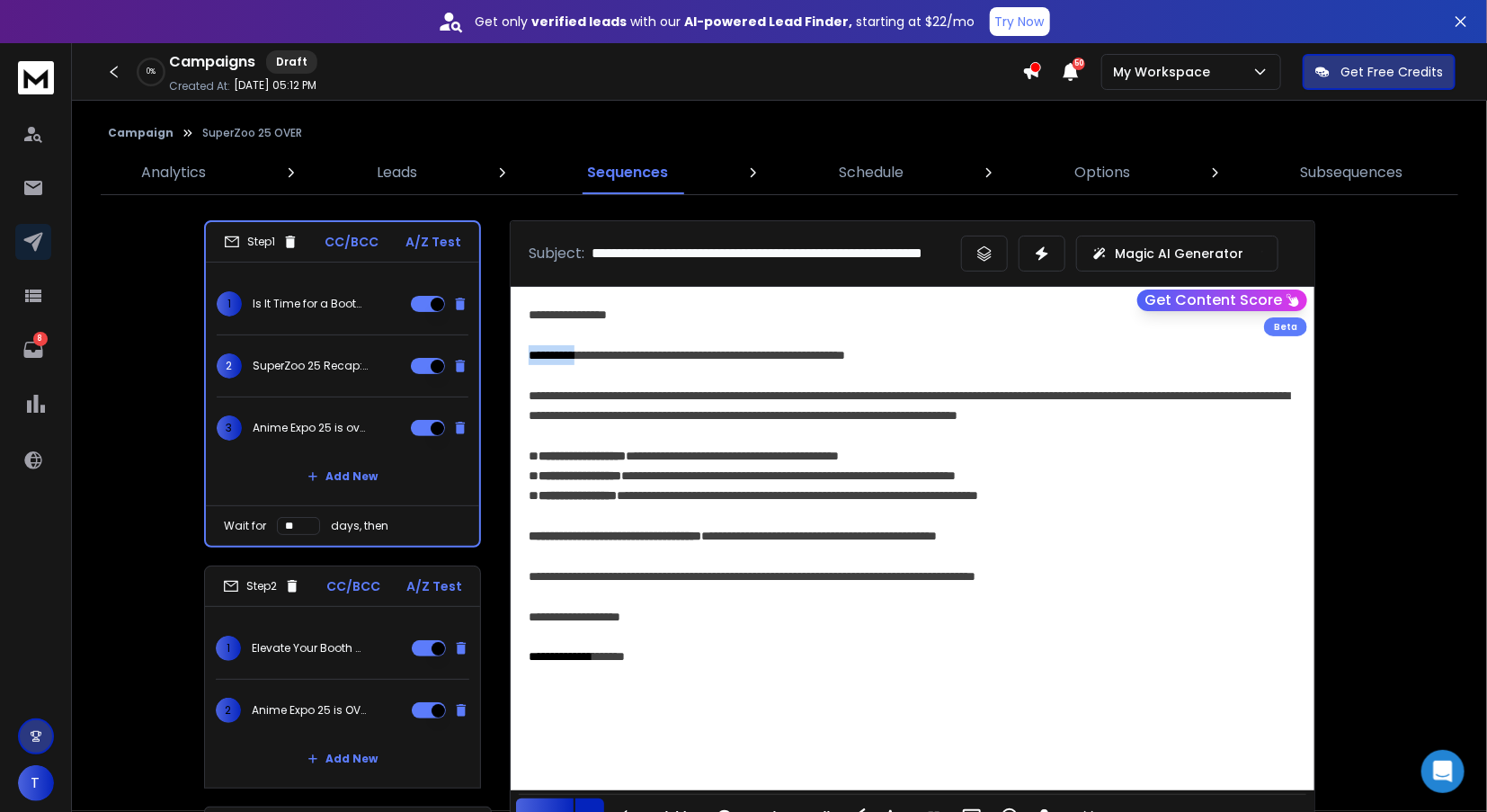
click at [596, 352] on div "**********" at bounding box center [912, 355] width 767 height 20
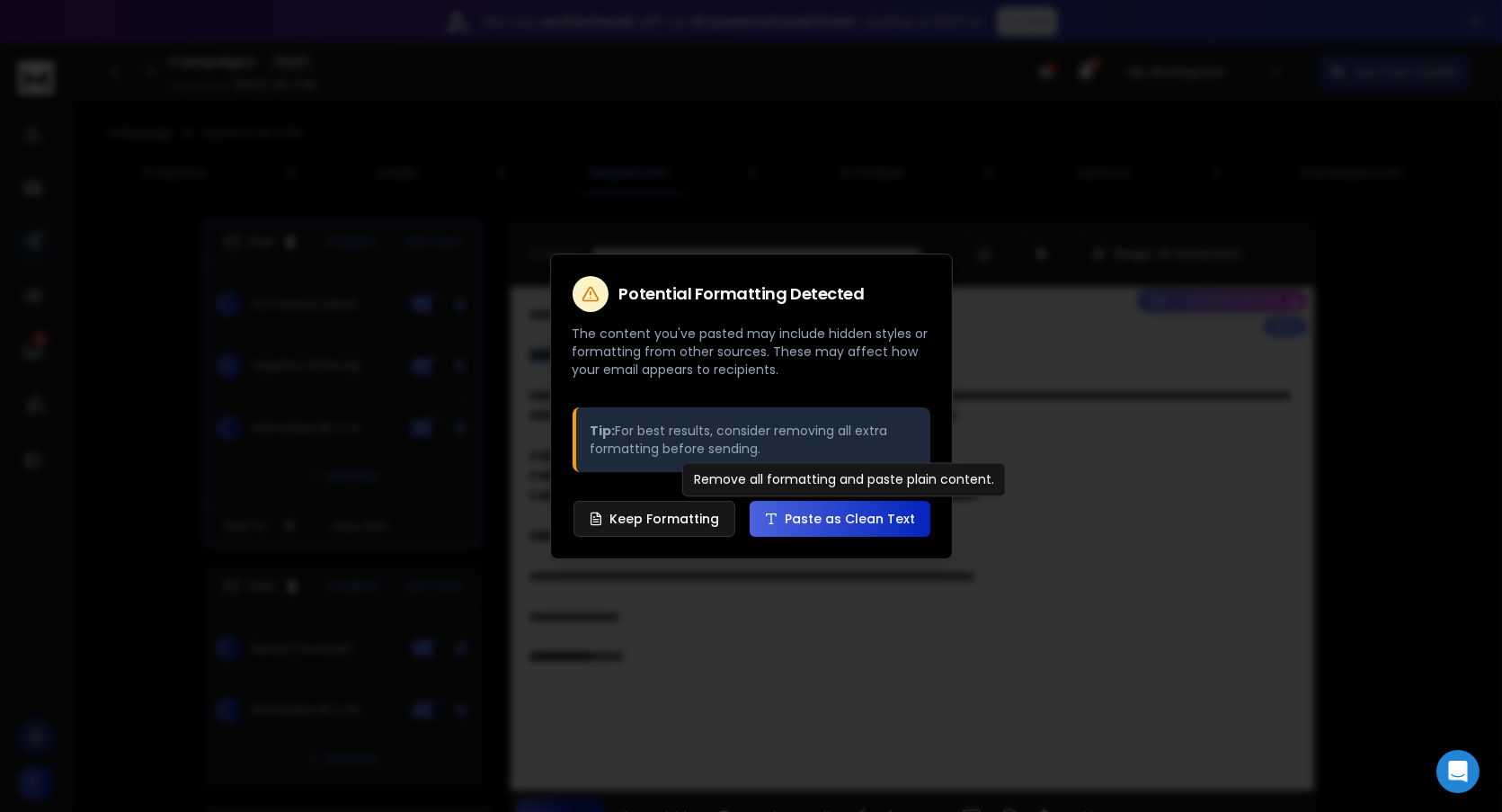
click at [830, 520] on button "Paste as Clean Text" at bounding box center [840, 518] width 181 height 36
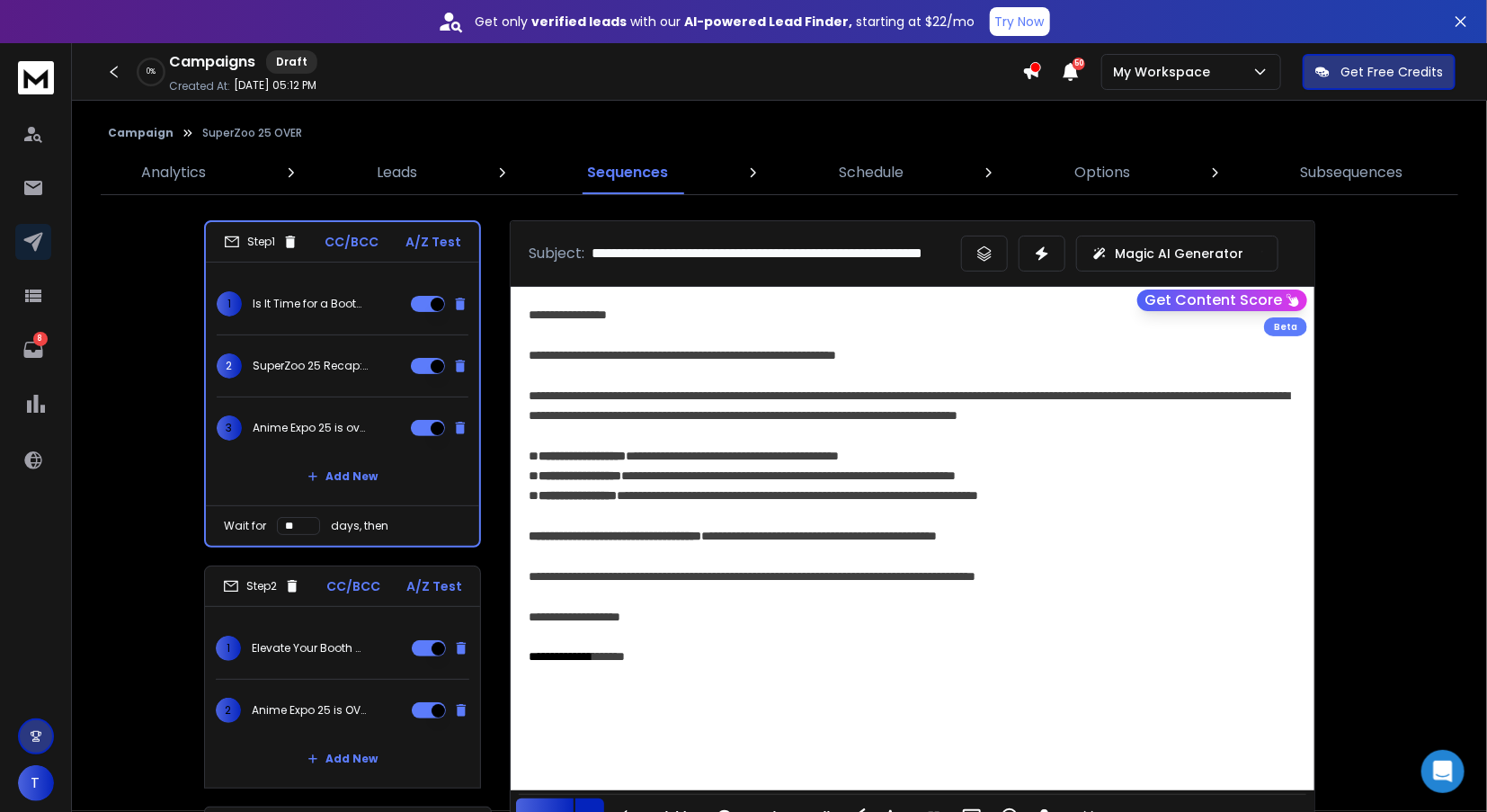
click at [302, 425] on p "Anime Expo 25 is over, How did everything workout?" at bounding box center [310, 427] width 115 height 14
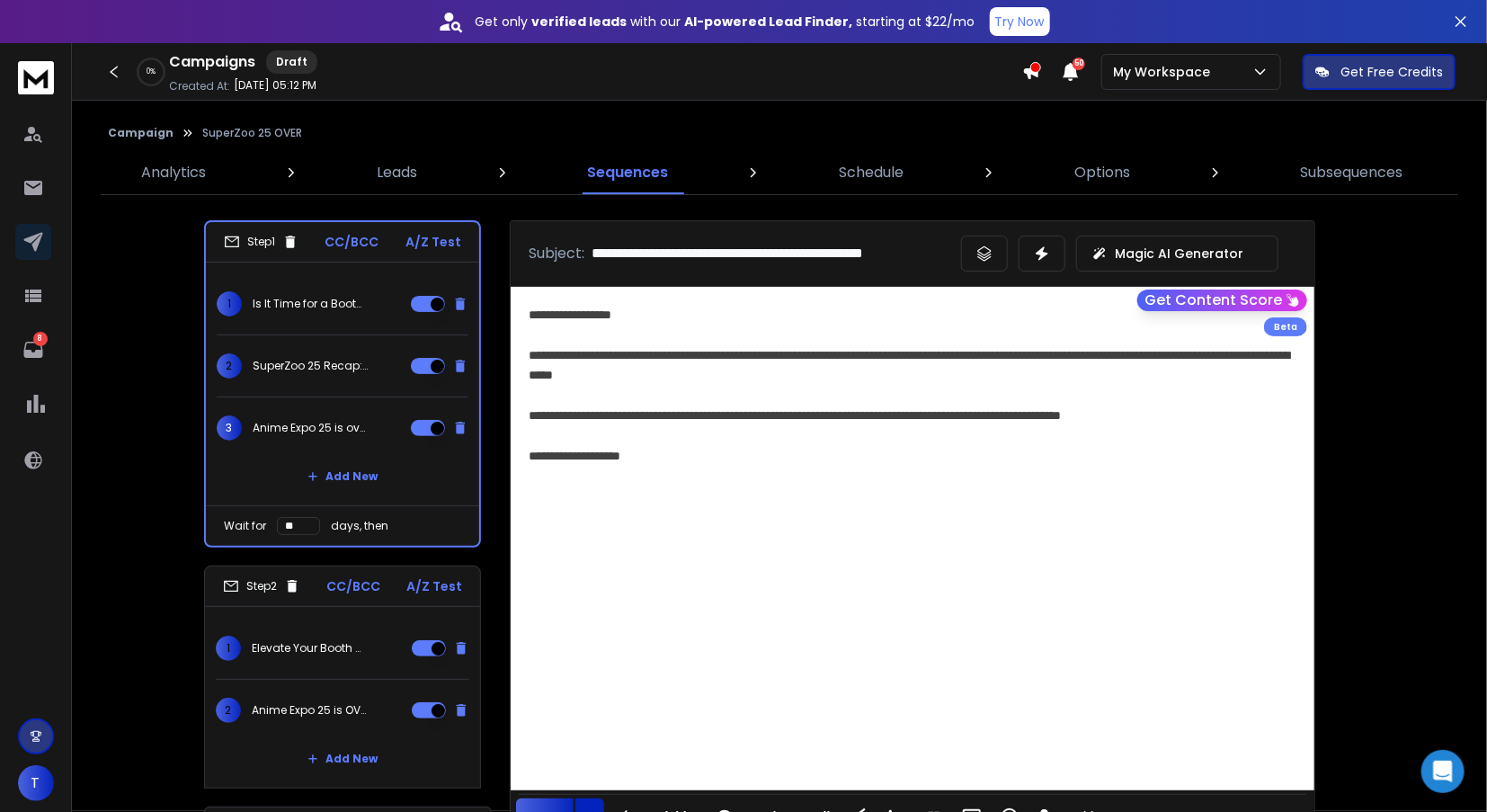
drag, startPoint x: 596, startPoint y: 246, endPoint x: 672, endPoint y: 254, distance: 76.4
click at [672, 254] on input "**********" at bounding box center [767, 253] width 352 height 21
paste input
drag, startPoint x: 733, startPoint y: 351, endPoint x: 794, endPoint y: 352, distance: 61.0
click at [794, 352] on div "**********" at bounding box center [912, 365] width 767 height 40
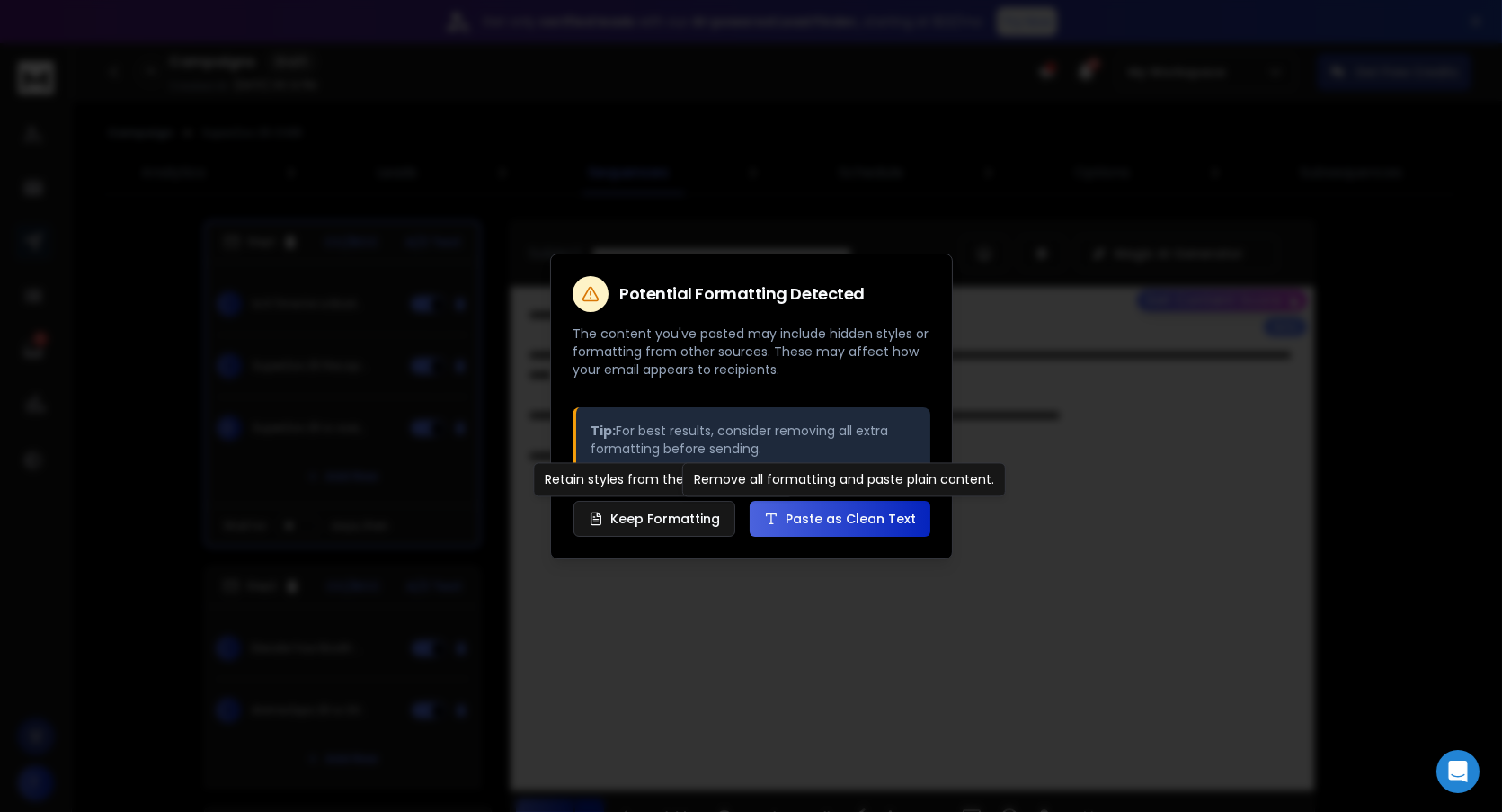
click at [823, 520] on button "Paste as Clean Text" at bounding box center [840, 518] width 181 height 36
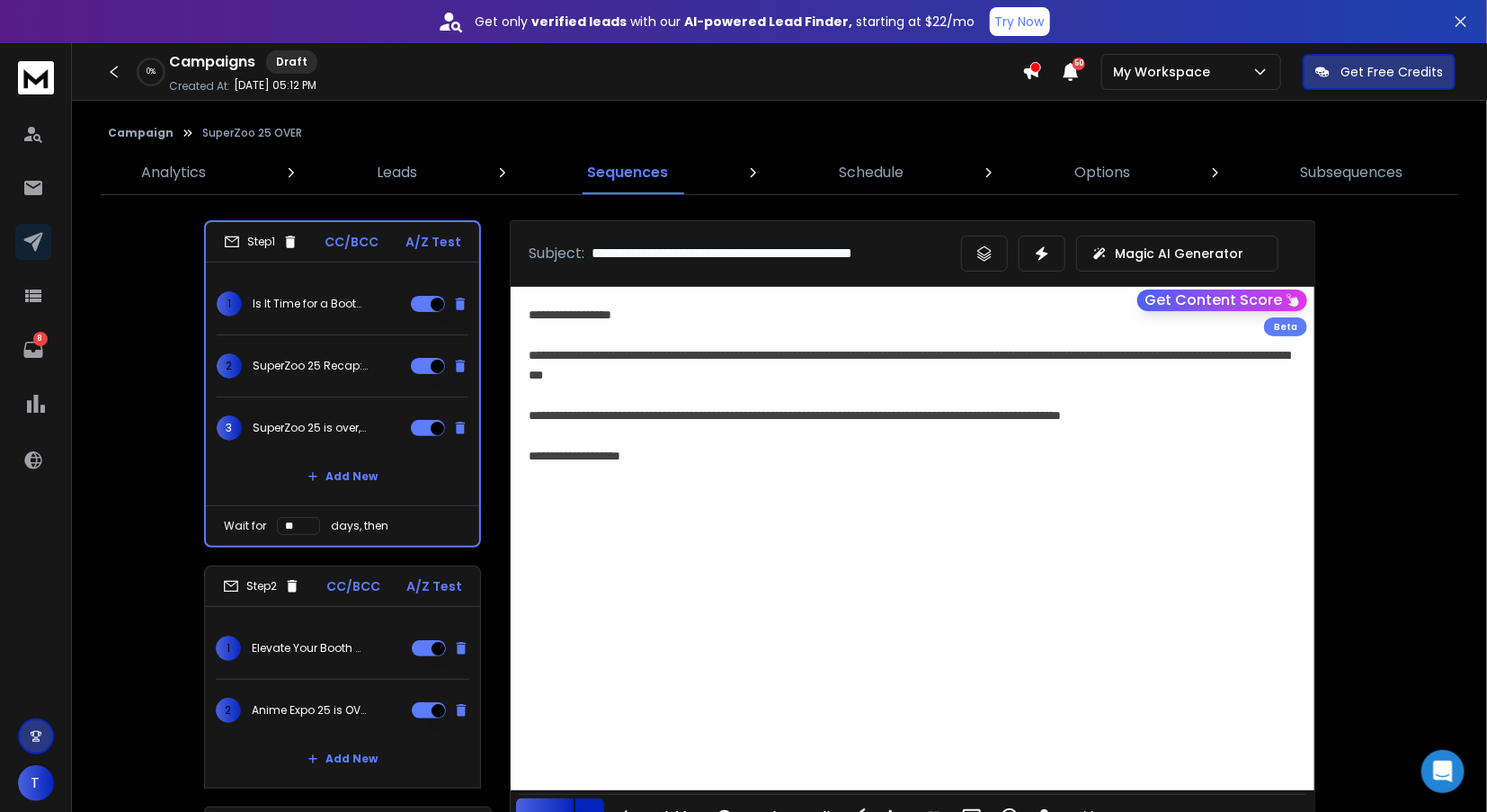
click at [329, 638] on div "1 Elevate Your Booth Game for the Next Event" at bounding box center [291, 648] width 151 height 25
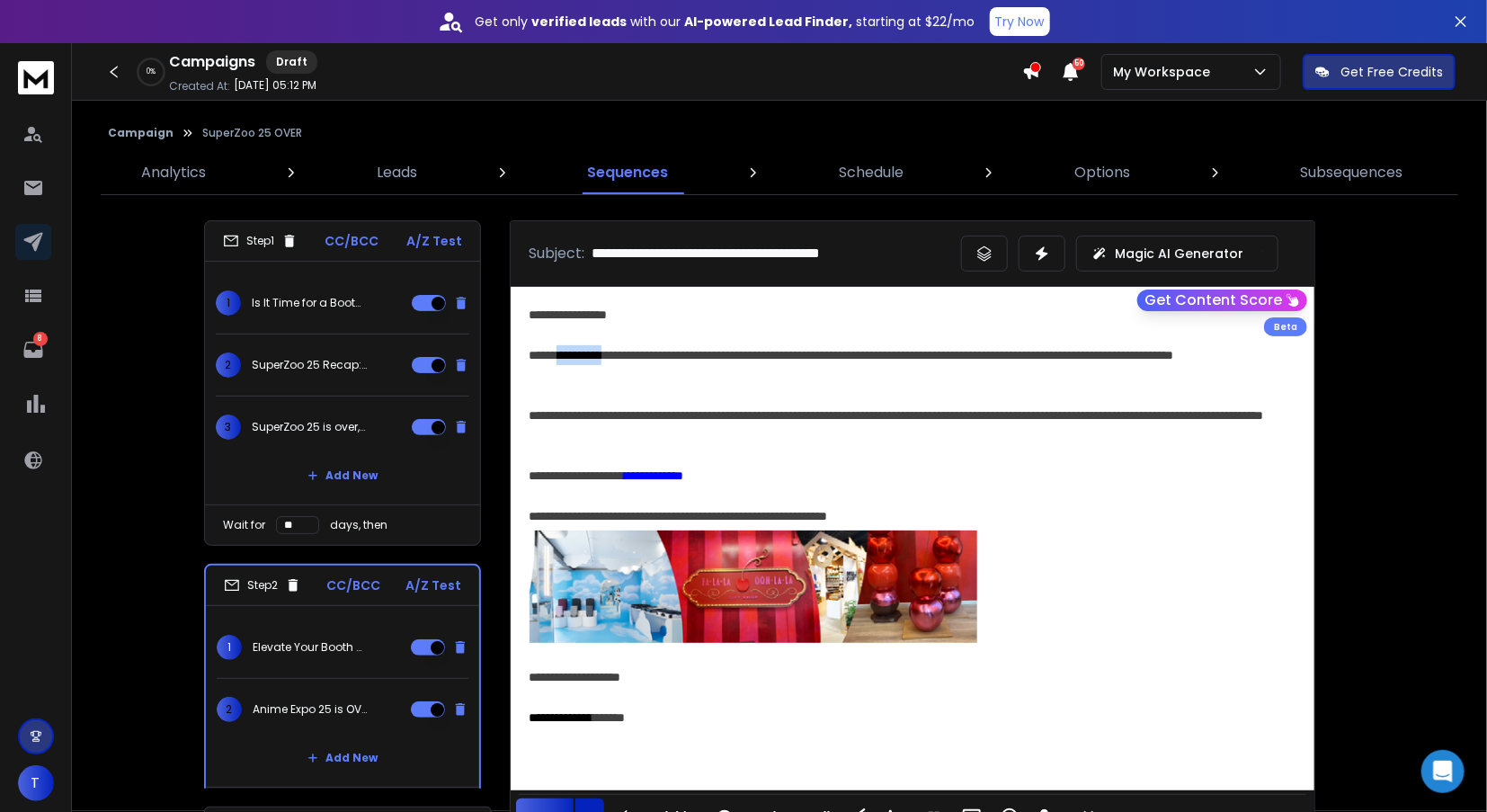
drag, startPoint x: 559, startPoint y: 353, endPoint x: 624, endPoint y: 353, distance: 65.0
click at [624, 353] on div "**********" at bounding box center [912, 365] width 767 height 40
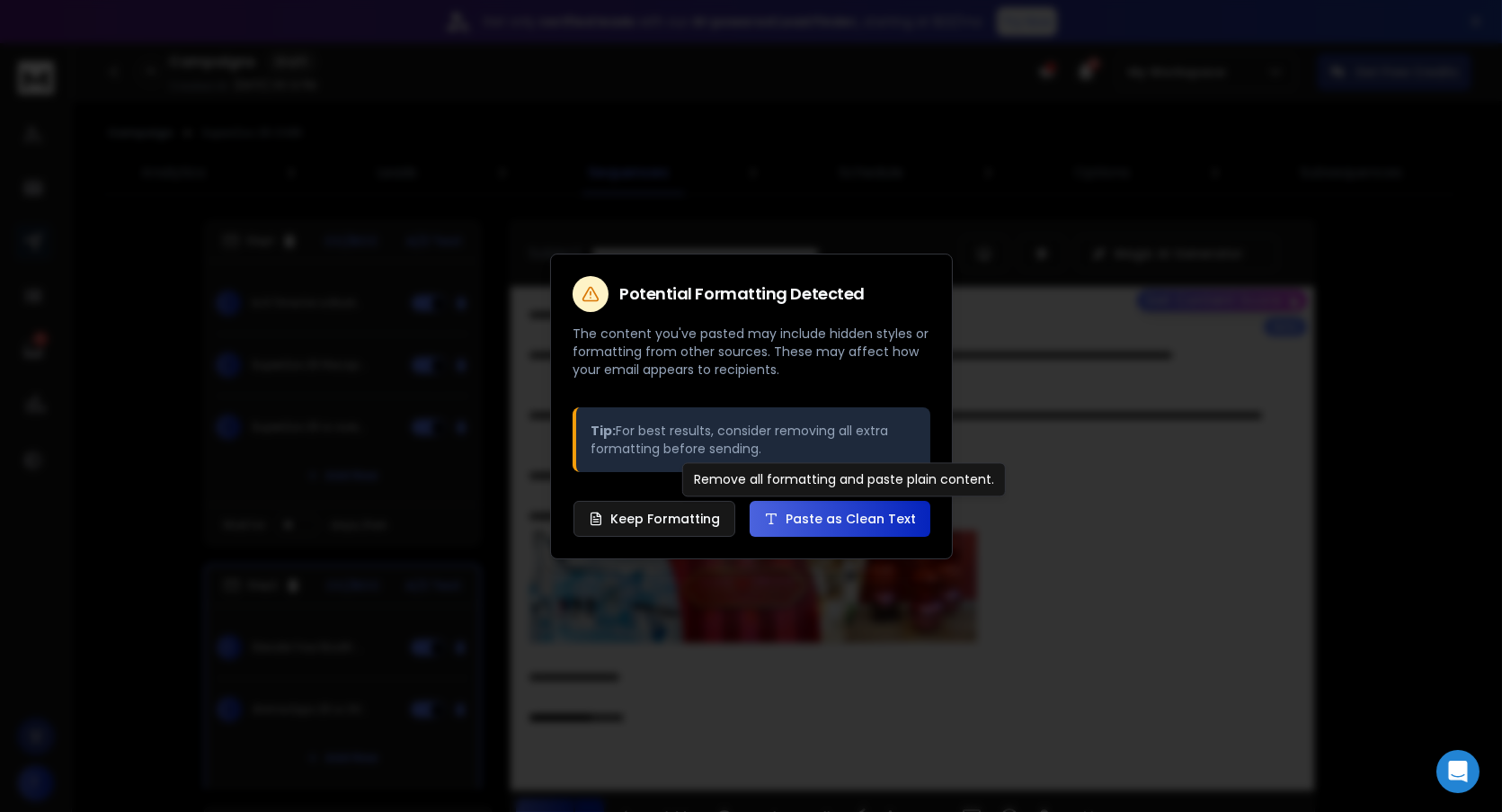
click at [861, 519] on button "Paste as Clean Text" at bounding box center [840, 518] width 181 height 36
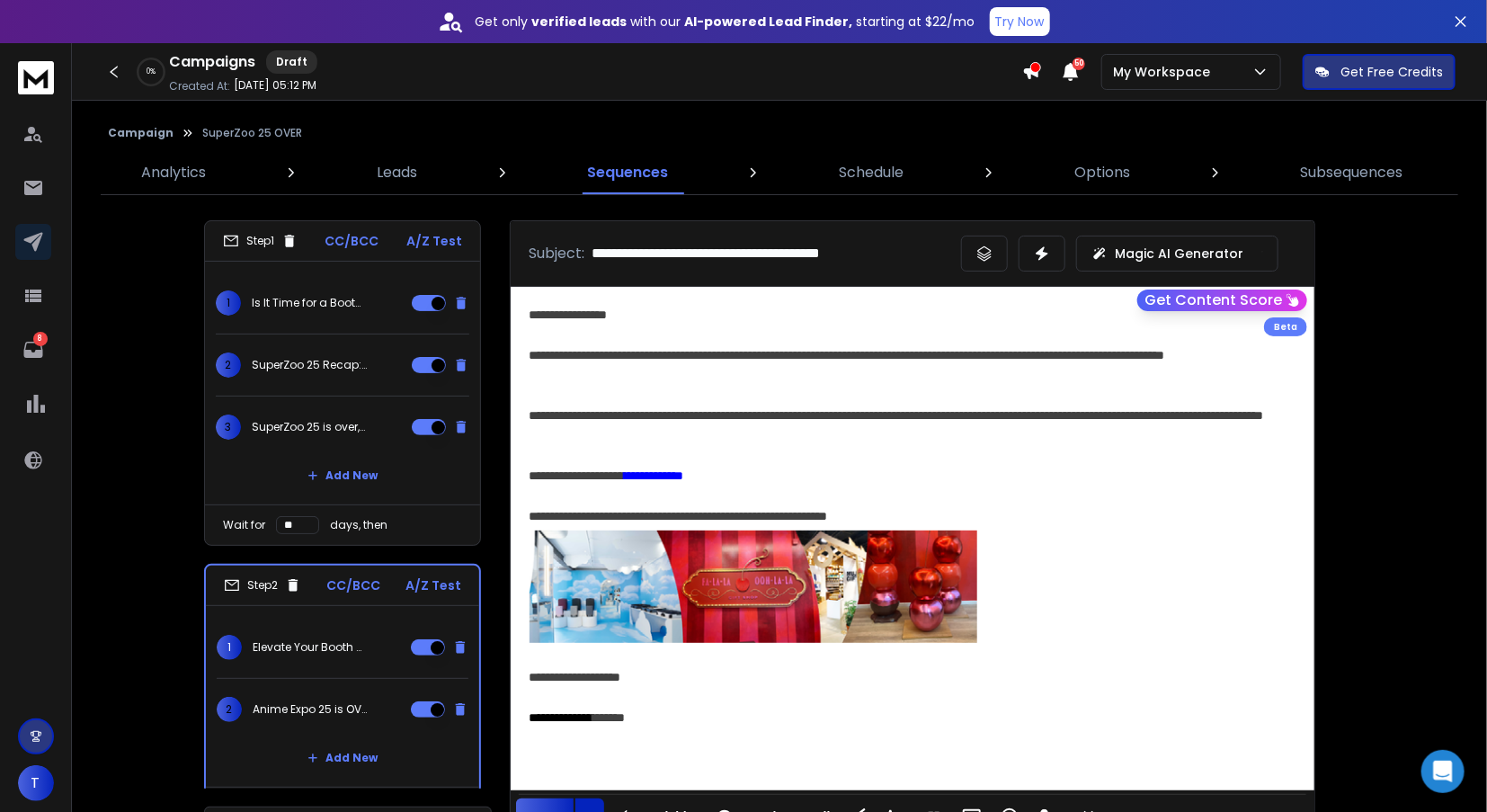
click at [322, 704] on p "Anime Expo 25 is OVER- How did you measure up?" at bounding box center [310, 708] width 115 height 14
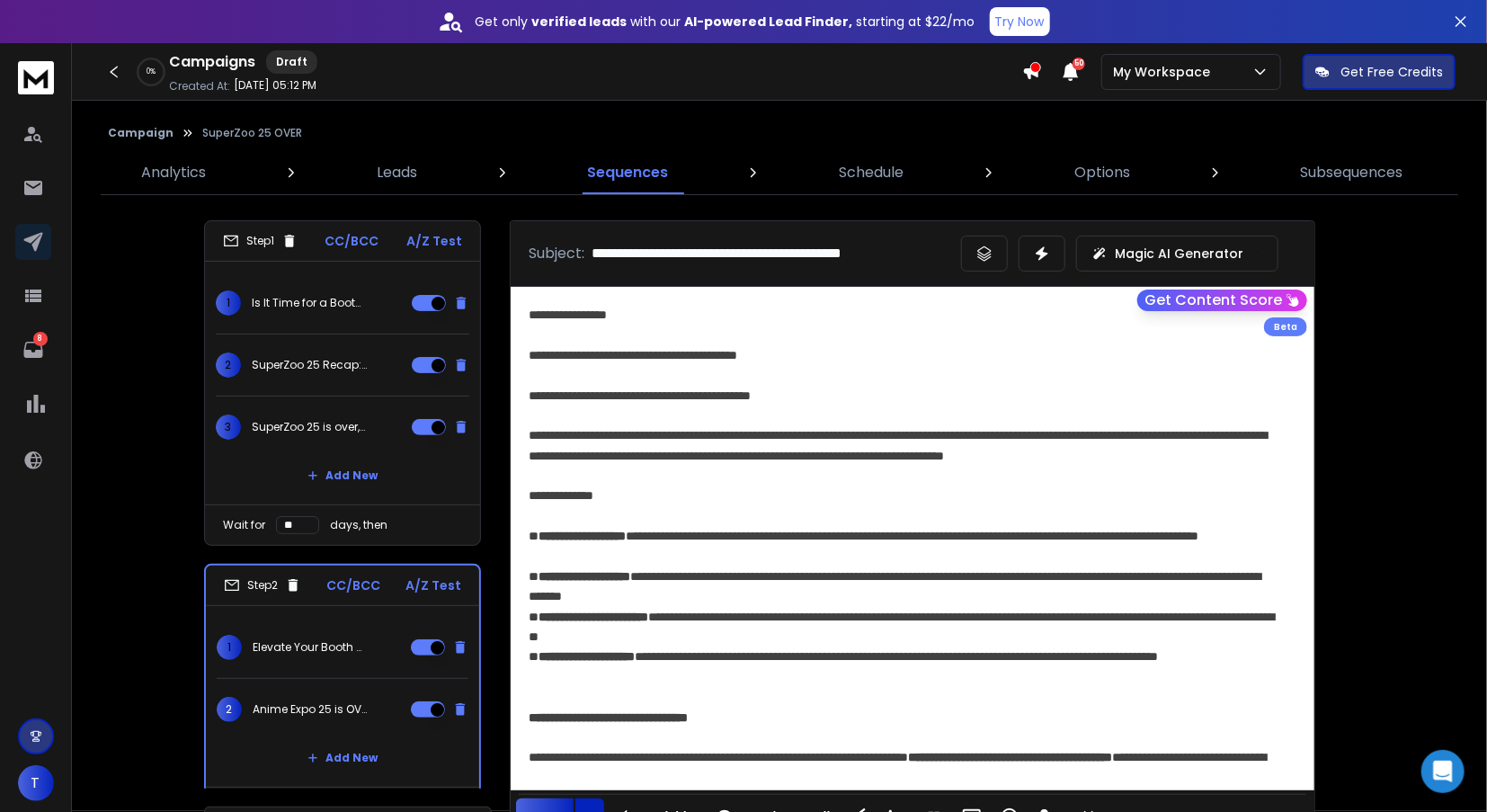
drag, startPoint x: 595, startPoint y: 252, endPoint x: 676, endPoint y: 255, distance: 81.1
click at [676, 255] on input "**********" at bounding box center [767, 253] width 352 height 21
paste input
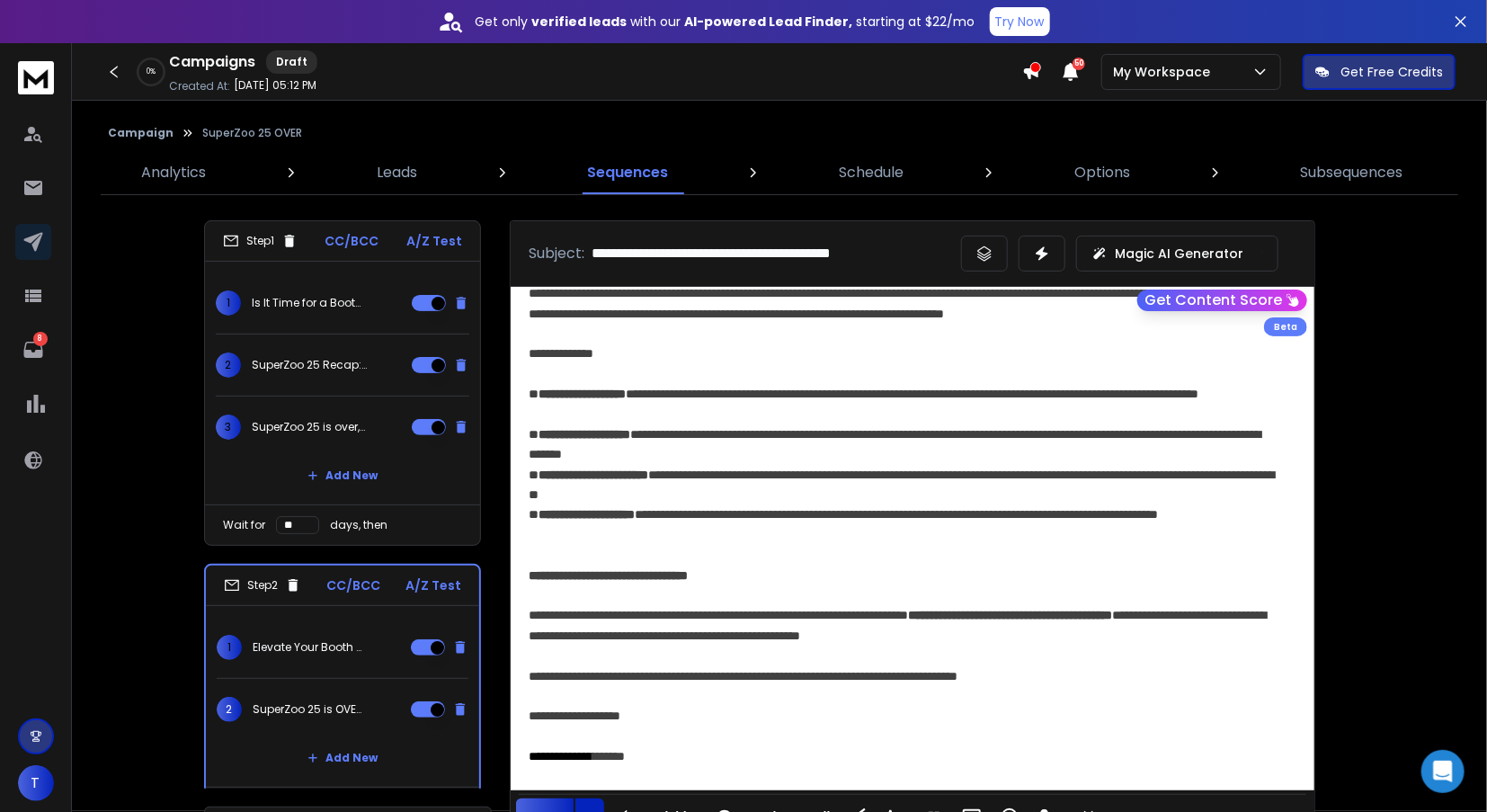
scroll to position [151, 0]
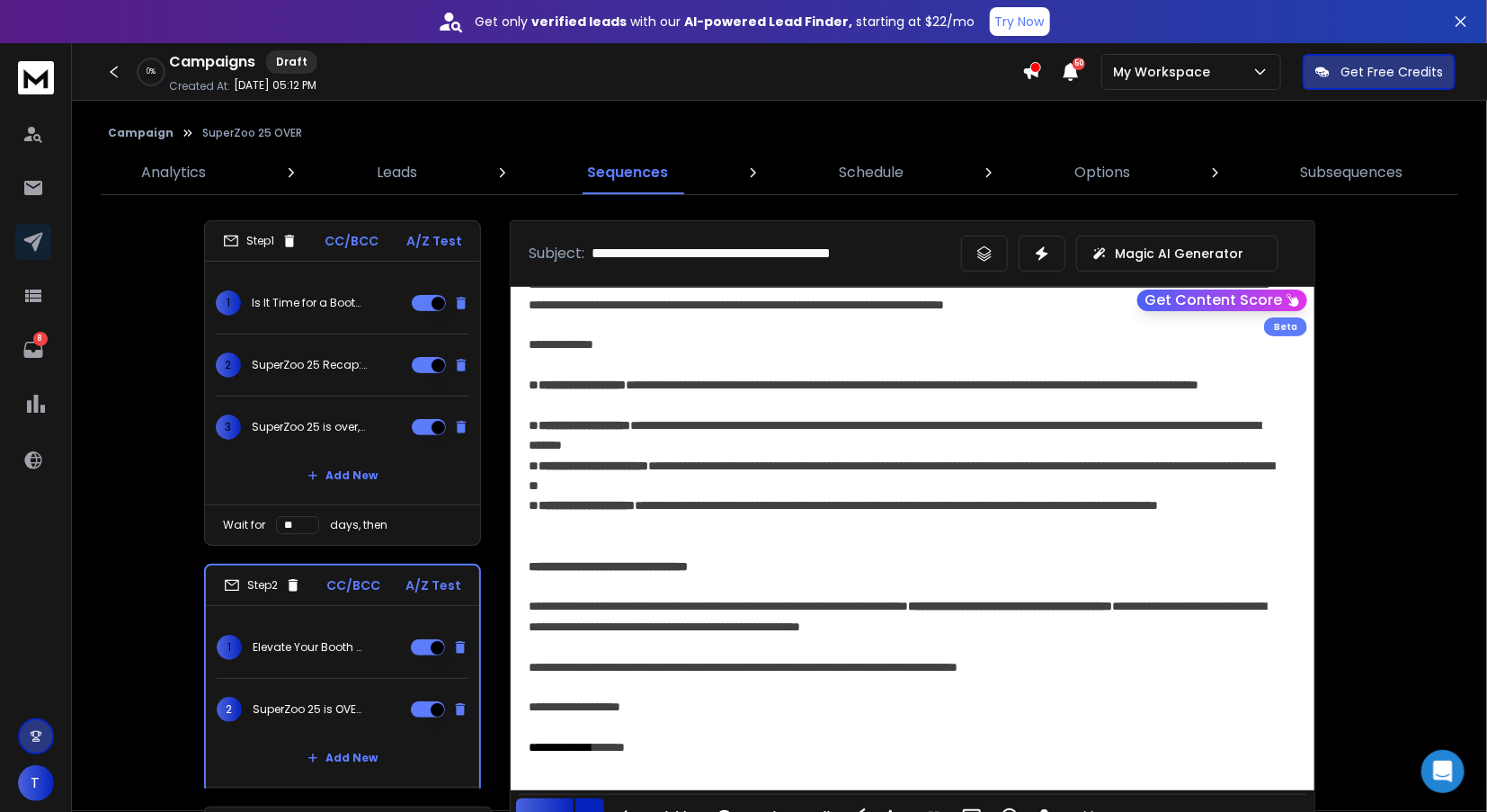
click at [329, 651] on p "Elevate Your Booth Game for the Next Event" at bounding box center [310, 647] width 115 height 14
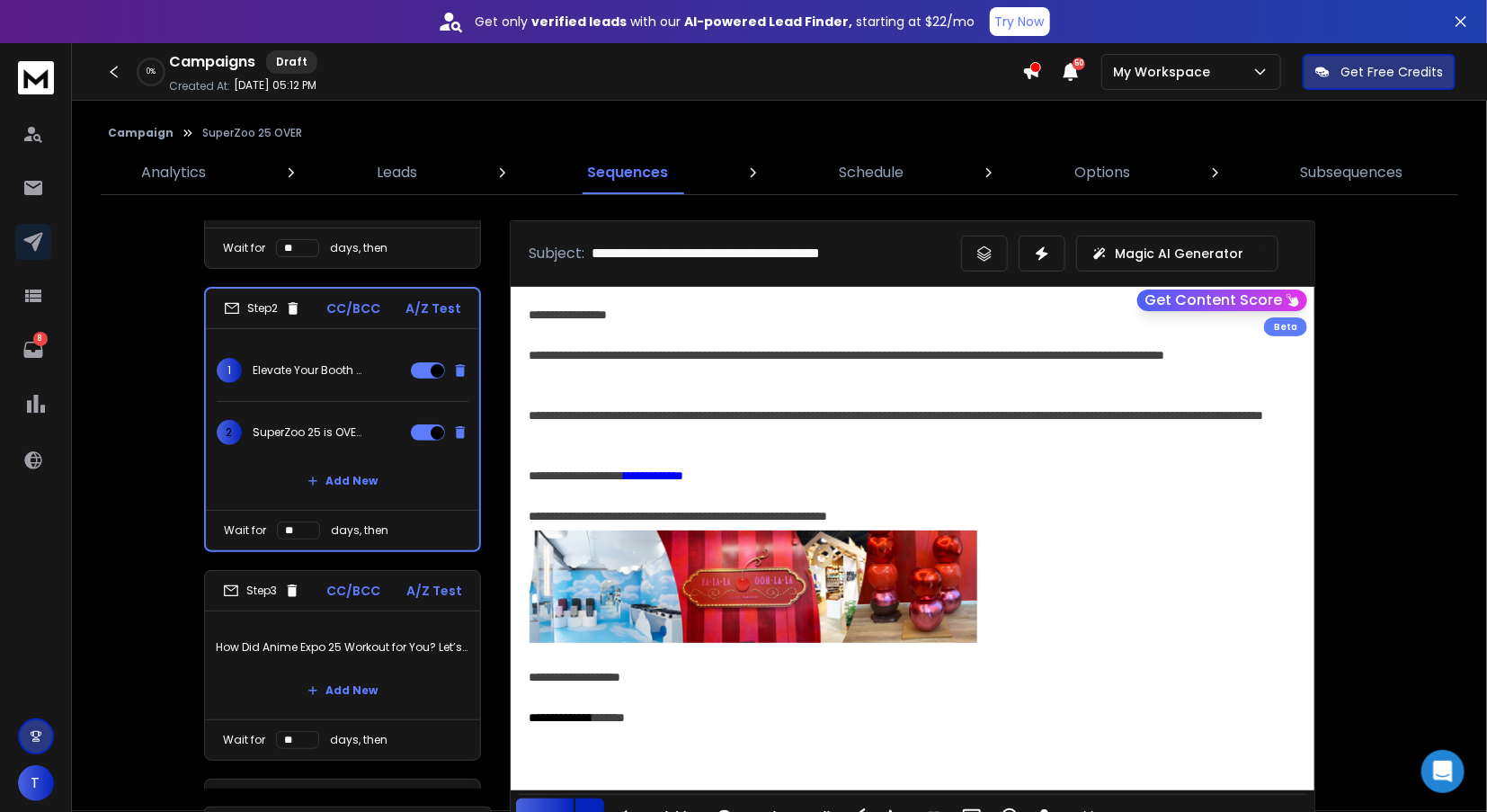
scroll to position [300, 0]
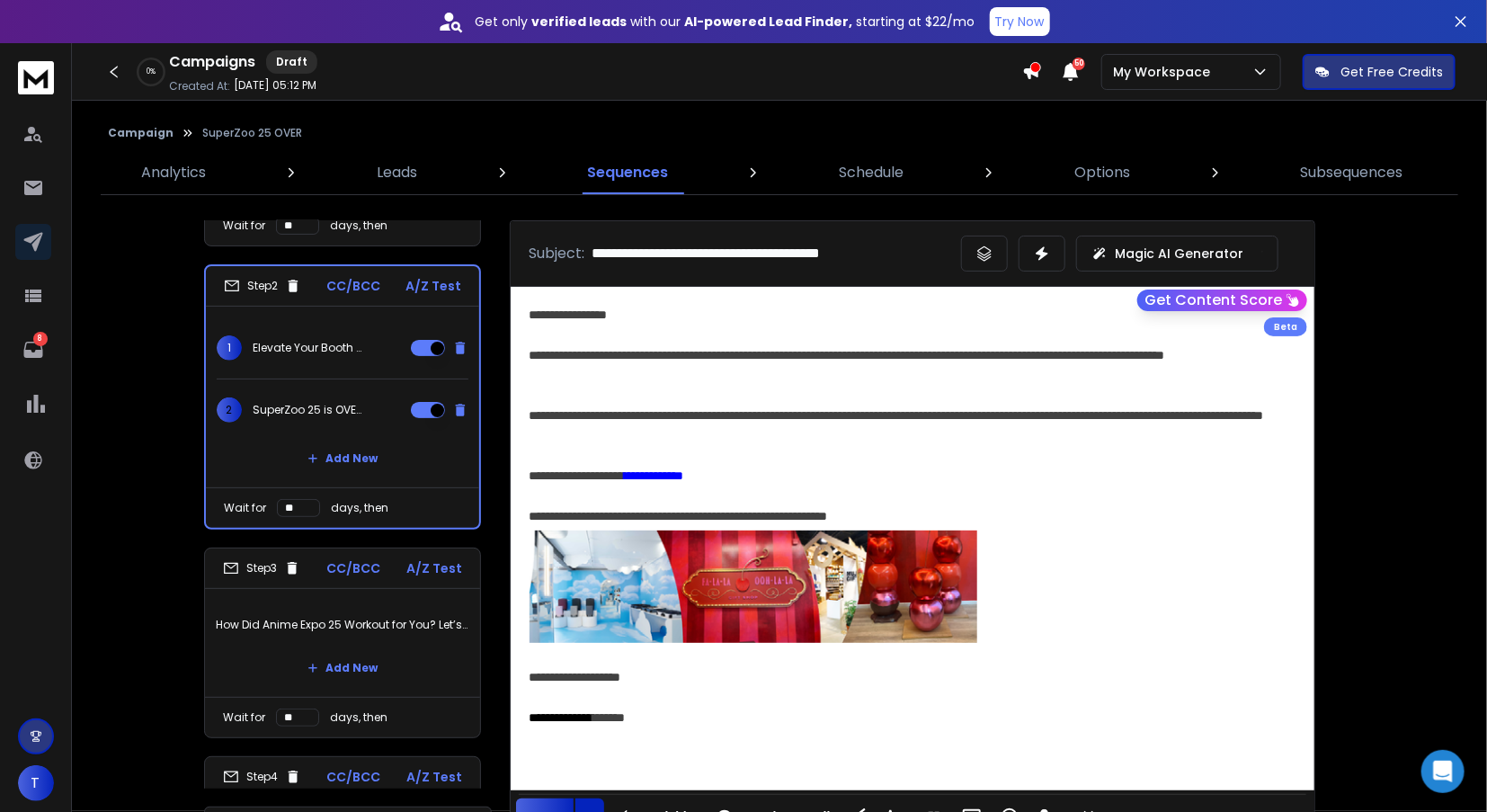
click at [345, 622] on p "How Did Anime Expo 25 Workout for You? Let’s Break It Down" at bounding box center [343, 624] width 254 height 50
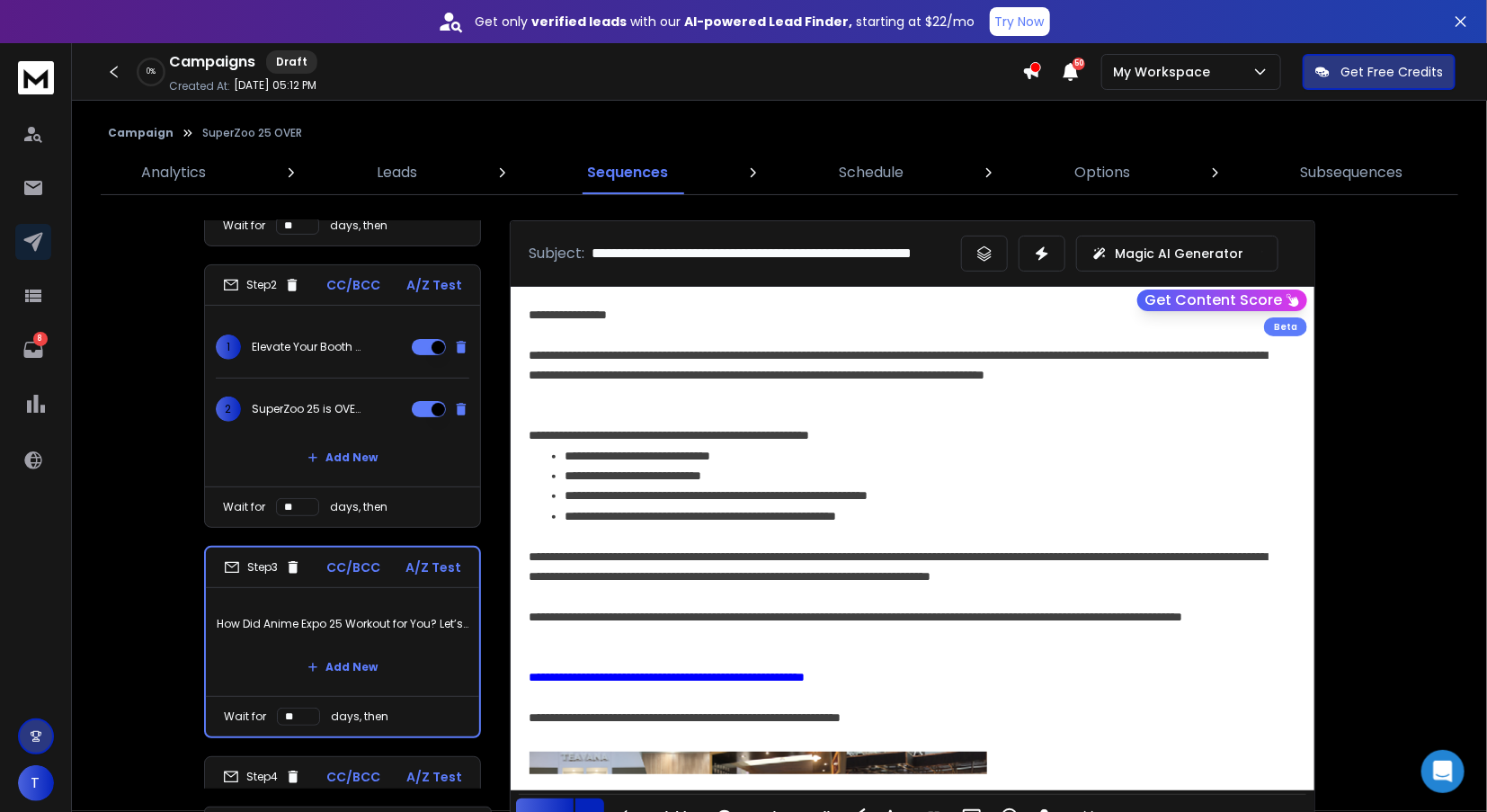
drag, startPoint x: 658, startPoint y: 253, endPoint x: 734, endPoint y: 257, distance: 76.1
click at [734, 257] on input "**********" at bounding box center [767, 253] width 352 height 21
paste input
click at [587, 355] on div "**********" at bounding box center [905, 375] width 752 height 61
click at [586, 355] on div "**********" at bounding box center [905, 375] width 752 height 61
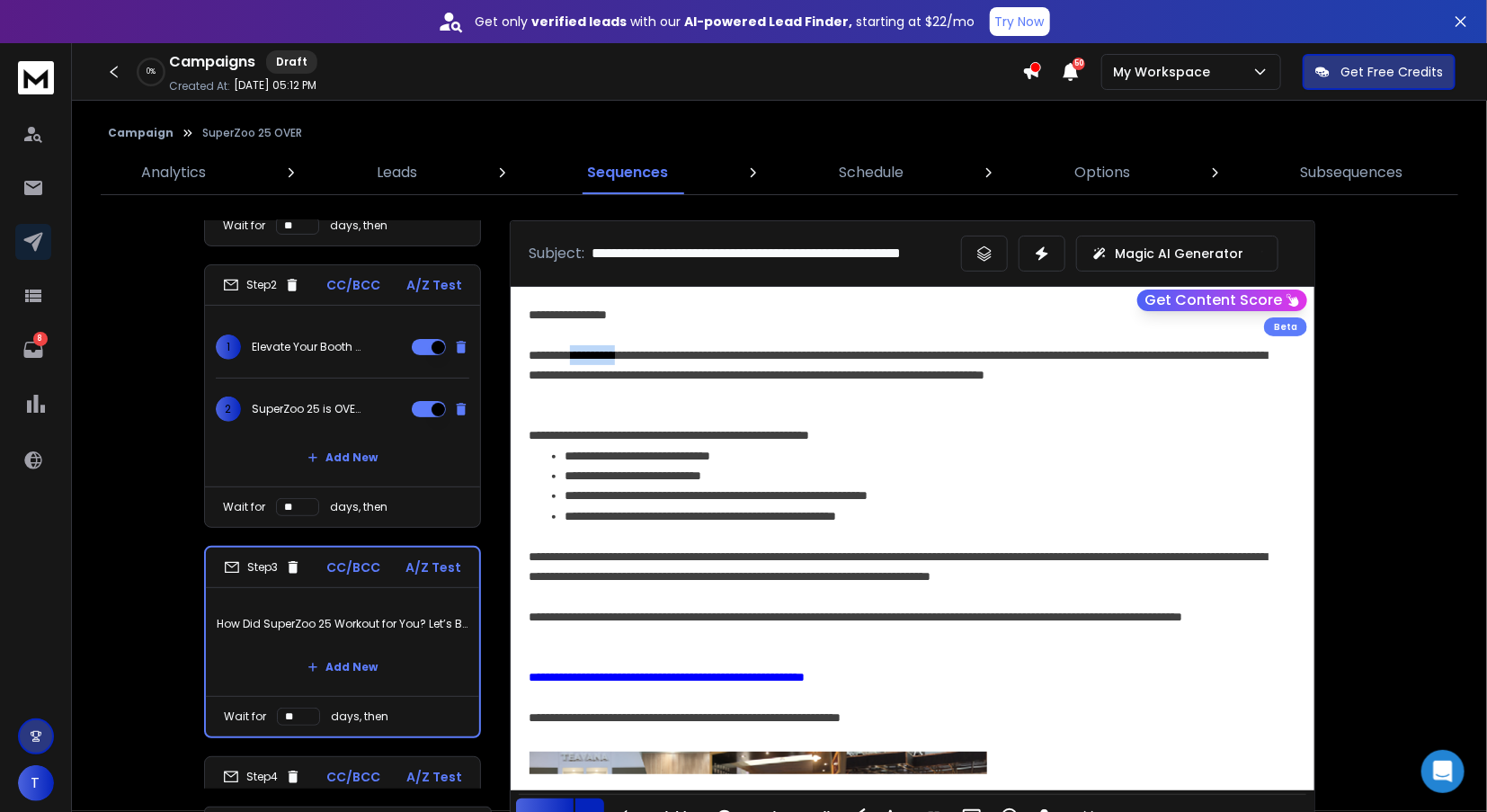
drag, startPoint x: 584, startPoint y: 352, endPoint x: 648, endPoint y: 351, distance: 64.0
click at [648, 351] on div "**********" at bounding box center [905, 375] width 752 height 61
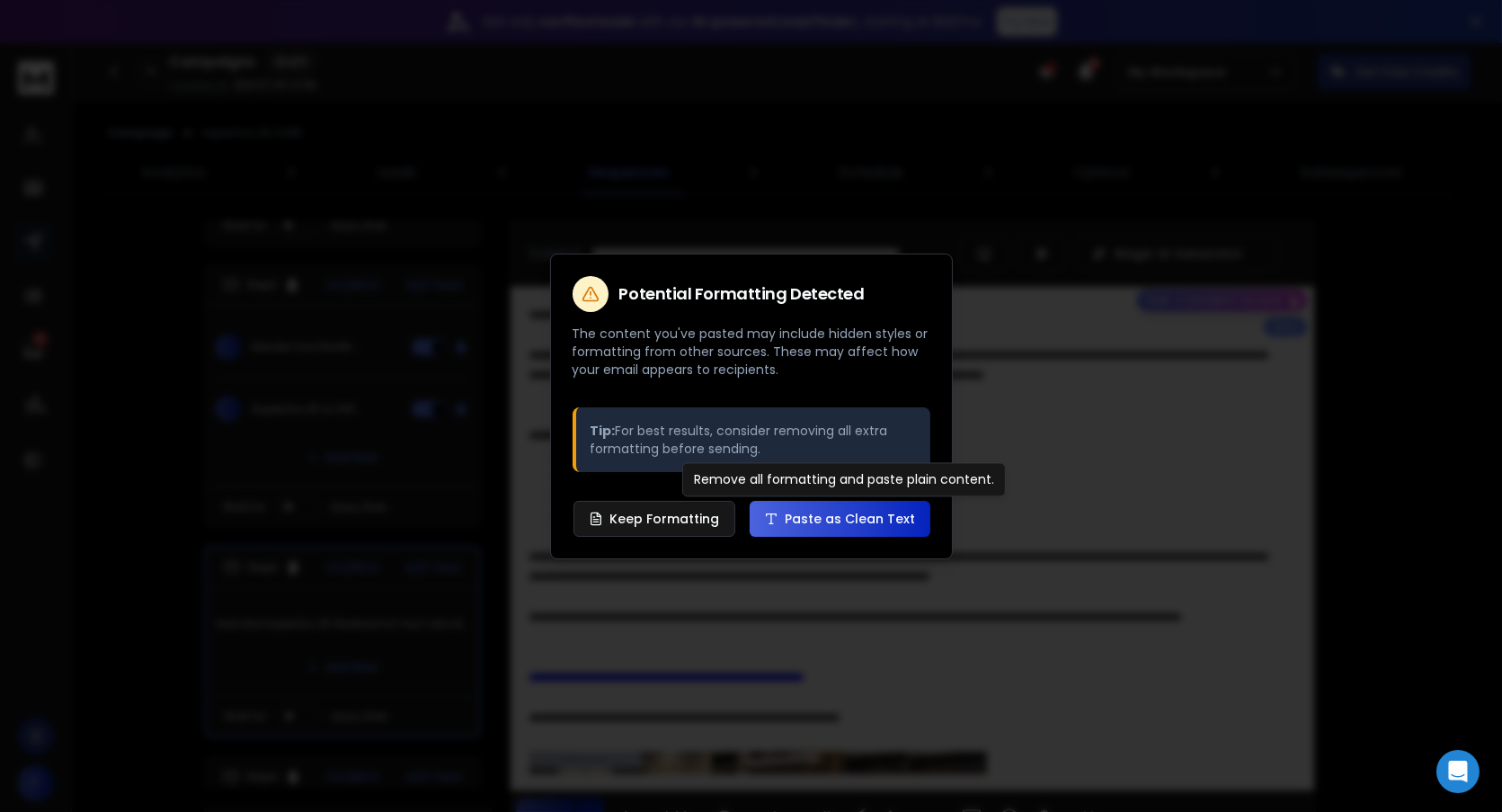
click at [801, 512] on button "Paste as Clean Text" at bounding box center [840, 518] width 181 height 36
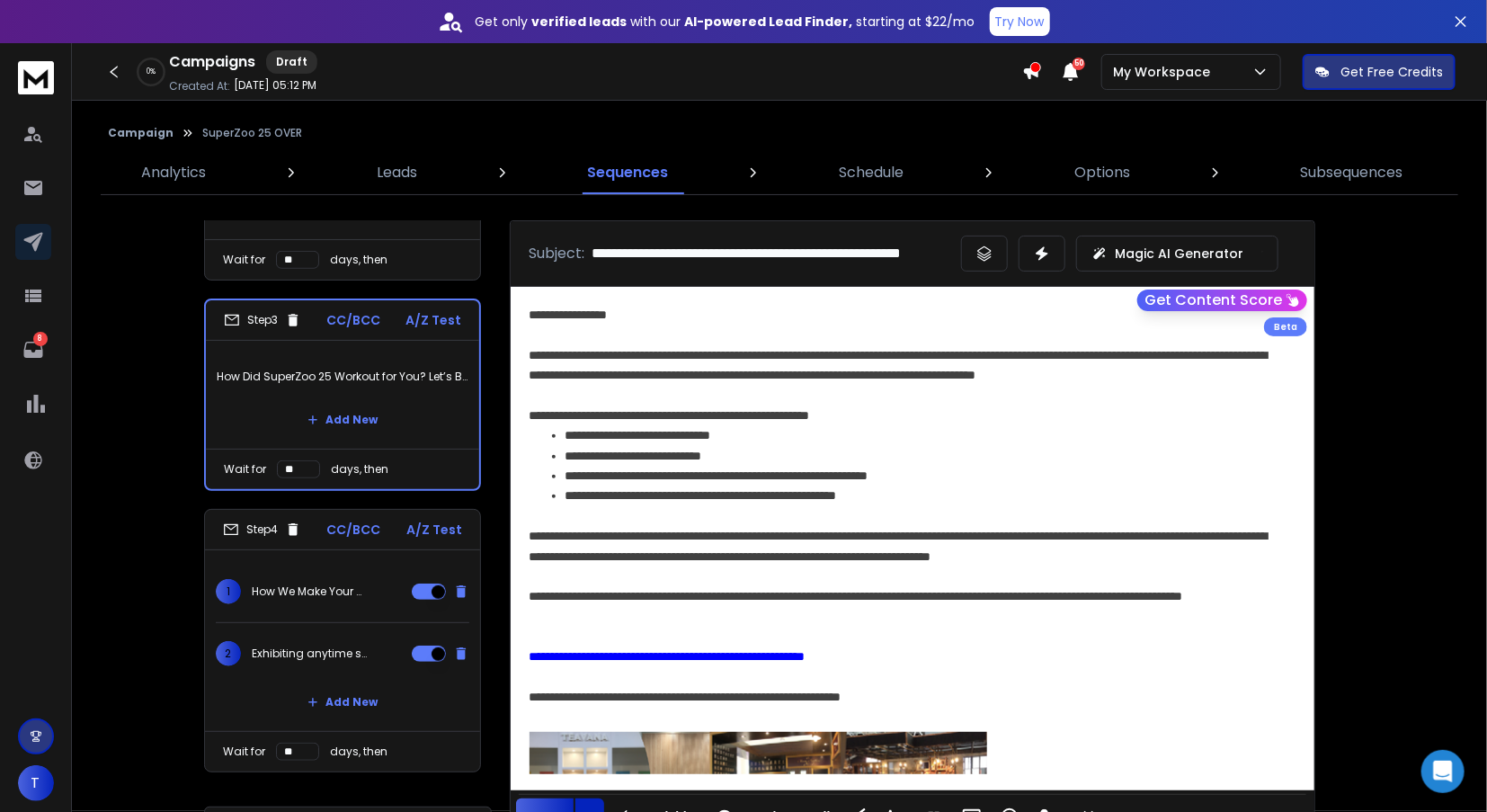
scroll to position [598, 0]
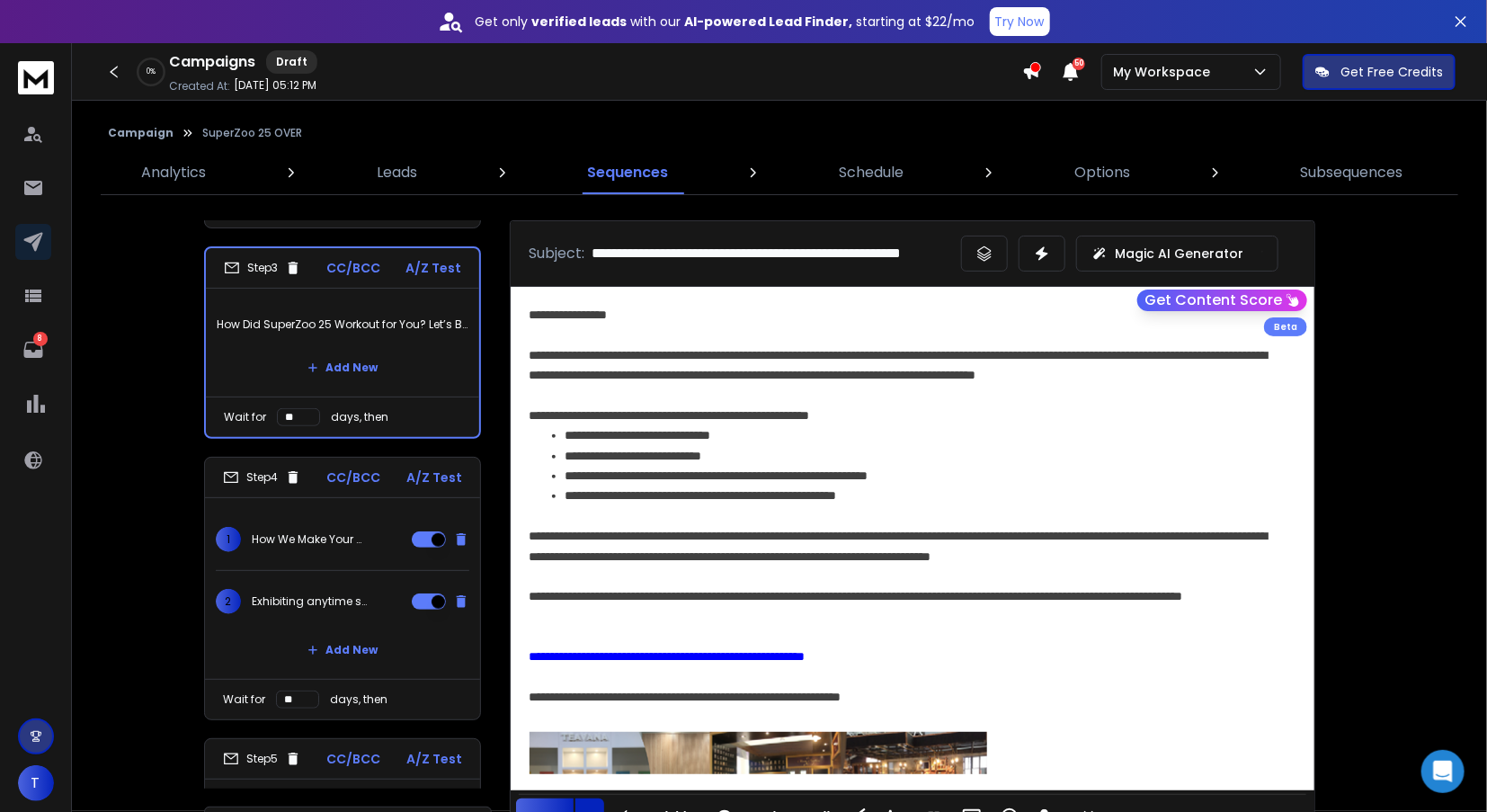
click at [338, 540] on p "How We Make Your Vision a Reality" at bounding box center [309, 539] width 115 height 14
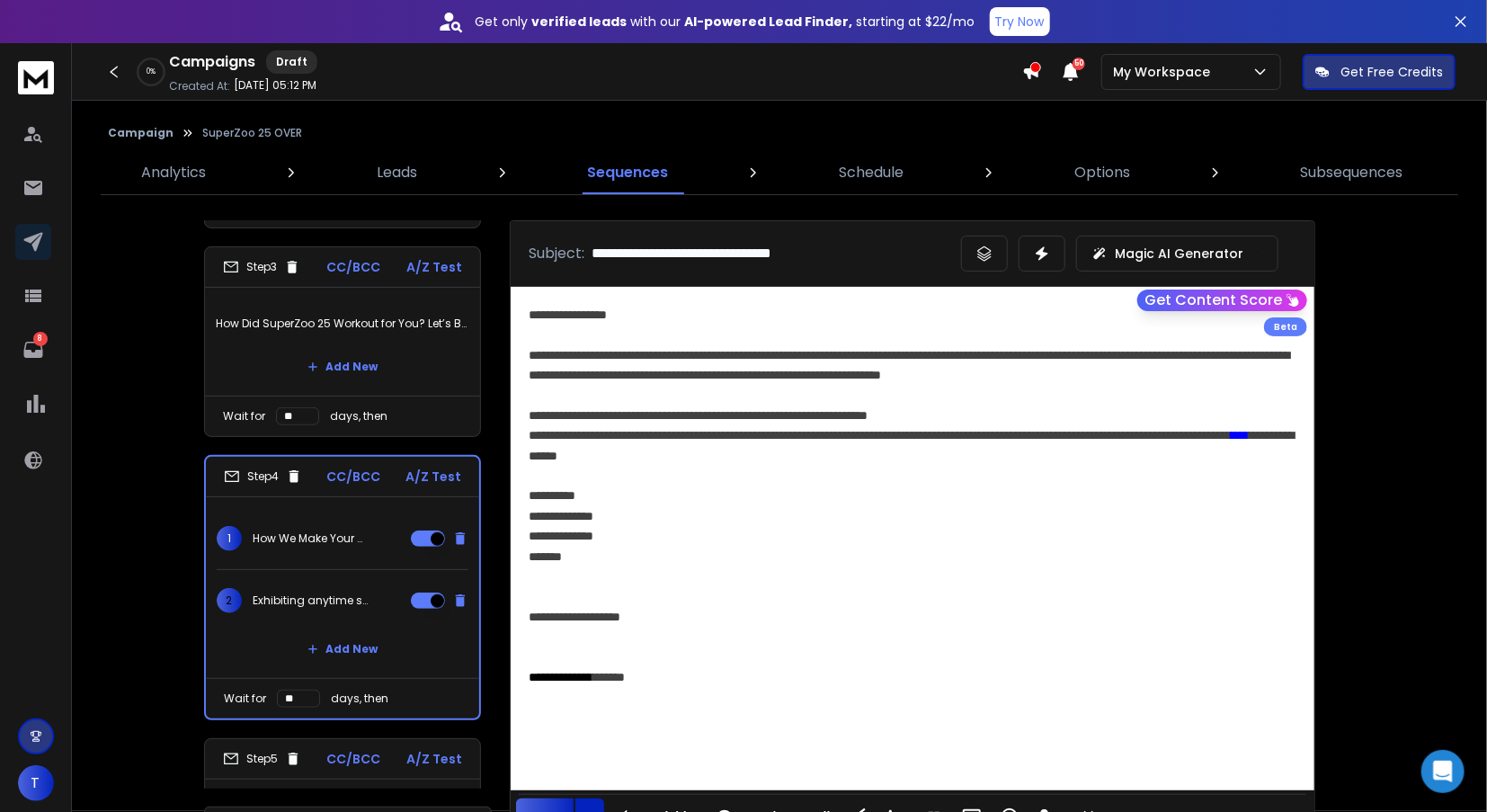
click at [328, 589] on div "2 Exhibiting anytime soon?" at bounding box center [292, 600] width 151 height 25
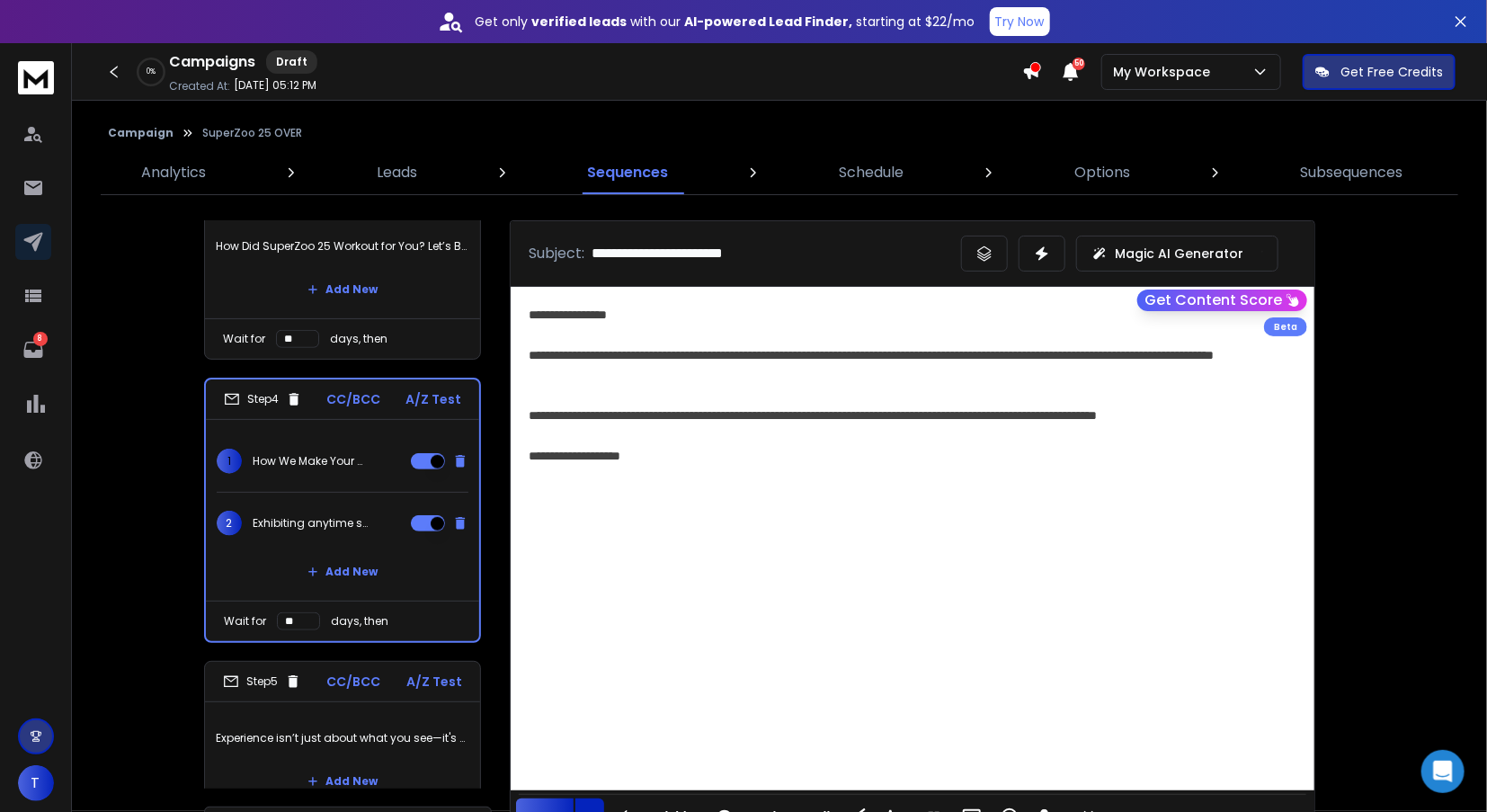
scroll to position [899, 0]
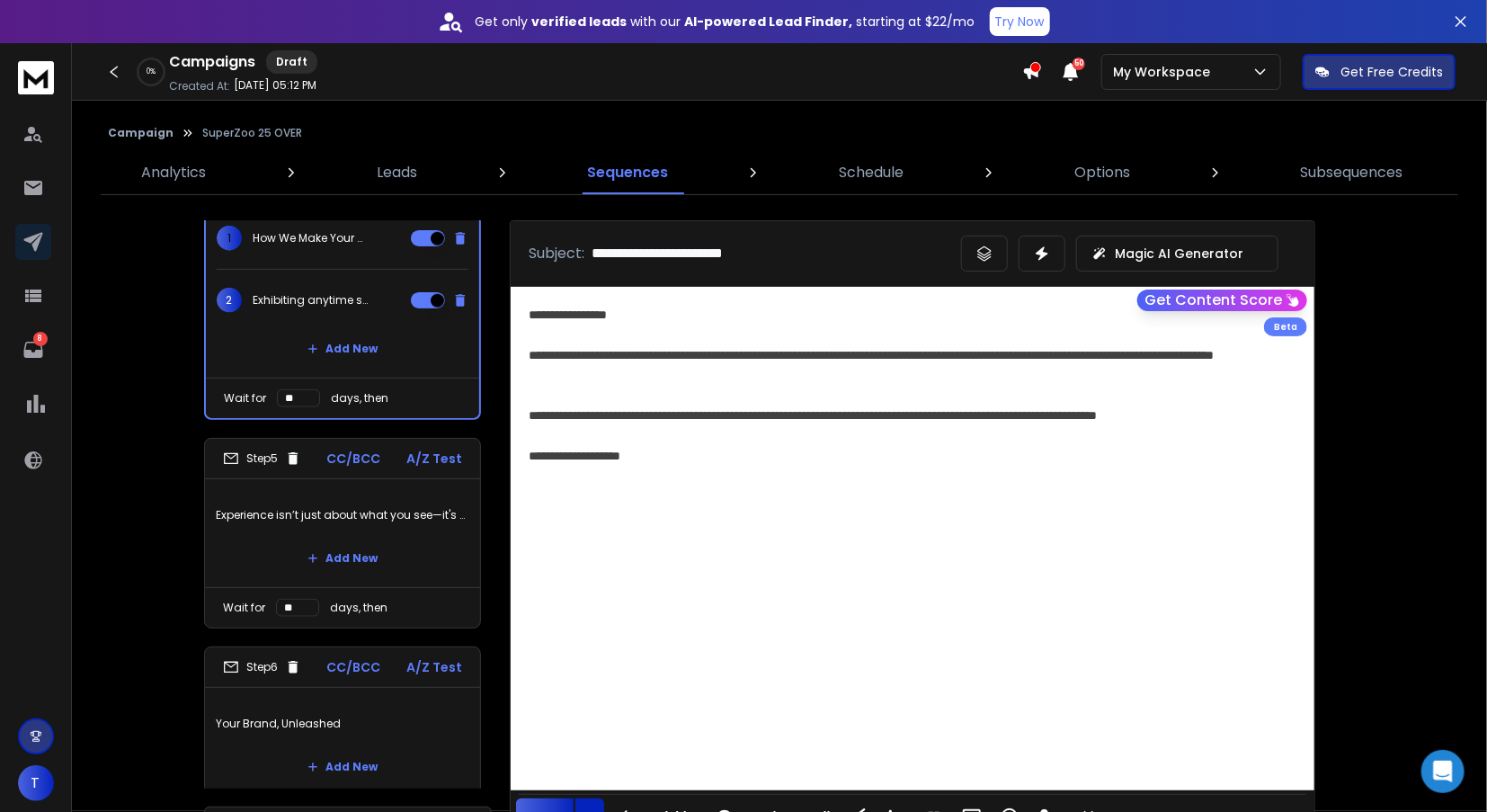
click at [352, 517] on p "Experience isn’t just about what you see—it's about what you feel" at bounding box center [343, 515] width 254 height 50
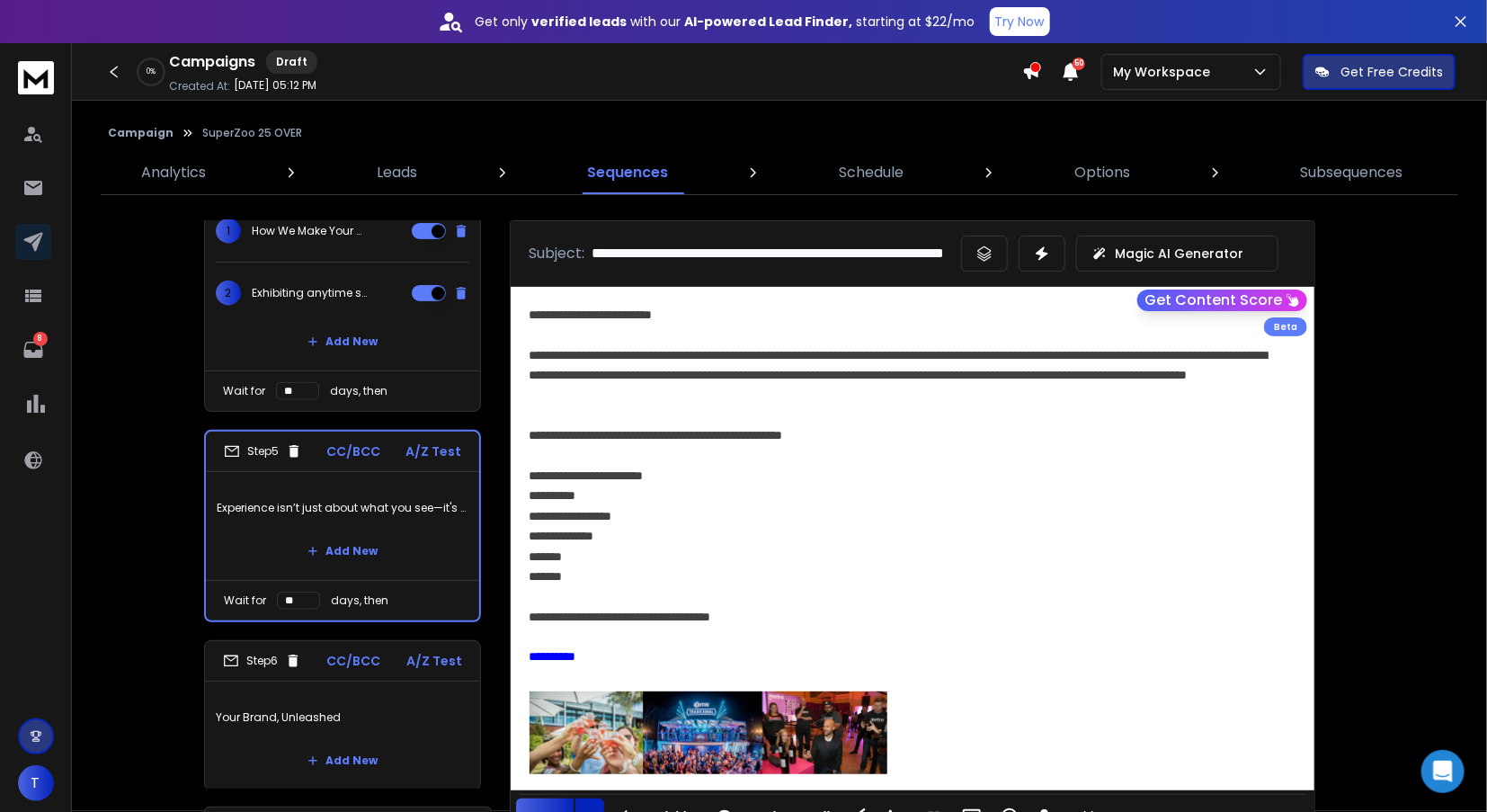
scroll to position [906, 0]
click at [319, 711] on p "Your Brand, Unleashed" at bounding box center [343, 716] width 254 height 50
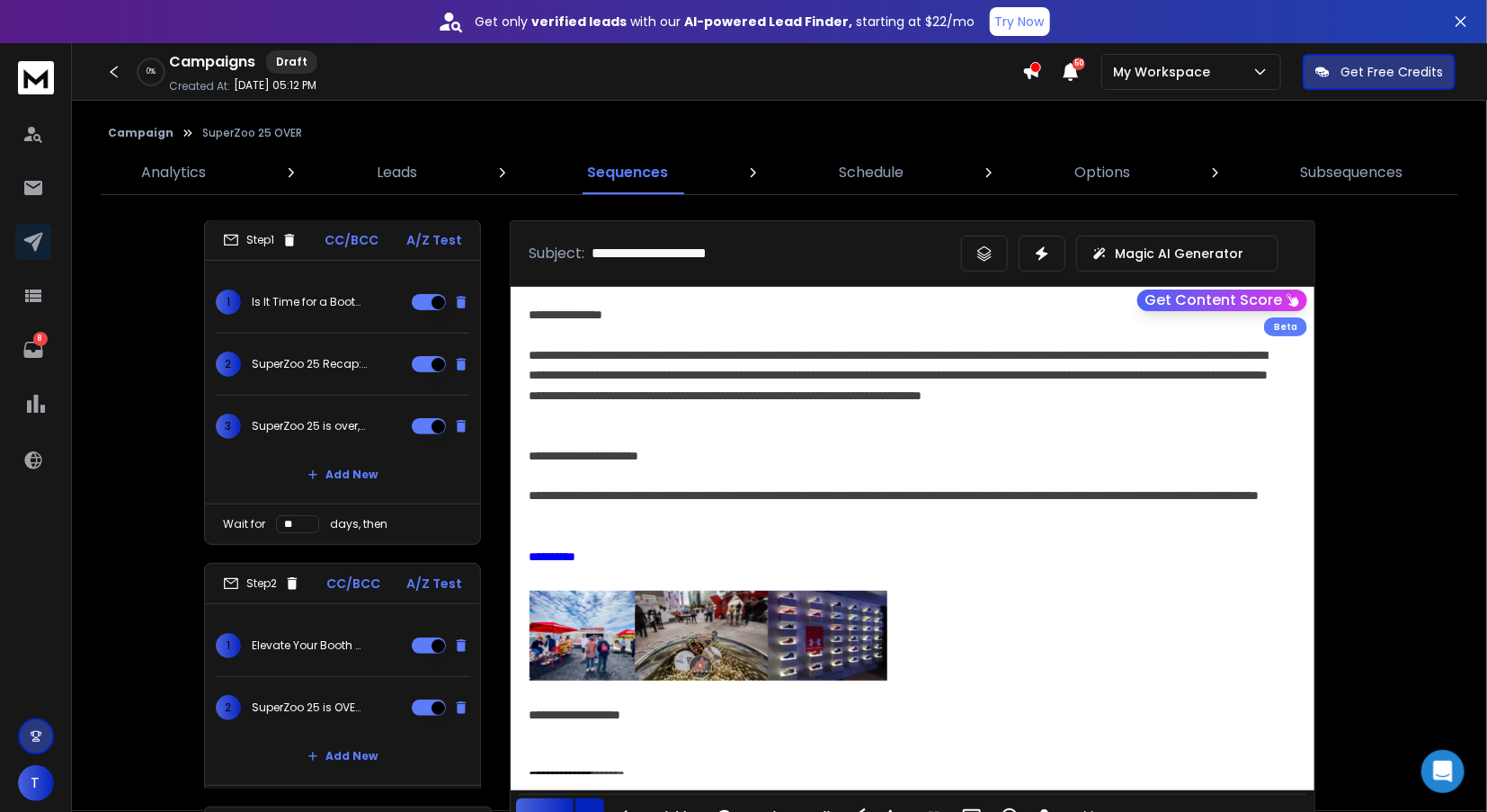
scroll to position [0, 0]
click at [308, 299] on p "Is It Time for a Booth Refresh?" at bounding box center [309, 302] width 115 height 14
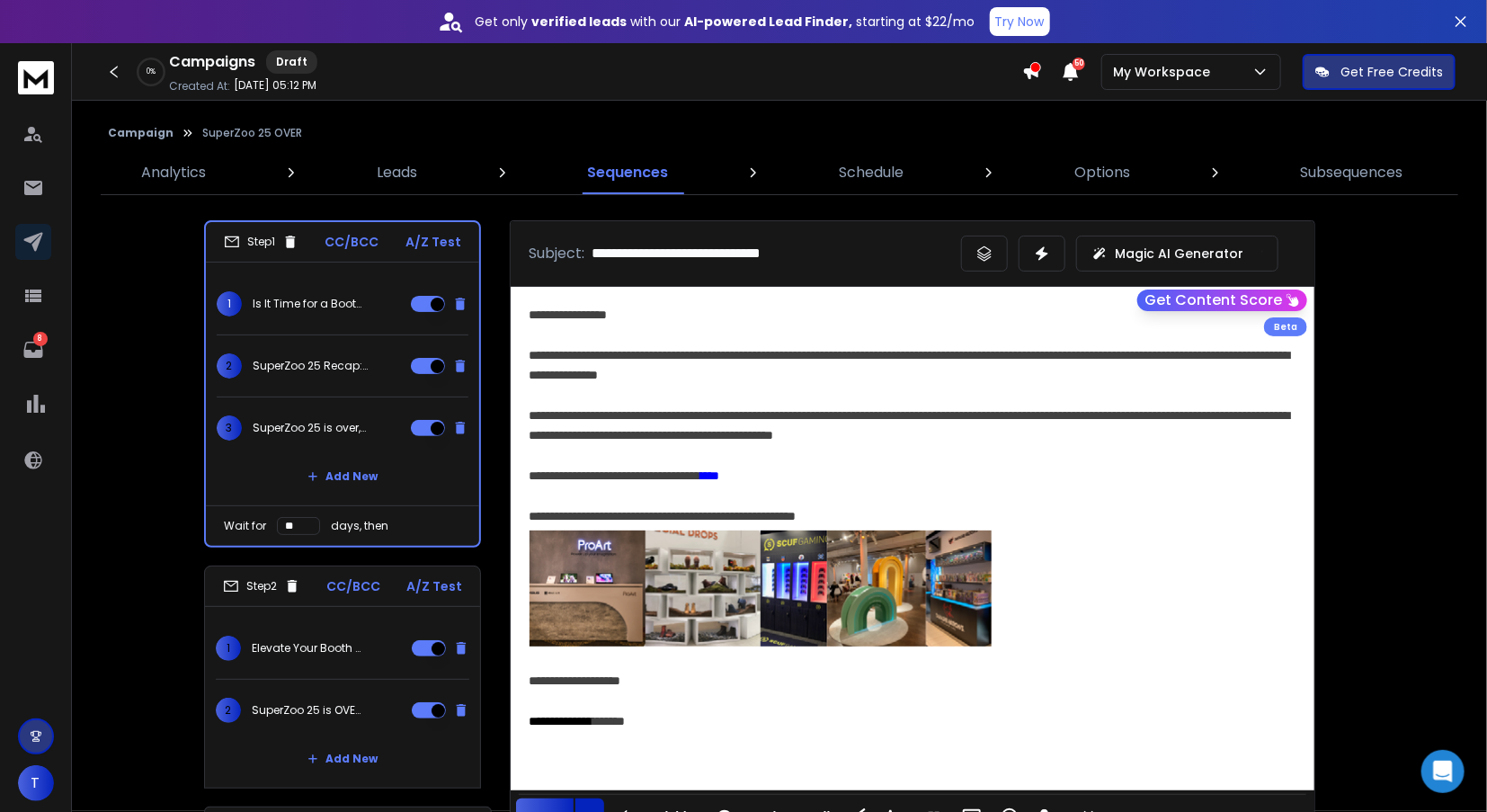
click at [313, 364] on p "SuperZoo 25 Recap: We Turn Big Ideas into Buildable Realities" at bounding box center [310, 365] width 115 height 14
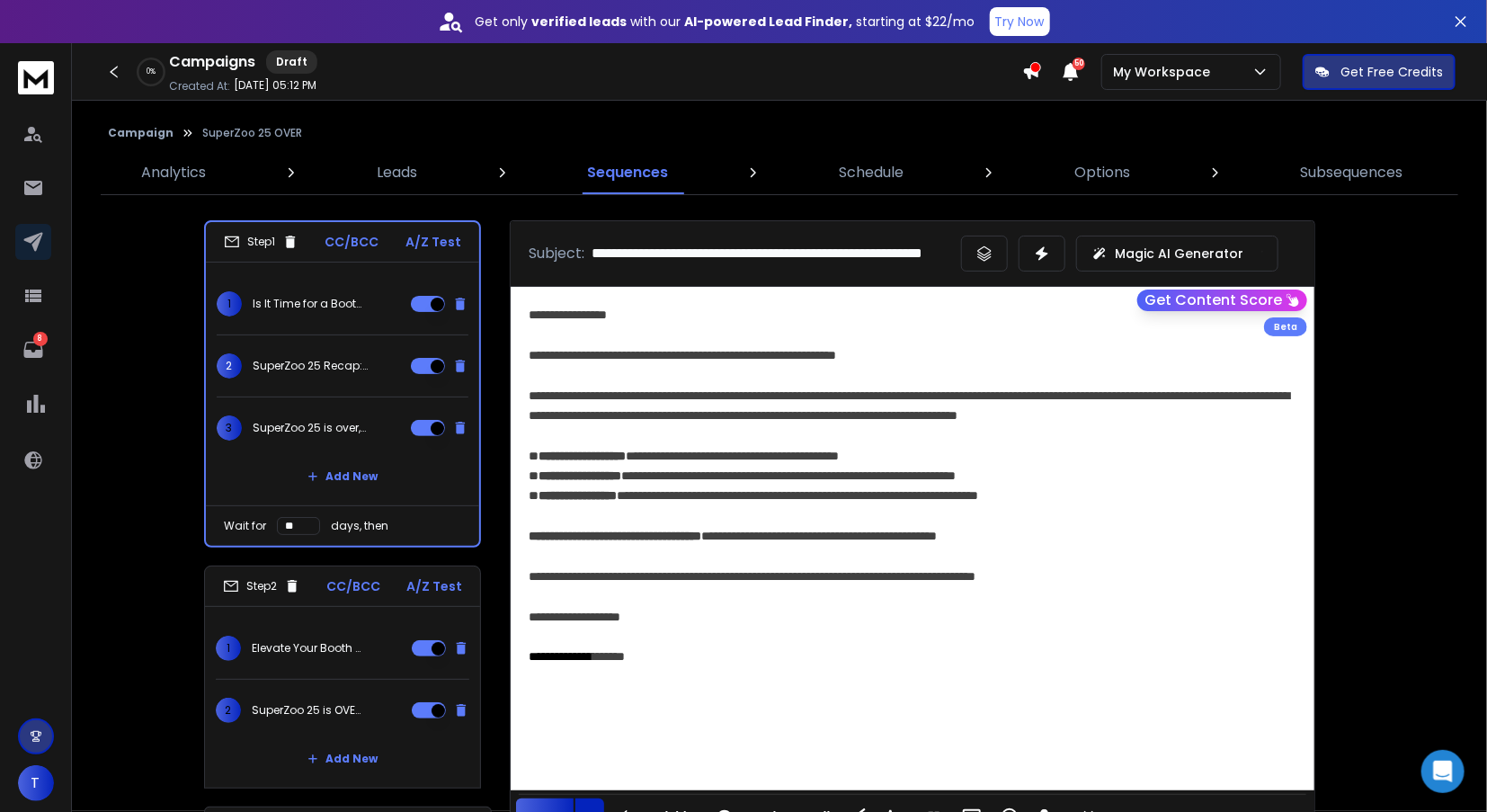
click at [307, 421] on p "SuperZoo 25 is over, How did everything workout?" at bounding box center [310, 427] width 115 height 14
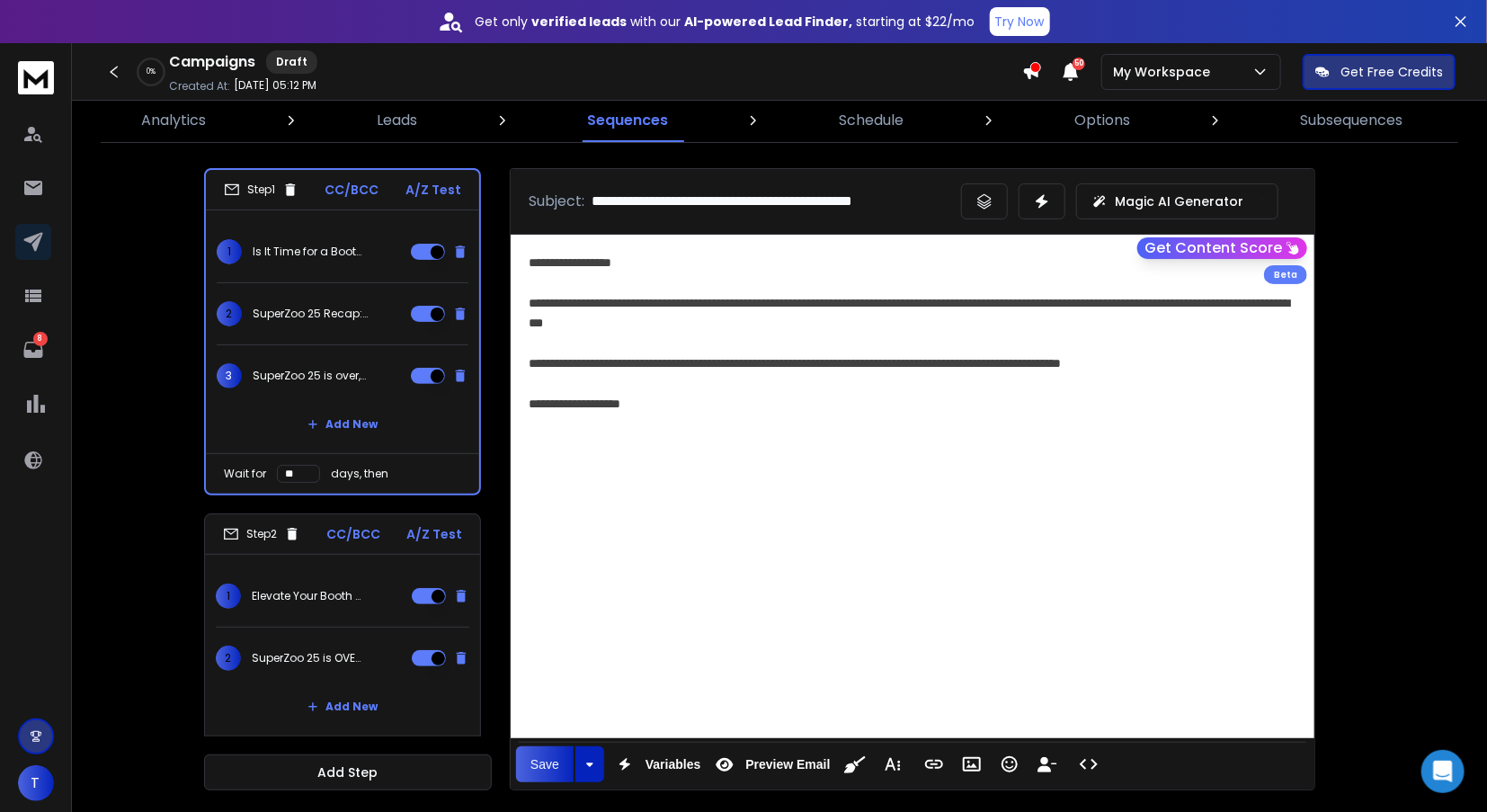
scroll to position [56, 0]
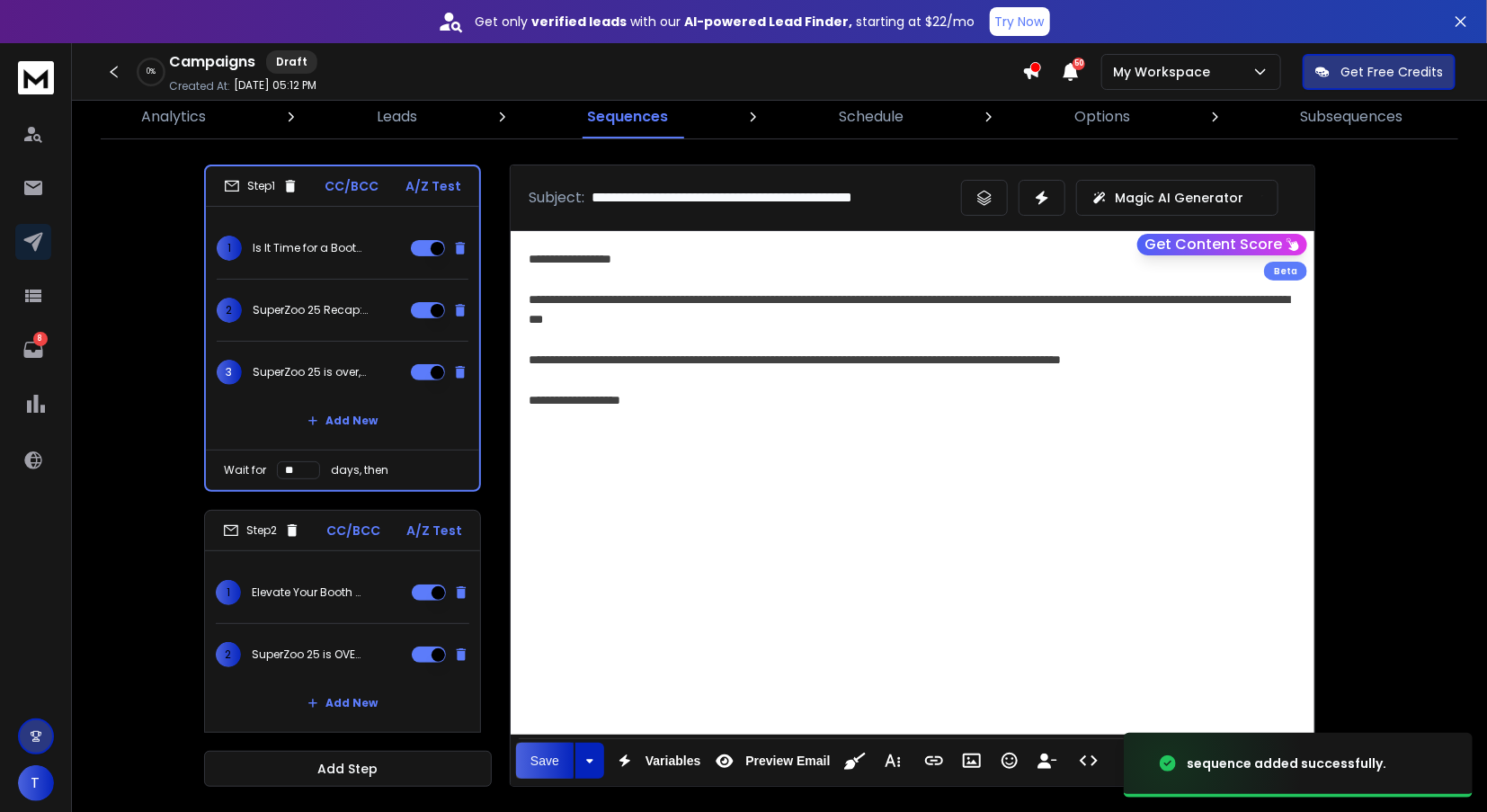
click at [321, 310] on p "SuperZoo 25 Recap: We Turn Big Ideas into Buildable Realities" at bounding box center [310, 310] width 115 height 14
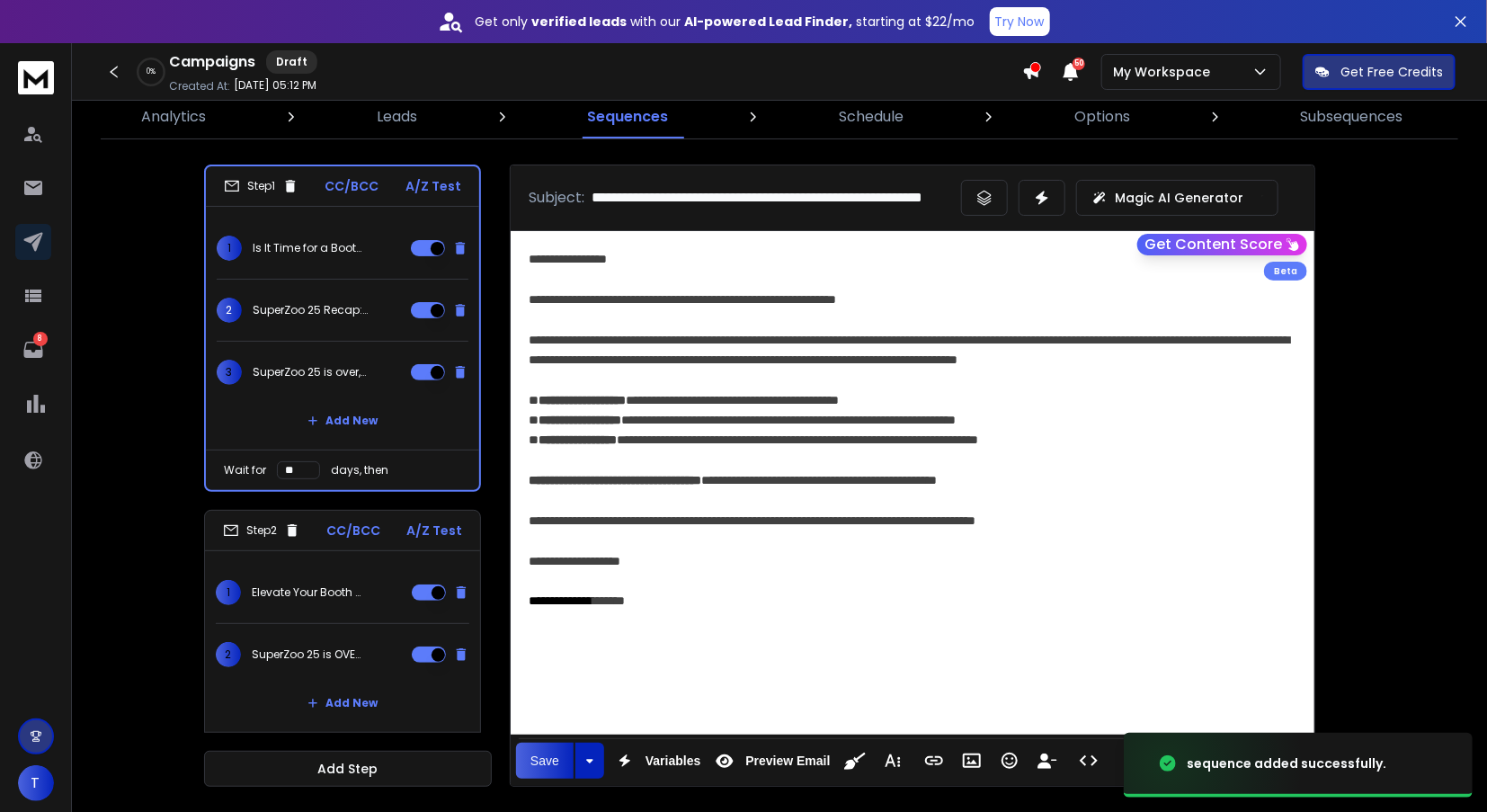
click at [344, 261] on div "1 Is It Time for a Booth Refresh?" at bounding box center [343, 248] width 252 height 62
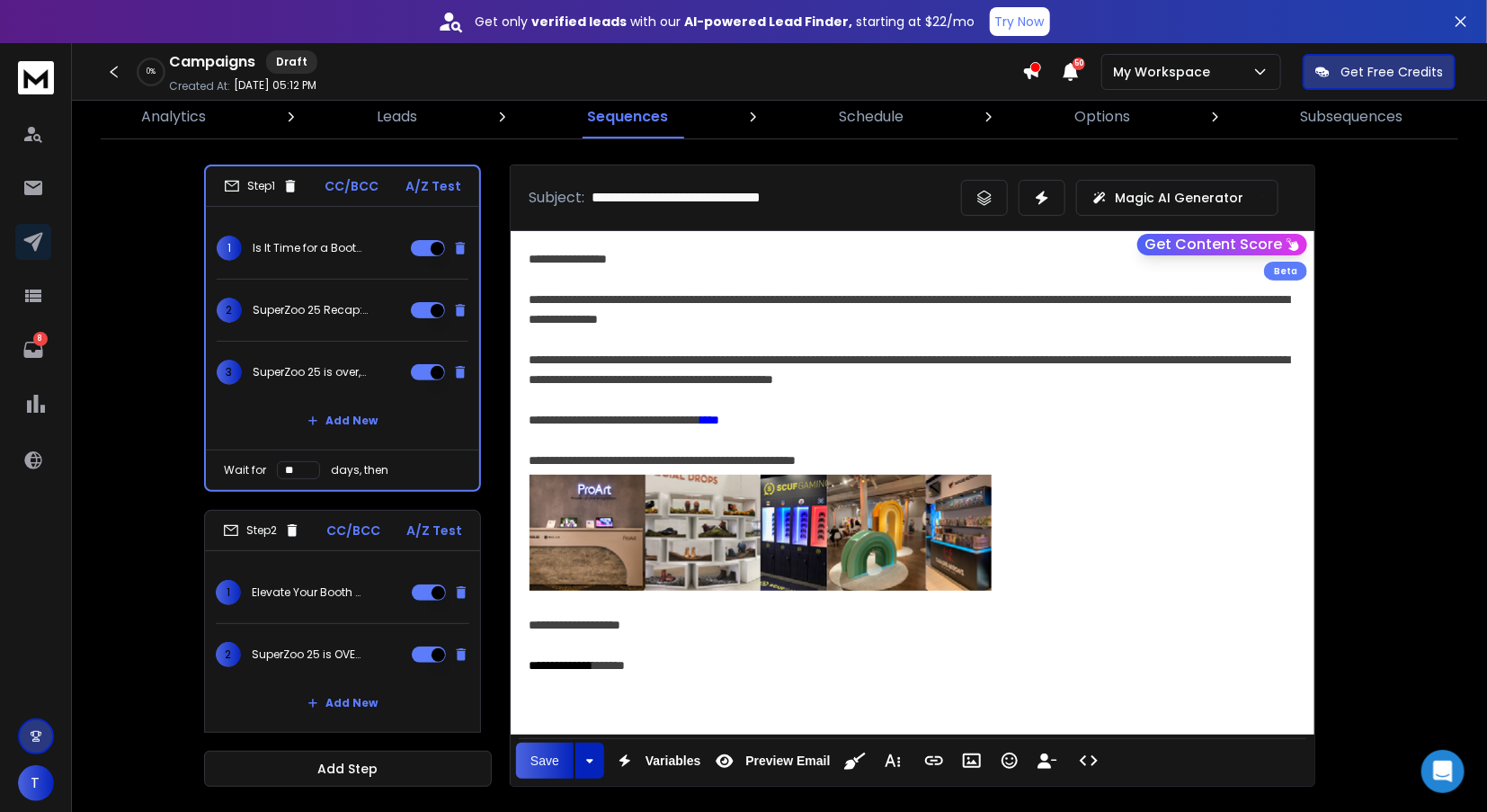
click at [561, 667] on span "**********" at bounding box center [560, 665] width 63 height 12
click at [685, 658] on div "**********" at bounding box center [912, 665] width 767 height 20
drag, startPoint x: 633, startPoint y: 661, endPoint x: 533, endPoint y: 665, distance: 100.1
click at [533, 665] on div "**********" at bounding box center [912, 665] width 767 height 20
copy div "**********"
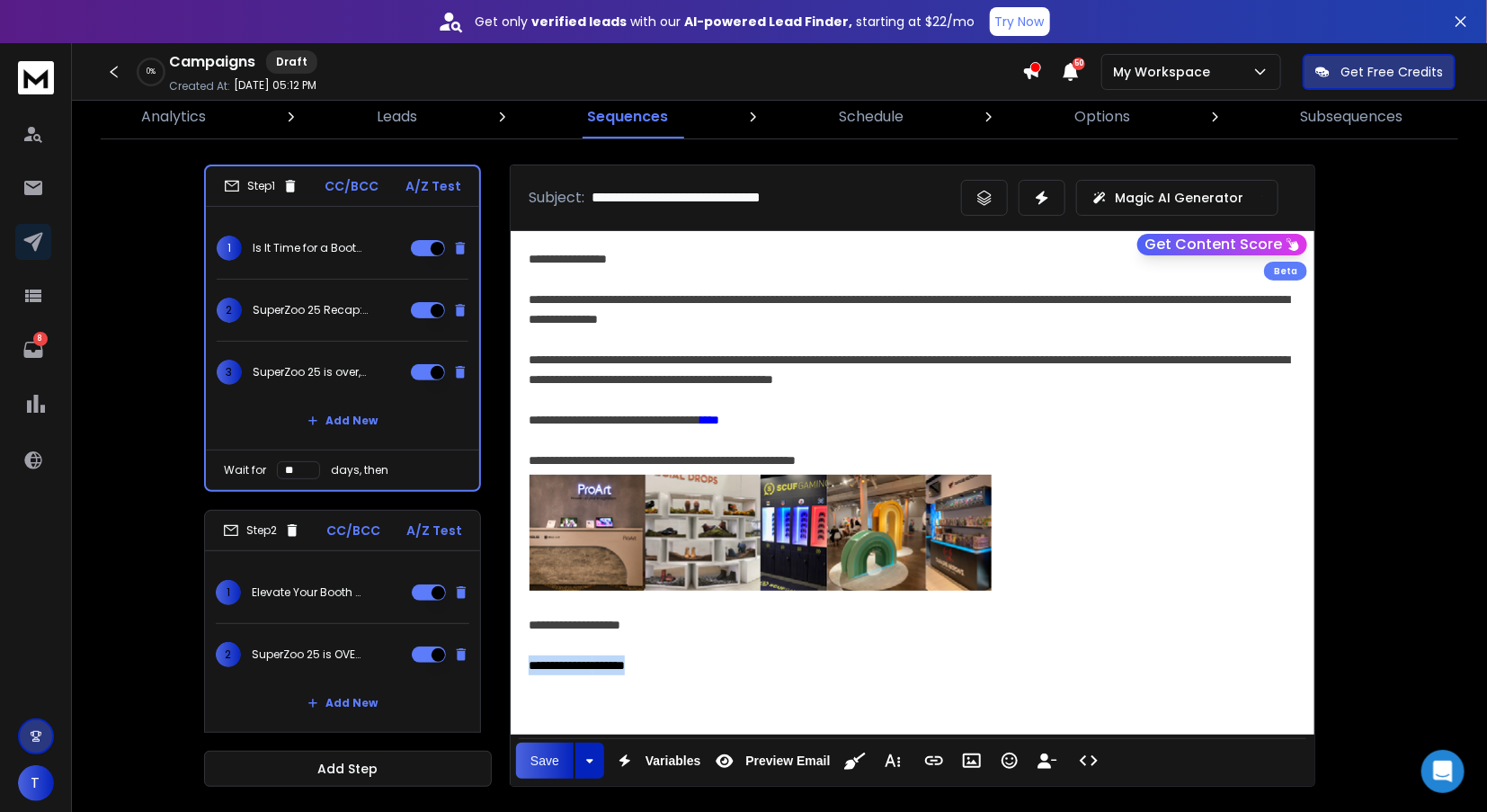
click at [337, 380] on div "3 SuperZoo 25 is over, How did everything workout?" at bounding box center [292, 371] width 151 height 25
type input "**********"
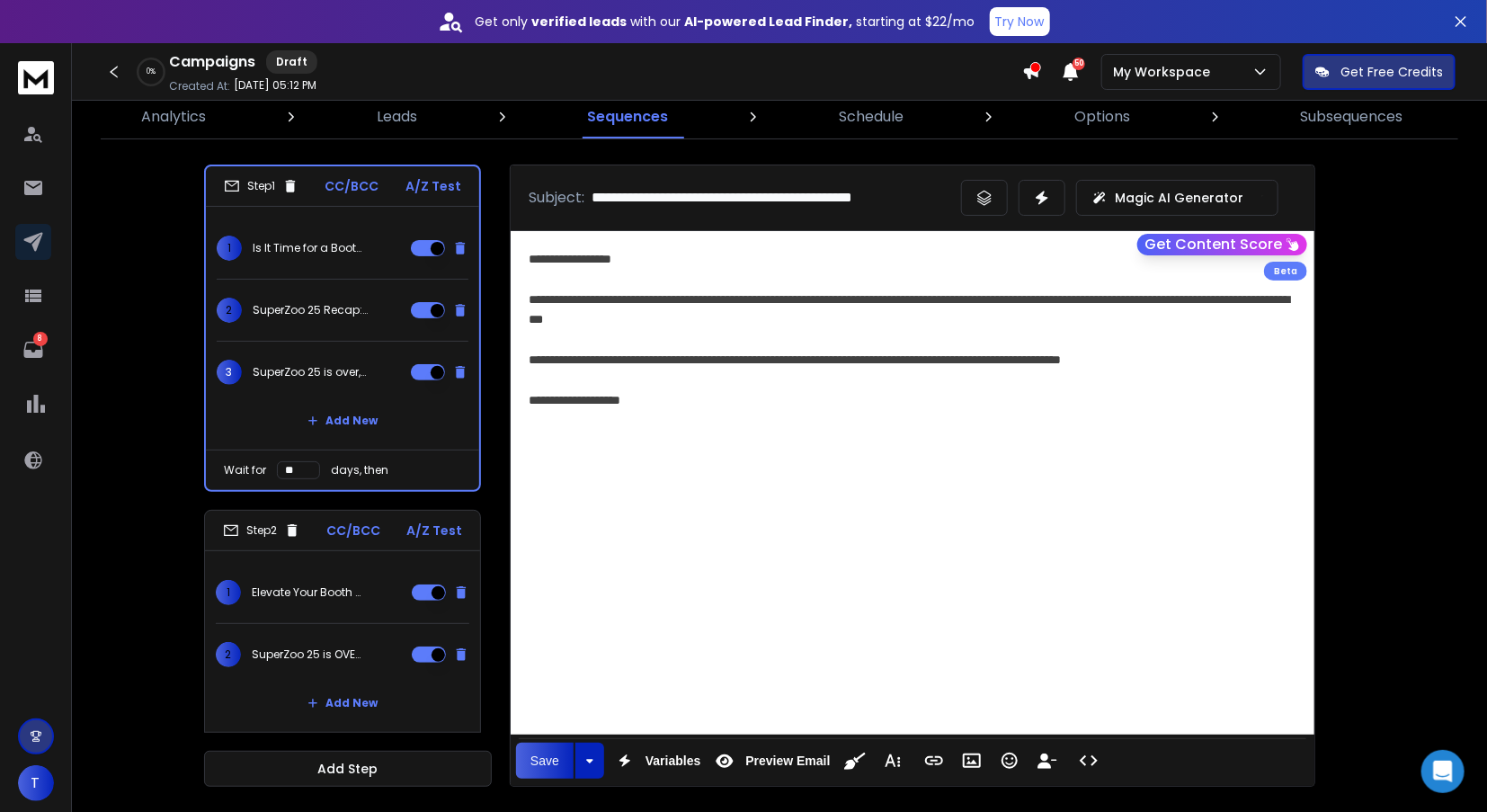
click at [622, 464] on div "**********" at bounding box center [912, 474] width 804 height 487
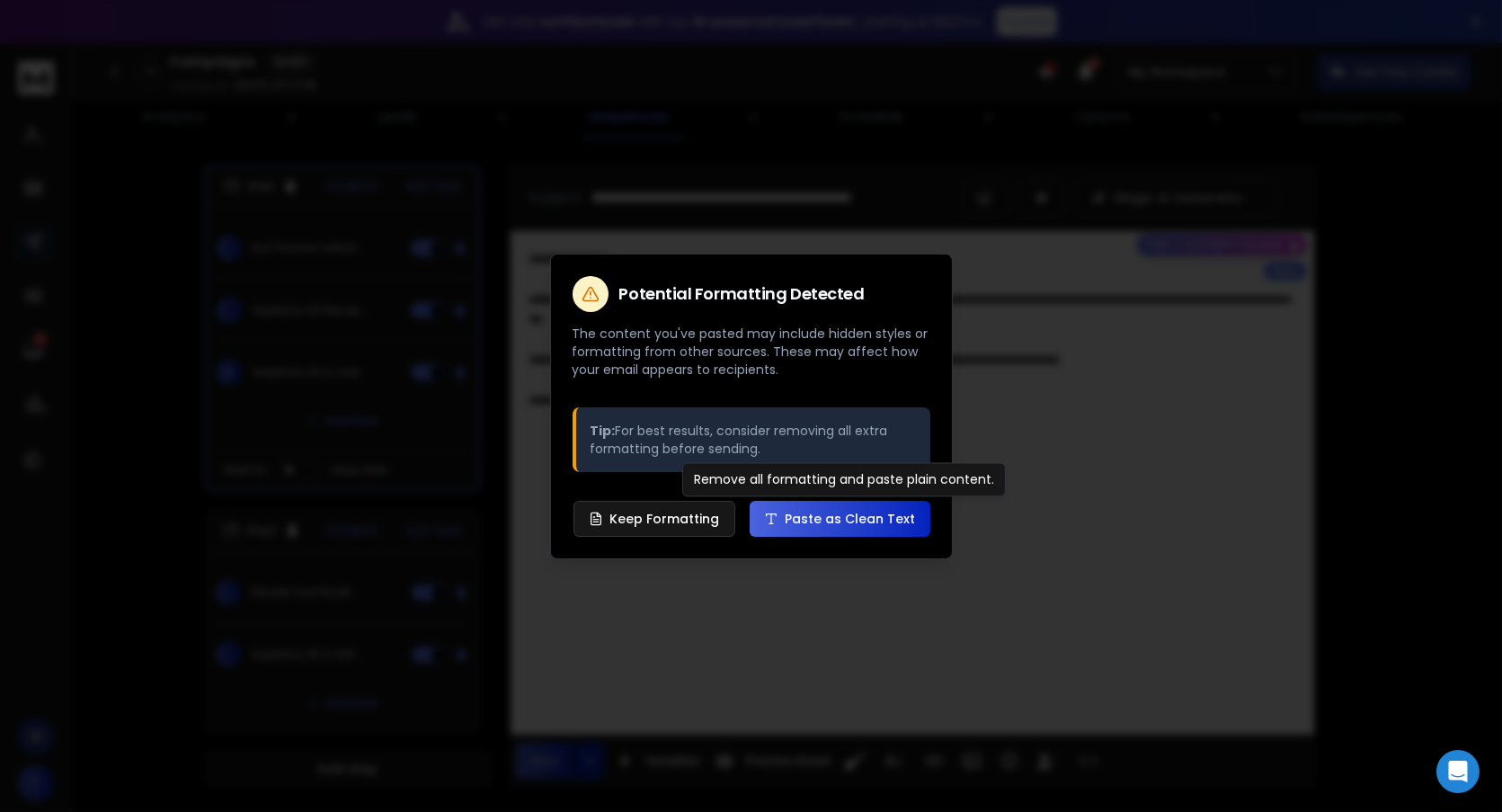
click at [792, 514] on button "Paste as Clean Text" at bounding box center [840, 518] width 181 height 36
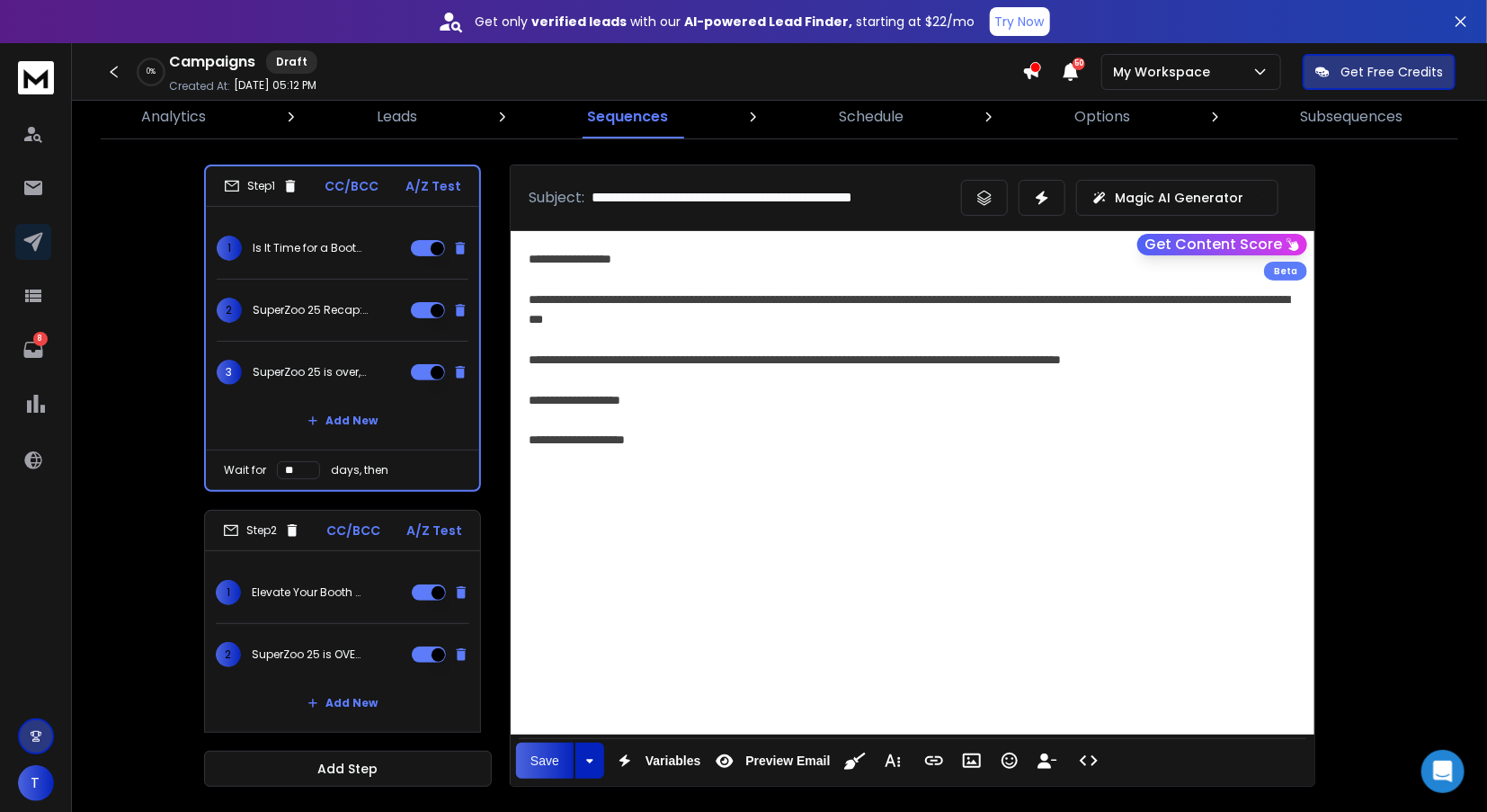
click at [564, 435] on div "**********" at bounding box center [912, 439] width 767 height 20
drag, startPoint x: 662, startPoint y: 438, endPoint x: 528, endPoint y: 441, distance: 134.0
click at [528, 441] on div "**********" at bounding box center [912, 439] width 767 height 20
click at [1055, 760] on icon "button" at bounding box center [1046, 761] width 19 height 15
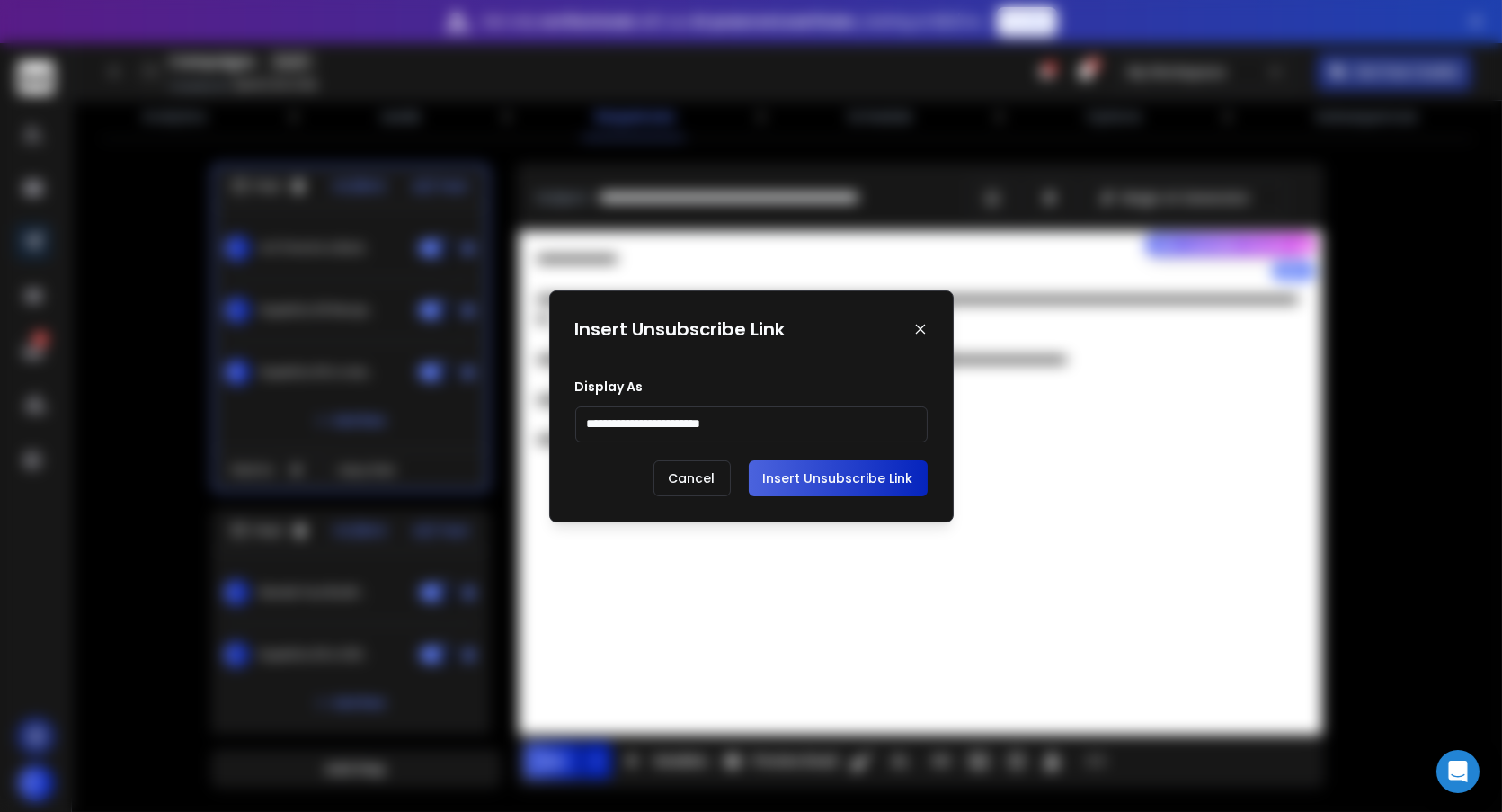
drag, startPoint x: 788, startPoint y: 427, endPoint x: 552, endPoint y: 435, distance: 236.1
click at [552, 435] on div "**********" at bounding box center [751, 406] width 404 height 231
click at [780, 425] on input "**********" at bounding box center [751, 424] width 352 height 36
drag, startPoint x: 734, startPoint y: 427, endPoint x: 669, endPoint y: 429, distance: 65.0
click at [669, 429] on input "**********" at bounding box center [751, 424] width 352 height 36
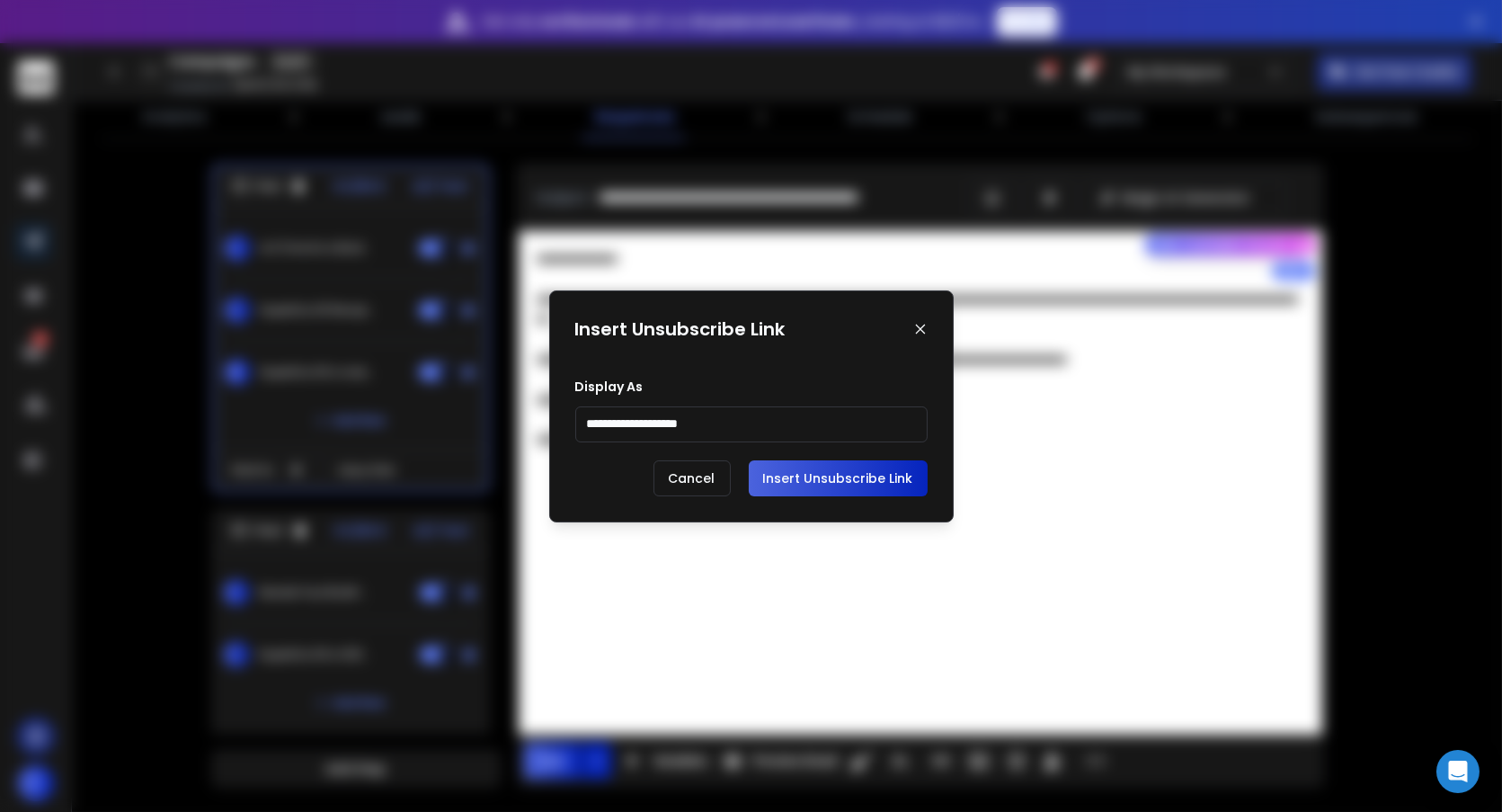
type input "**********"
click at [849, 480] on button "Insert Unsubscribe Link" at bounding box center [838, 478] width 179 height 36
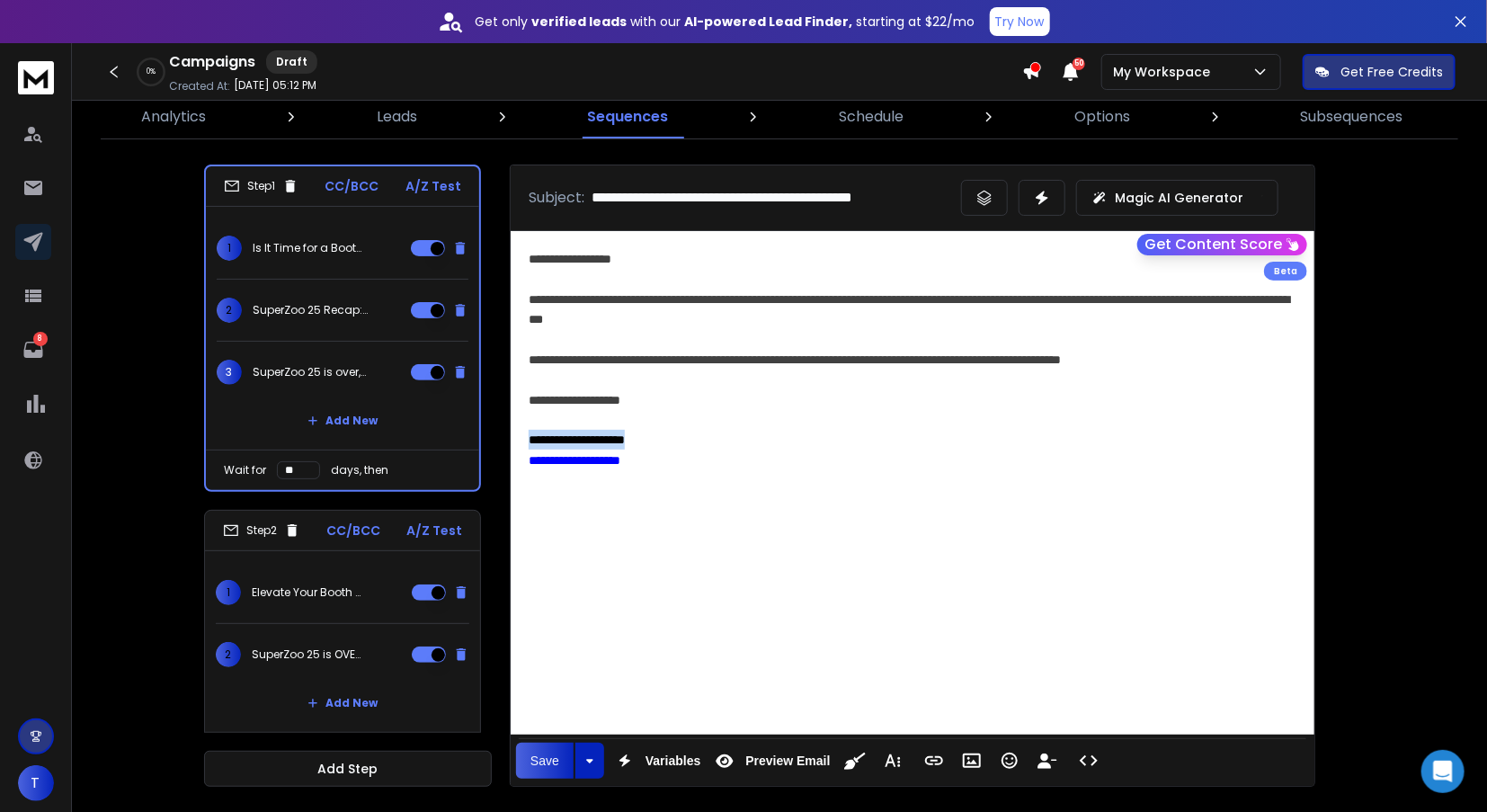
drag, startPoint x: 657, startPoint y: 441, endPoint x: 531, endPoint y: 446, distance: 126.1
click at [531, 446] on div "**********" at bounding box center [912, 439] width 767 height 20
click at [307, 585] on p "Elevate Your Booth Game for the Next Event" at bounding box center [309, 592] width 115 height 14
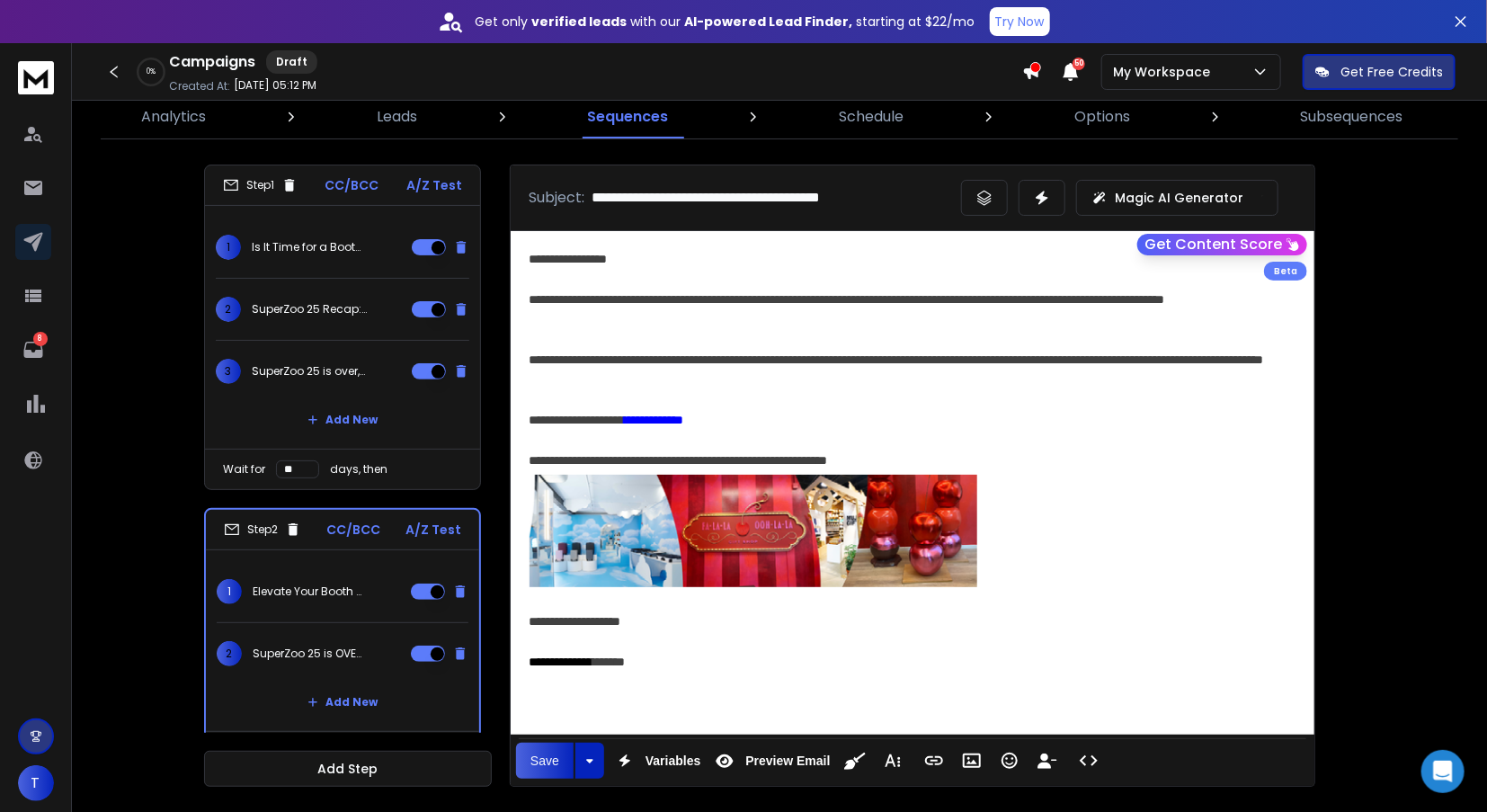
click at [307, 647] on p "SuperZoo 25 is OVER- How did you measure up?" at bounding box center [310, 652] width 115 height 14
type input "**********"
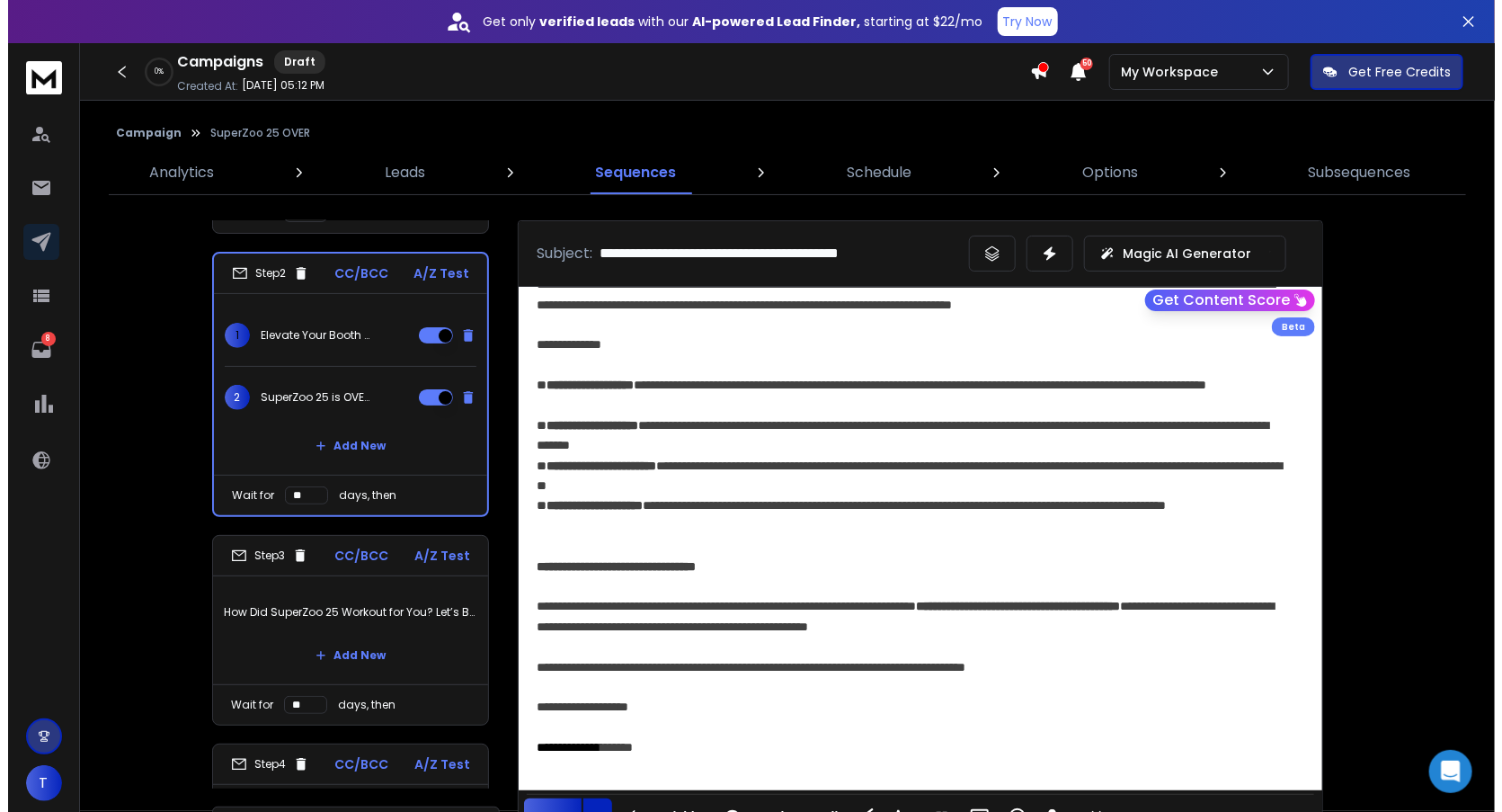
scroll to position [698, 0]
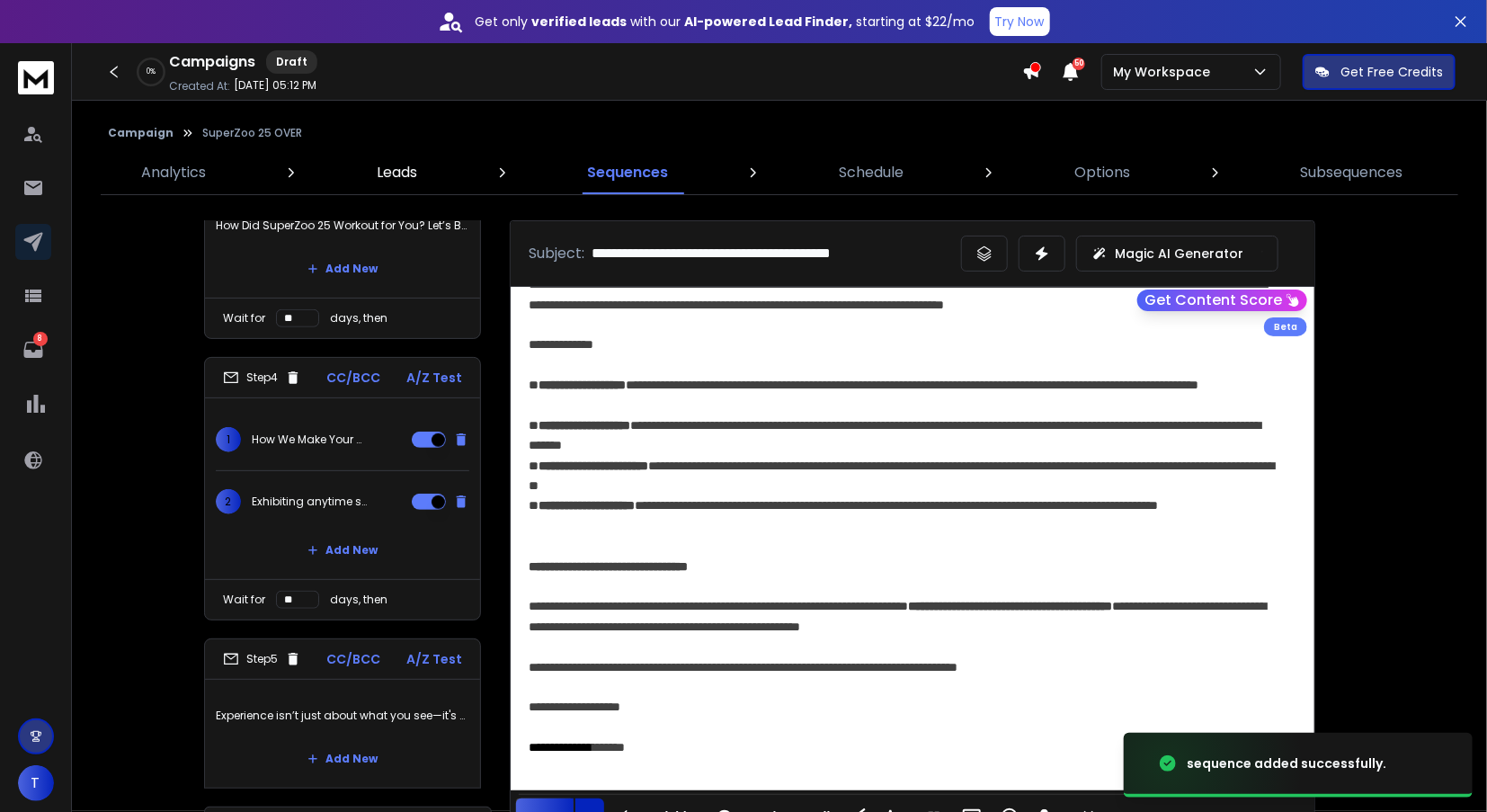
click at [397, 178] on p "Leads" at bounding box center [396, 172] width 40 height 21
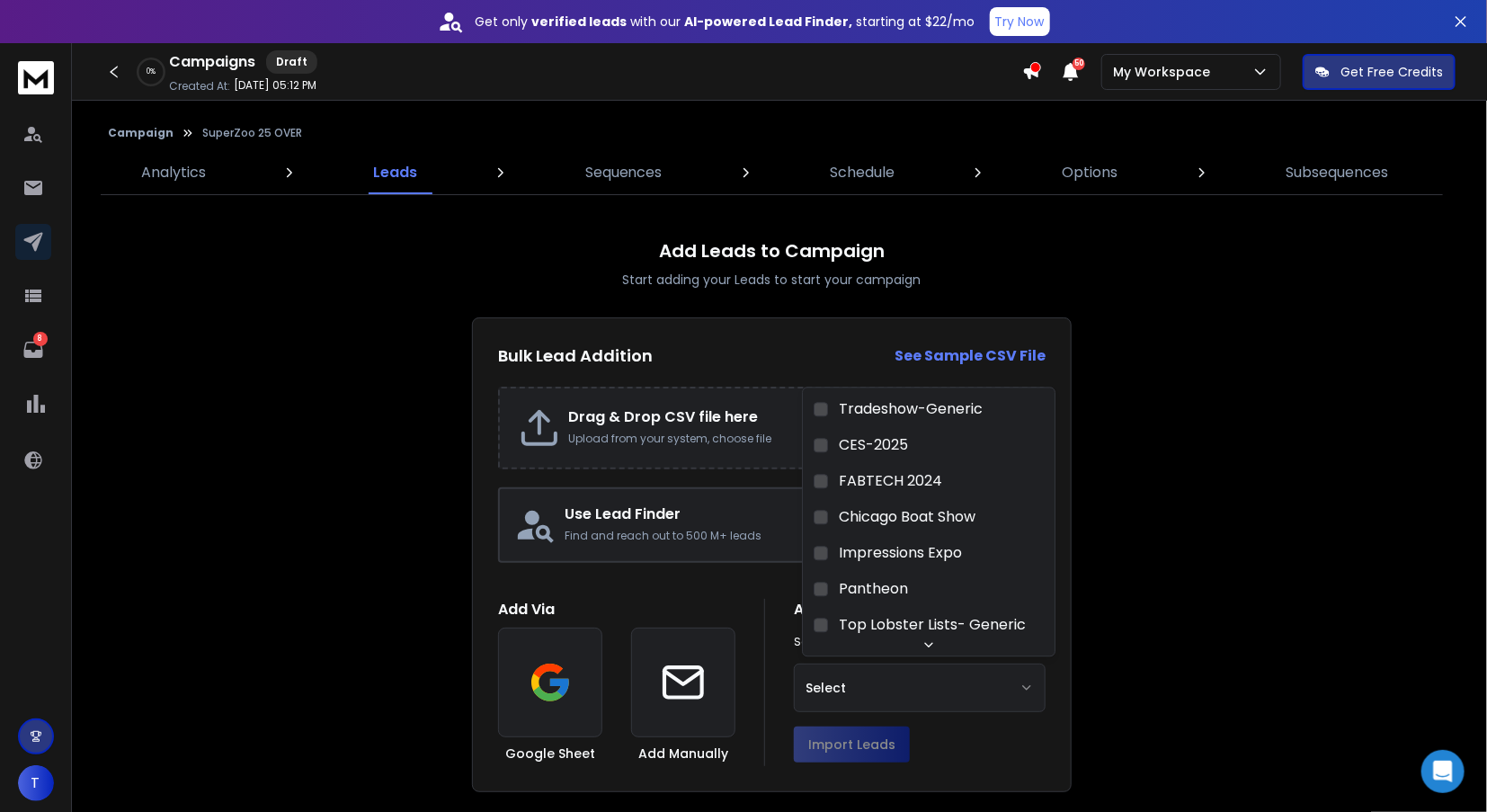
click at [992, 675] on button "Select" at bounding box center [919, 688] width 252 height 49
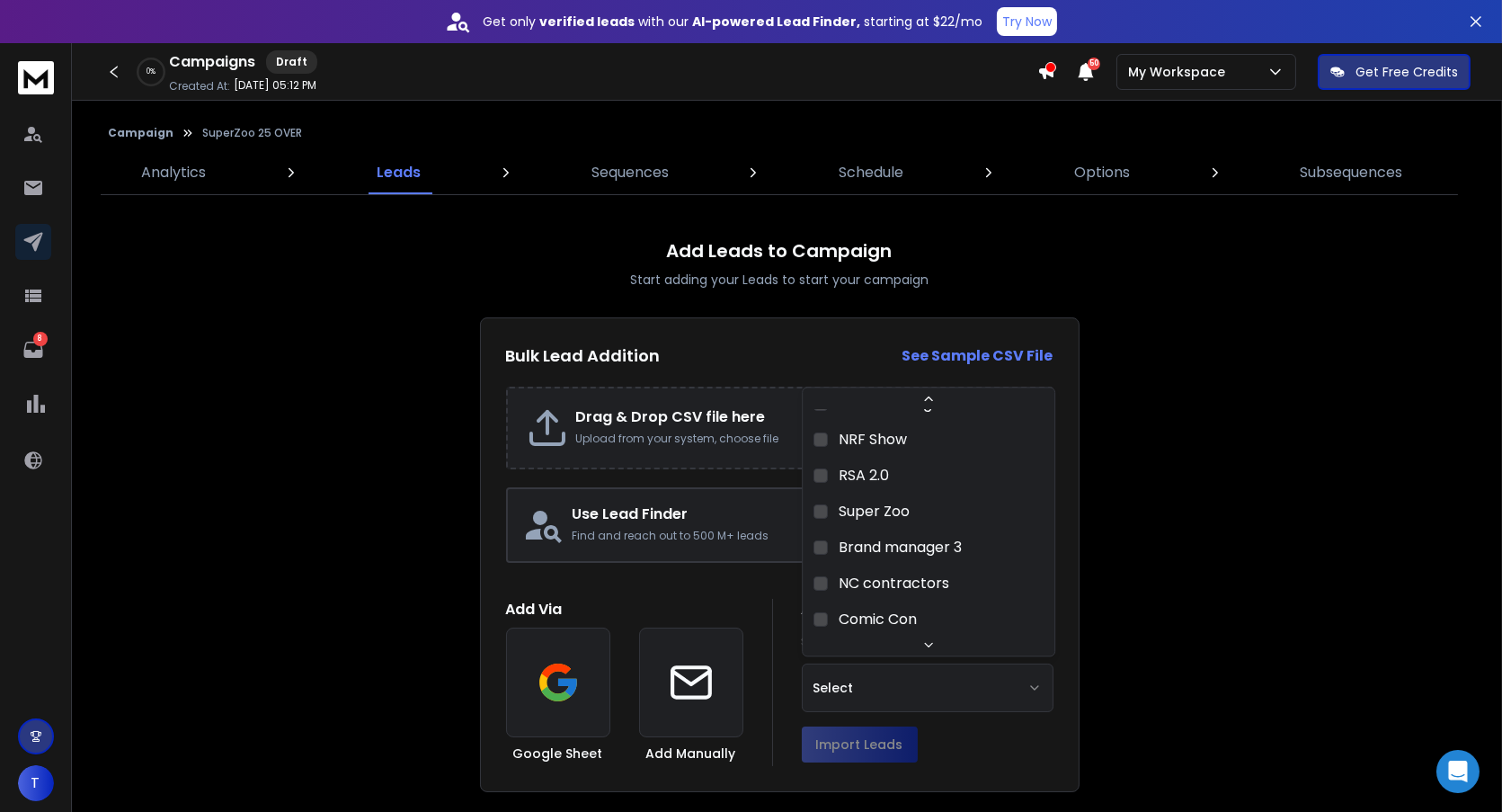
click at [891, 509] on div "Super Zoo" at bounding box center [874, 511] width 71 height 21
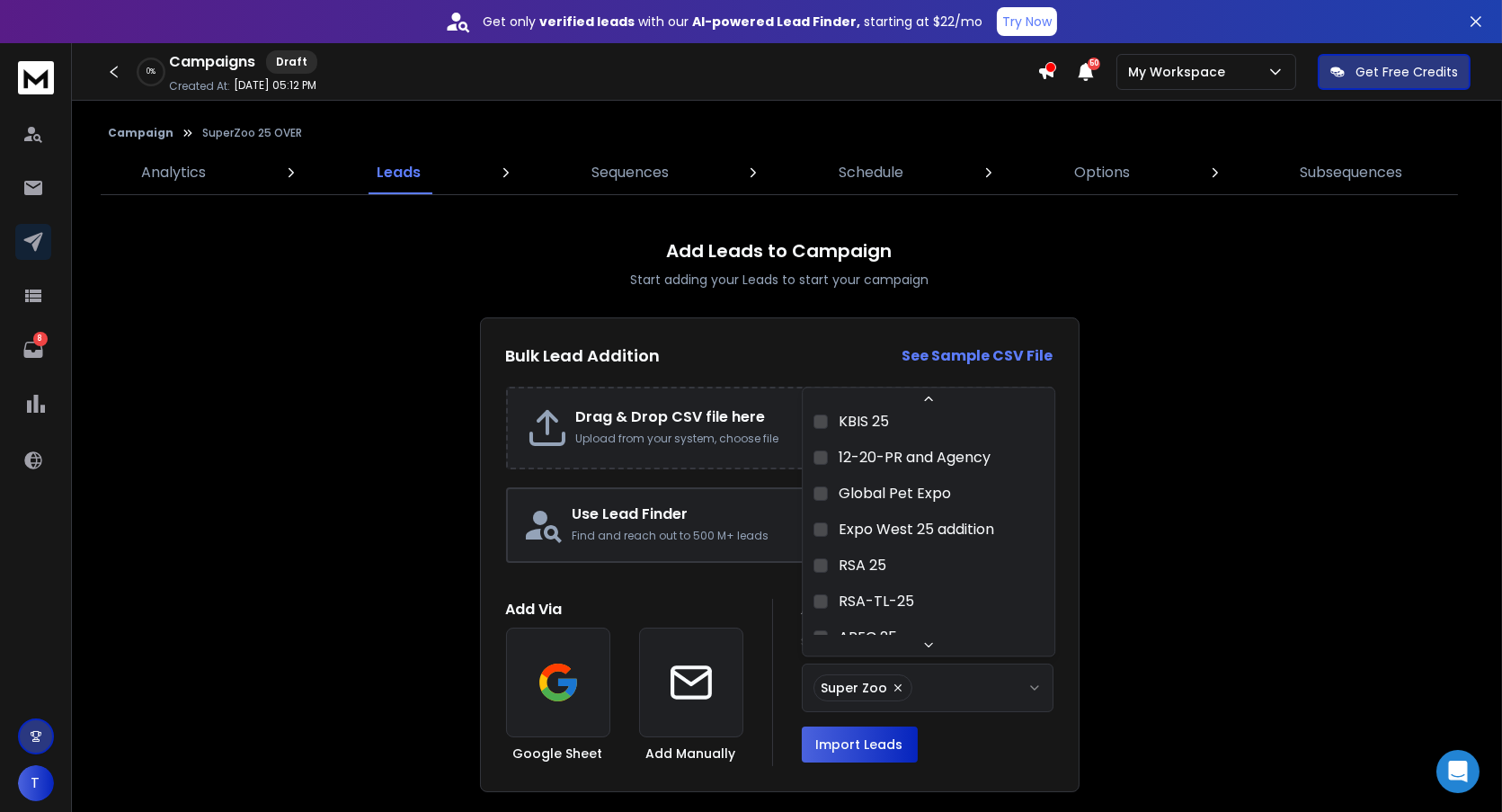
scroll to position [634, 0]
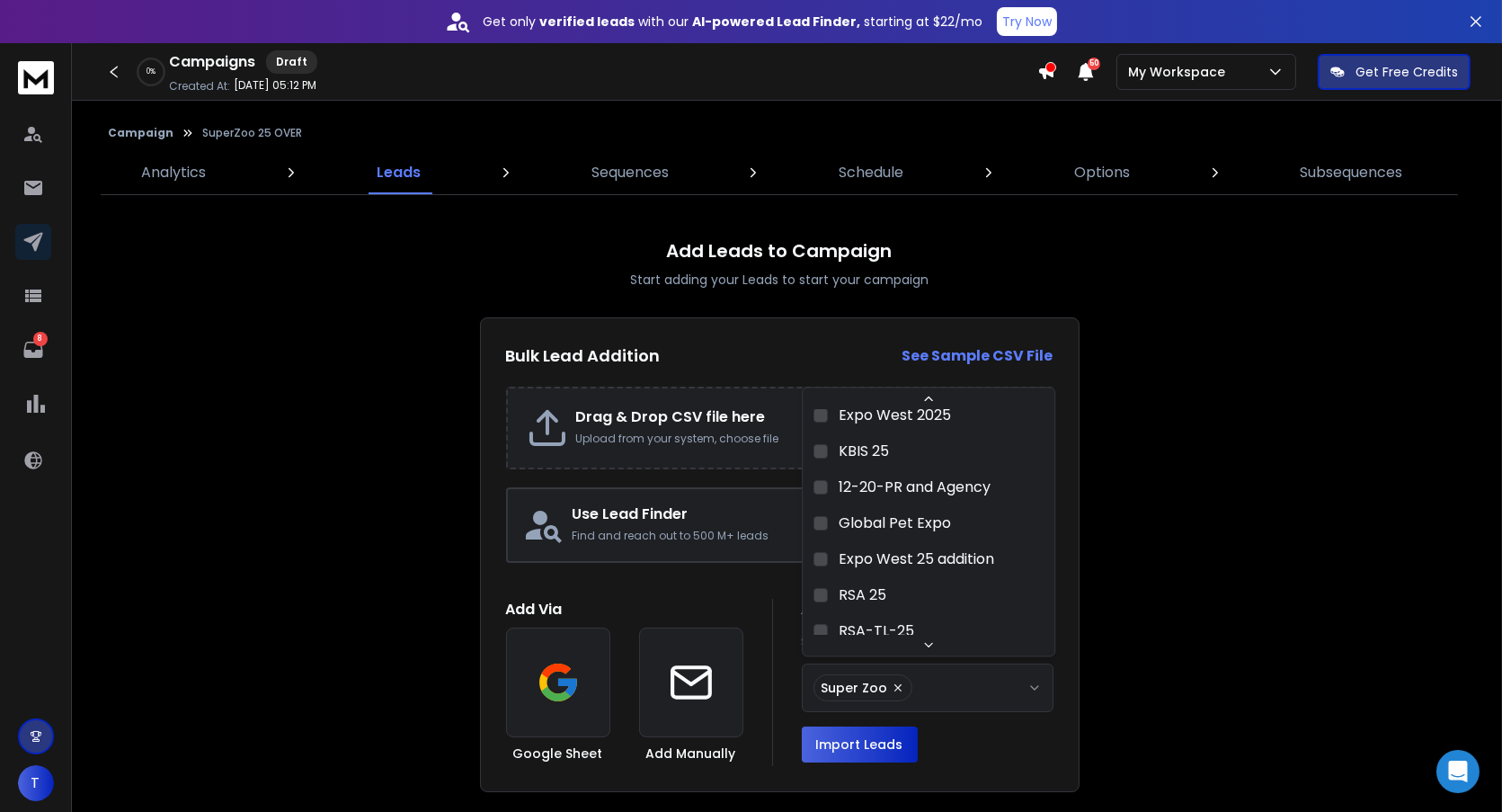
click at [912, 520] on div "Global Pet Expo" at bounding box center [894, 523] width 112 height 21
click at [873, 749] on button "Import Leads" at bounding box center [851, 744] width 116 height 36
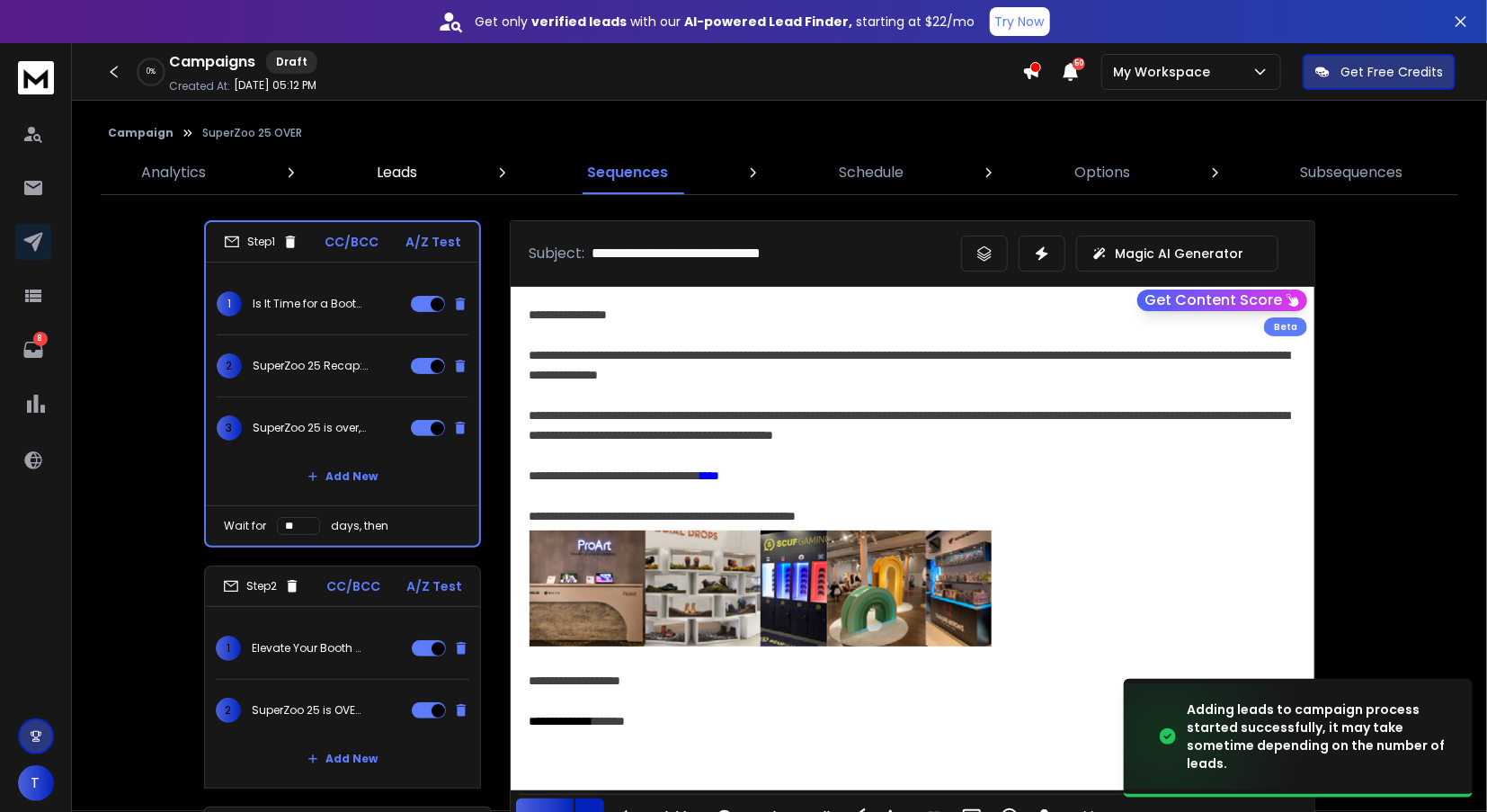
click at [394, 173] on p "Leads" at bounding box center [396, 172] width 40 height 21
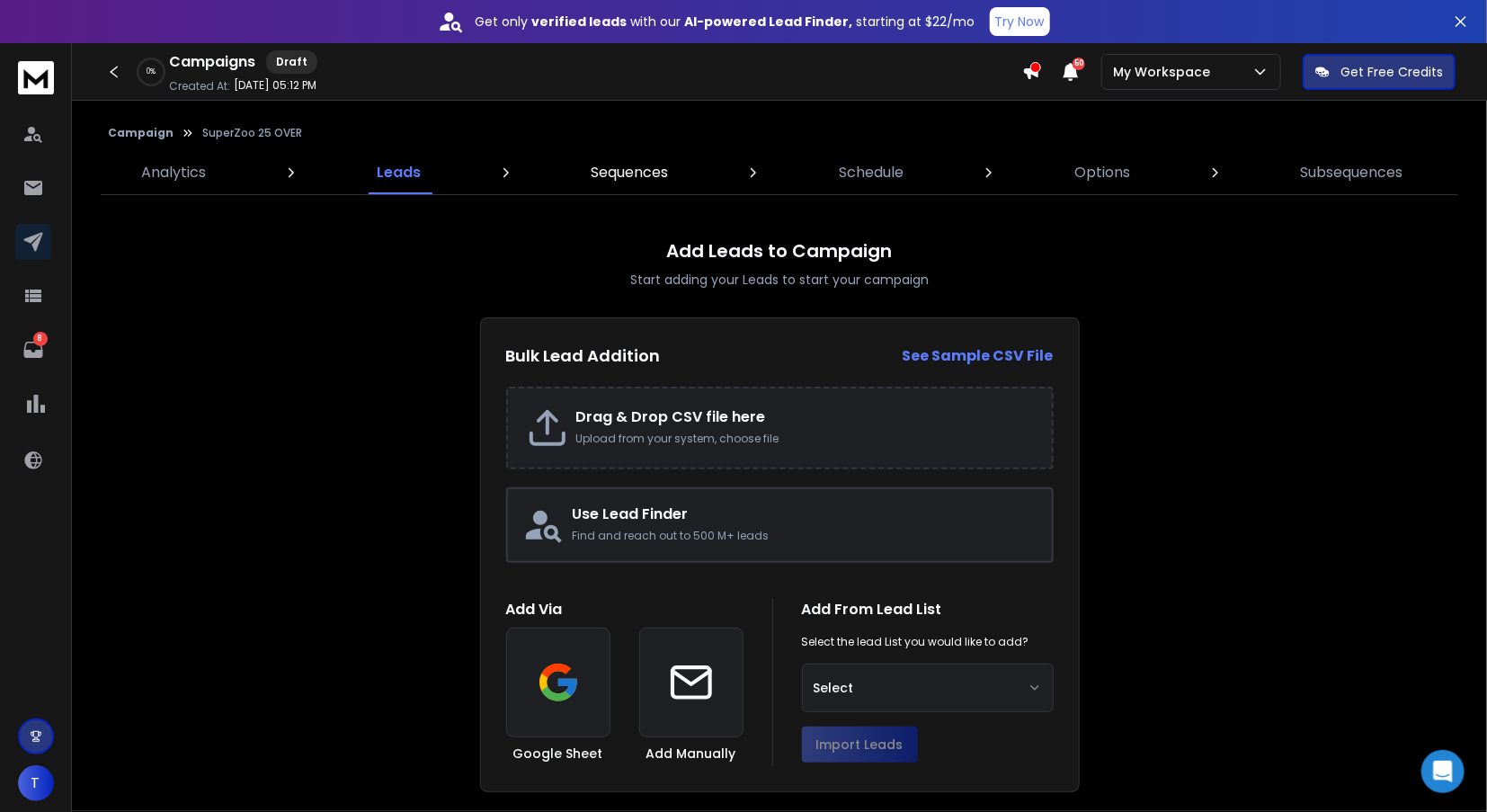
click at [642, 162] on p "Sequences" at bounding box center [630, 172] width 77 height 21
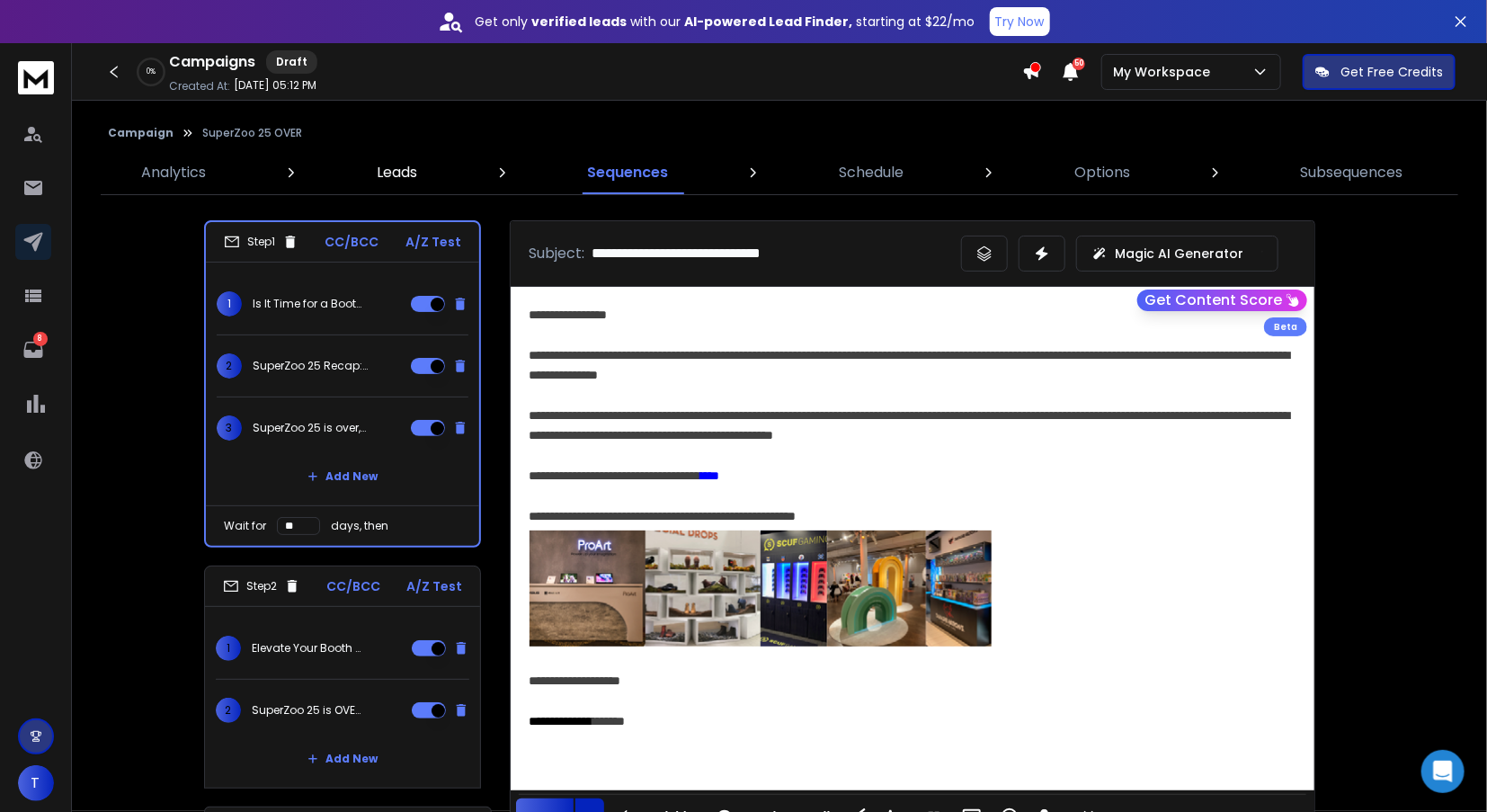
click at [408, 169] on p "Leads" at bounding box center [396, 172] width 40 height 21
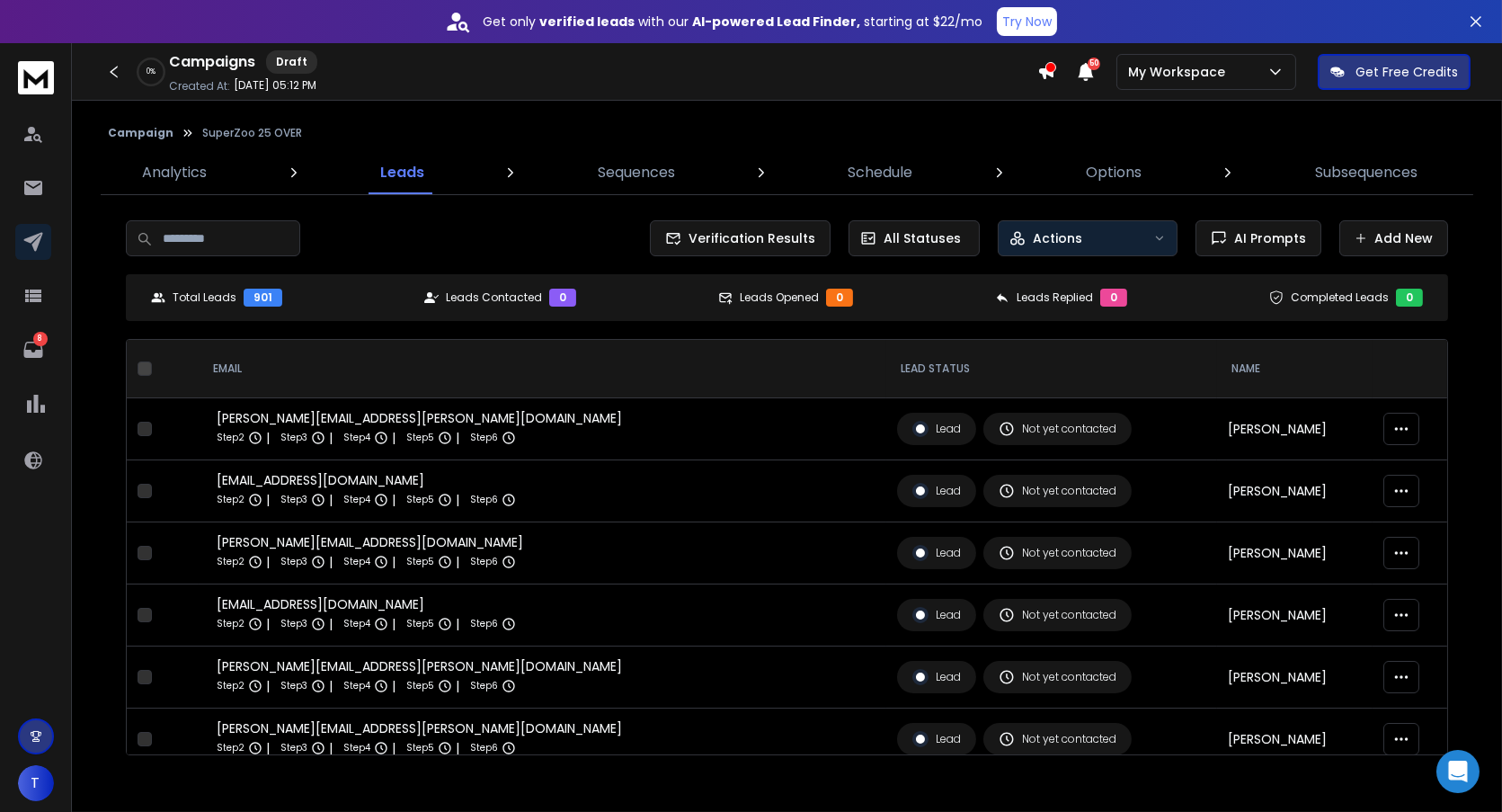
click at [1115, 240] on div "Actions" at bounding box center [1077, 238] width 136 height 18
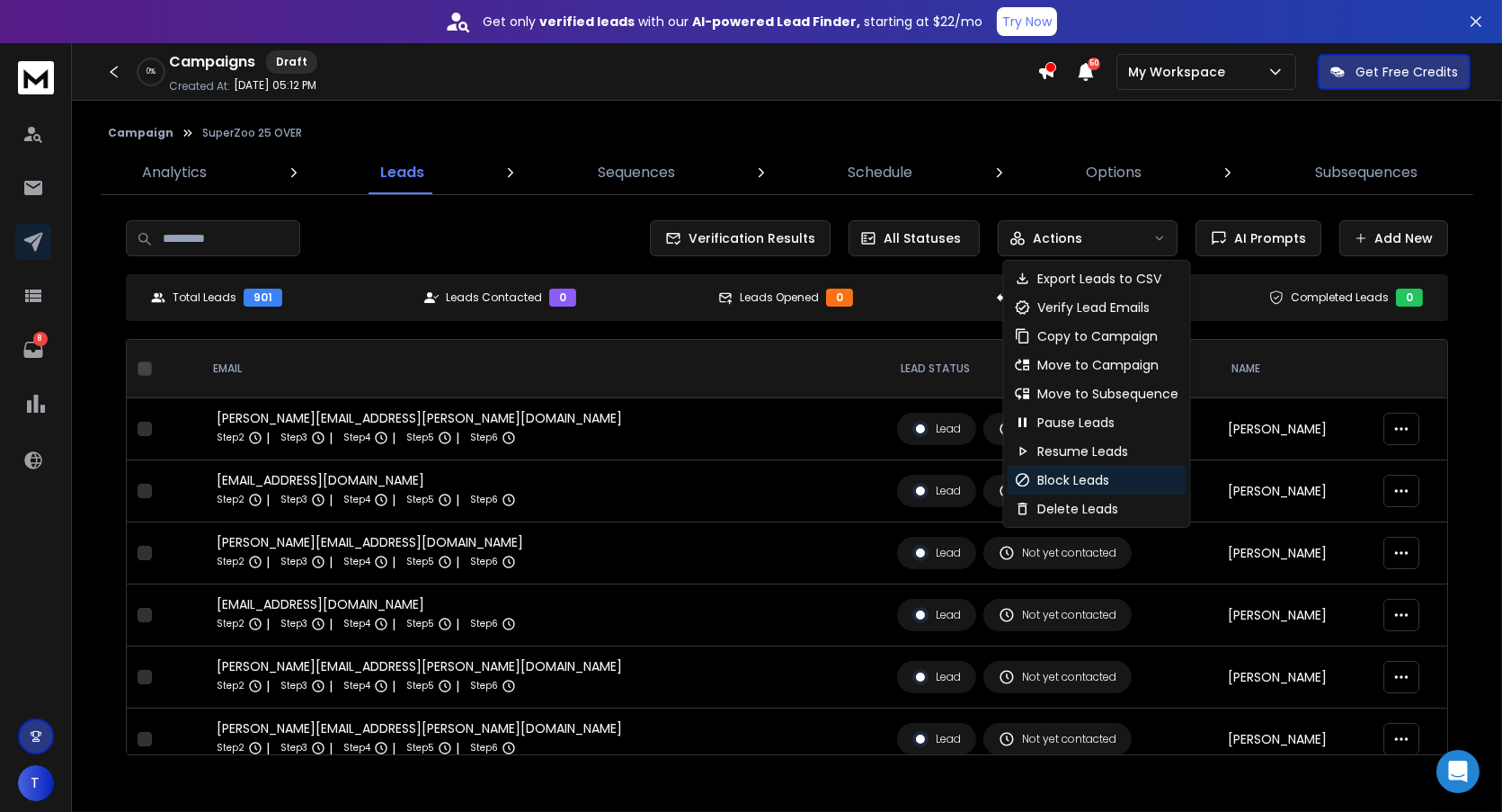
click at [1094, 473] on p "Block Leads" at bounding box center [1074, 480] width 72 height 18
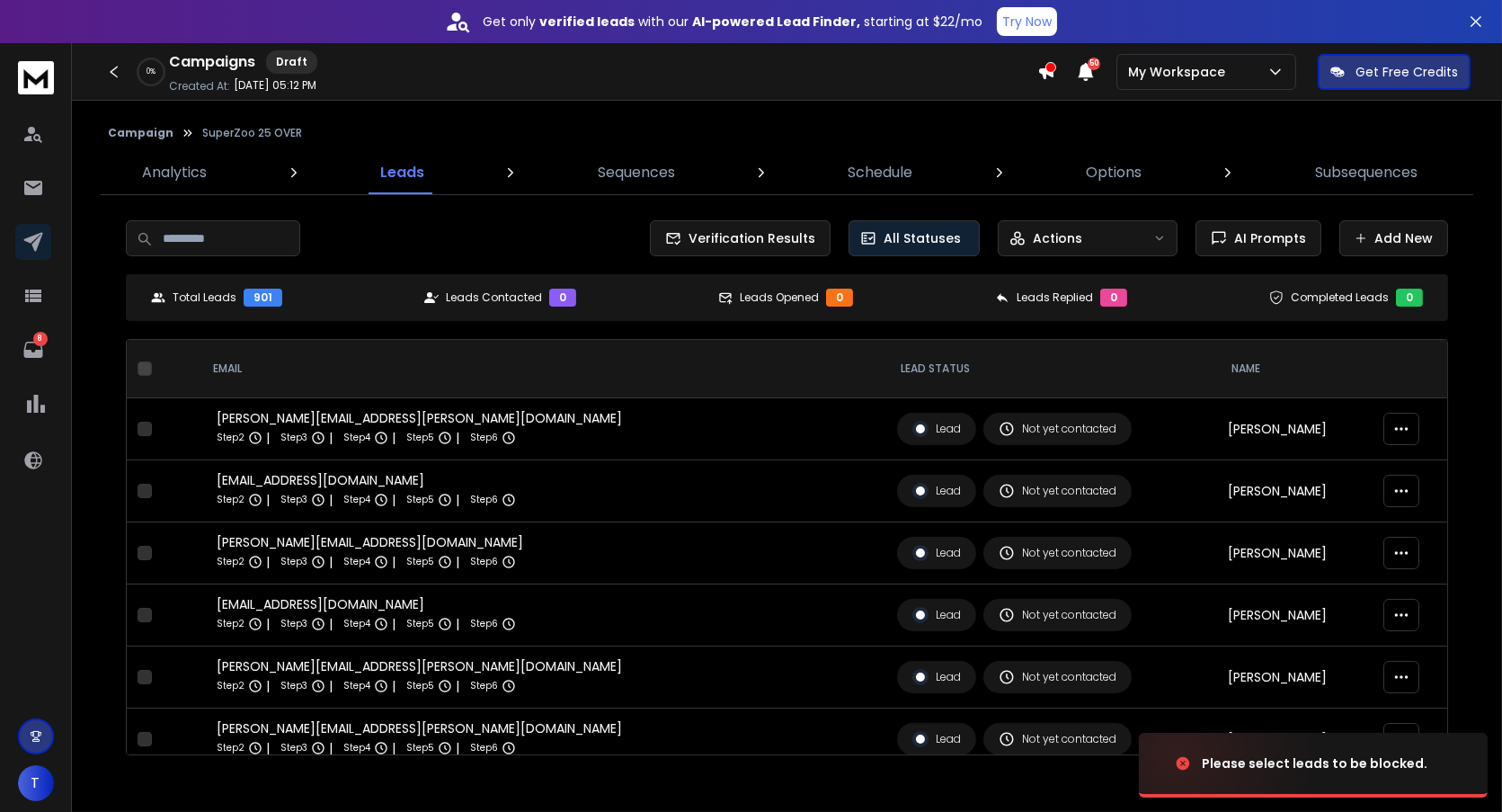
click at [917, 231] on p "All Statuses" at bounding box center [922, 238] width 77 height 18
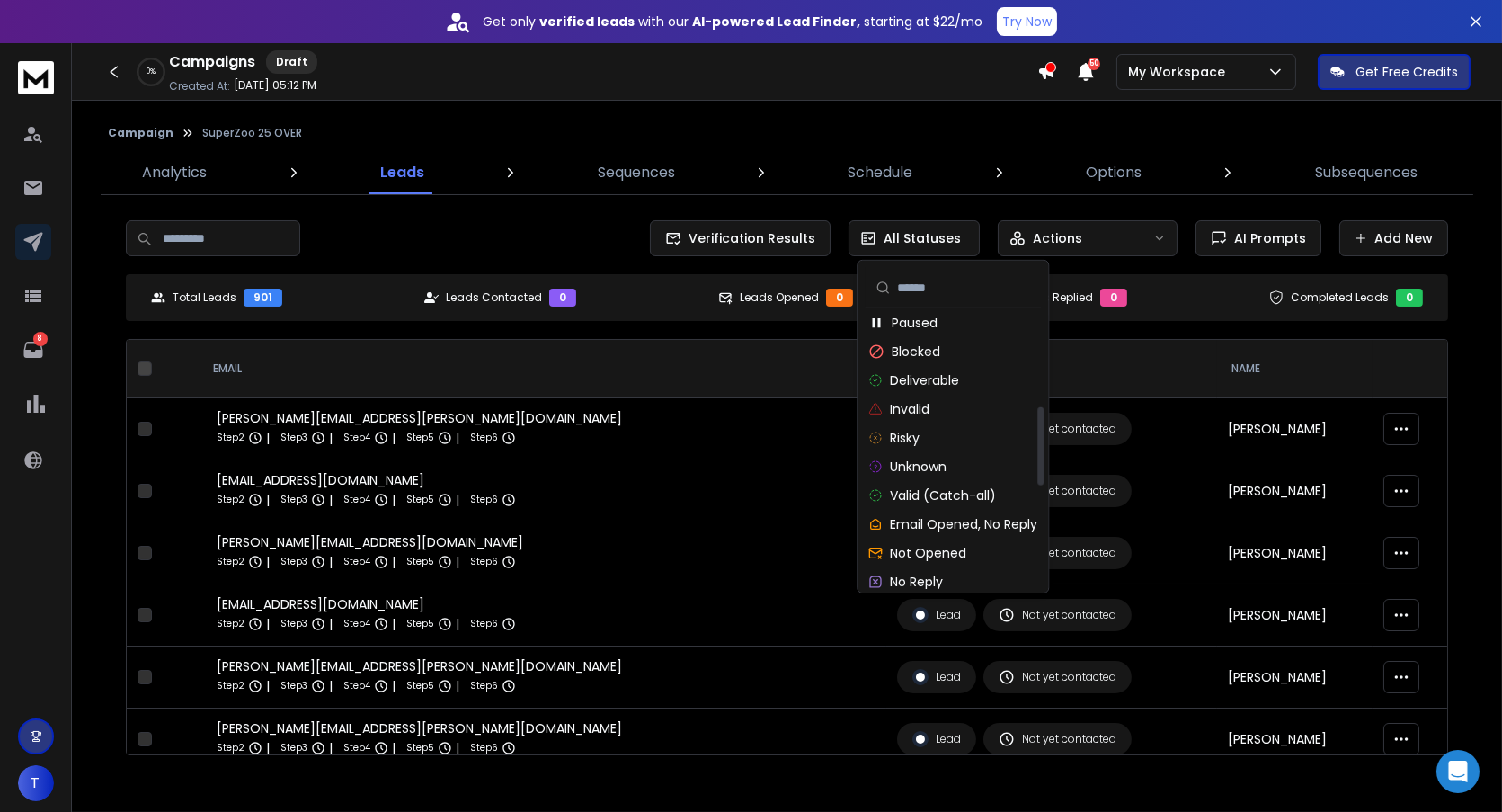
scroll to position [250, 0]
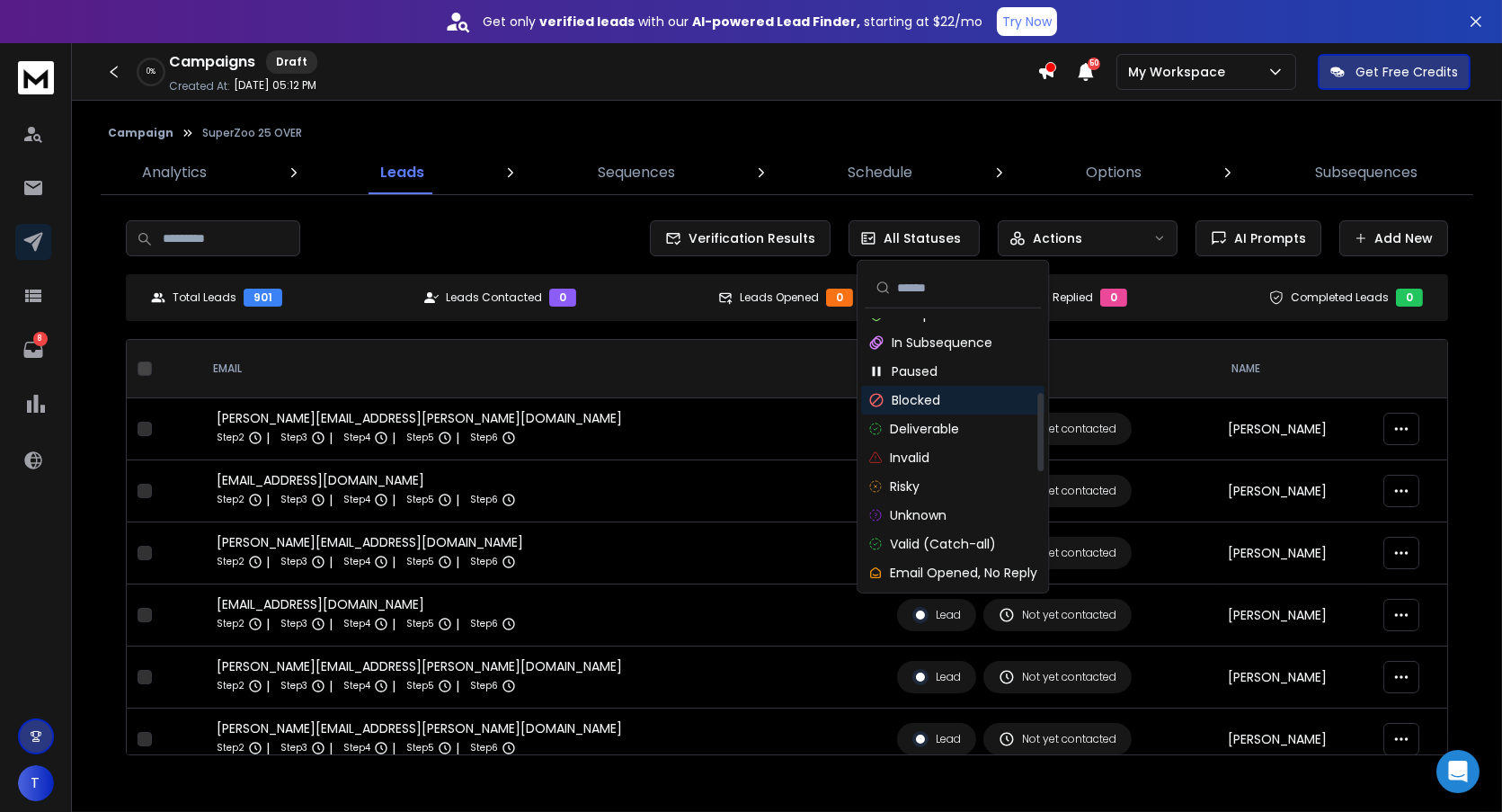
click at [937, 400] on p "Blocked" at bounding box center [916, 399] width 49 height 18
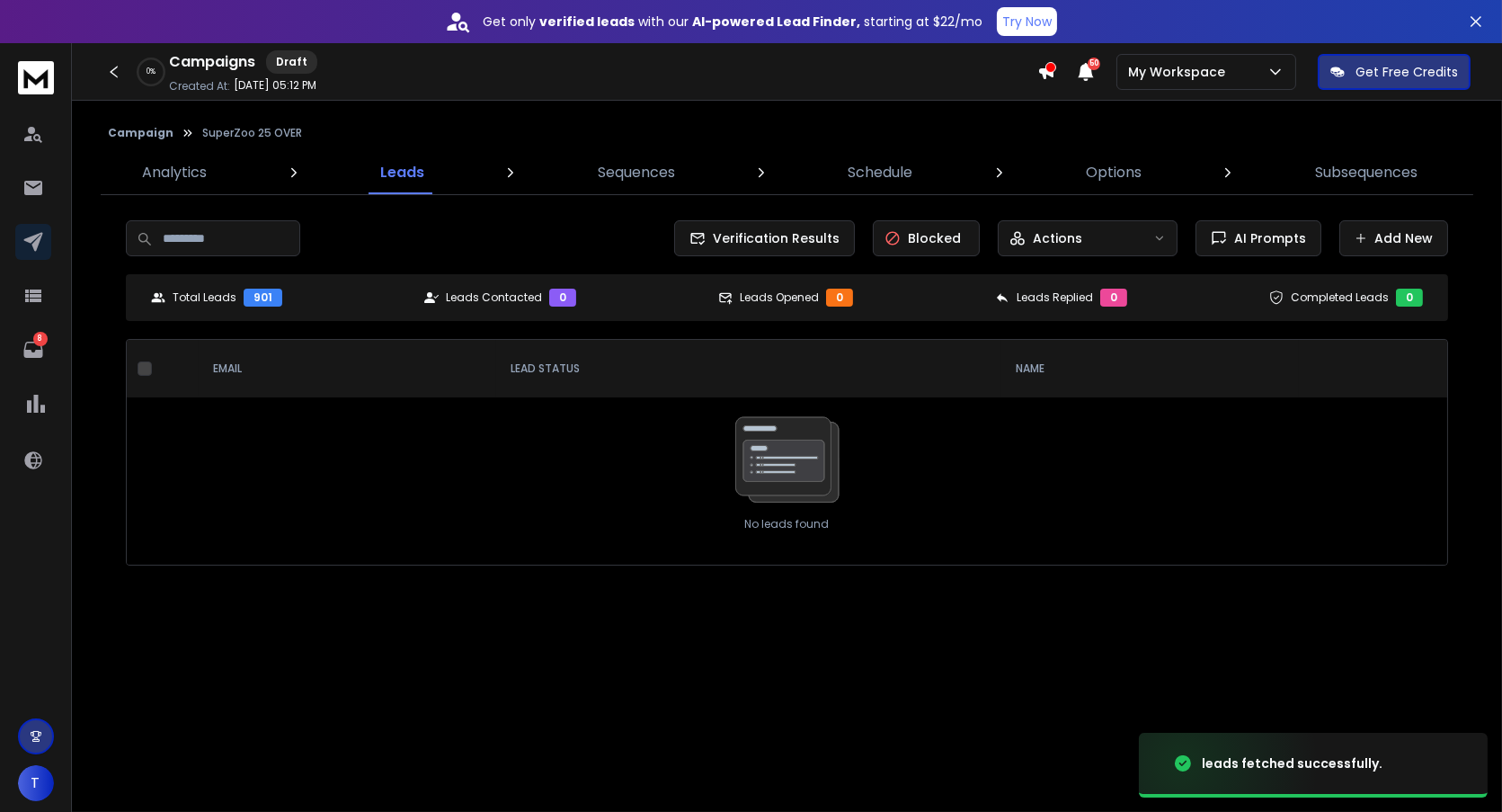
click at [931, 643] on div "Get only verified leads with our AI-powered Lead Finder, starting at $22/mo Try…" at bounding box center [751, 406] width 1502 height 812
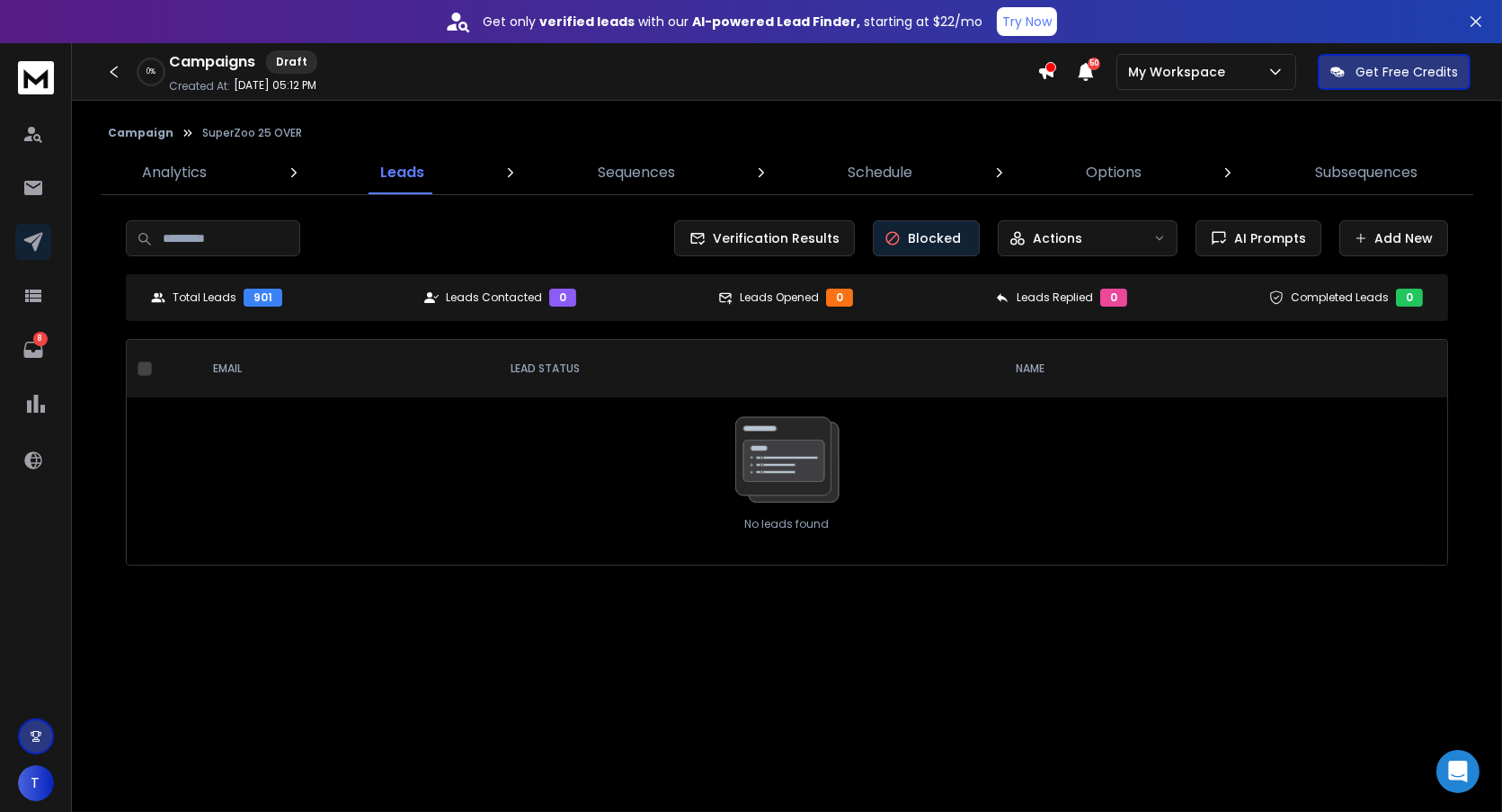
click at [939, 236] on p "Blocked" at bounding box center [934, 238] width 53 height 18
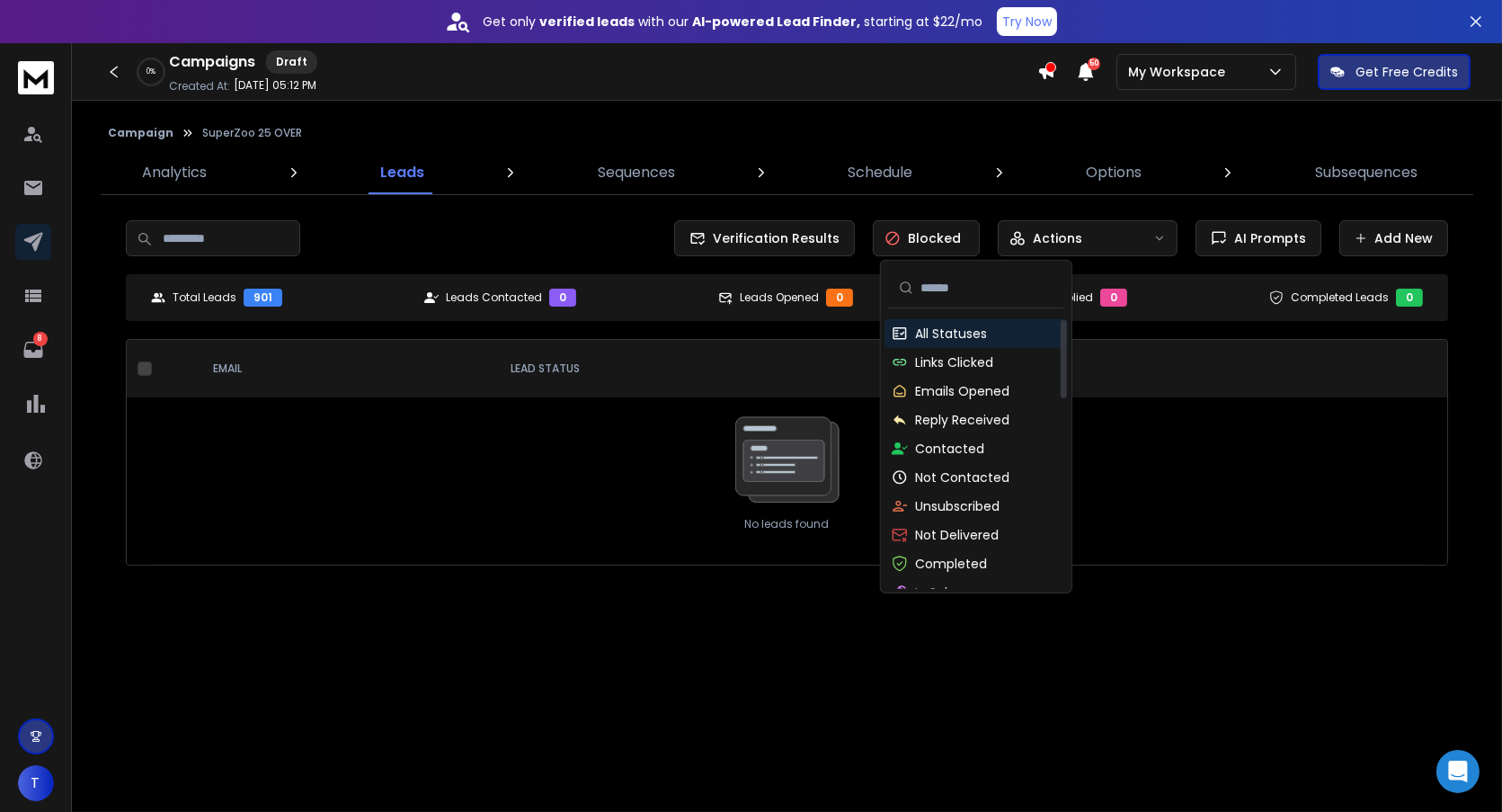
click at [954, 326] on p "All Statuses" at bounding box center [950, 333] width 72 height 18
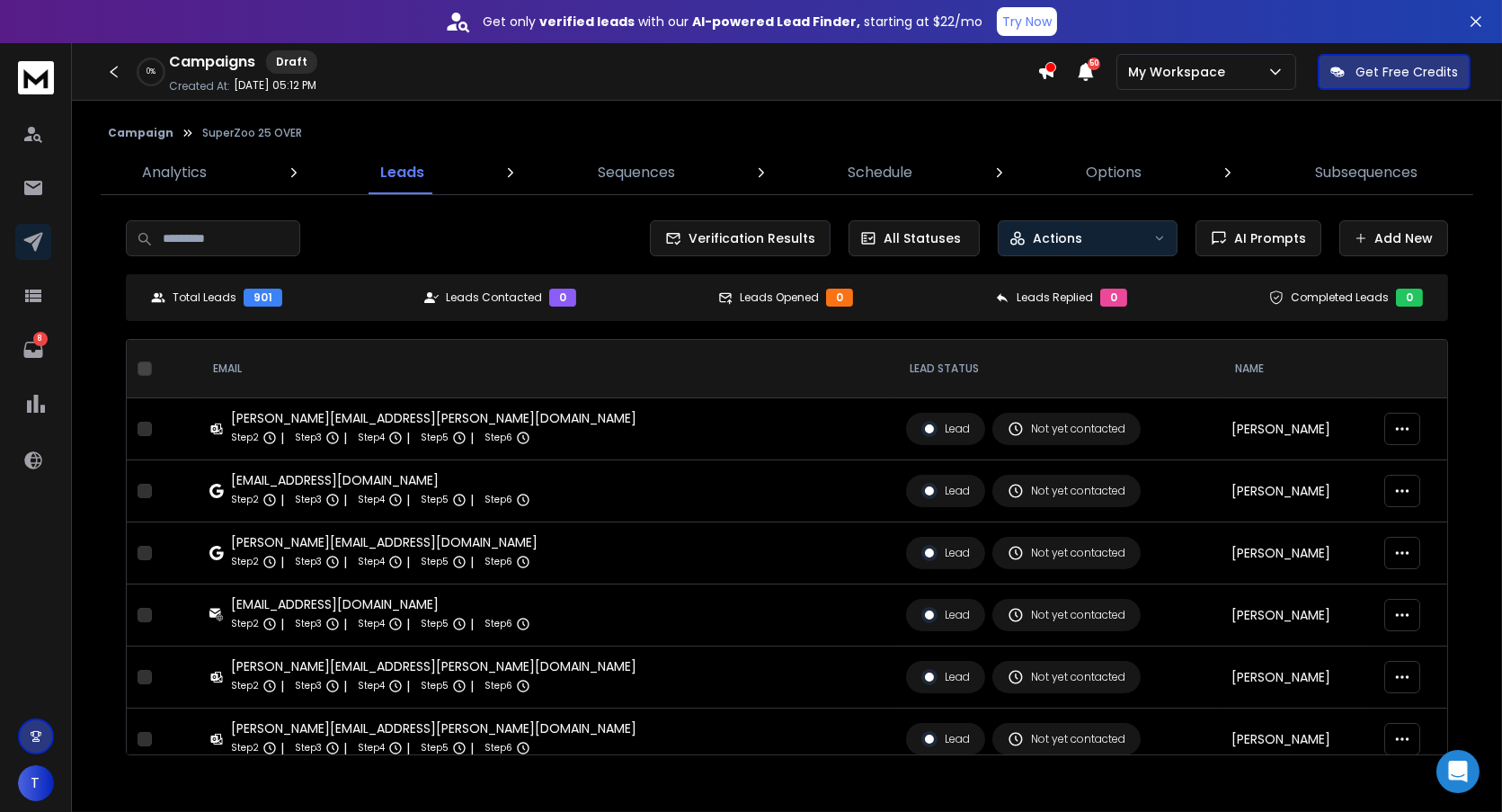
click at [1142, 230] on div "Actions" at bounding box center [1077, 238] width 136 height 18
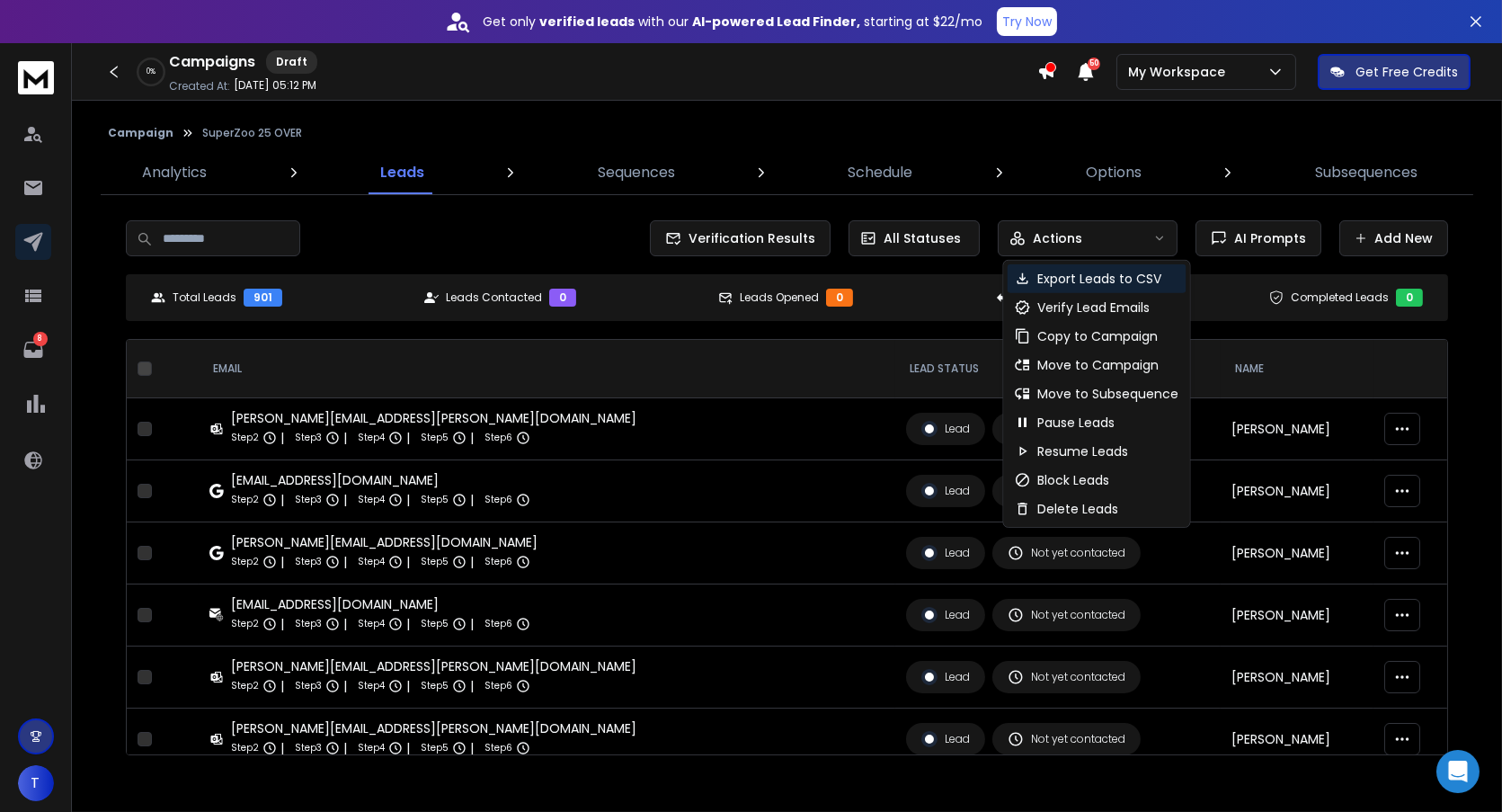
click at [1171, 199] on div "Campaign SuperZoo 25 OVER Analytics Leads Sequences Schedule Options Subsequenc…" at bounding box center [787, 431] width 1372 height 625
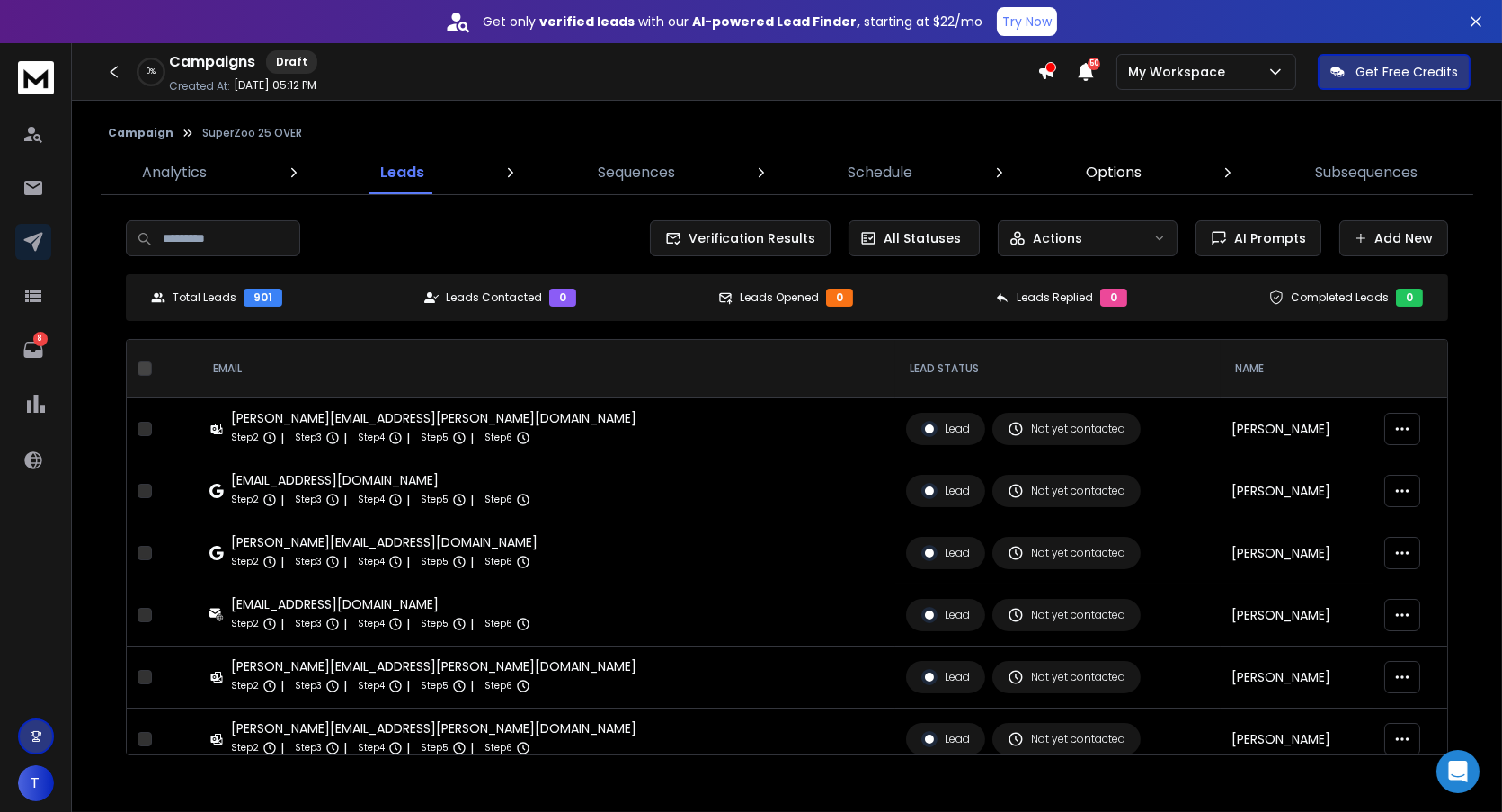
click at [1129, 165] on p "Options" at bounding box center [1114, 172] width 56 height 21
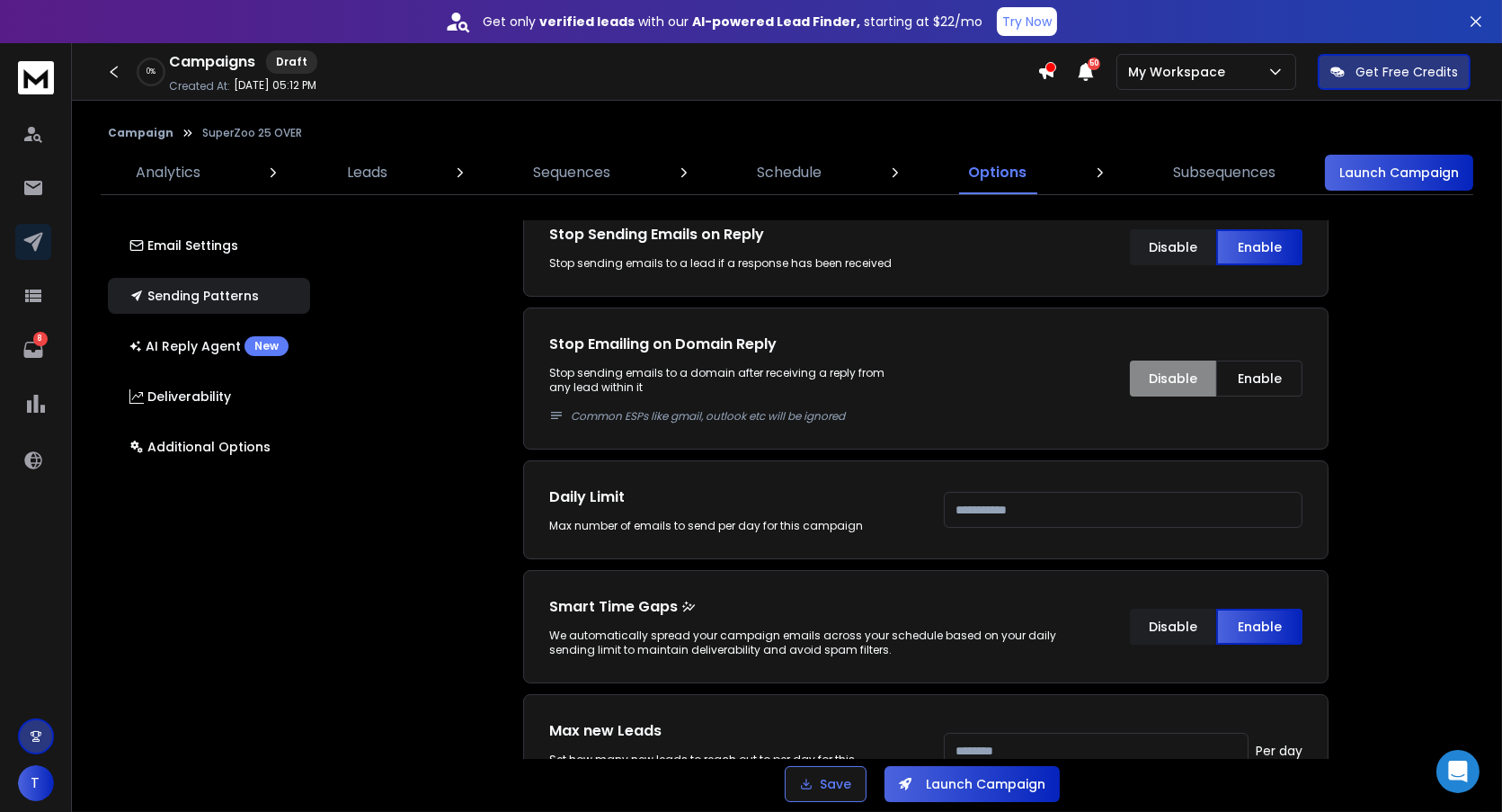
scroll to position [684, 0]
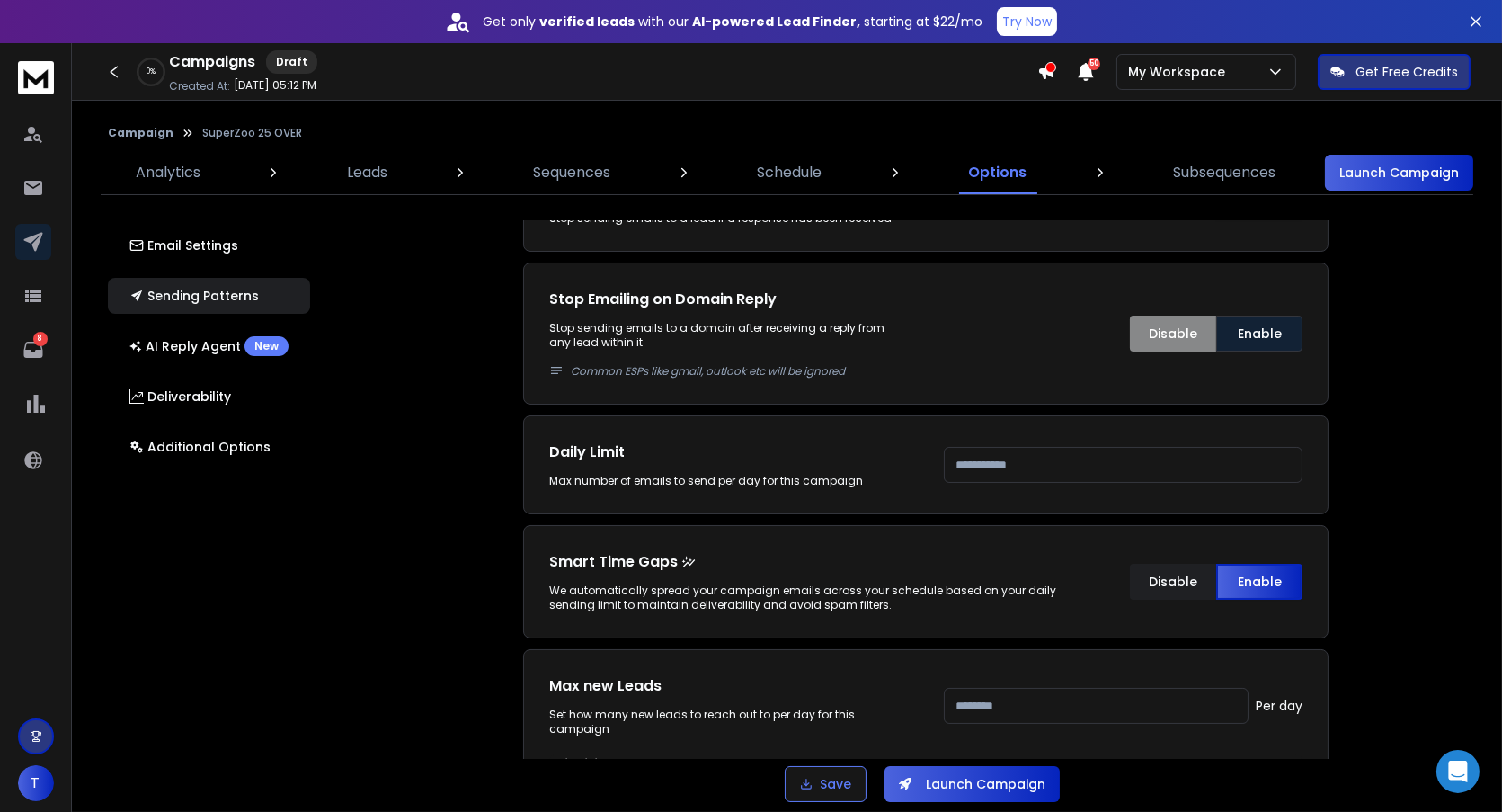
click at [1253, 328] on button "Enable" at bounding box center [1259, 333] width 86 height 36
click at [1156, 329] on button "Disable" at bounding box center [1172, 333] width 86 height 36
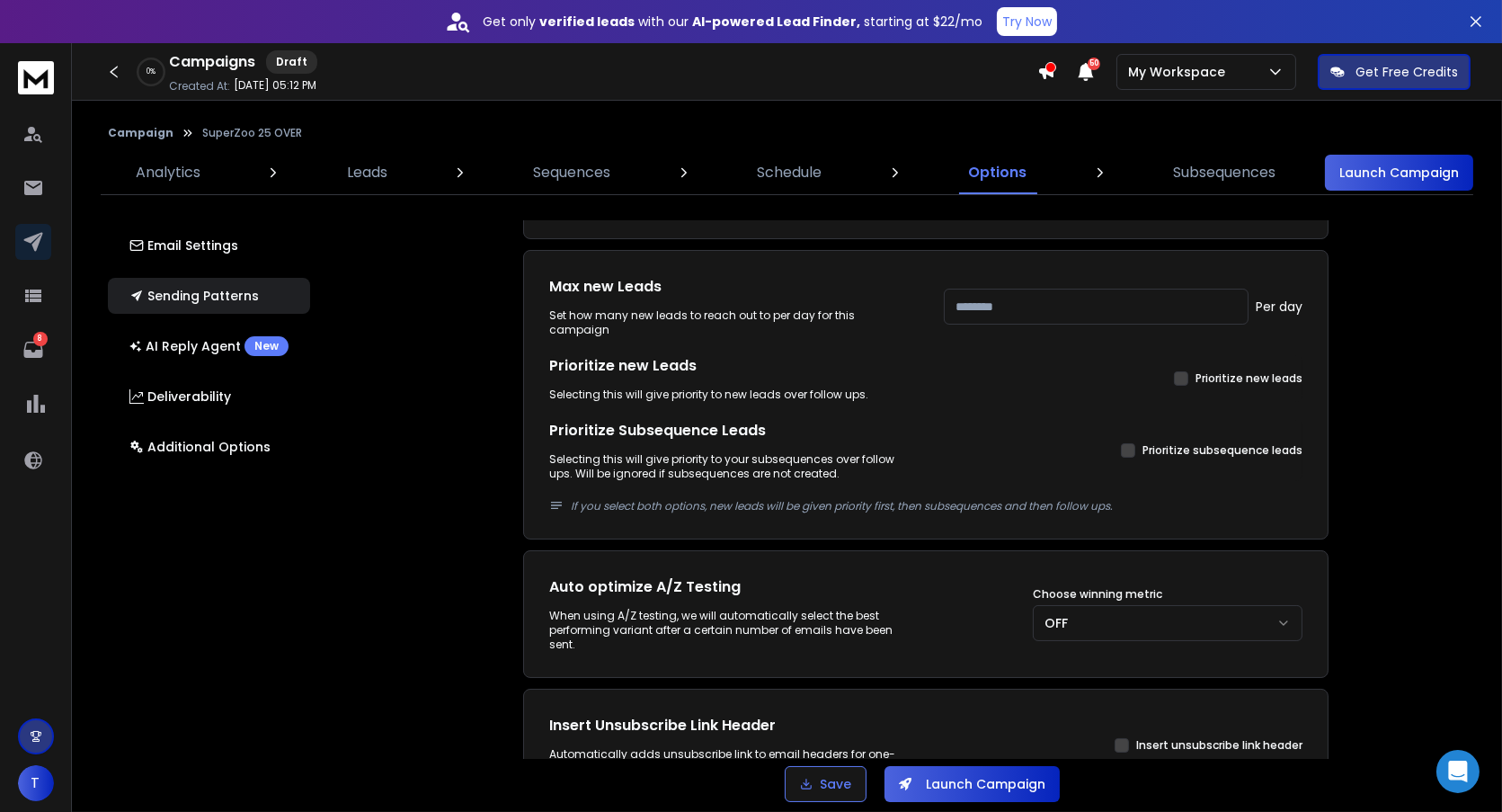
scroll to position [983, 0]
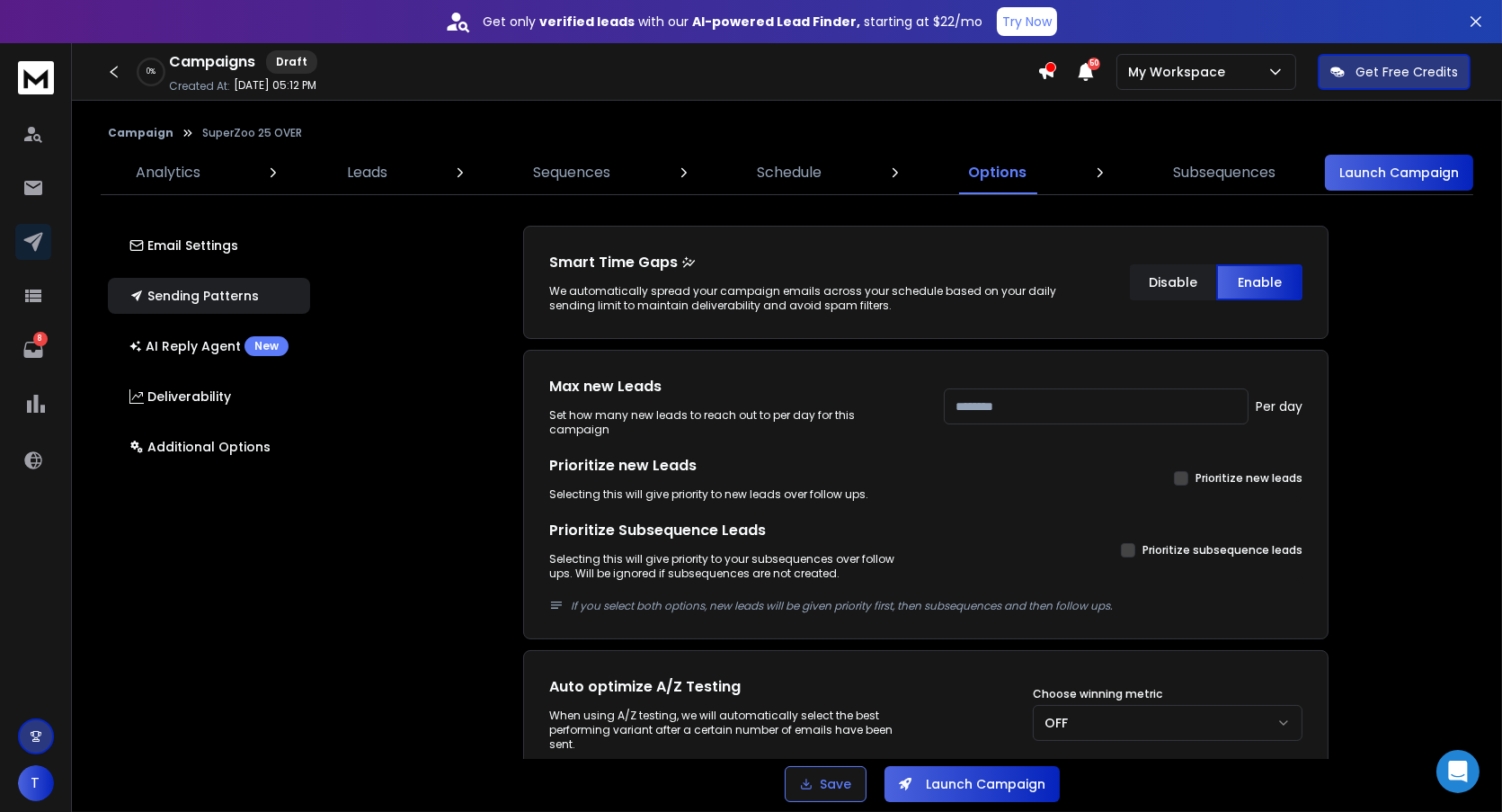
drag, startPoint x: 984, startPoint y: 404, endPoint x: 909, endPoint y: 407, distance: 75.1
click at [909, 407] on div "Max new Leads Set how many new leads to reach out to per day for this campaign …" at bounding box center [925, 406] width 753 height 61
type input "***"
click at [1355, 377] on div "Email Accounts Accounts to Use Select one or more accounts to send emails from …" at bounding box center [936, 489] width 1196 height 539
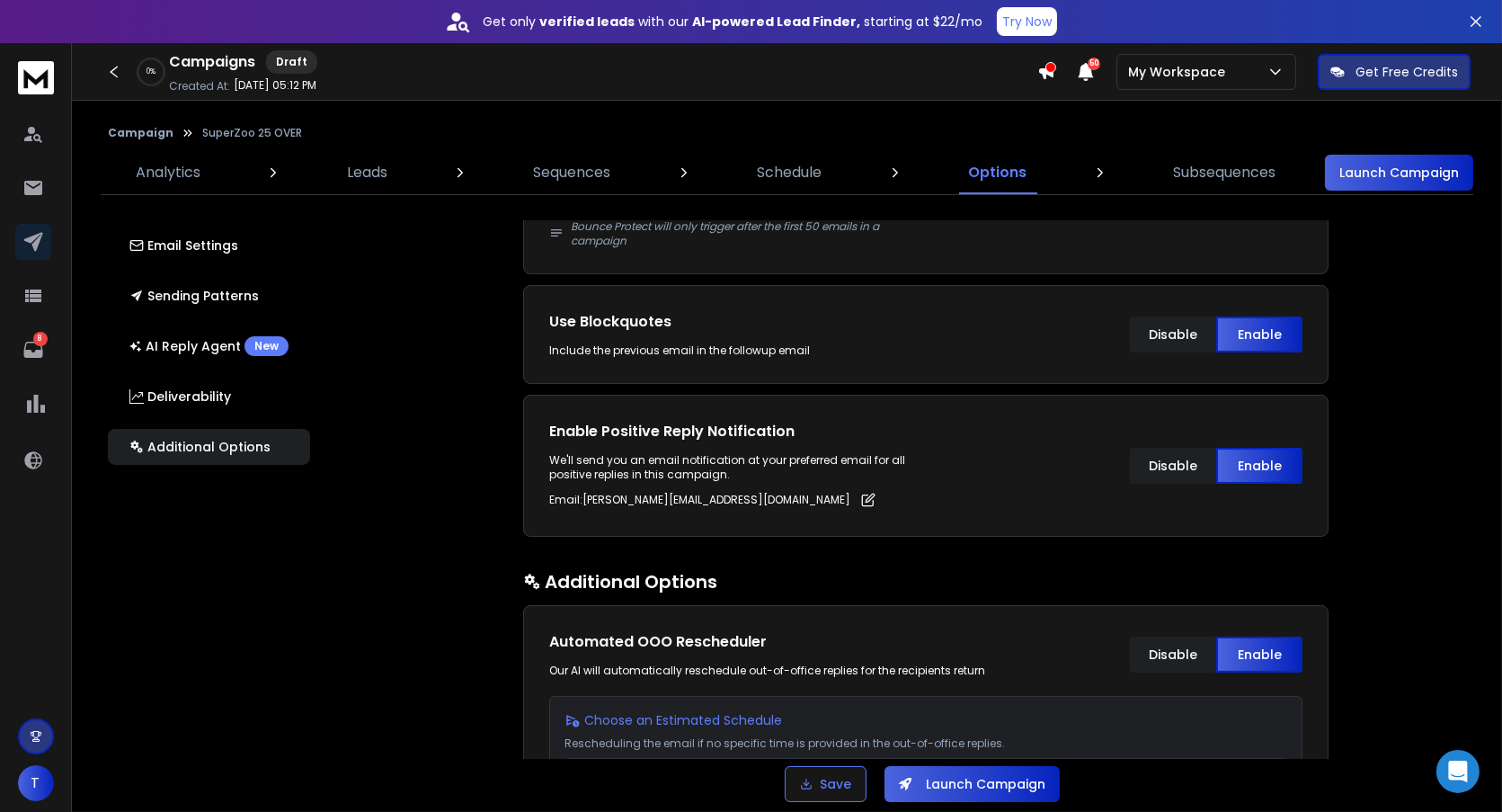
scroll to position [3281, 0]
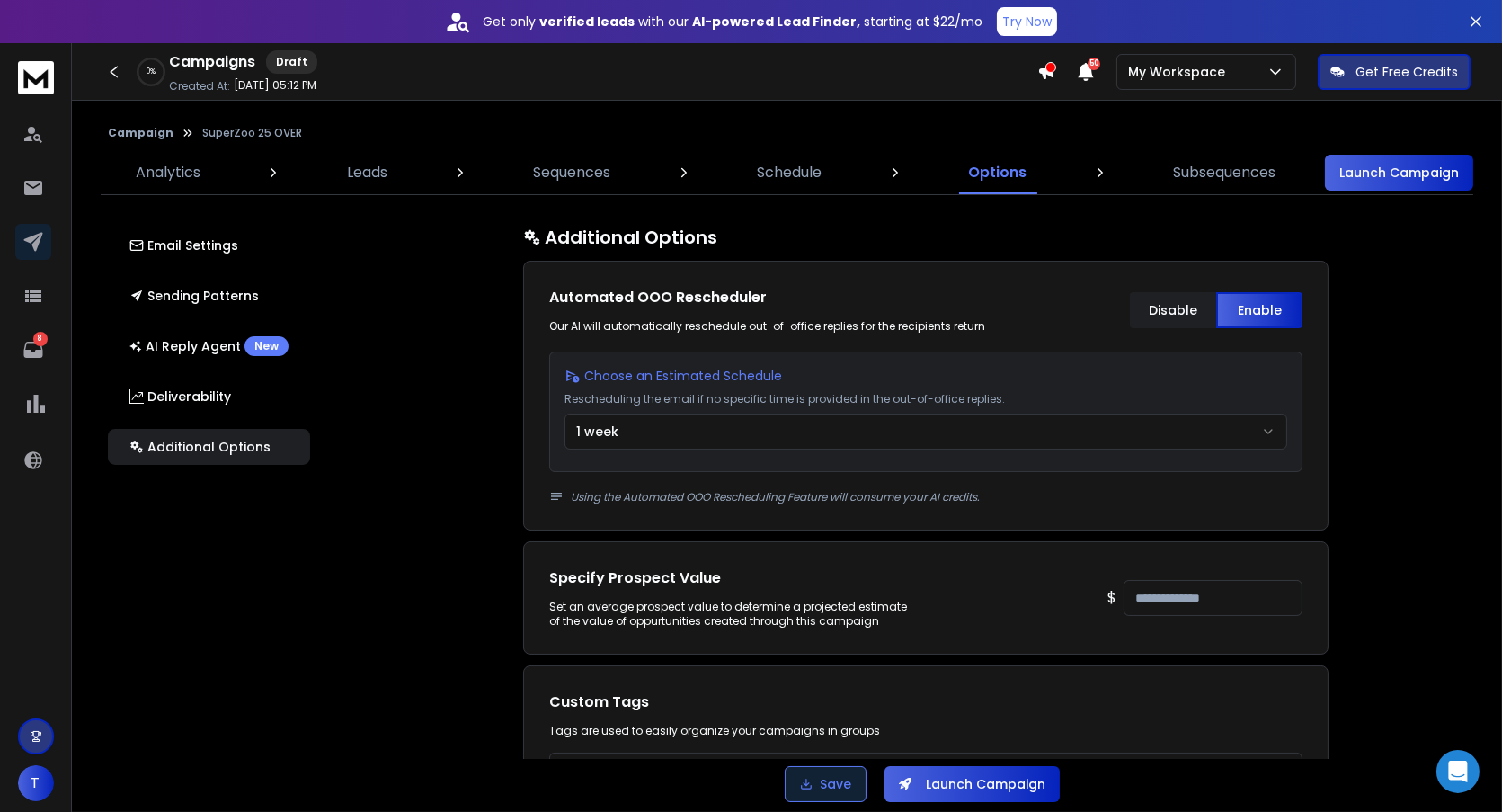
click at [834, 784] on button "Save" at bounding box center [826, 783] width 82 height 36
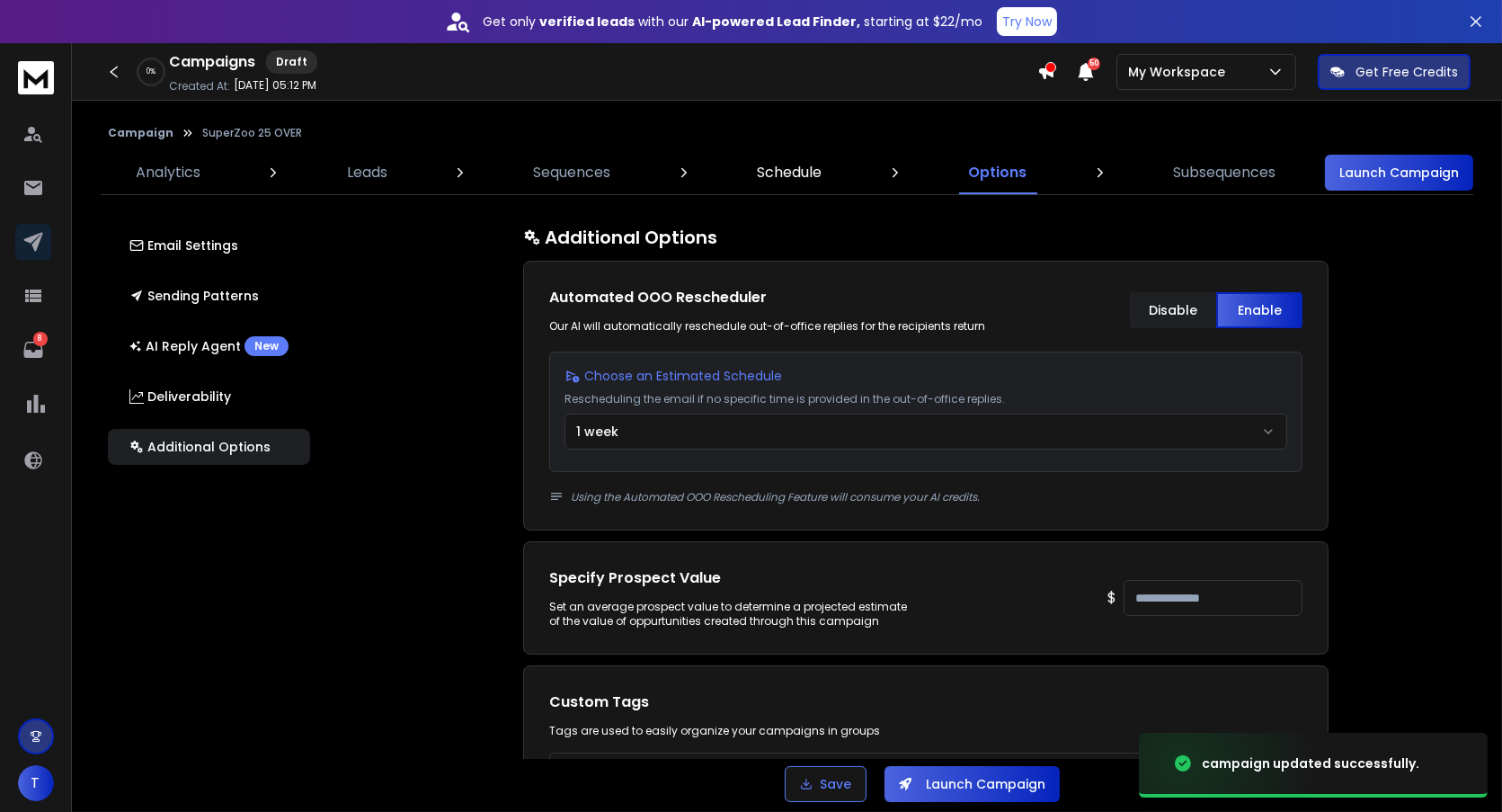
click at [798, 175] on p "Schedule" at bounding box center [789, 172] width 64 height 21
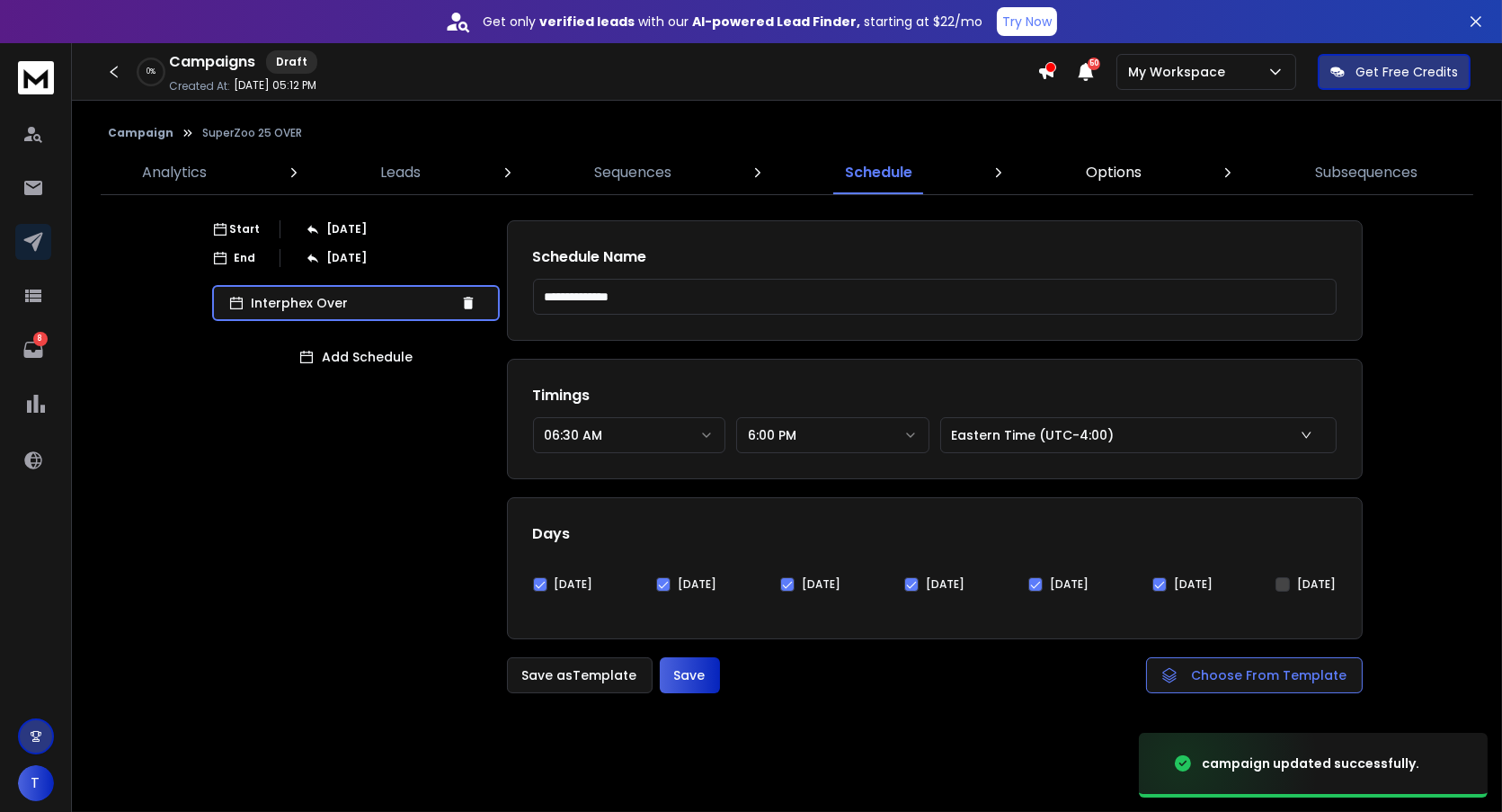
click at [1115, 167] on p "Options" at bounding box center [1114, 172] width 56 height 21
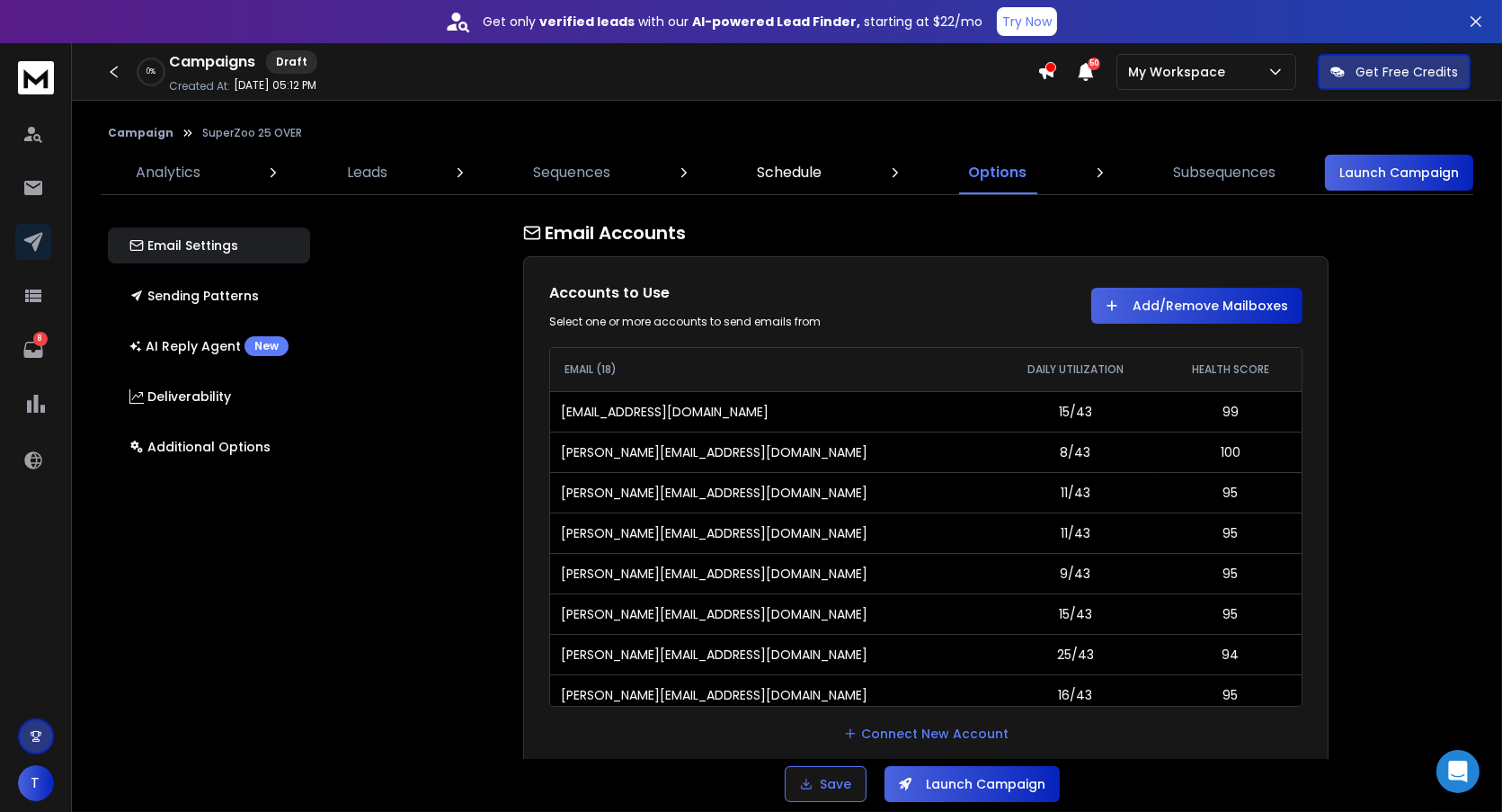
click at [796, 173] on p "Schedule" at bounding box center [789, 172] width 64 height 21
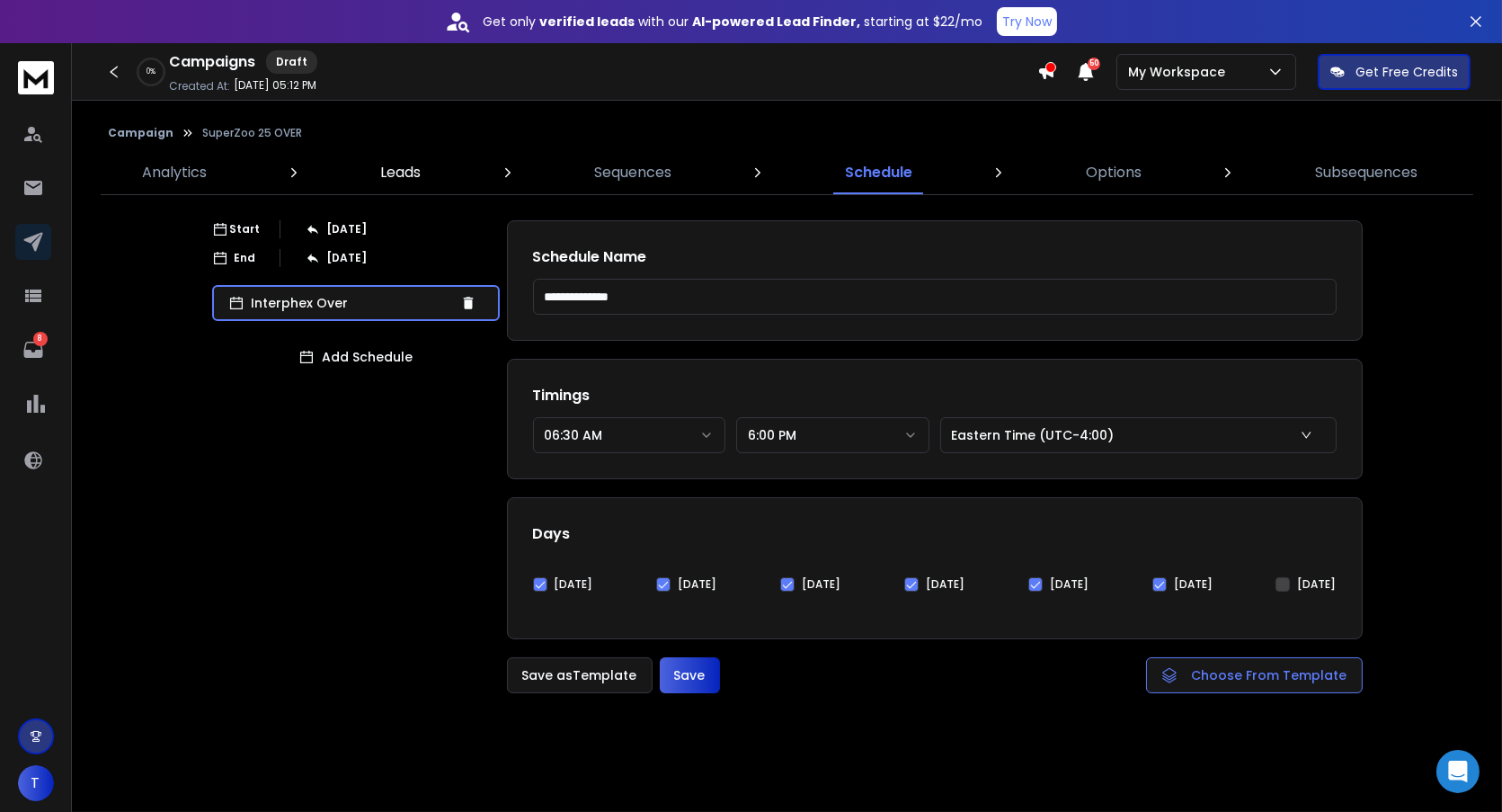
click at [421, 178] on link "Leads" at bounding box center [400, 173] width 62 height 43
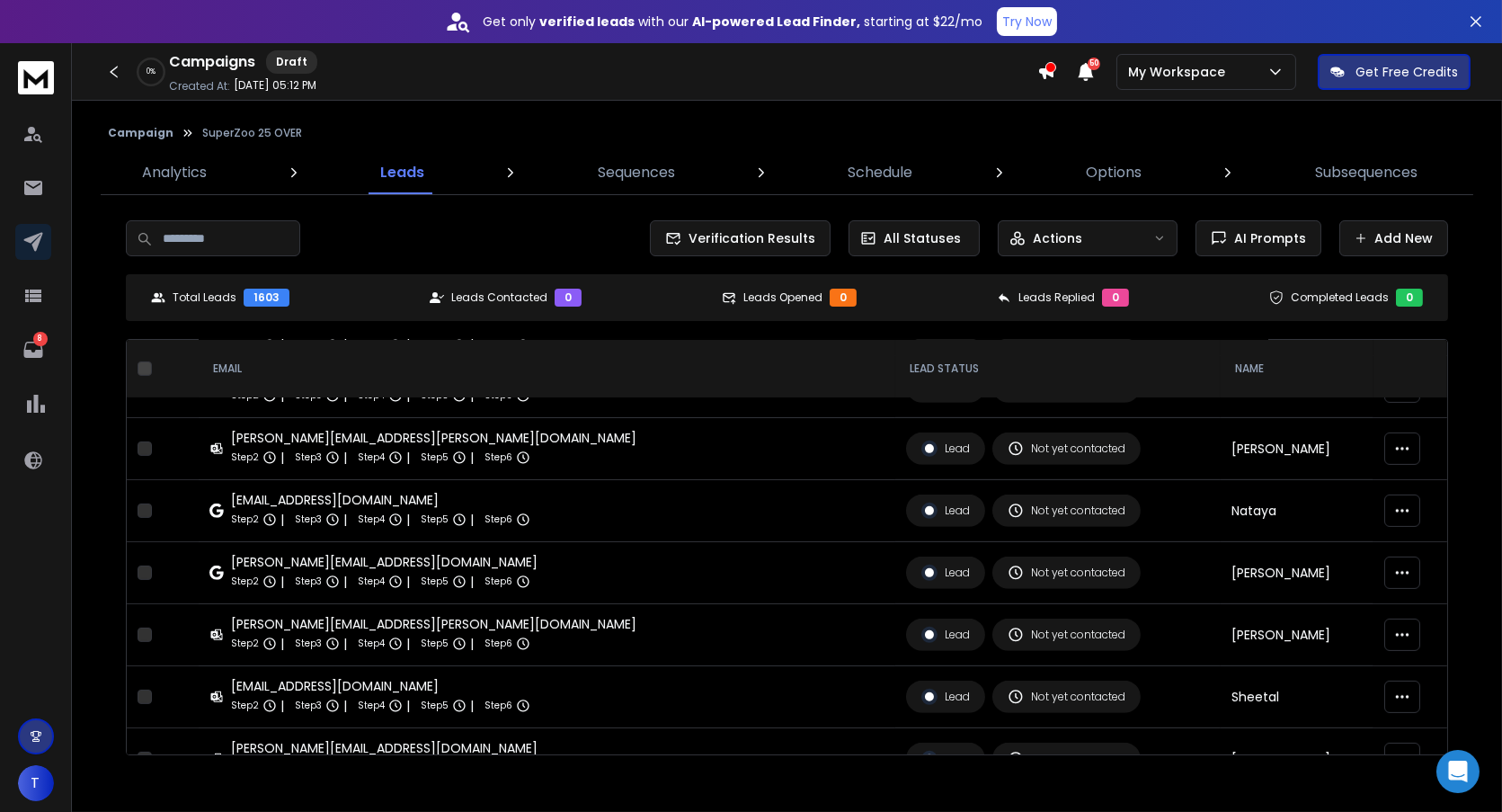
scroll to position [2097, 0]
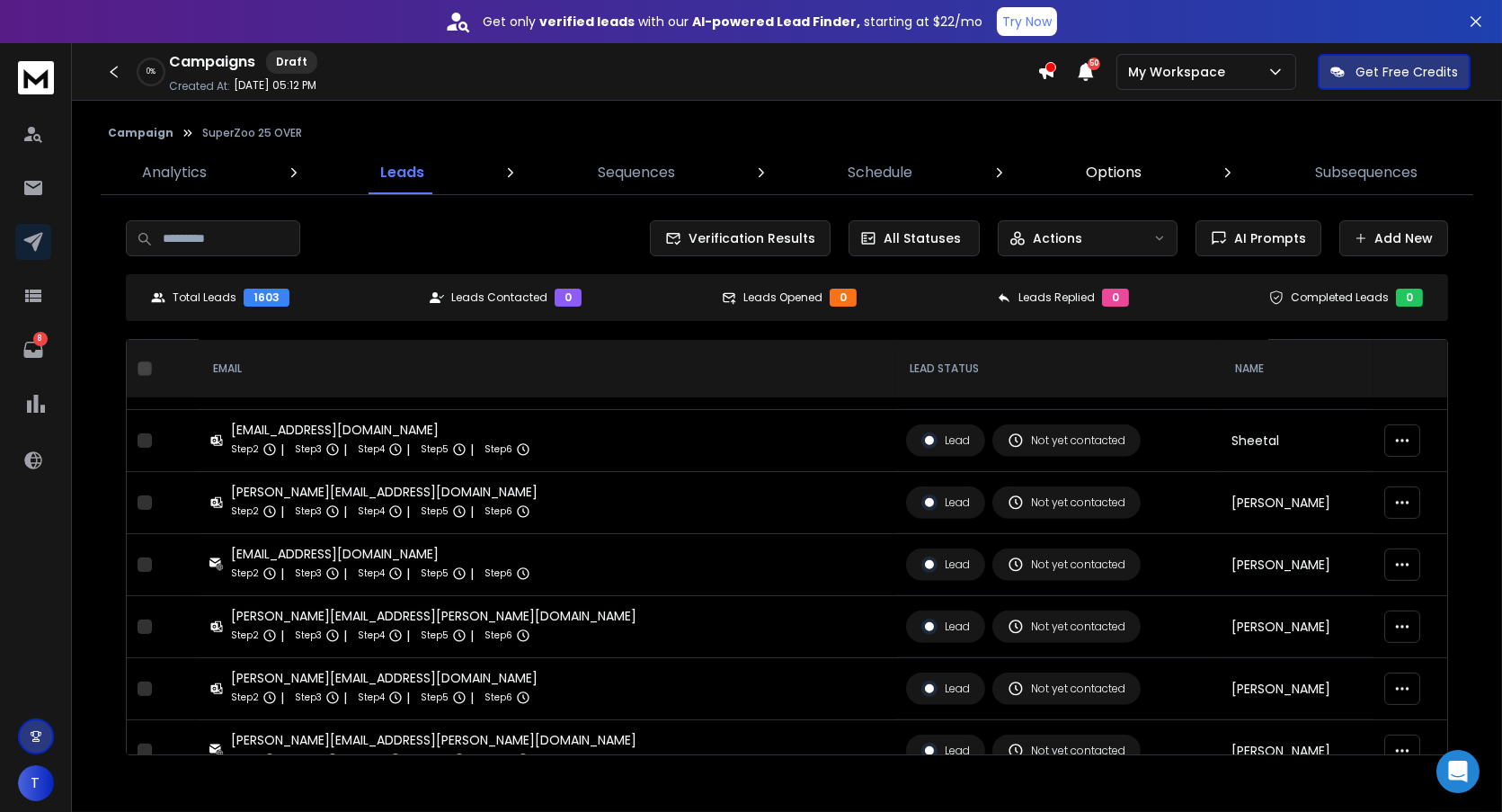
click at [1095, 173] on p "Options" at bounding box center [1114, 172] width 56 height 21
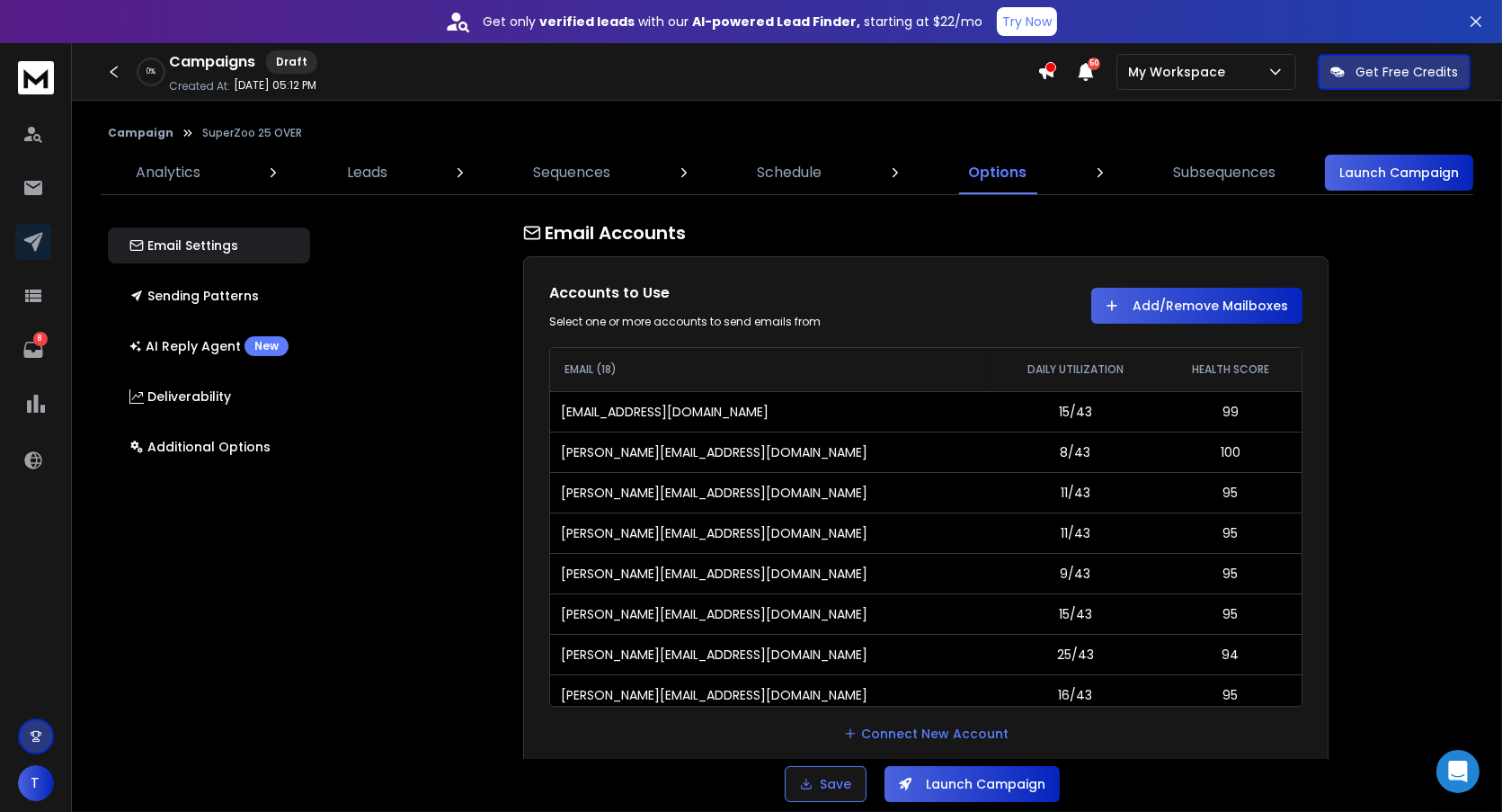
click at [962, 782] on button "Launch Campaign" at bounding box center [973, 783] width 175 height 36
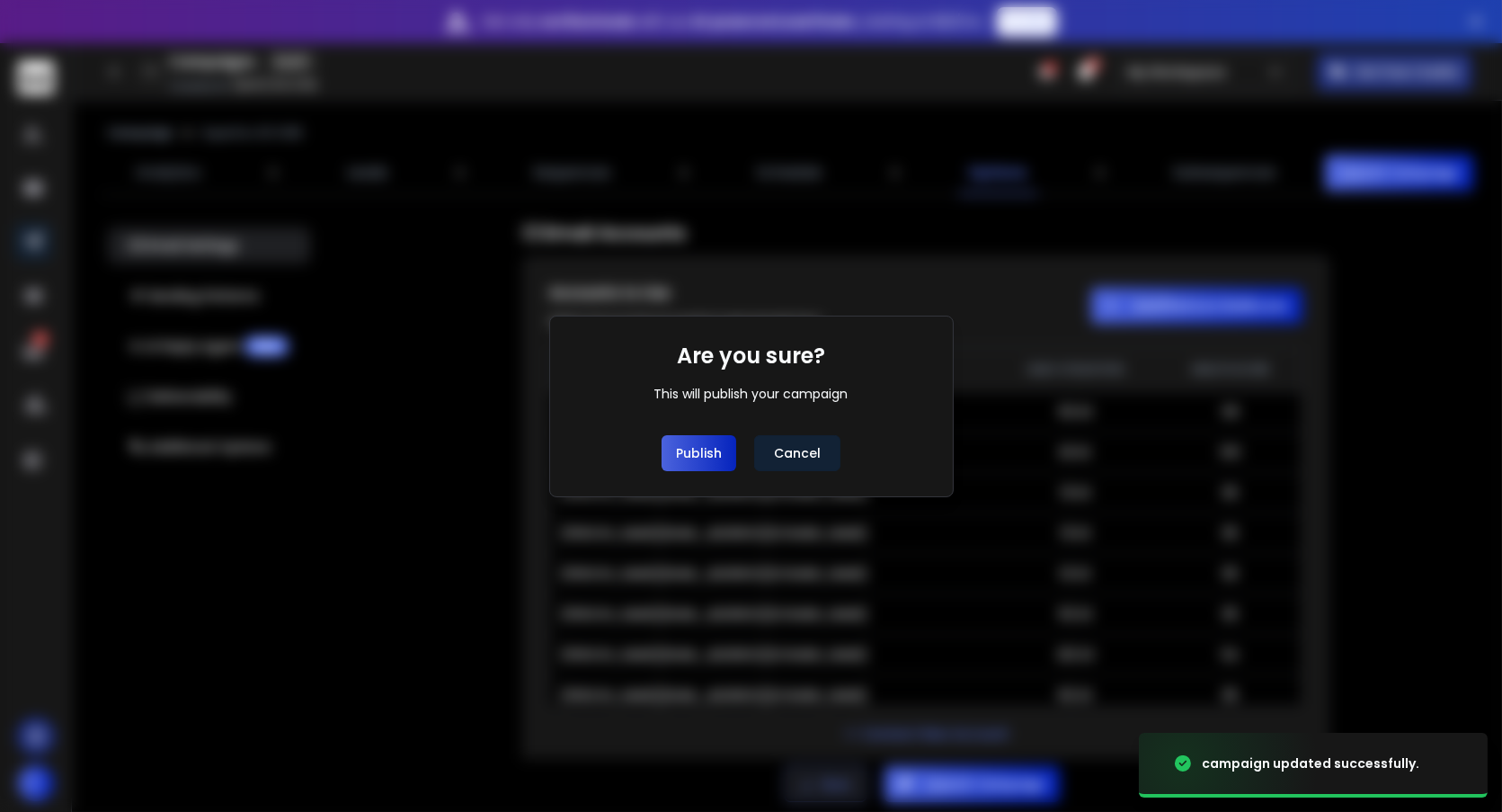
click at [696, 458] on button "Publish" at bounding box center [699, 453] width 75 height 36
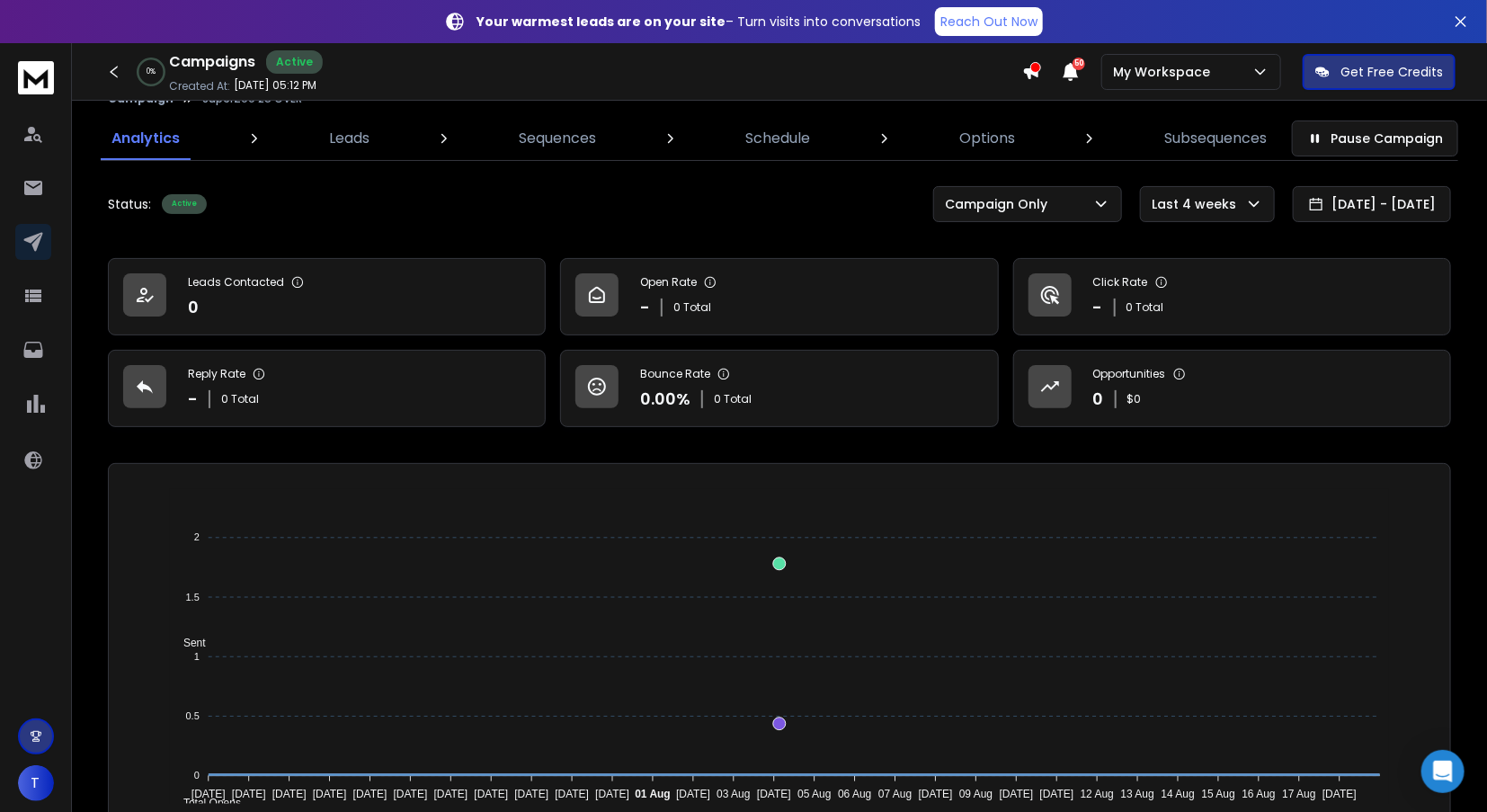
scroll to position [33, 0]
click at [30, 244] on icon at bounding box center [33, 241] width 19 height 19
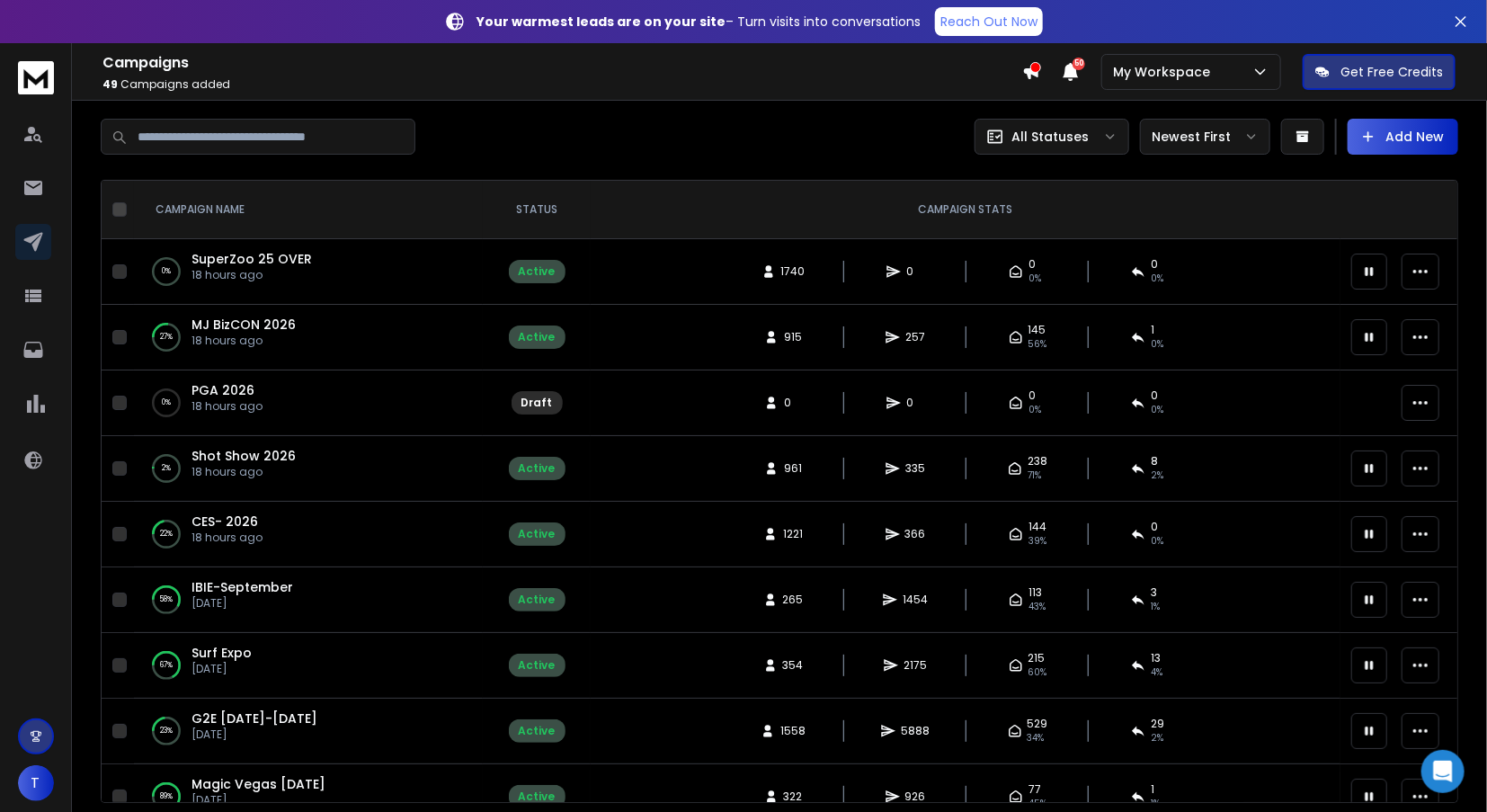
click at [274, 261] on span "SuperZoo 25 OVER" at bounding box center [251, 259] width 120 height 18
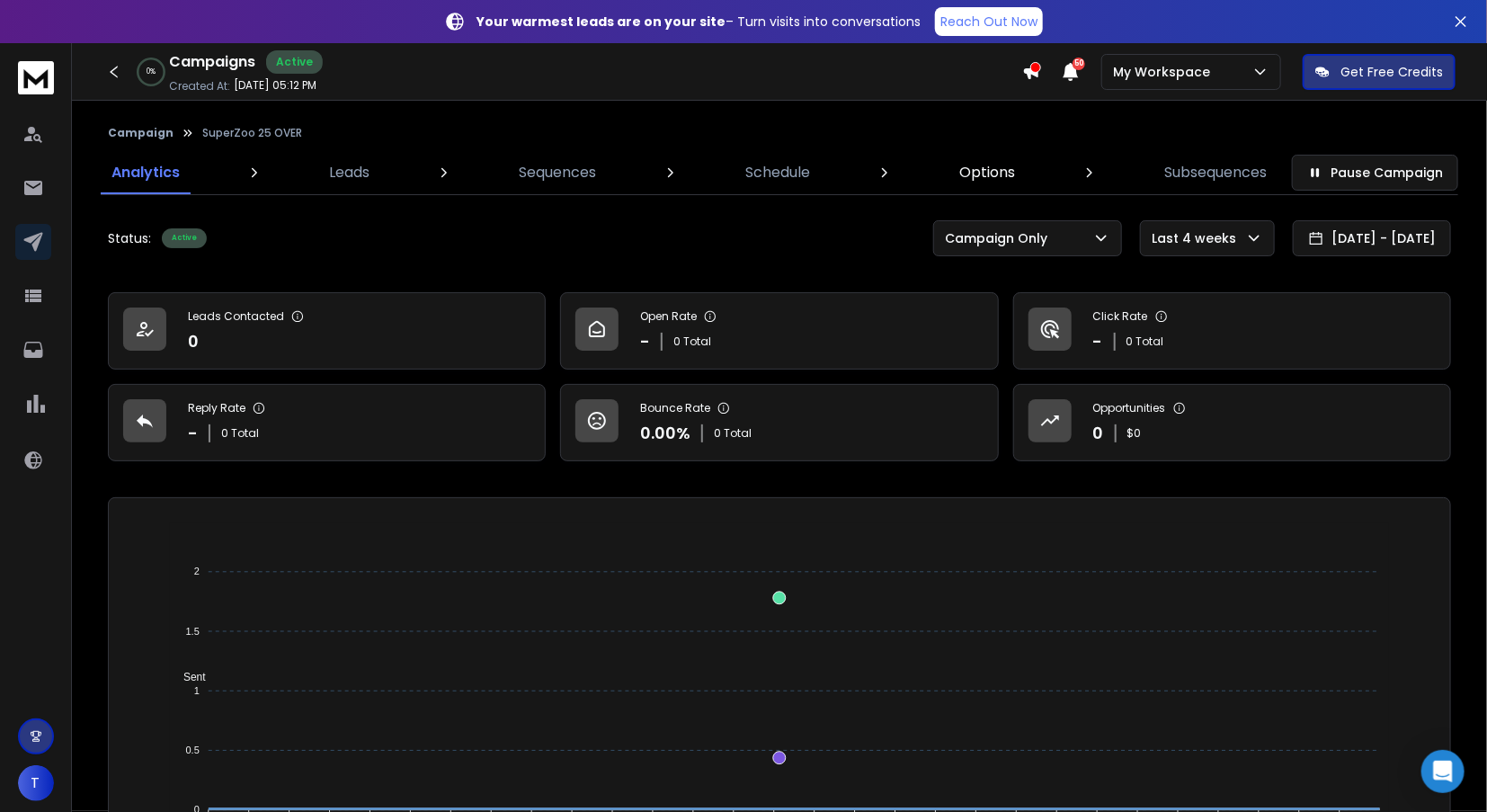
click at [989, 178] on p "Options" at bounding box center [987, 172] width 56 height 21
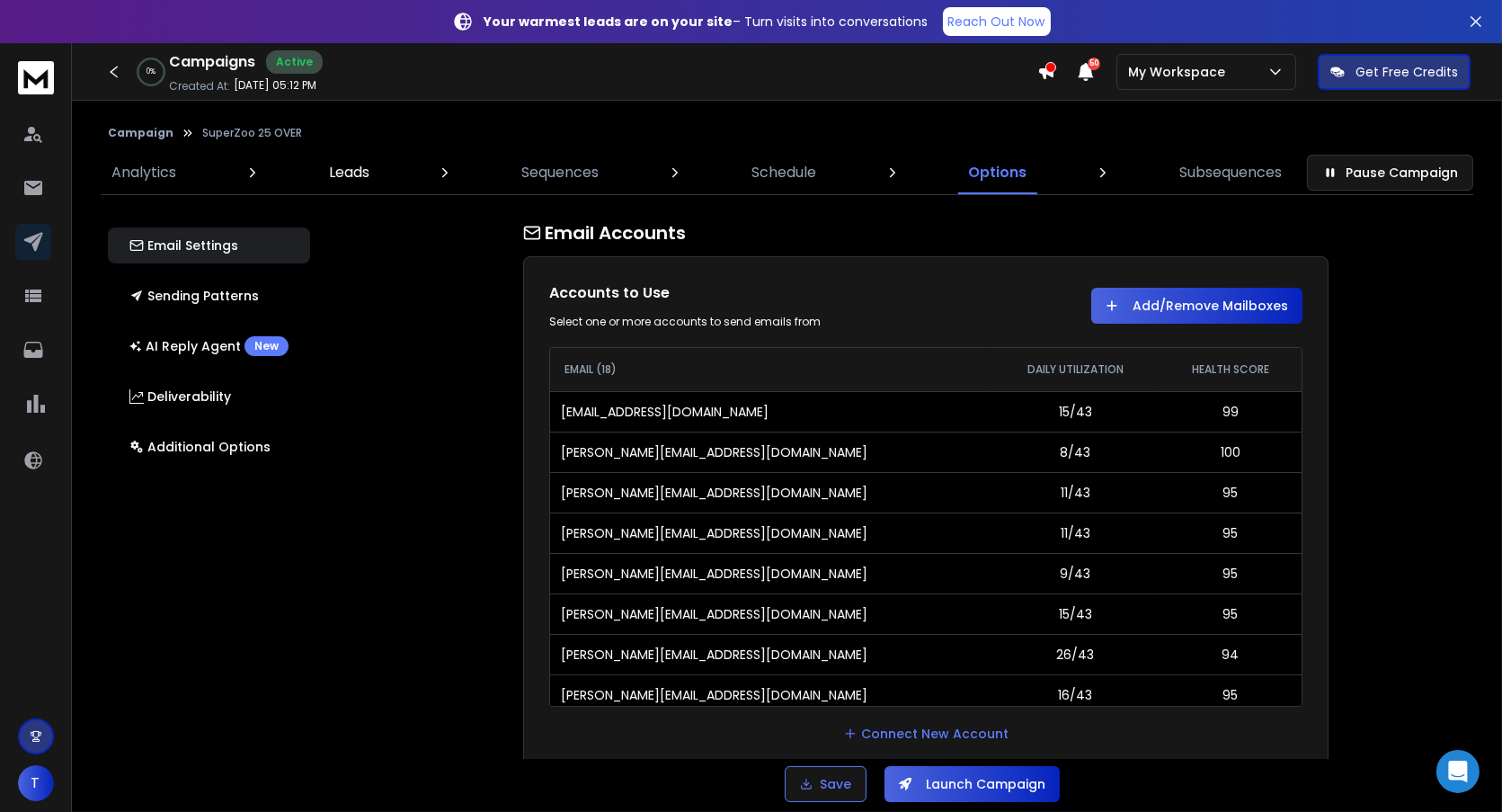
click at [348, 164] on p "Leads" at bounding box center [348, 172] width 40 height 21
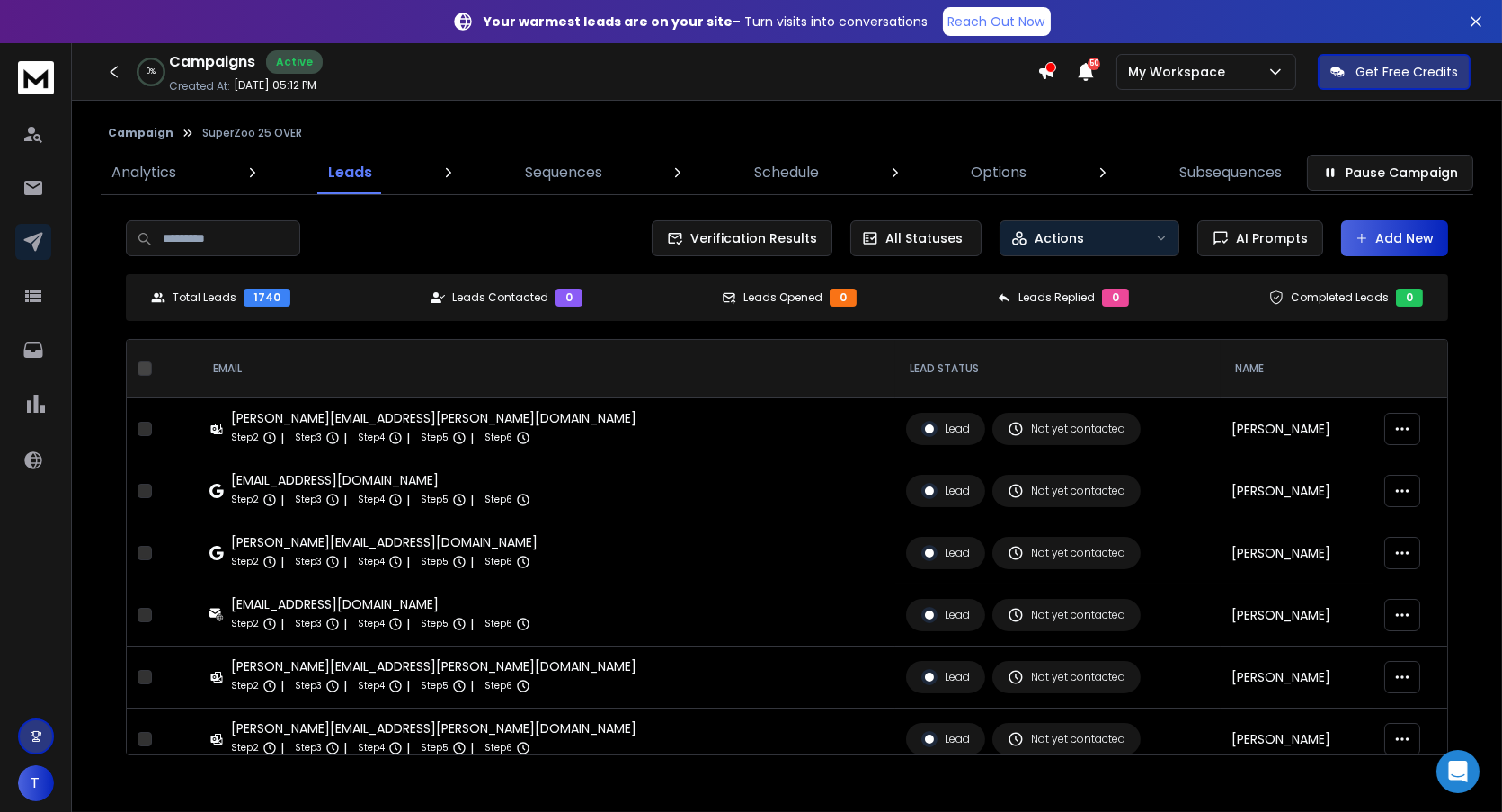
click at [1098, 238] on div "Actions" at bounding box center [1079, 238] width 136 height 18
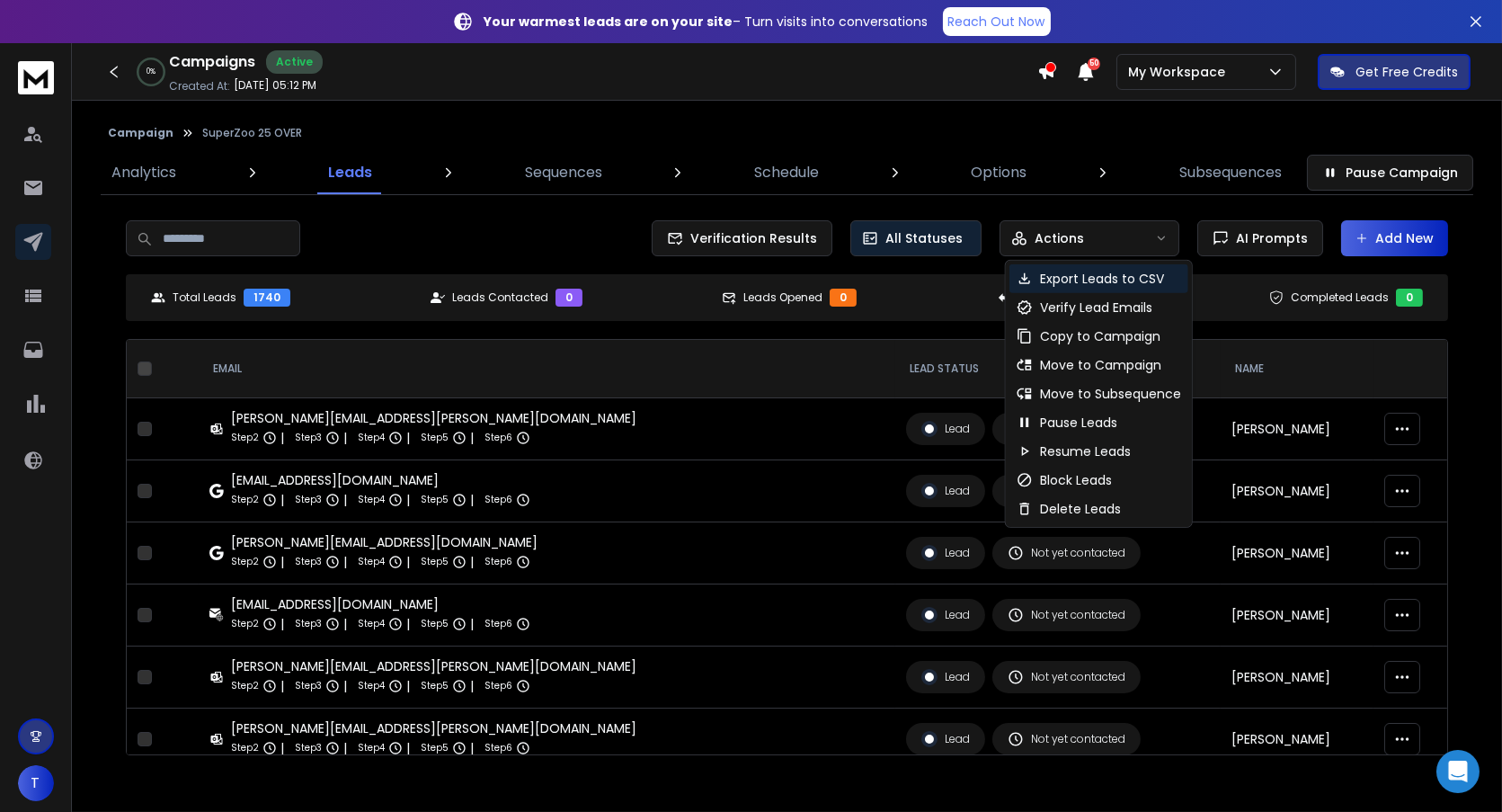
click at [915, 238] on p "All Statuses" at bounding box center [923, 238] width 77 height 18
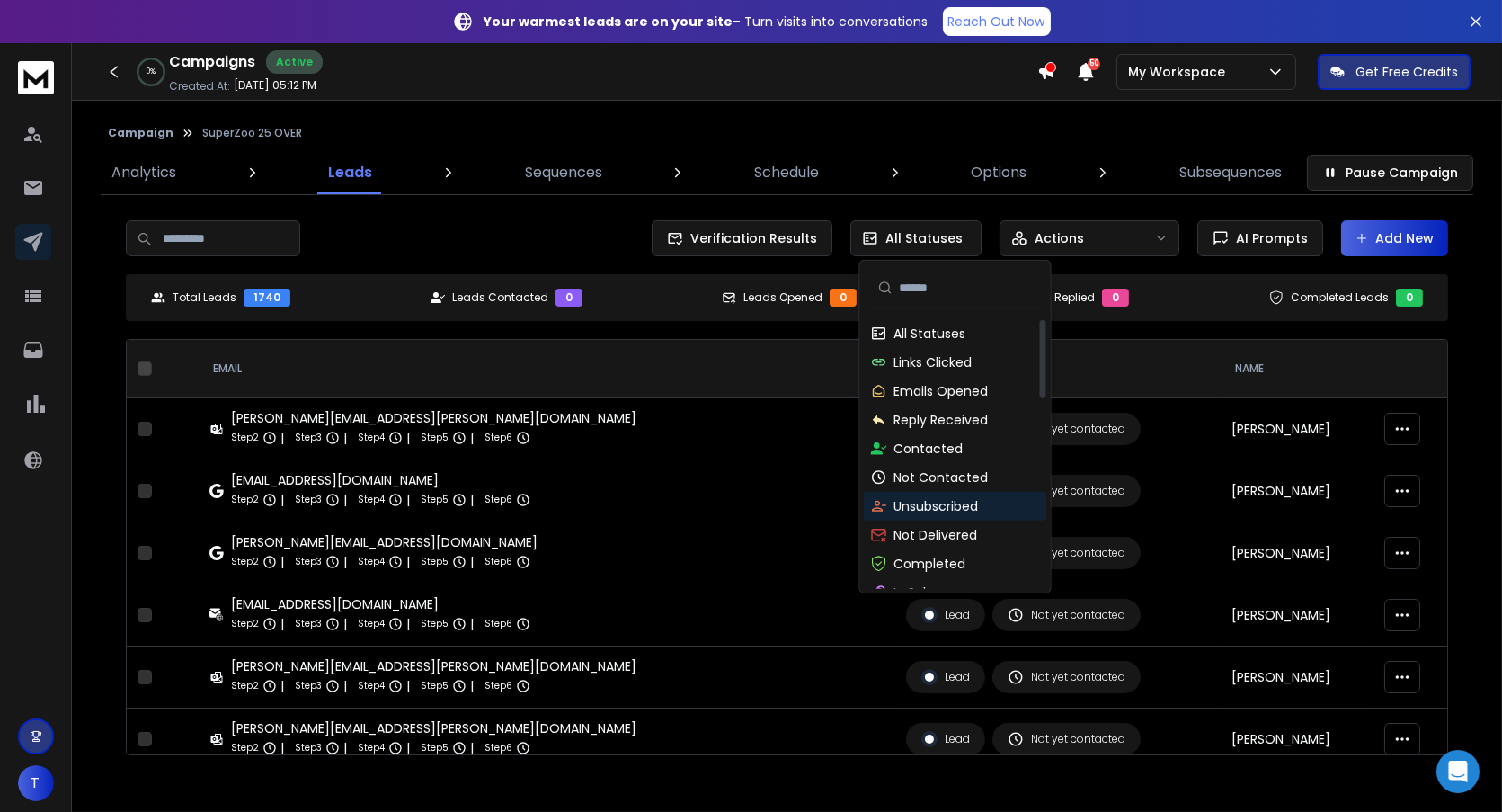
click at [932, 498] on p "Unsubscribed" at bounding box center [936, 506] width 85 height 18
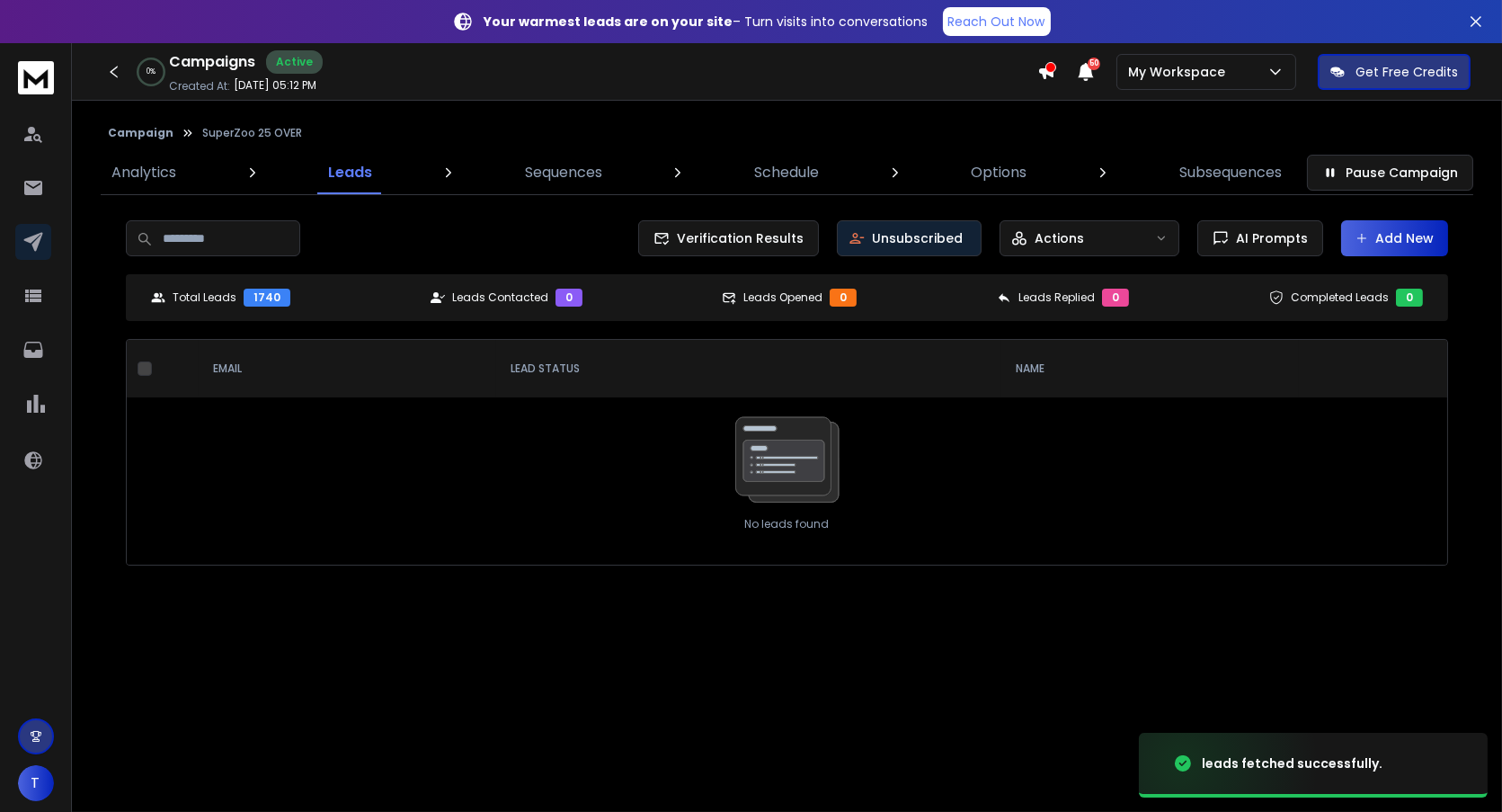
click at [919, 241] on p "Unsubscribed" at bounding box center [917, 238] width 91 height 18
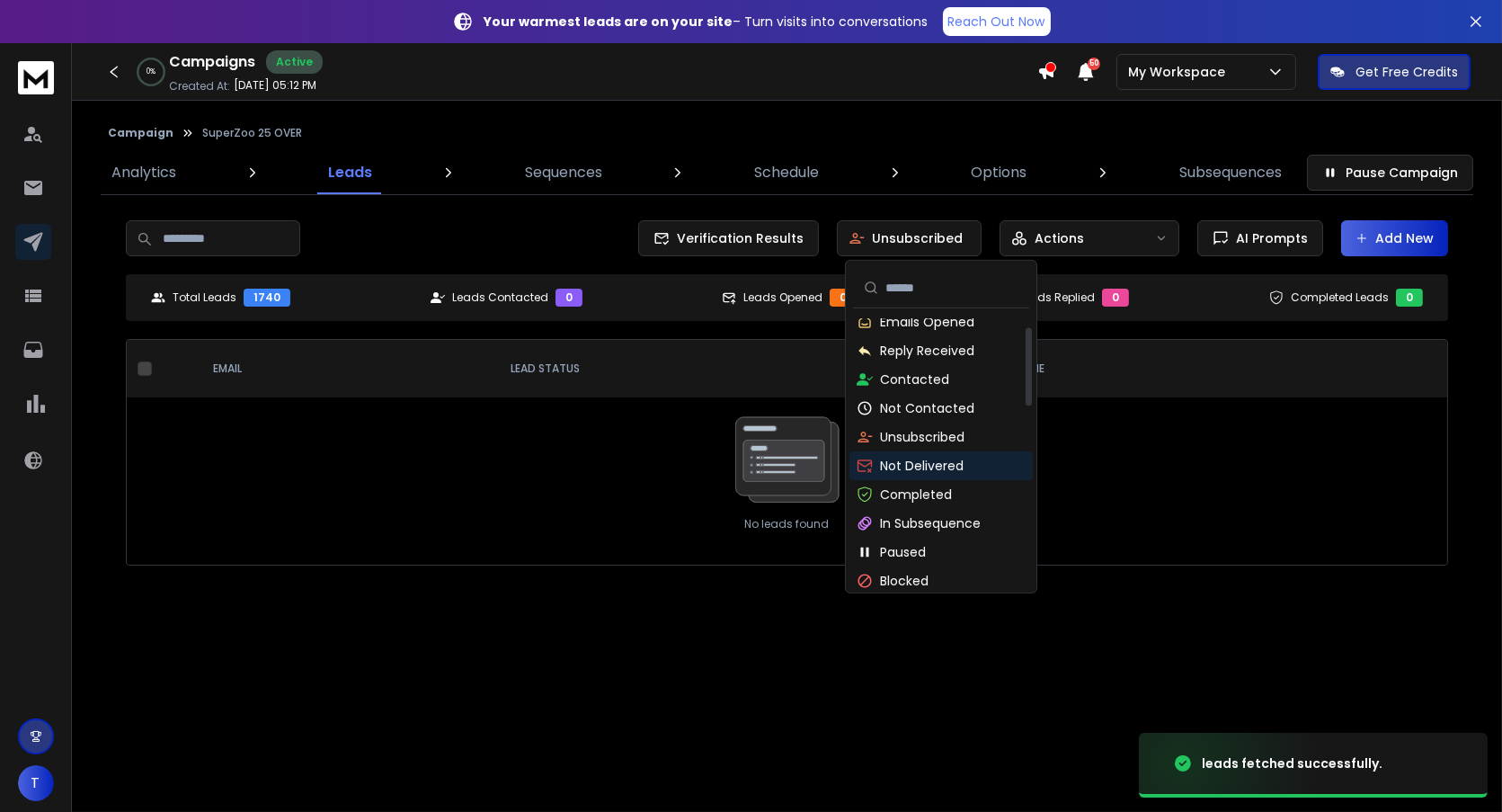
scroll to position [100, 0]
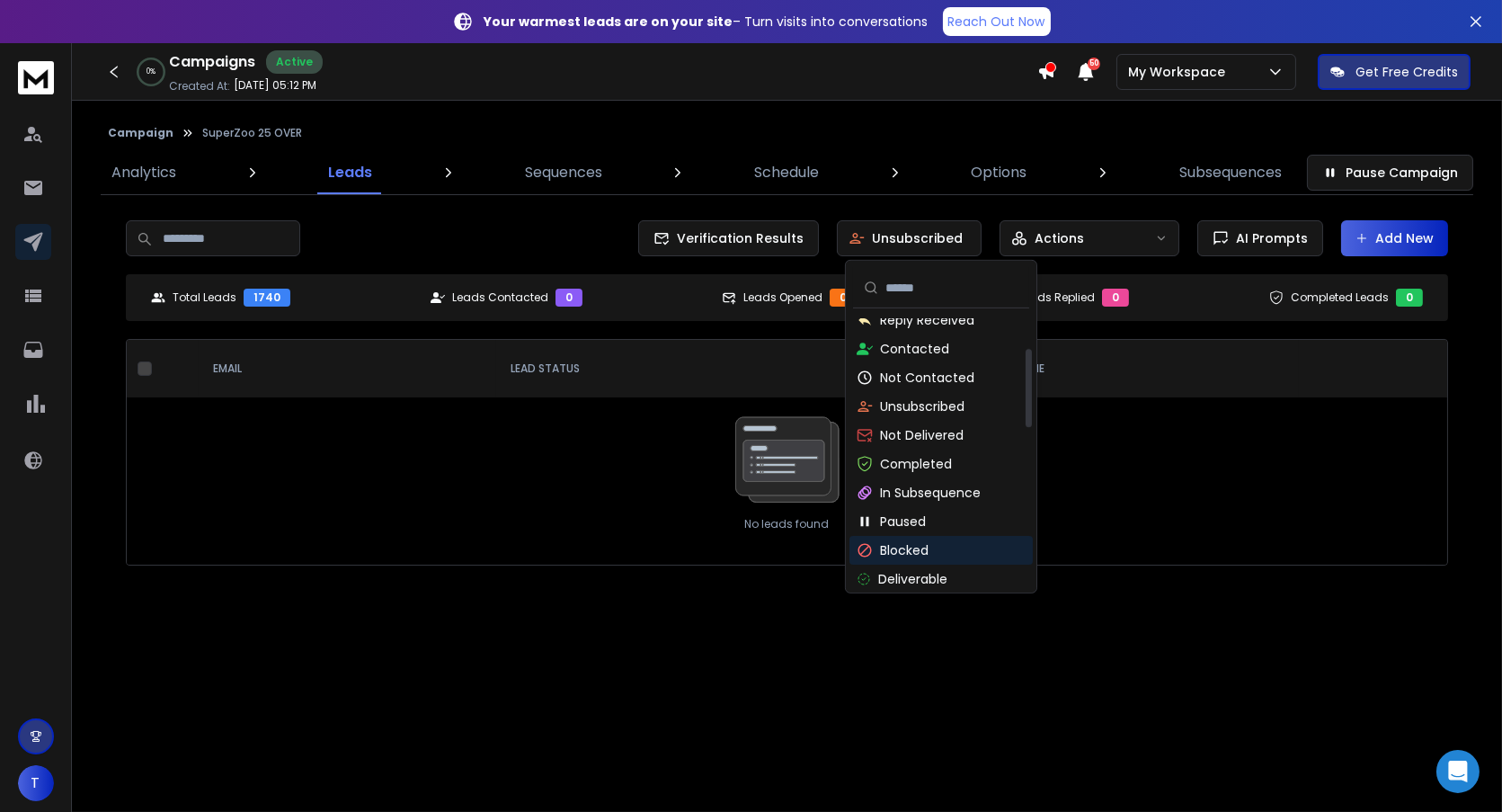
click at [922, 542] on p "Blocked" at bounding box center [905, 550] width 49 height 18
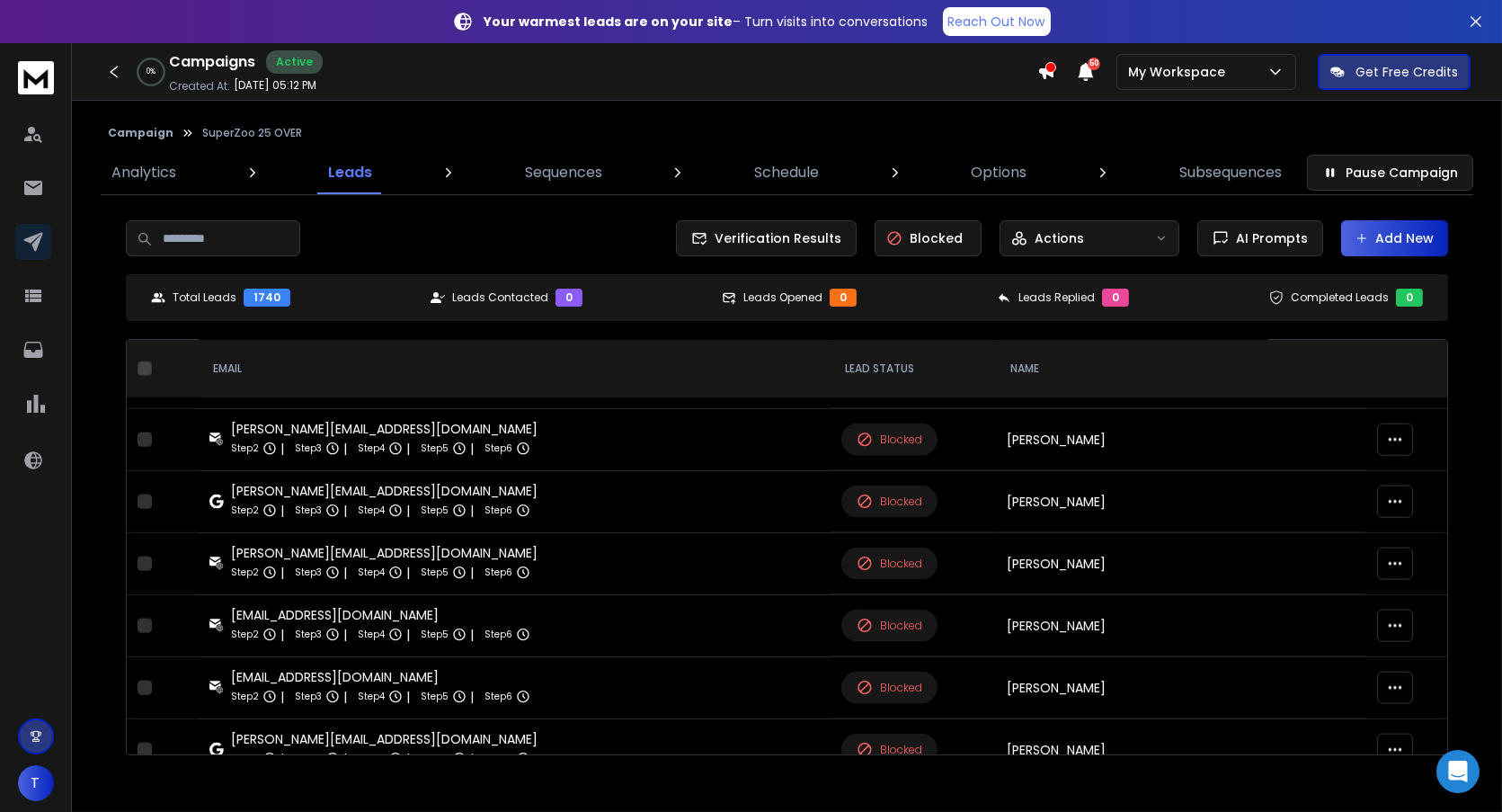
scroll to position [5358, 0]
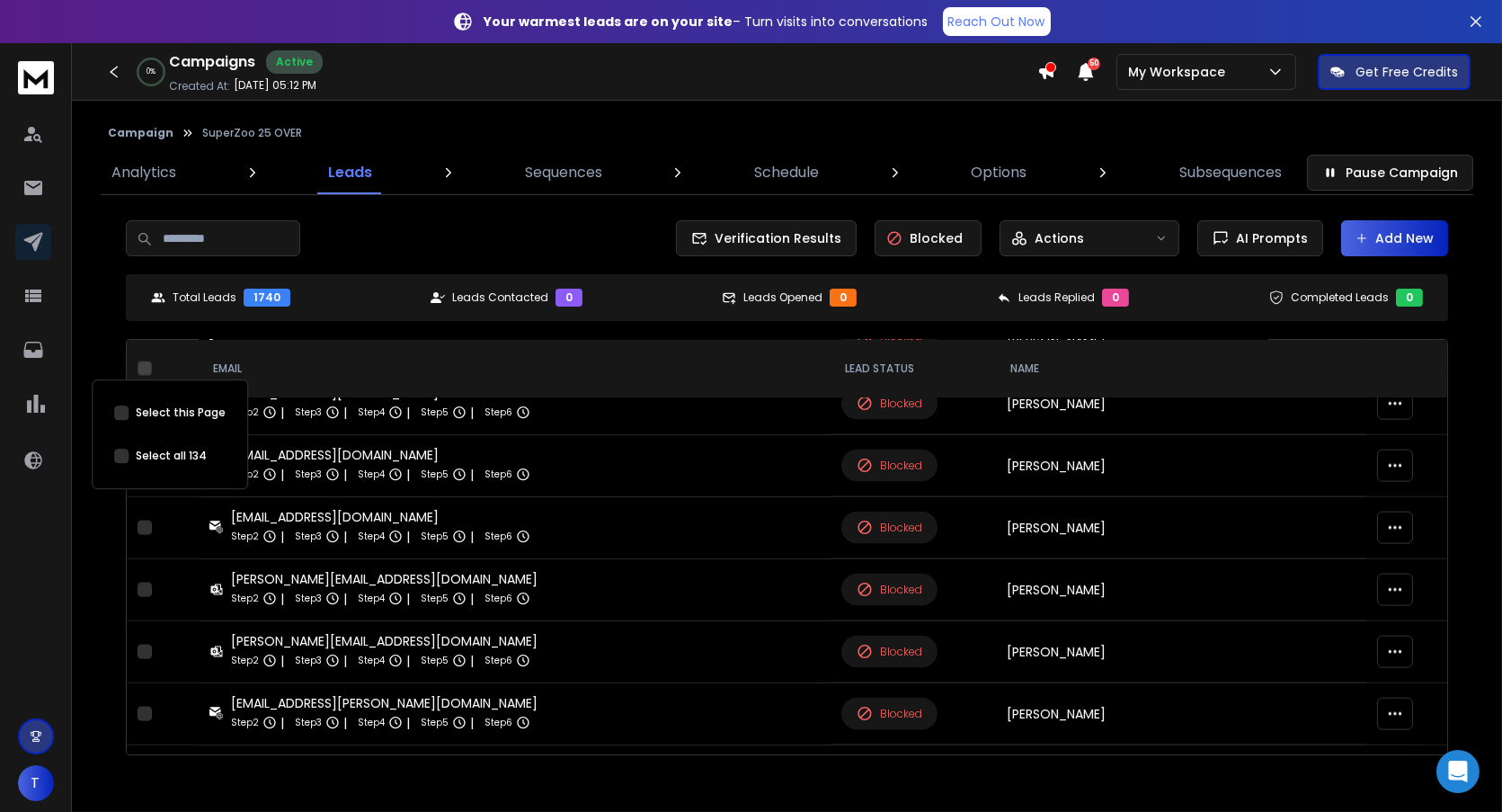
click at [119, 456] on button "Select this Page" at bounding box center [120, 455] width 14 height 14
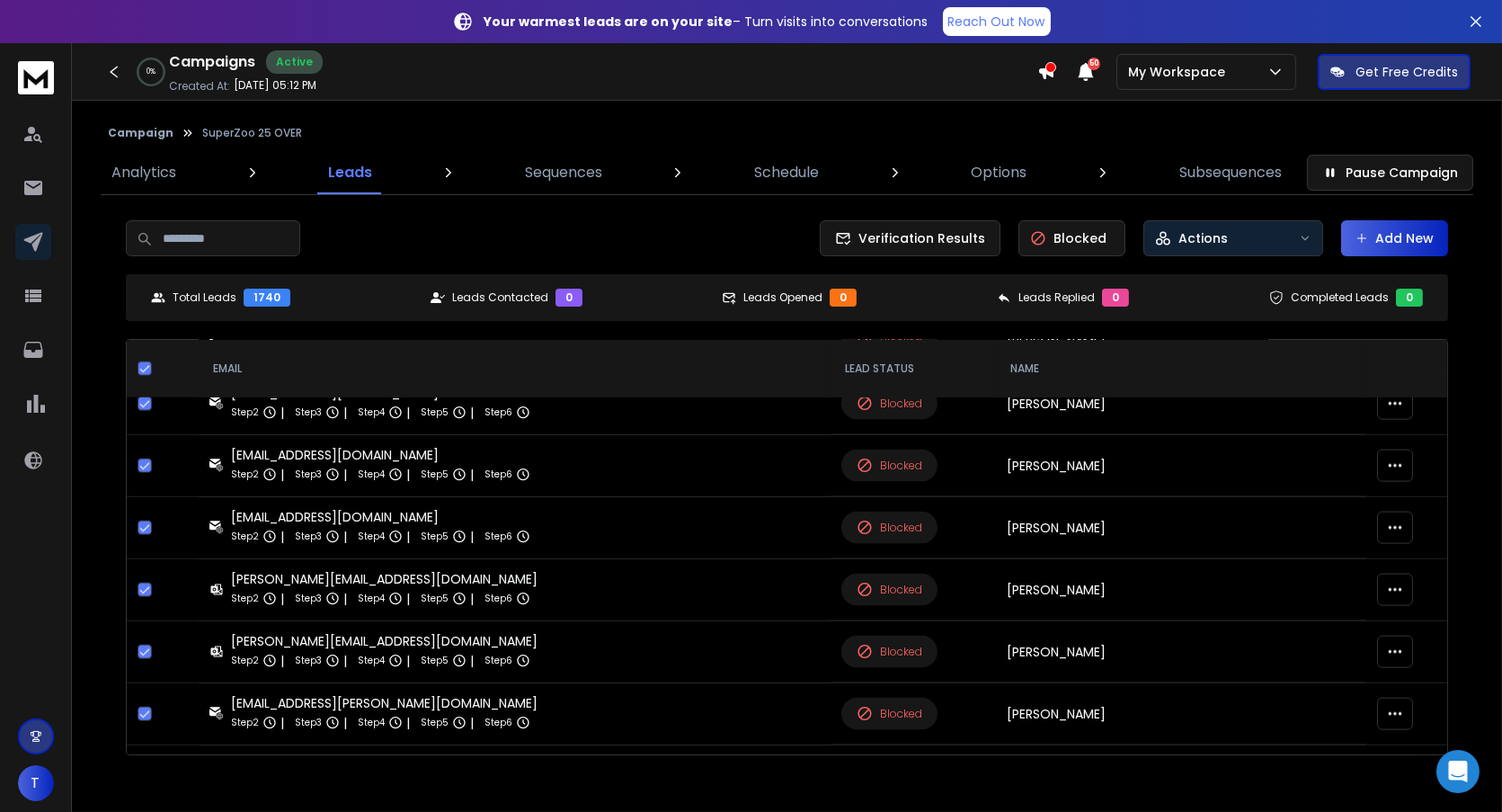
click at [1263, 238] on div "Actions" at bounding box center [1223, 238] width 136 height 18
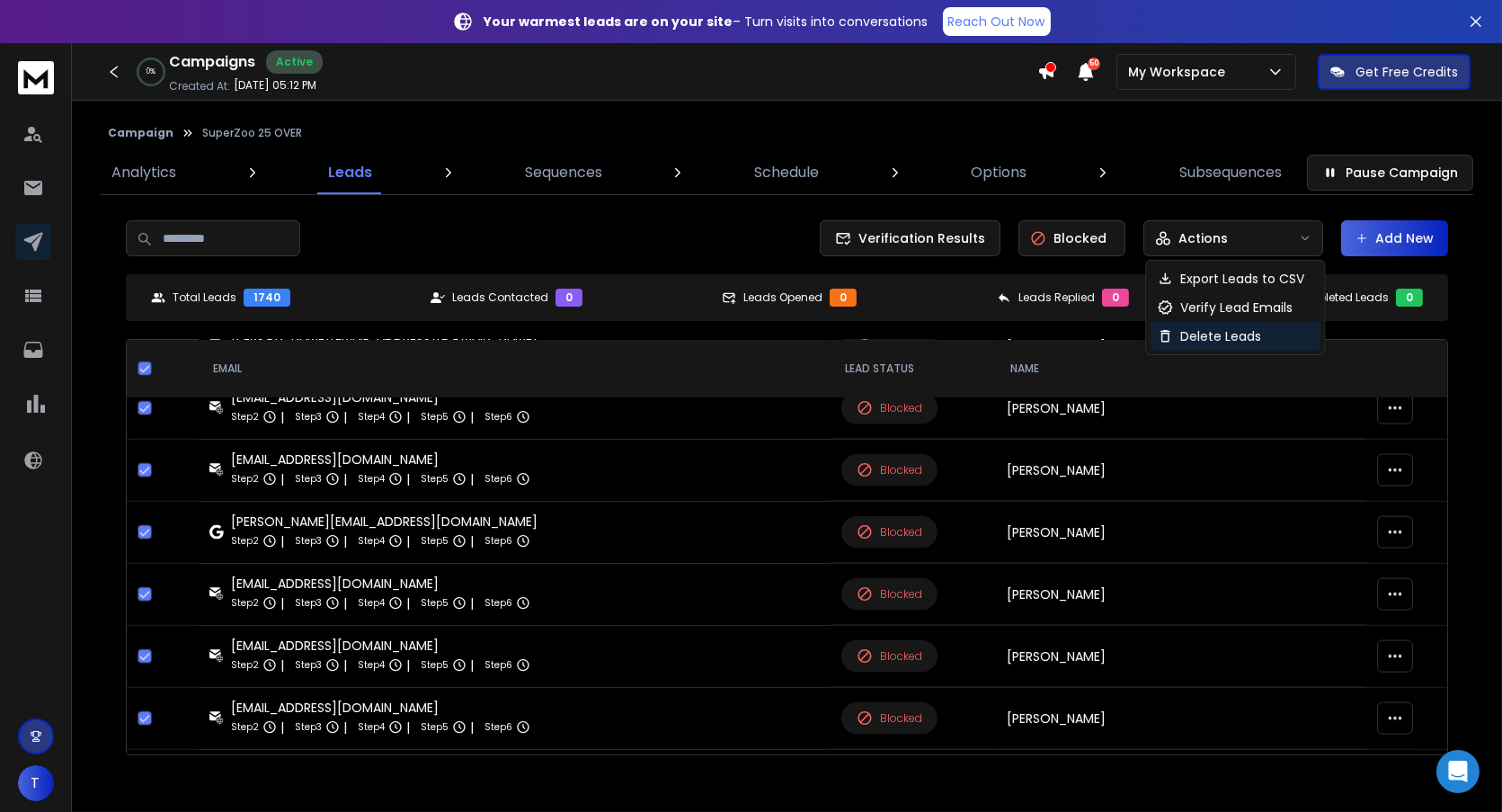
scroll to position [5159, 0]
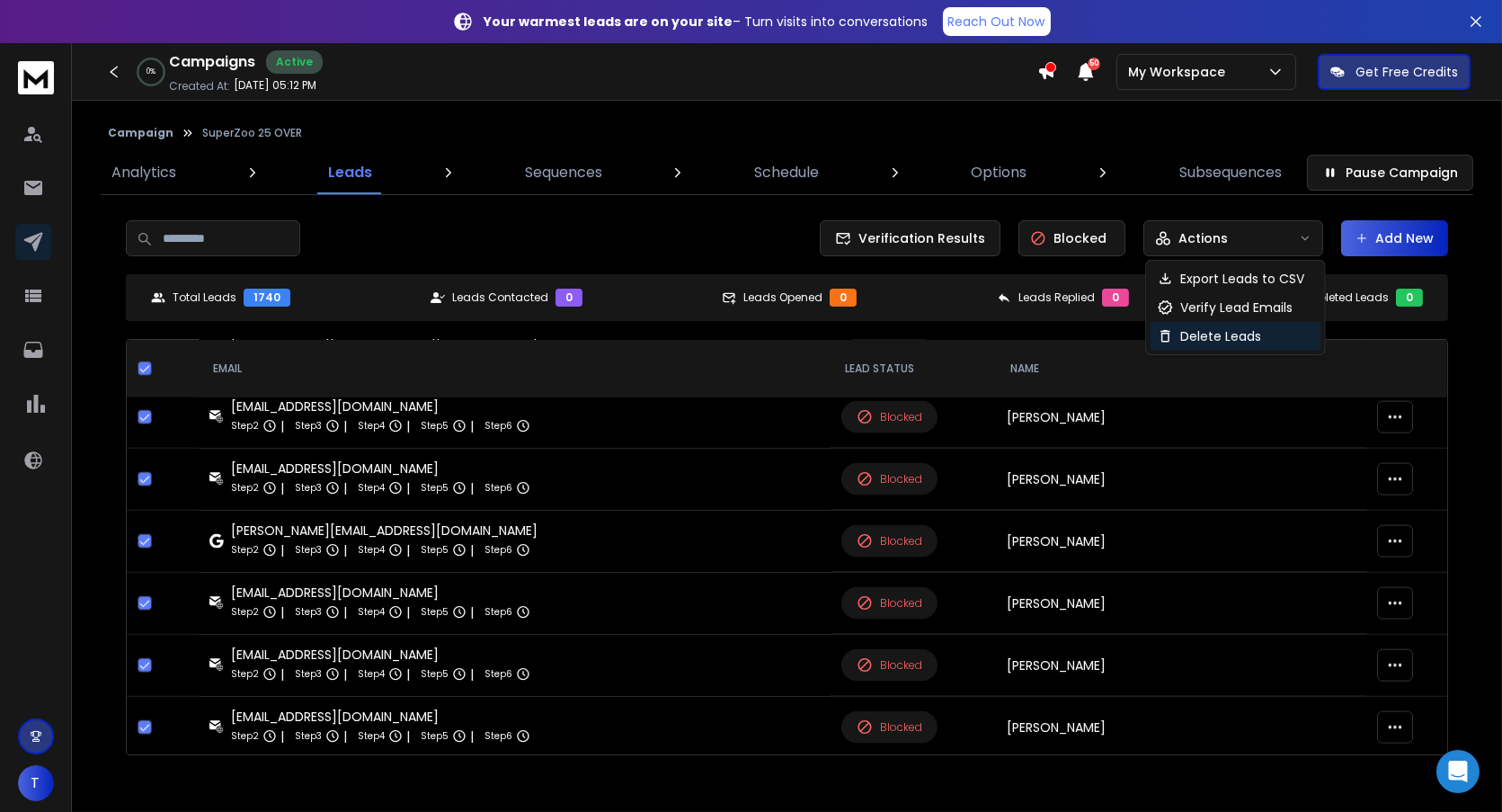
click at [1206, 344] on p "Delete Leads" at bounding box center [1220, 336] width 81 height 18
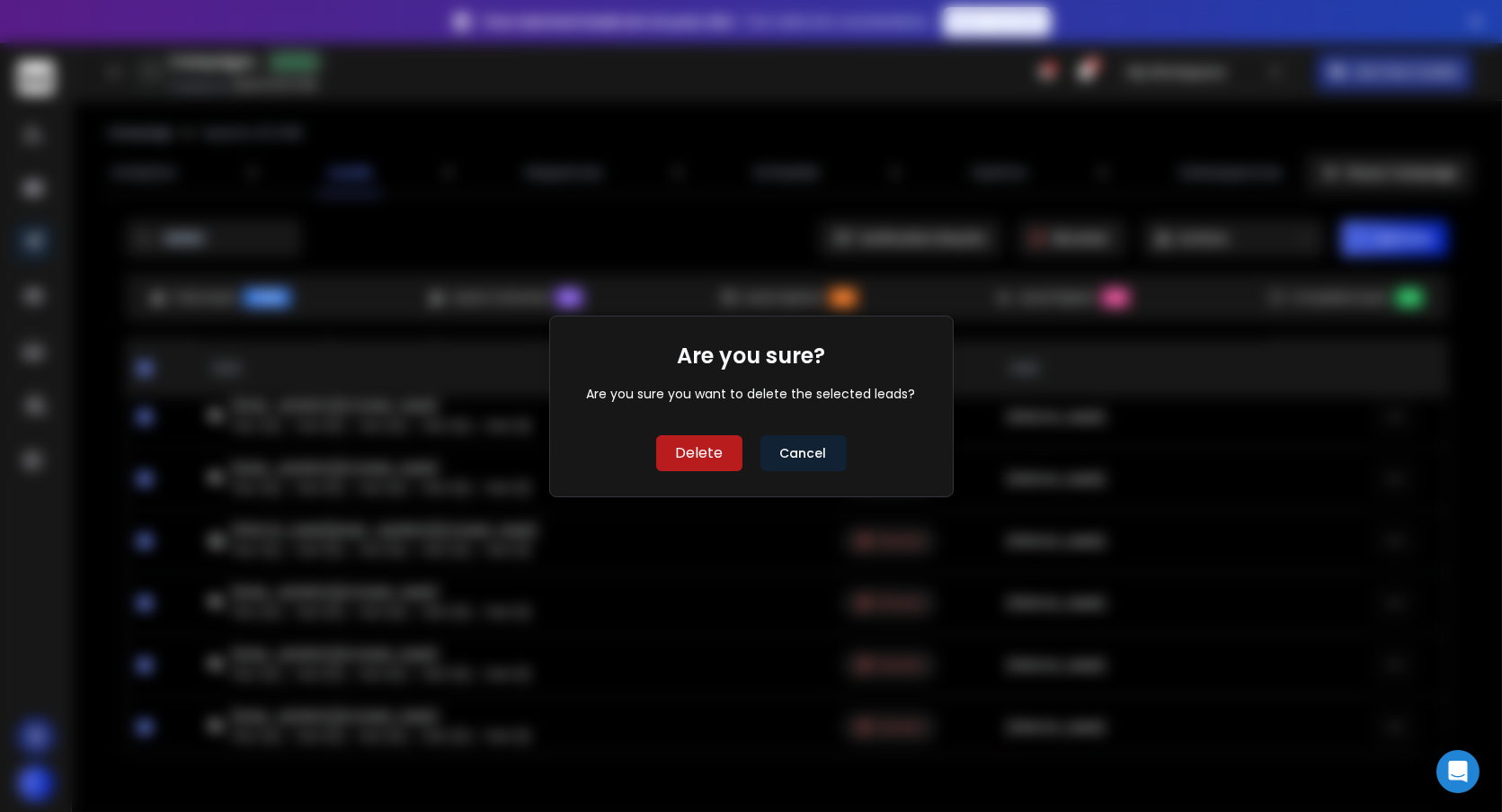
click at [702, 455] on button "Delete" at bounding box center [699, 453] width 86 height 36
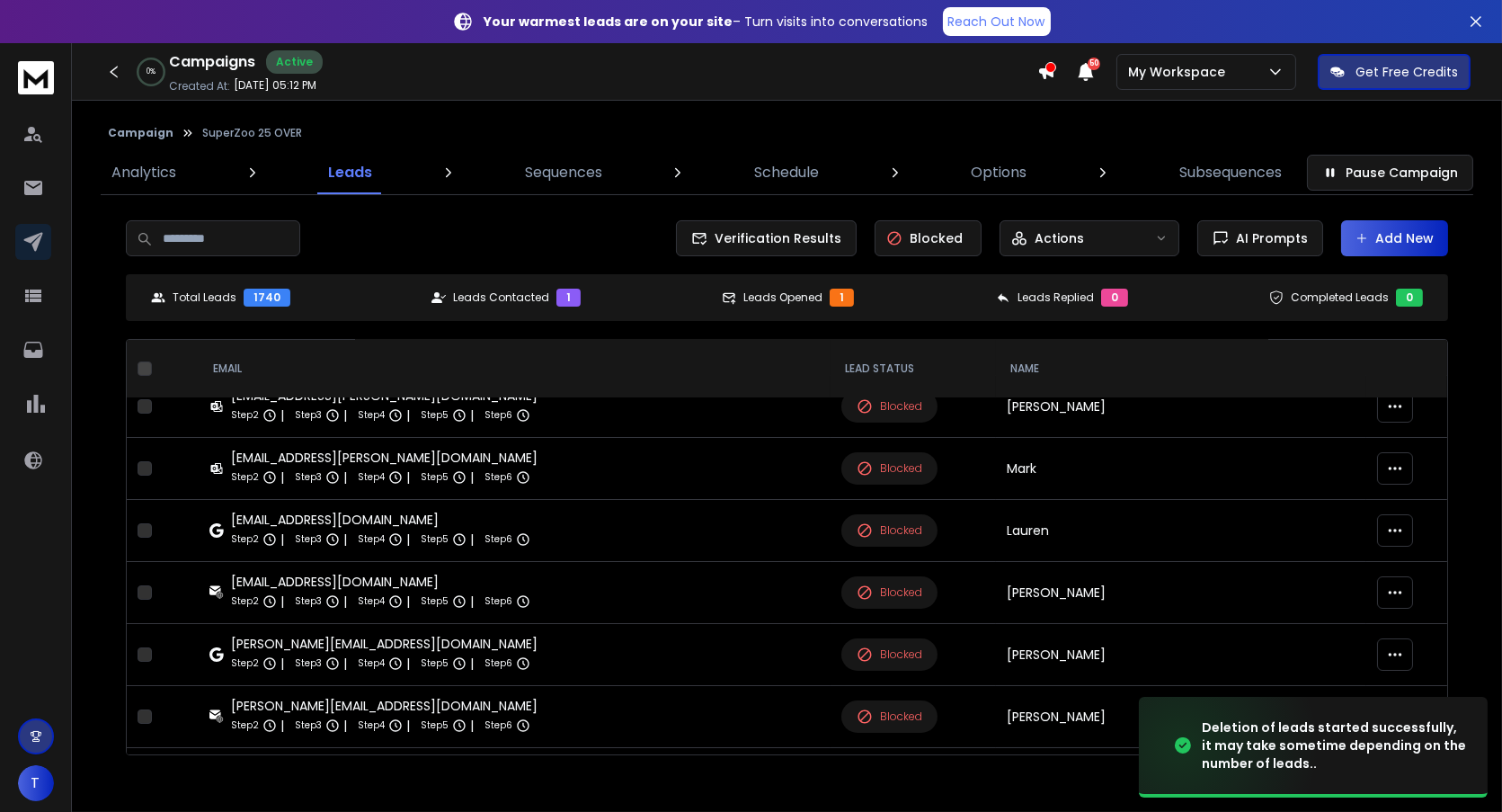
scroll to position [0, 0]
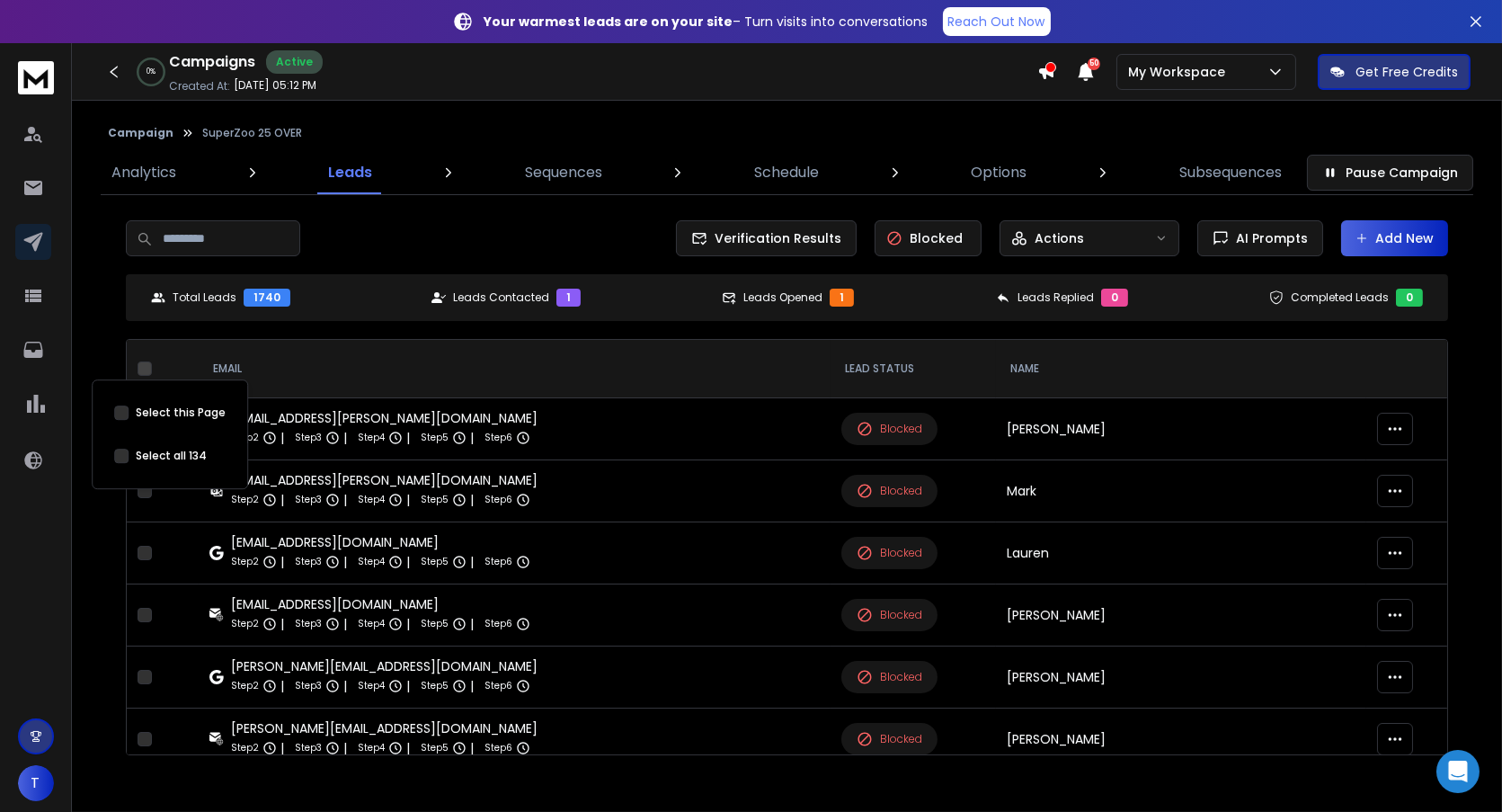
click at [146, 371] on button "Select this Page" at bounding box center [144, 368] width 14 height 14
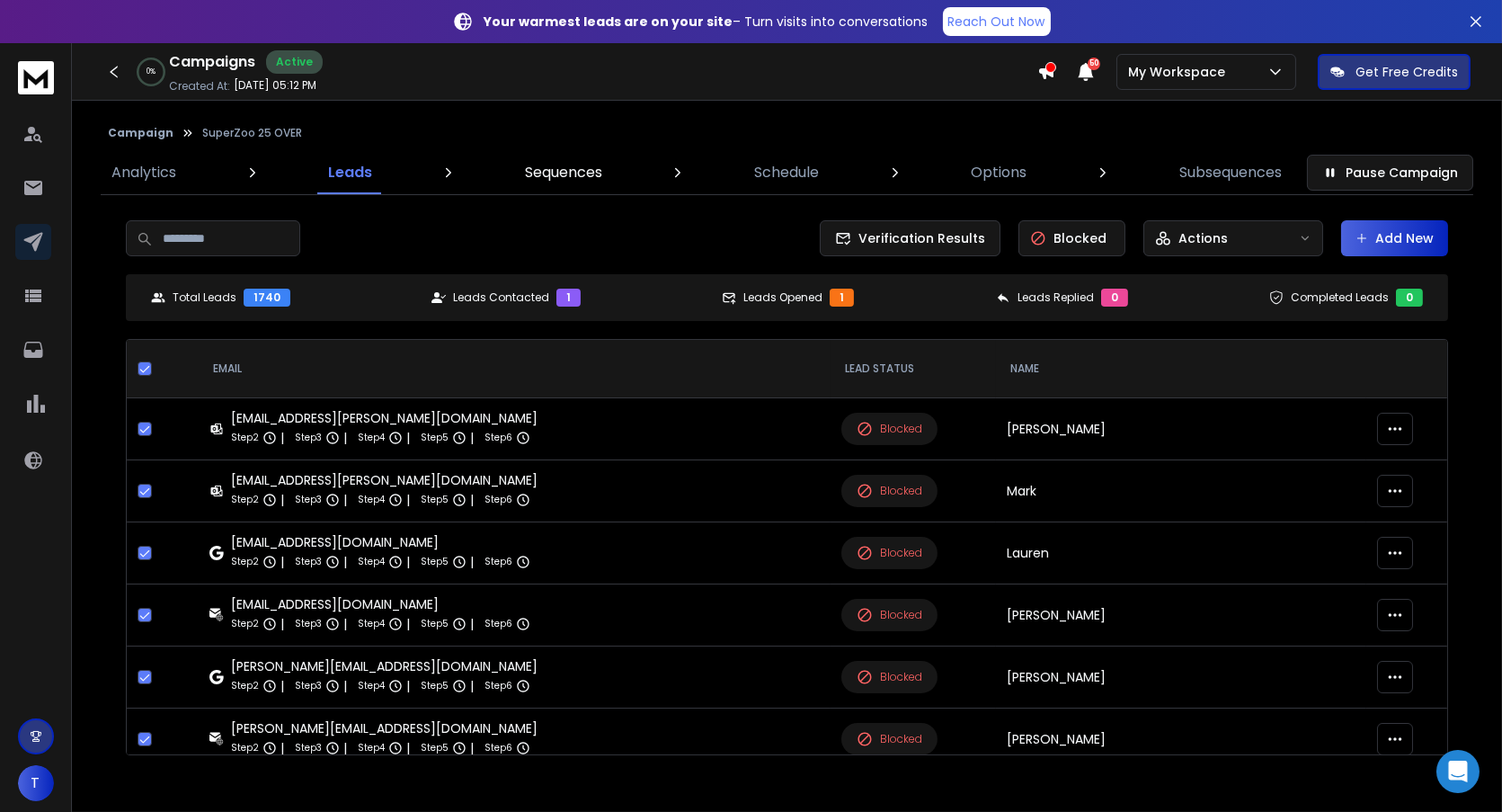
click at [571, 172] on p "Sequences" at bounding box center [563, 172] width 77 height 21
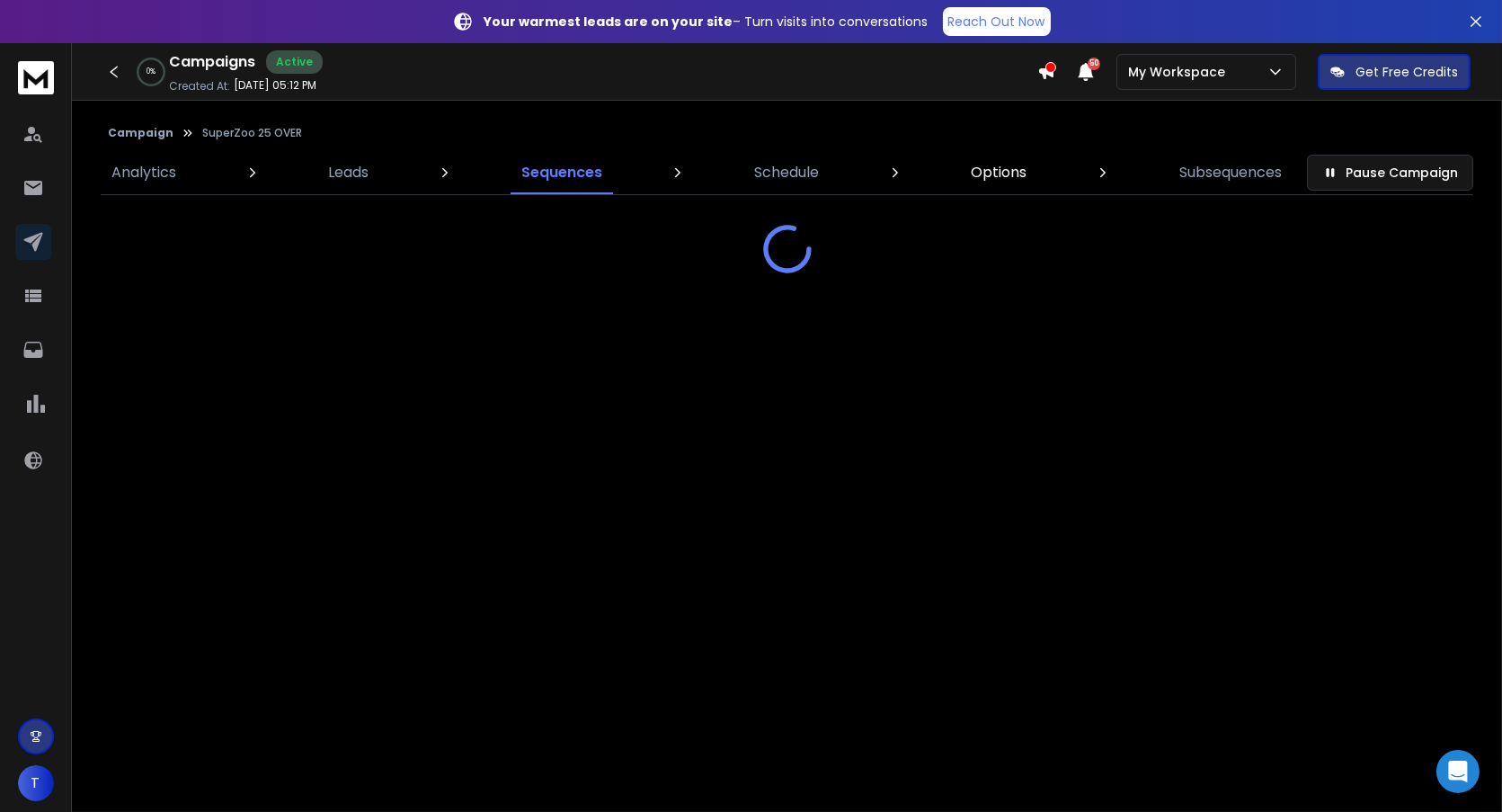
click at [985, 168] on p "Options" at bounding box center [1000, 172] width 56 height 21
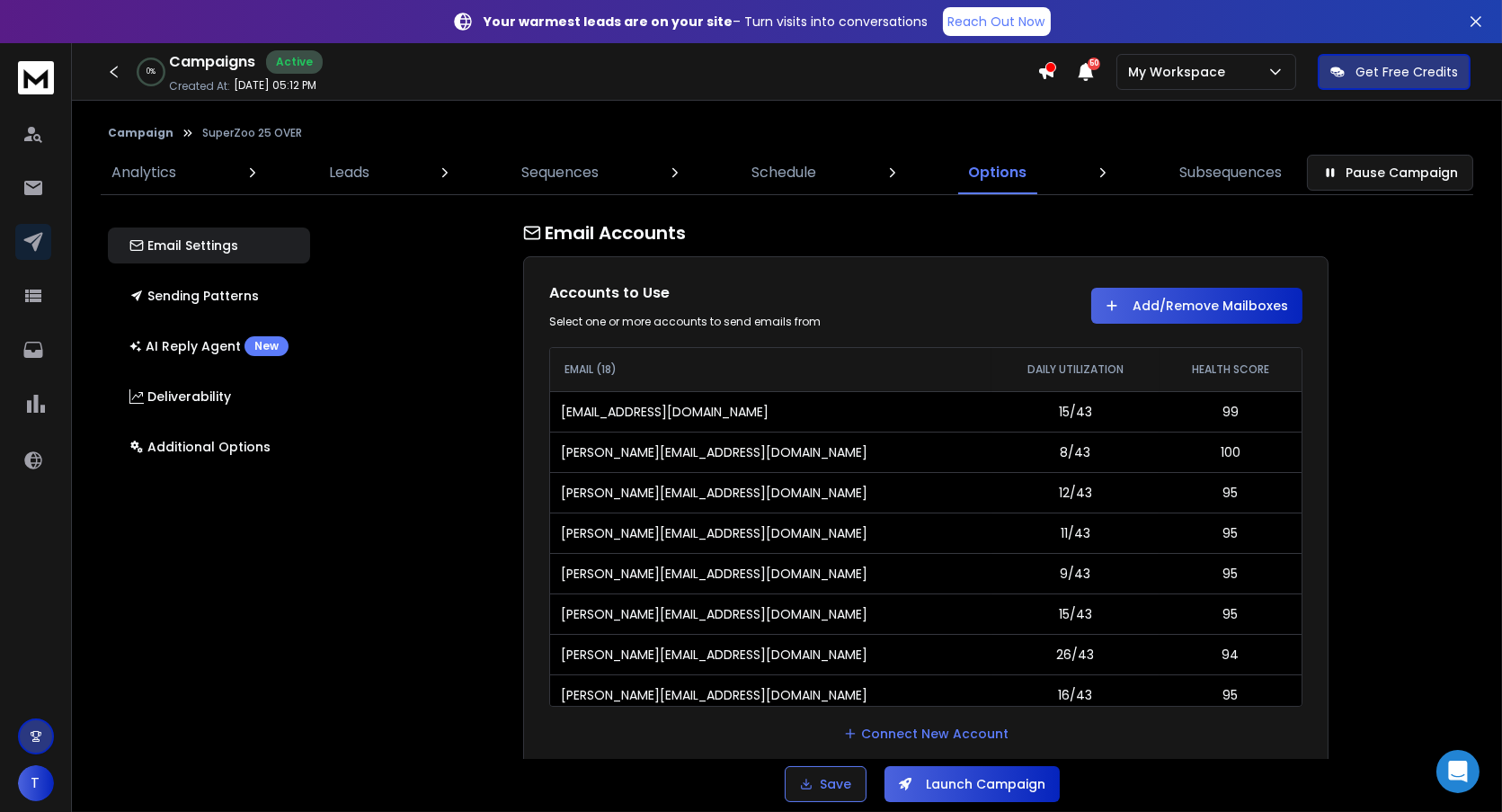
click at [955, 787] on button "Launch Campaign" at bounding box center [973, 783] width 175 height 36
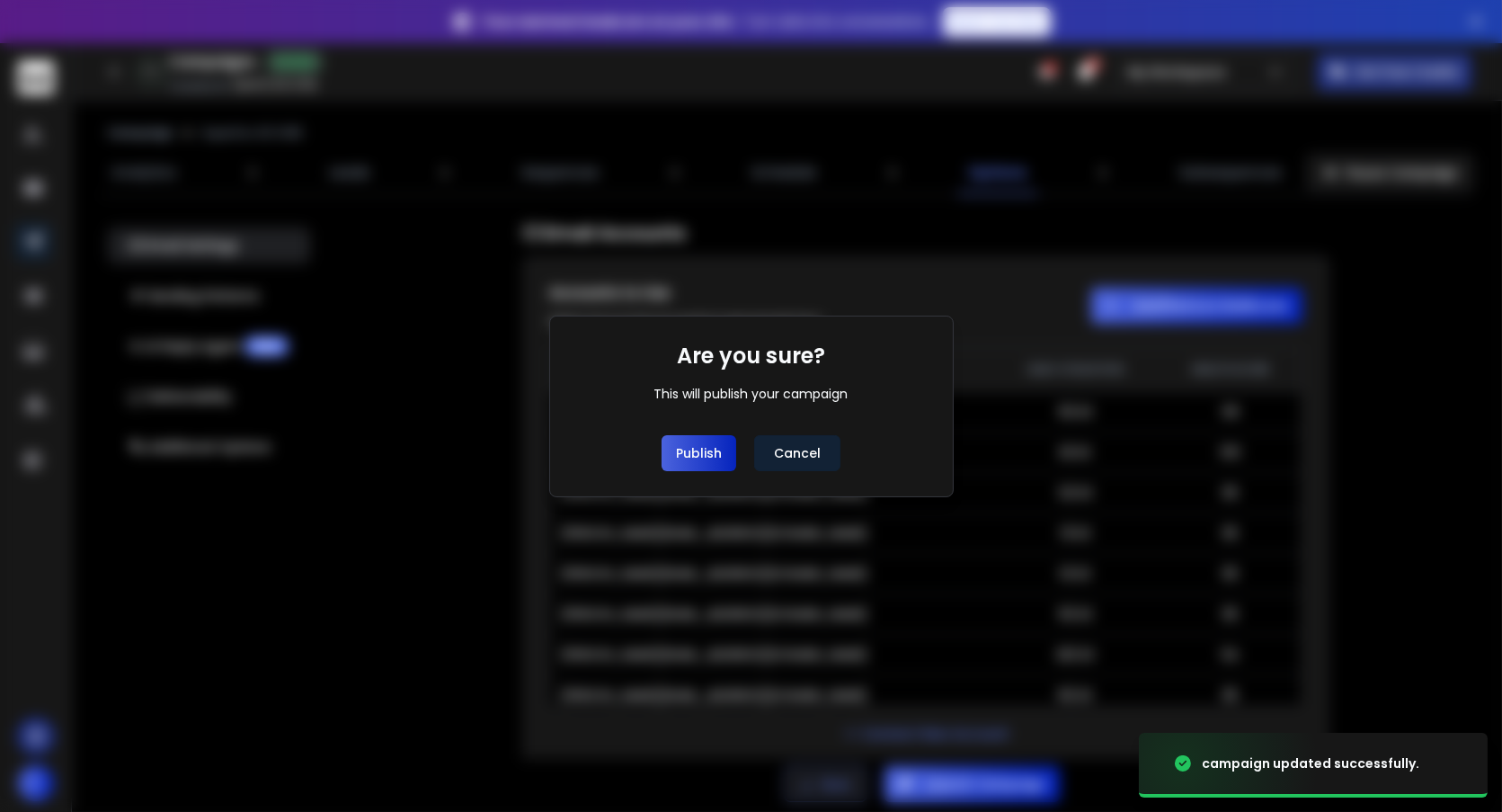
click at [703, 450] on button "Publish" at bounding box center [699, 453] width 75 height 36
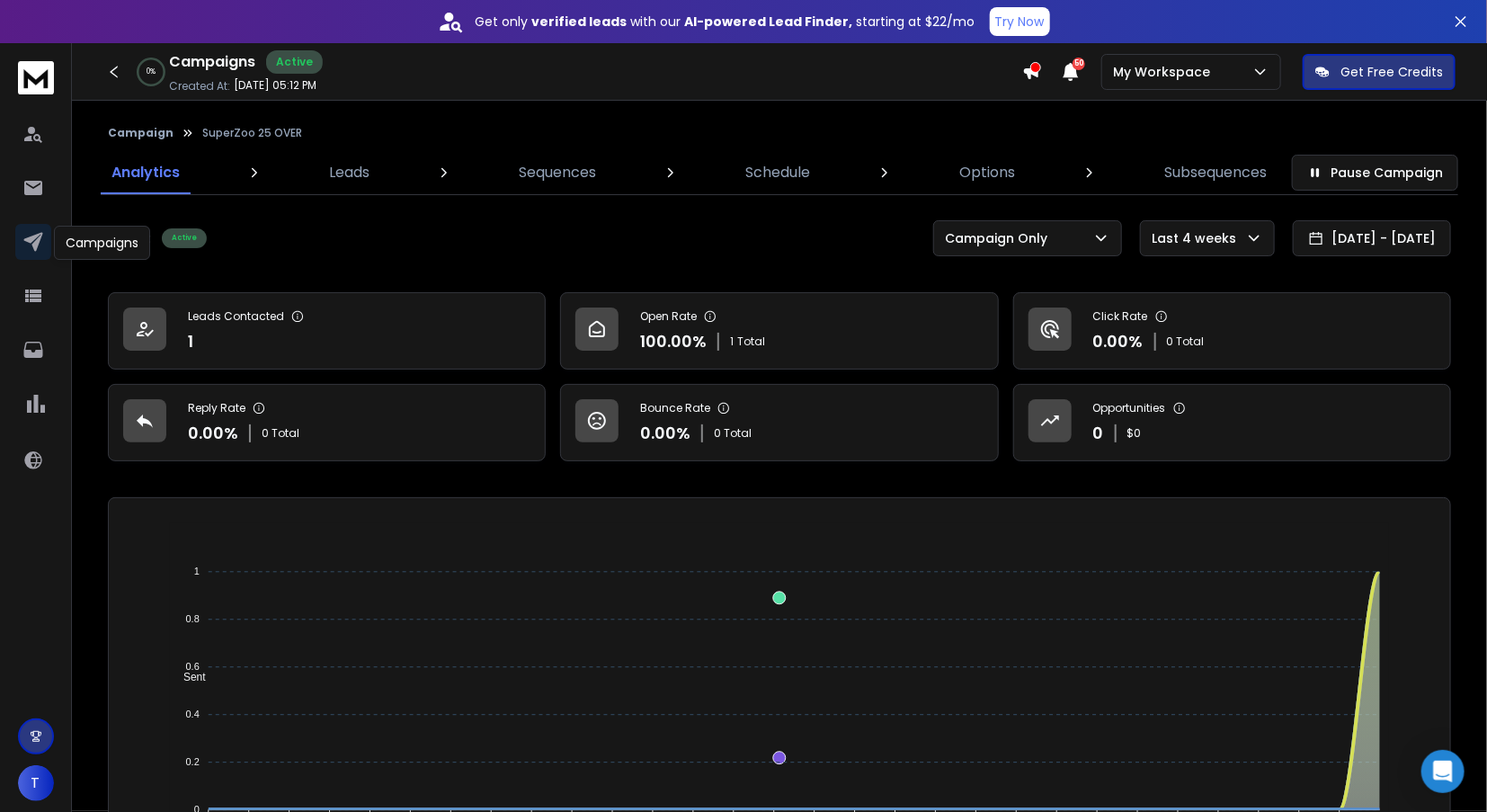
drag, startPoint x: 16, startPoint y: 238, endPoint x: 43, endPoint y: 238, distance: 27.0
click at [15, 238] on link at bounding box center [33, 242] width 36 height 36
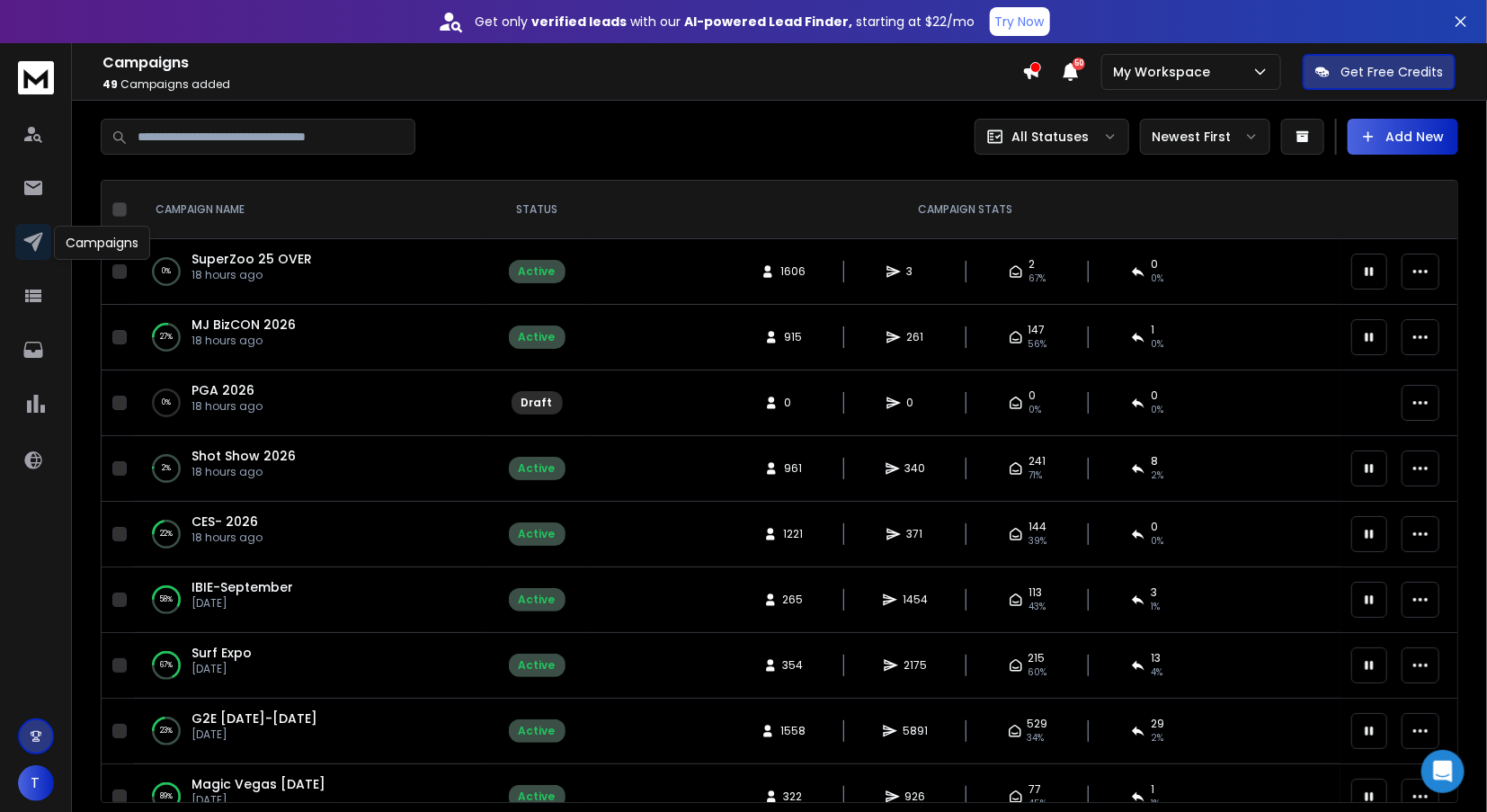
click at [1411, 465] on icon "button" at bounding box center [1420, 468] width 18 height 18
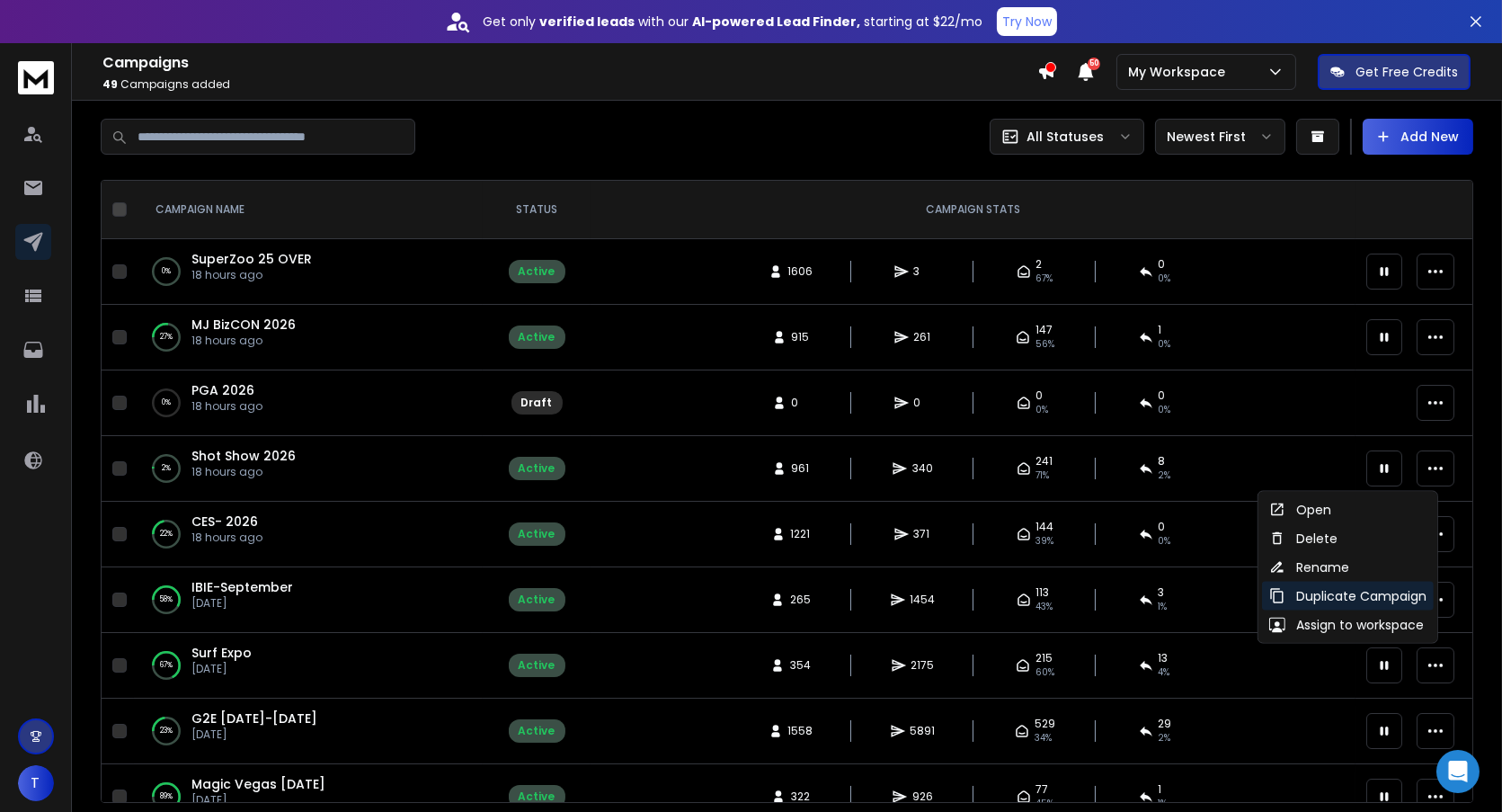
click at [1341, 587] on div "Duplicate Campaign" at bounding box center [1348, 595] width 158 height 18
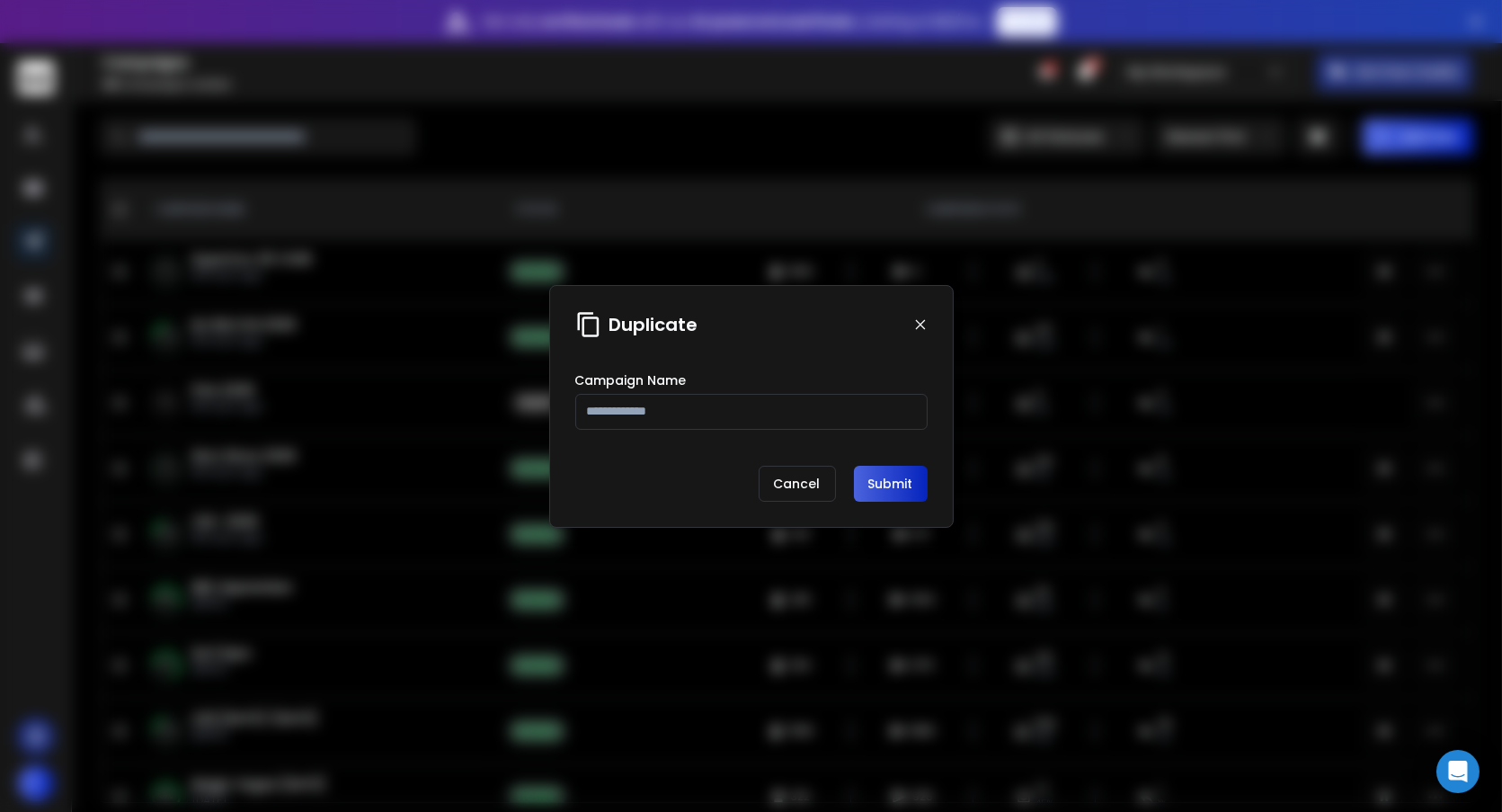
click at [672, 410] on input "text" at bounding box center [751, 412] width 352 height 36
type input "*********"
click at [891, 483] on button "Submit" at bounding box center [891, 483] width 74 height 36
